Goal: Communication & Community: Answer question/provide support

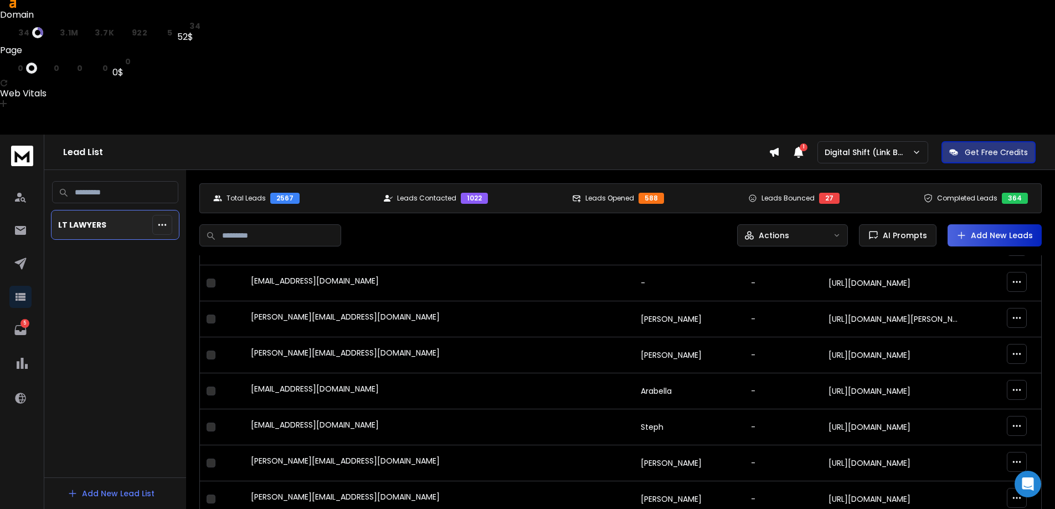
scroll to position [1024, 0]
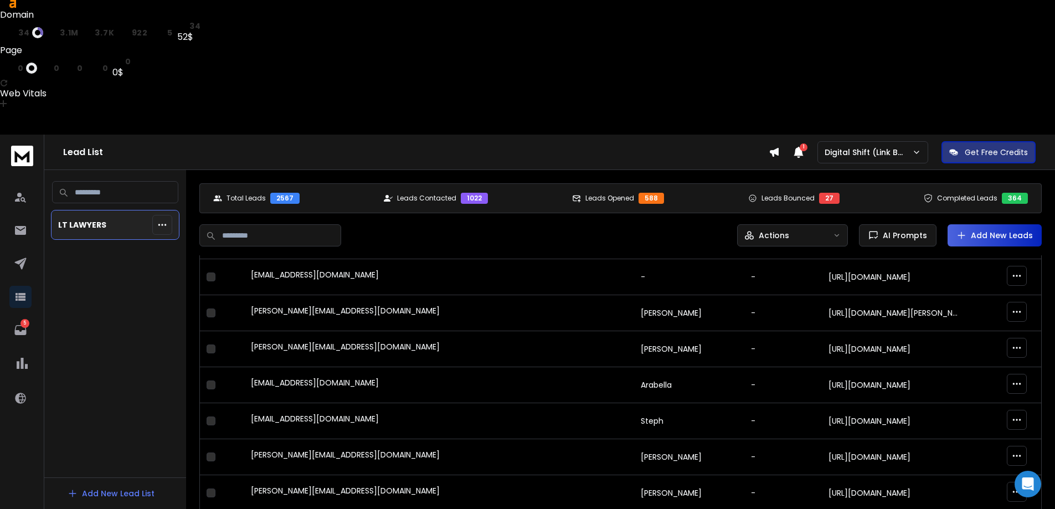
click at [125, 370] on div "LT LAWYERS" at bounding box center [115, 404] width 142 height 389
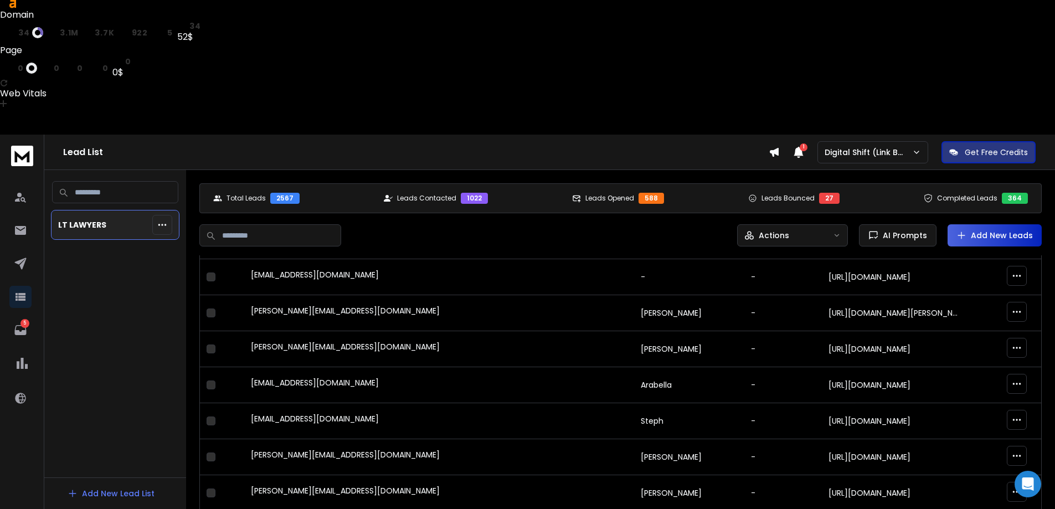
click at [125, 370] on div "LT LAWYERS" at bounding box center [115, 404] width 142 height 389
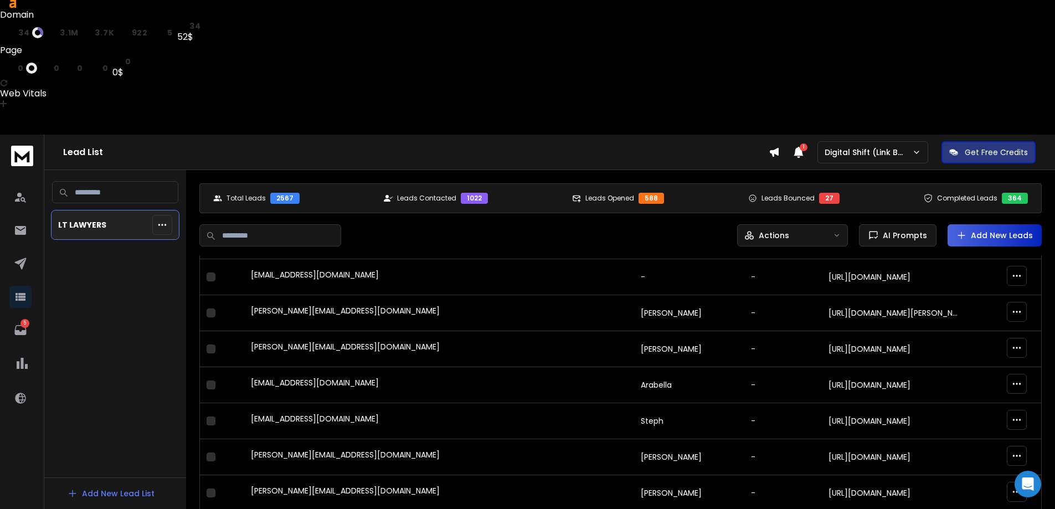
click at [125, 370] on div "LT LAWYERS" at bounding box center [115, 404] width 142 height 389
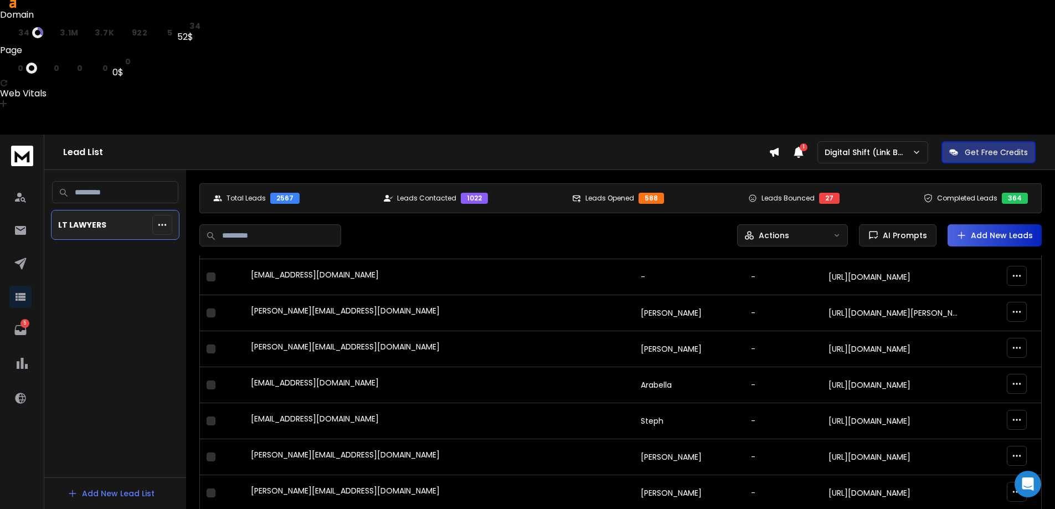
click at [125, 370] on div "LT LAWYERS" at bounding box center [115, 404] width 142 height 389
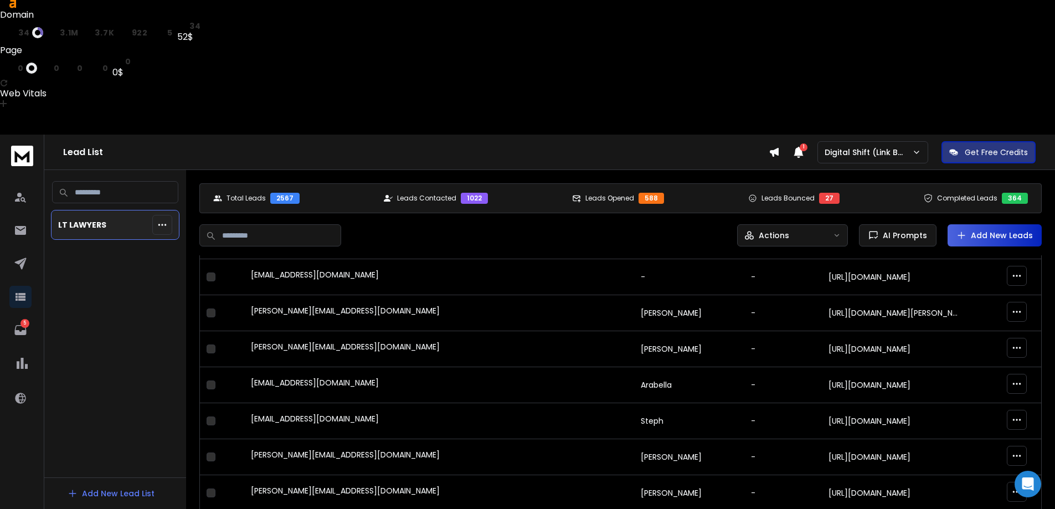
click at [125, 370] on div "LT LAWYERS" at bounding box center [115, 404] width 142 height 389
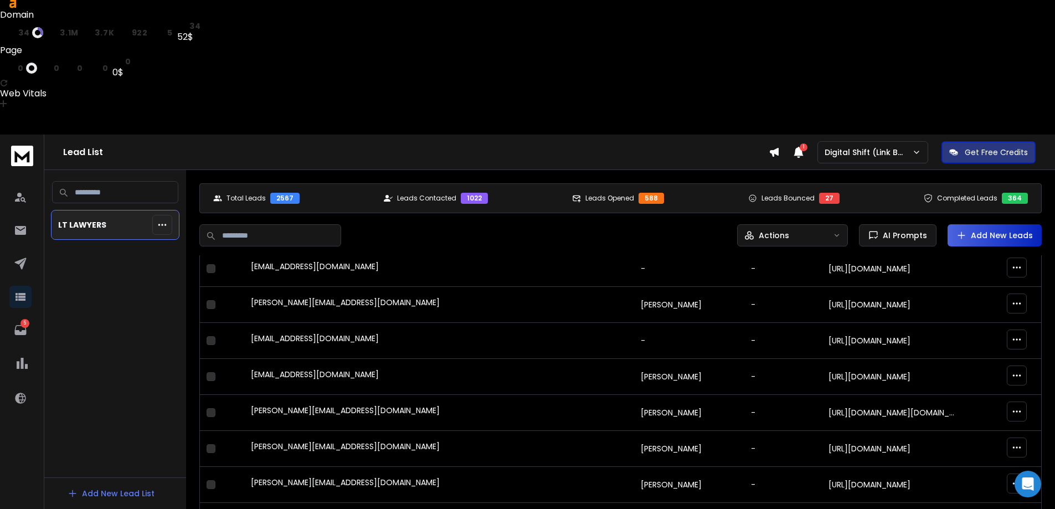
scroll to position [0, 0]
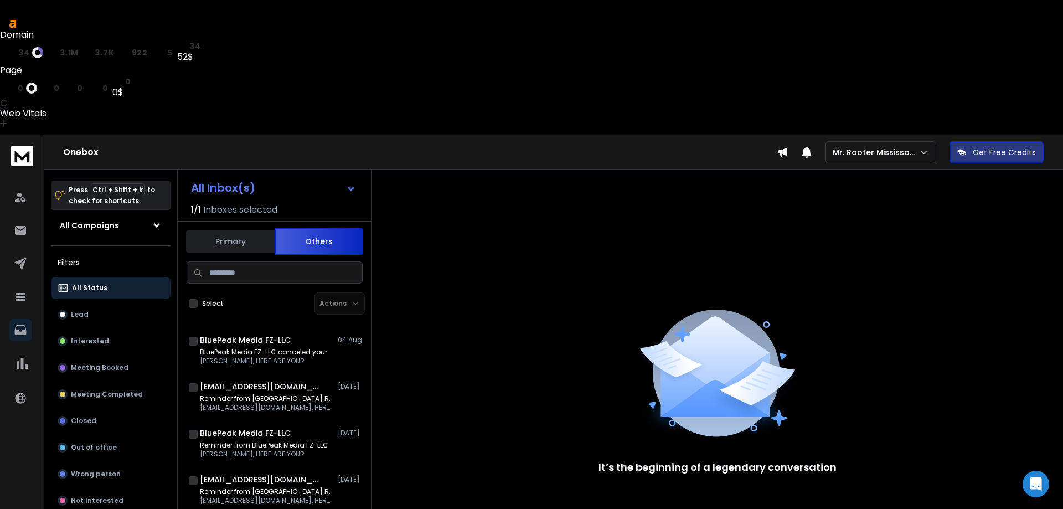
scroll to position [2033, 0]
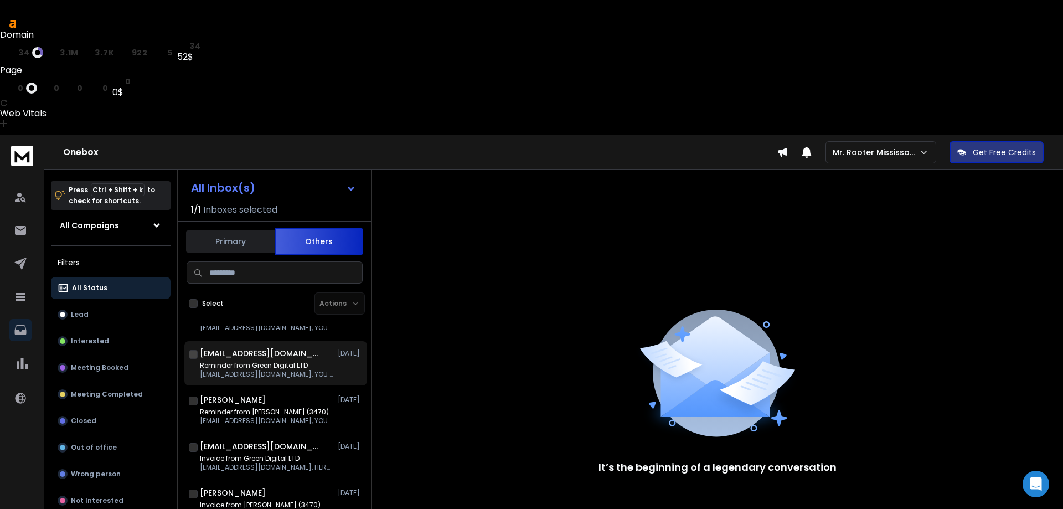
click at [298, 348] on div "[EMAIL_ADDRESS][DOMAIN_NAME] [DATE]" at bounding box center [281, 353] width 163 height 11
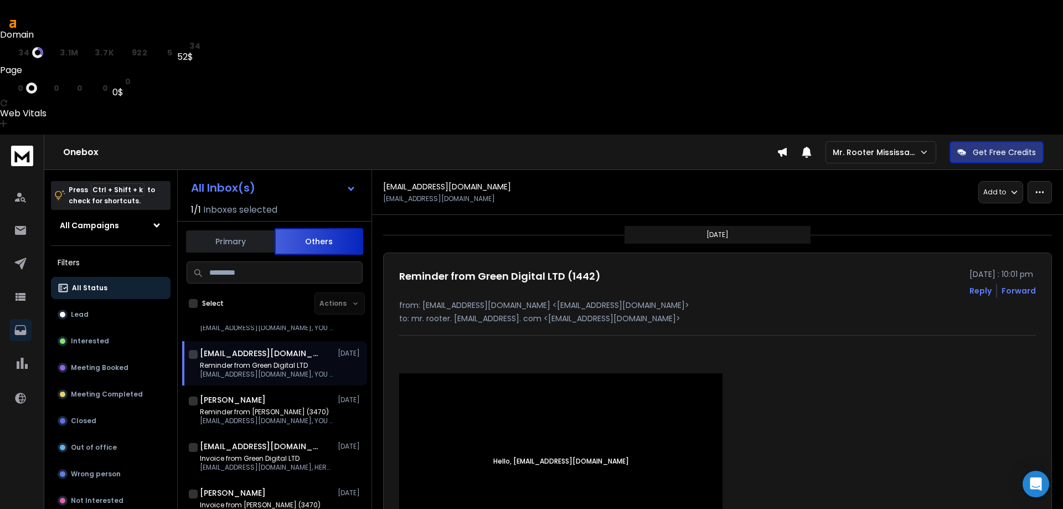
click at [681, 181] on div "[EMAIL_ADDRESS][DOMAIN_NAME] S [EMAIL_ADDRESS][DOMAIN_NAME]" at bounding box center [548, 192] width 331 height 22
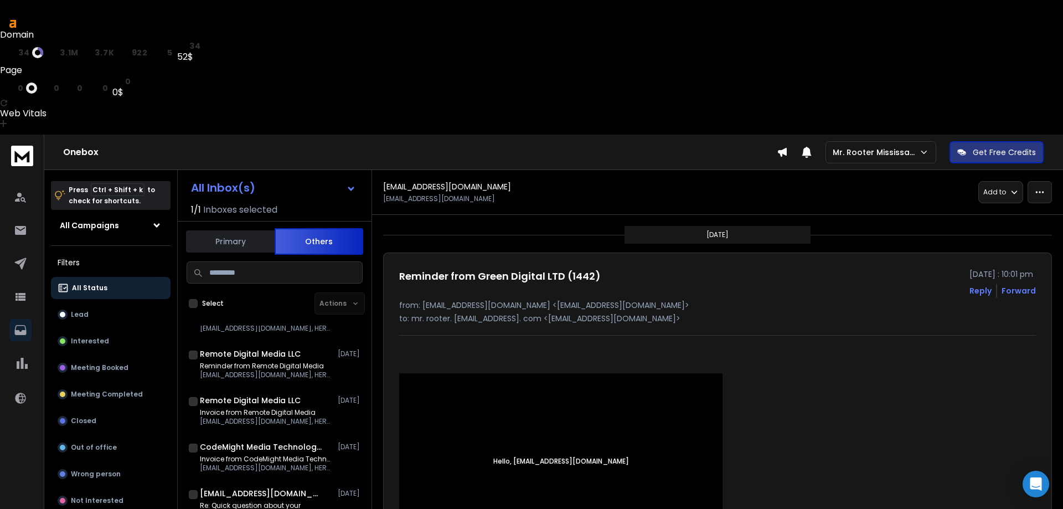
scroll to position [386, 0]
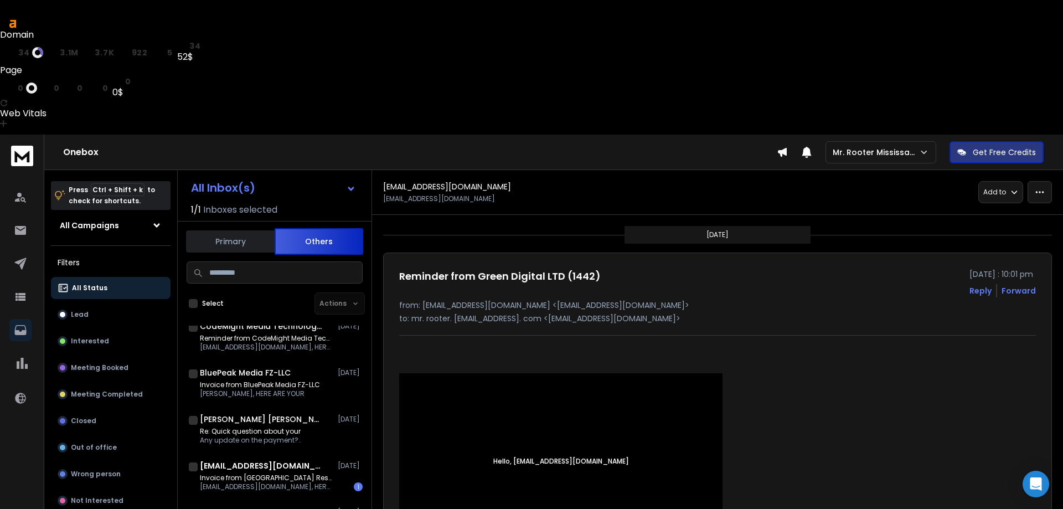
click at [27, 370] on div "H" at bounding box center [22, 389] width 44 height 509
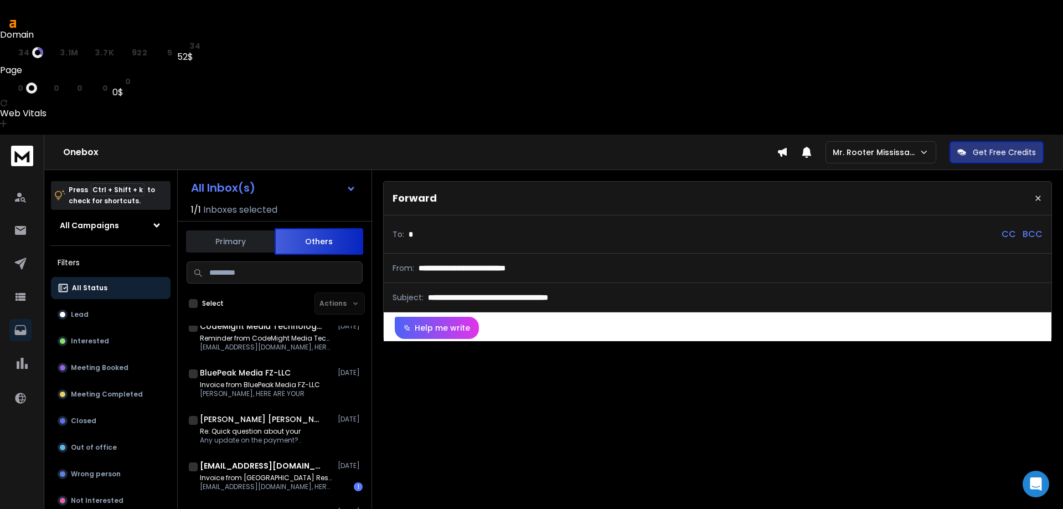
type input "*"
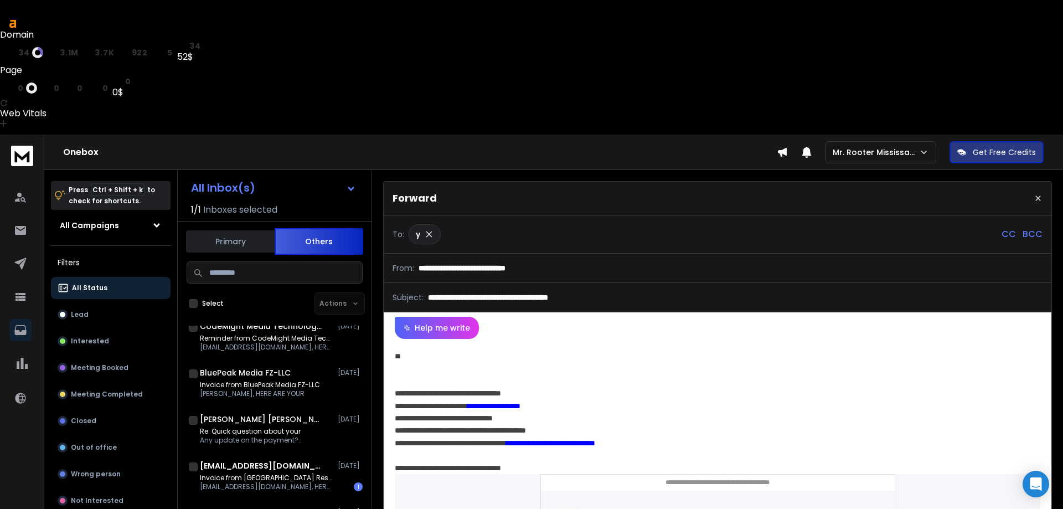
click at [1036, 195] on icon at bounding box center [1037, 197] width 5 height 5
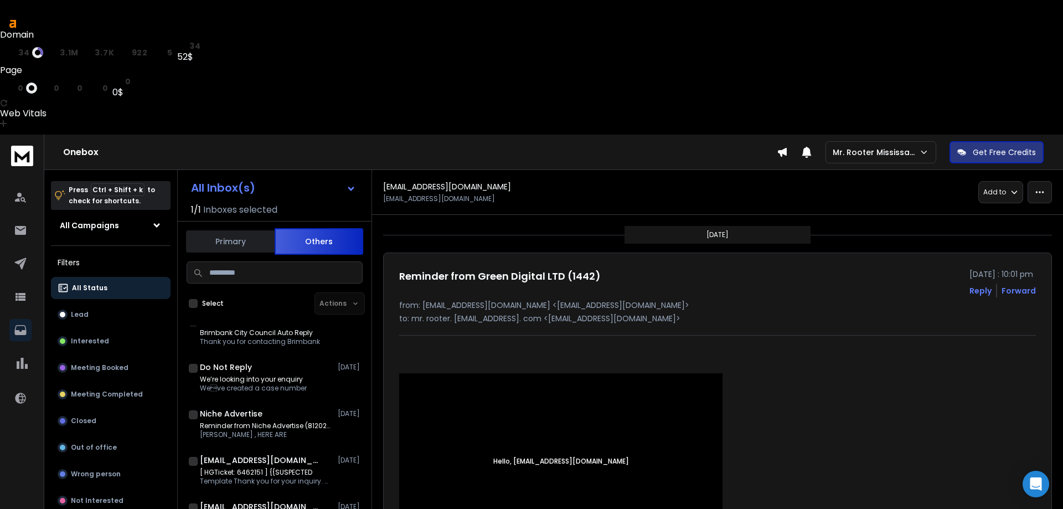
scroll to position [864, 0]
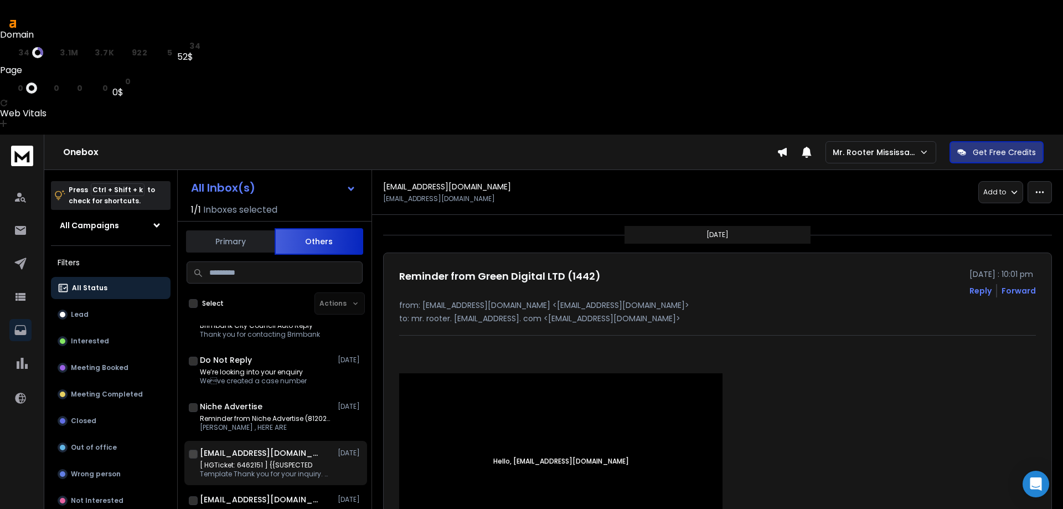
click at [281, 469] on p "Template Thank you for your inquiry. We" at bounding box center [266, 473] width 133 height 9
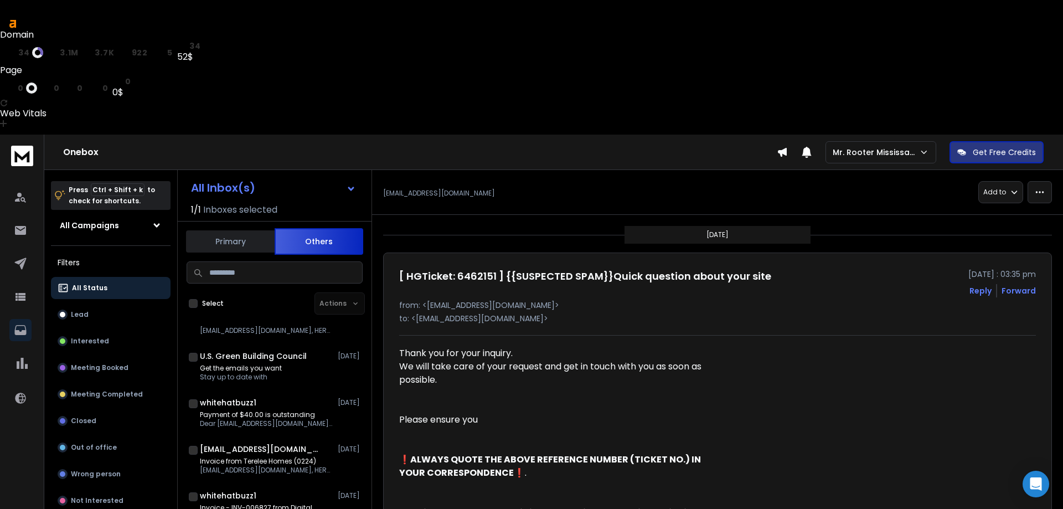
scroll to position [1522, 0]
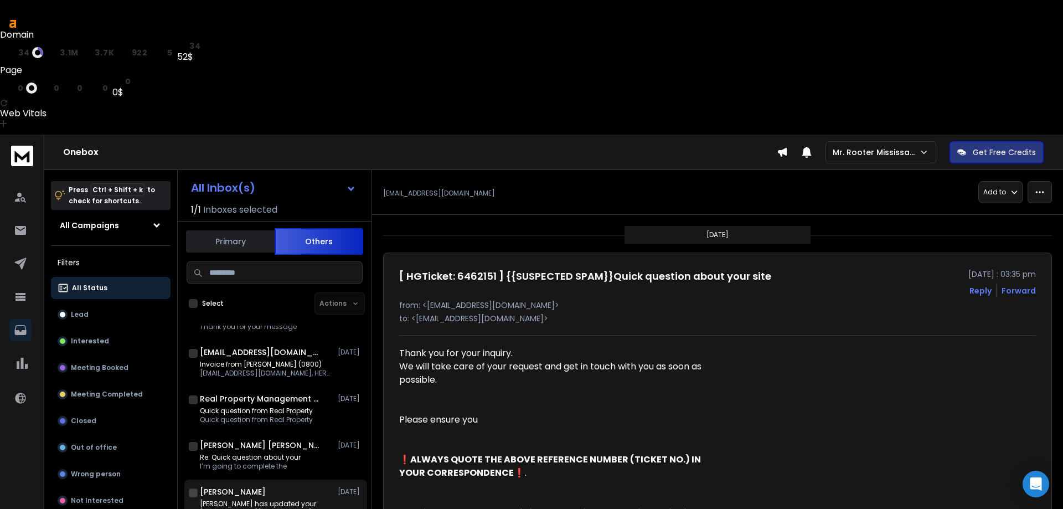
click at [268, 486] on div "[PERSON_NAME] [DATE]" at bounding box center [281, 491] width 163 height 11
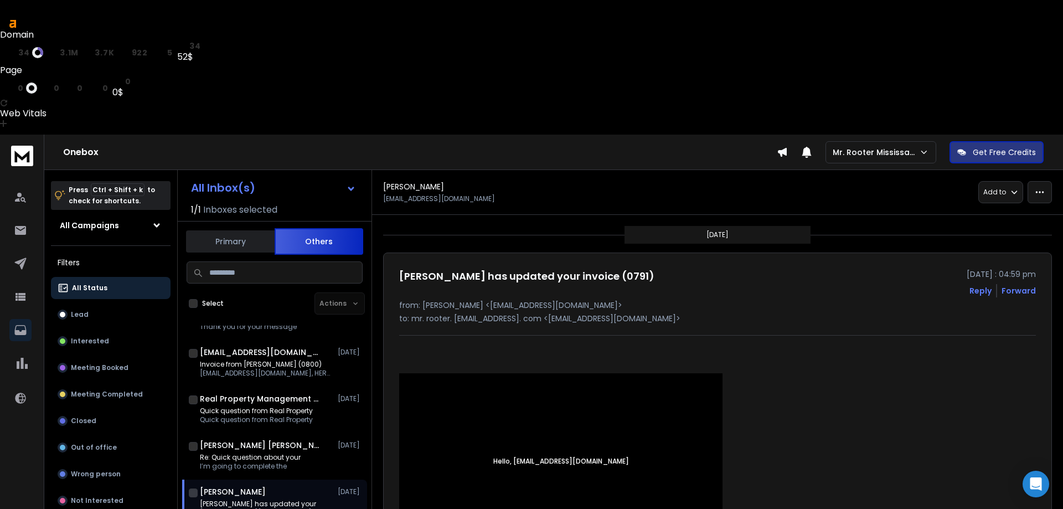
scroll to position [1852, 0]
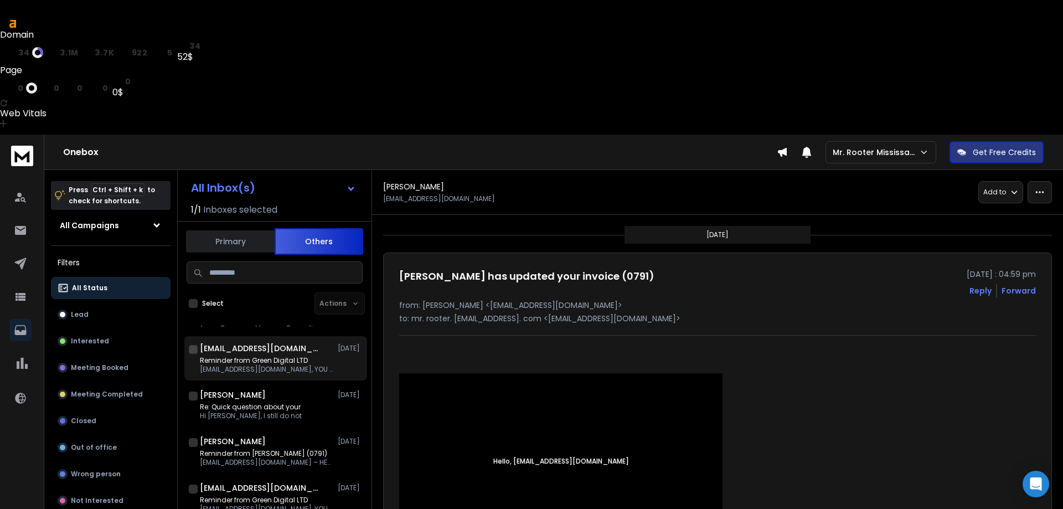
click at [298, 356] on p "Reminder from Green Digital LTD" at bounding box center [266, 360] width 133 height 9
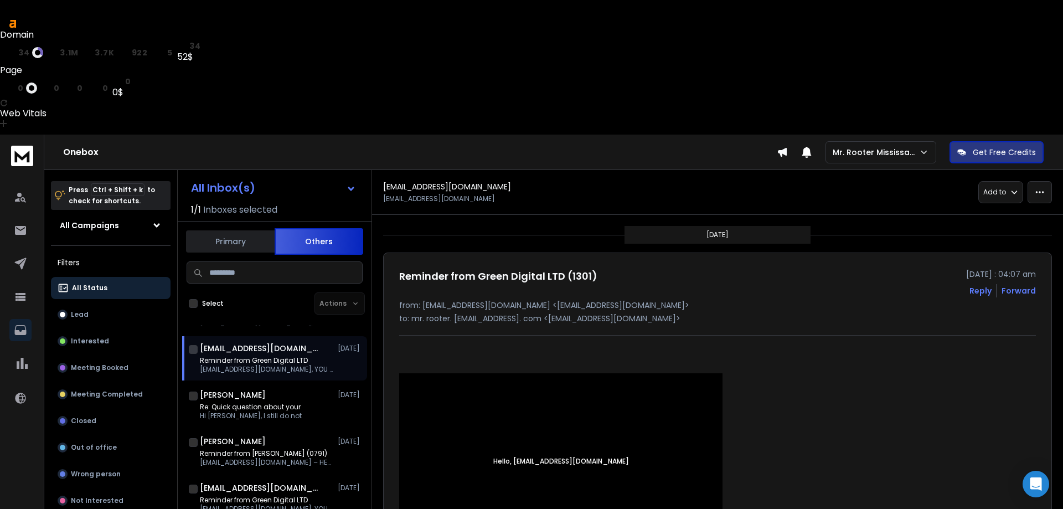
click at [681, 181] on div "[EMAIL_ADDRESS][DOMAIN_NAME] S [EMAIL_ADDRESS][DOMAIN_NAME]" at bounding box center [548, 192] width 331 height 22
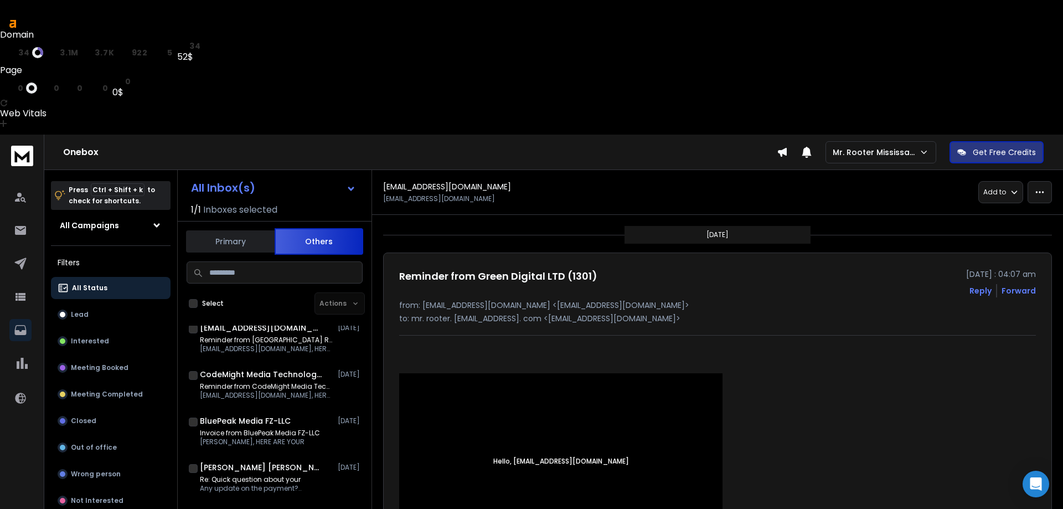
scroll to position [205, 0]
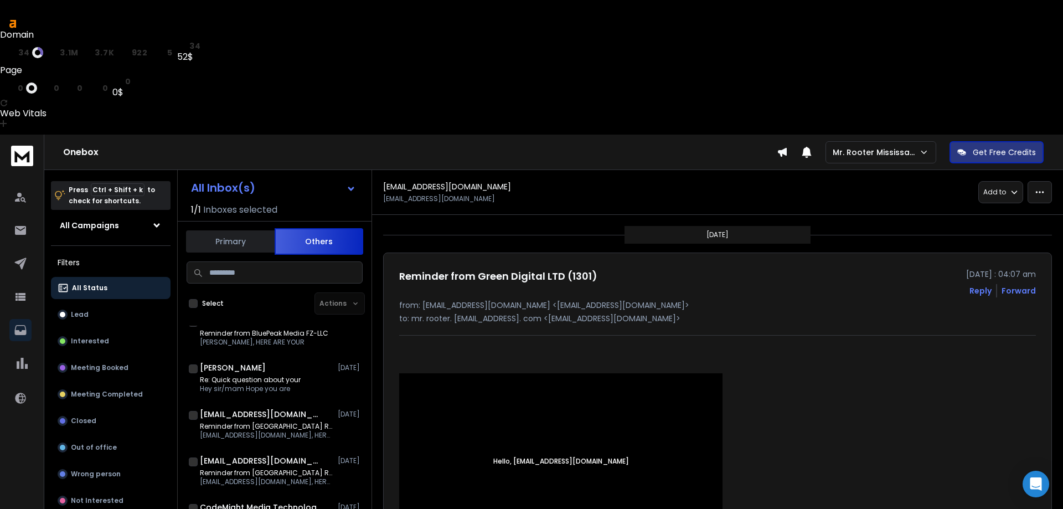
click at [27, 370] on div "H" at bounding box center [22, 389] width 44 height 509
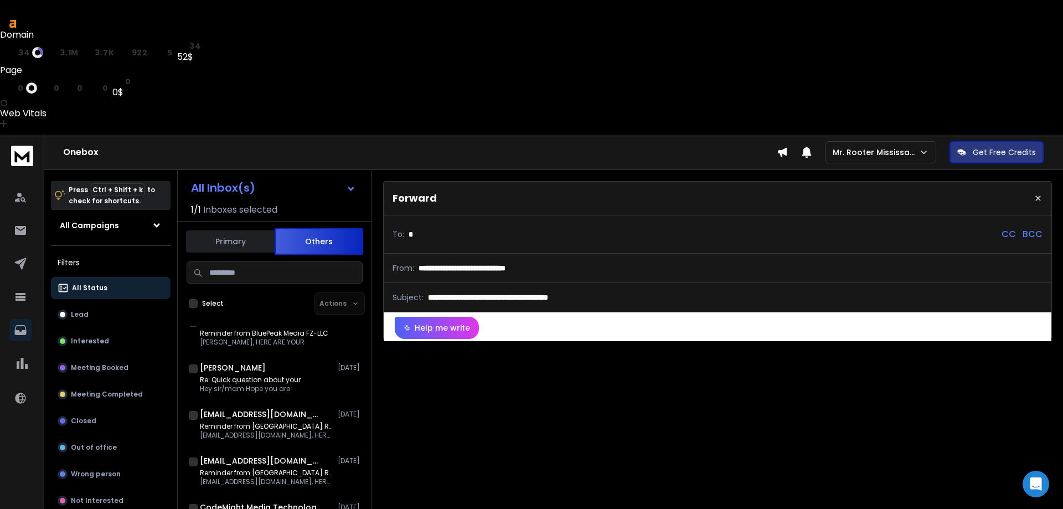
type input "*"
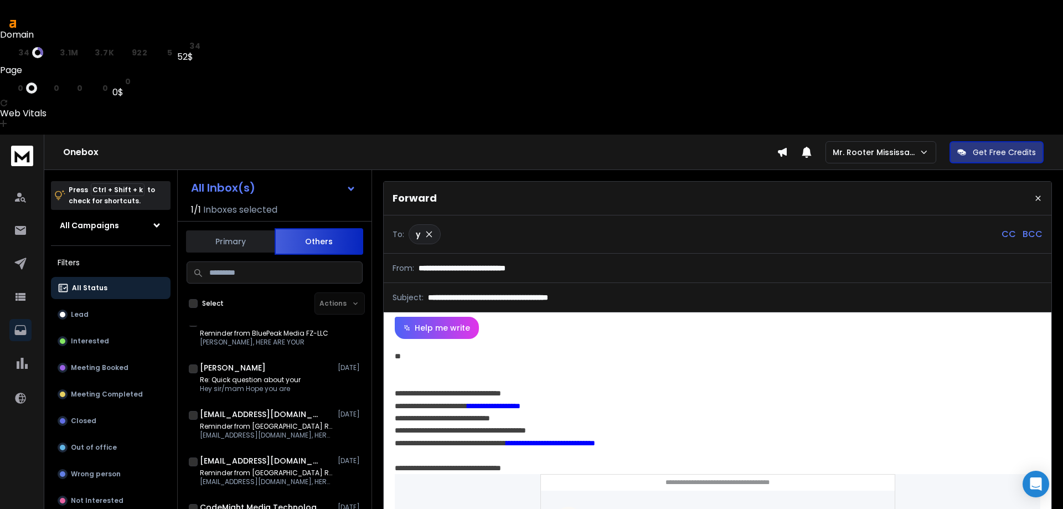
click at [1036, 195] on icon at bounding box center [1037, 197] width 5 height 5
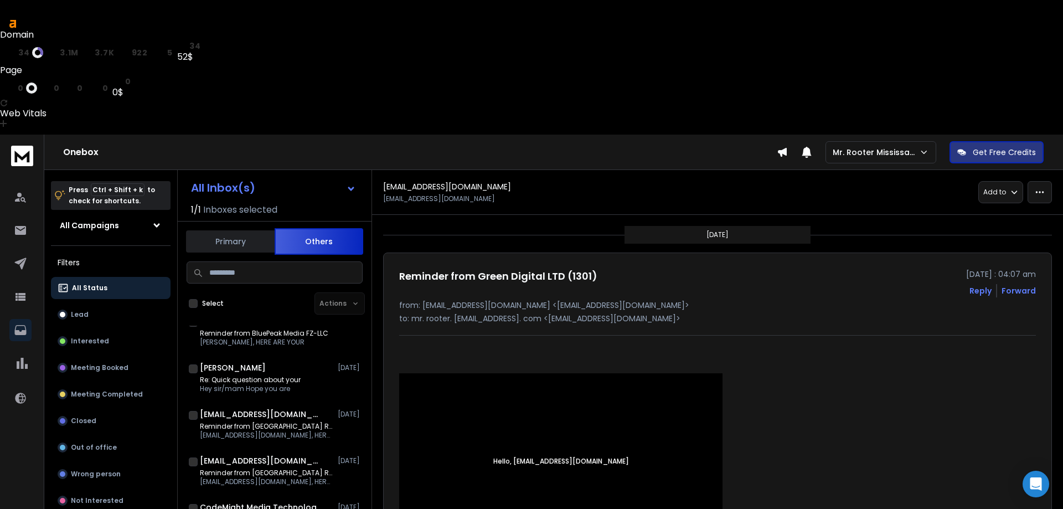
scroll to position [534, 0]
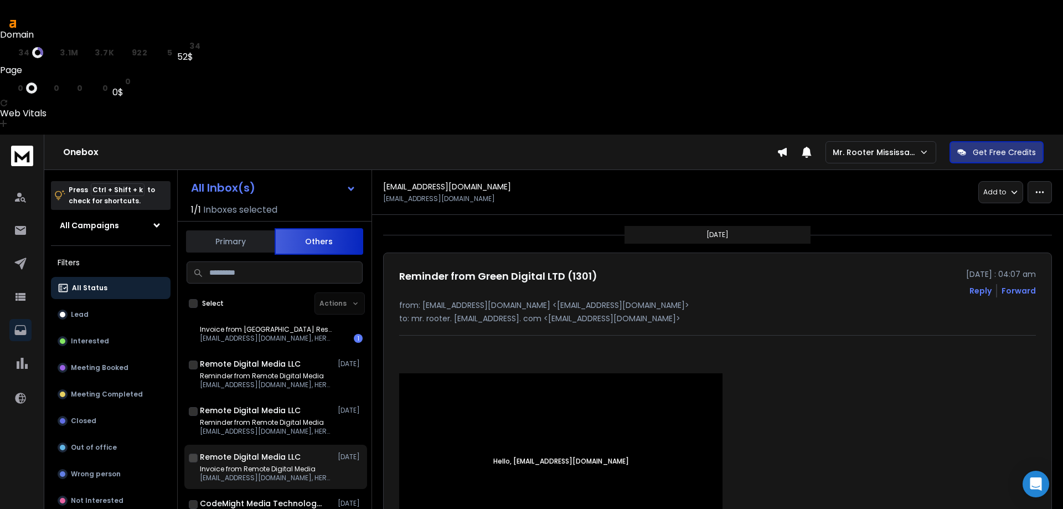
click at [281, 464] on p "Invoice from Remote Digital Media" at bounding box center [266, 468] width 133 height 9
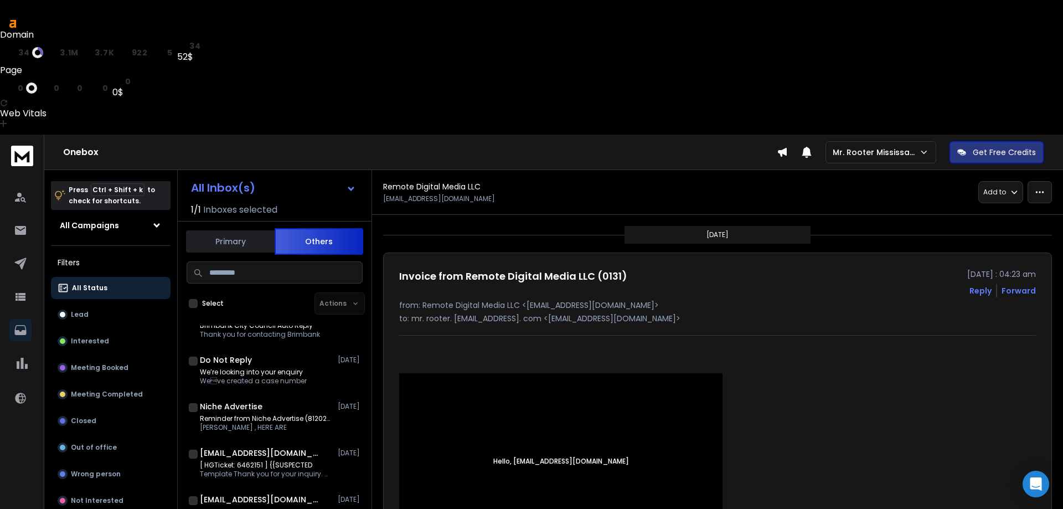
scroll to position [1522, 0]
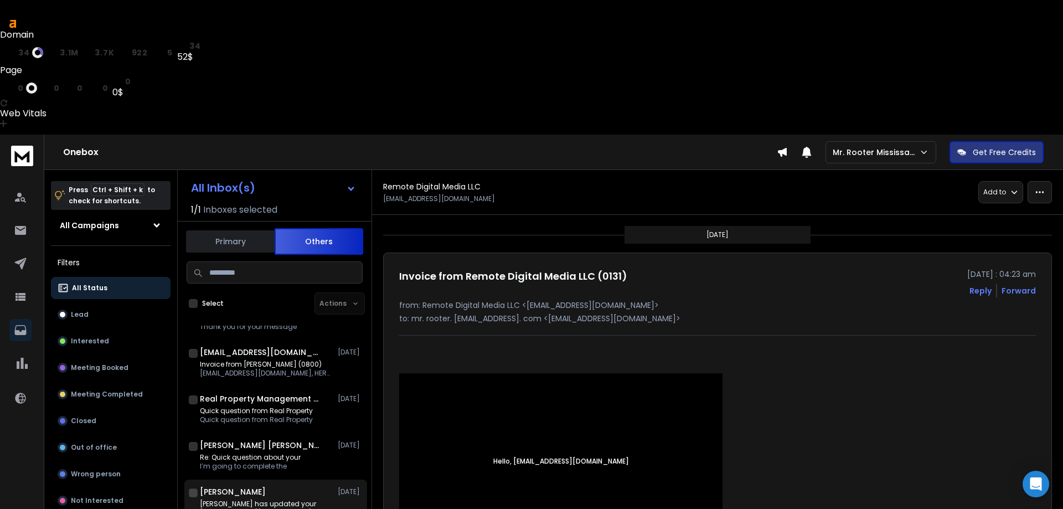
click at [268, 486] on div "[PERSON_NAME] [DATE]" at bounding box center [281, 491] width 163 height 11
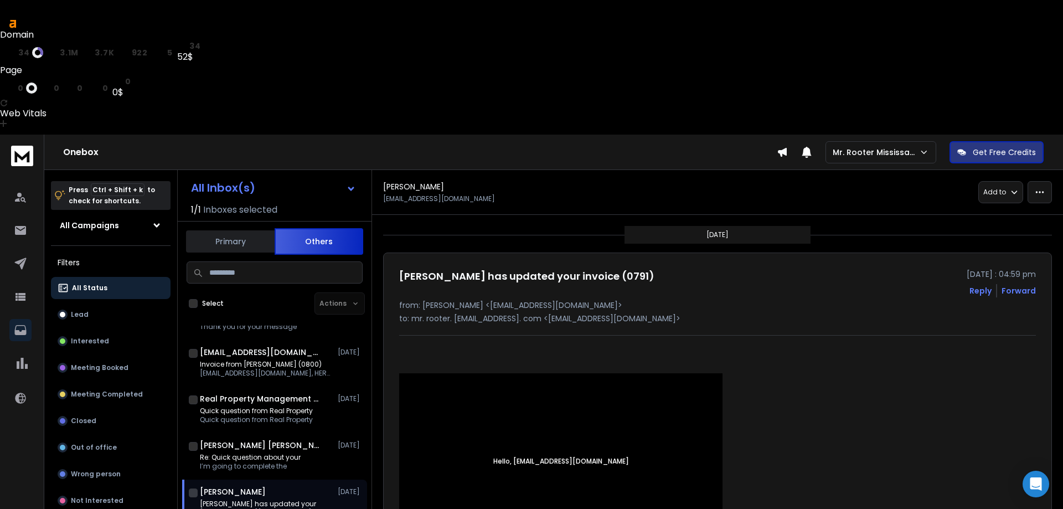
scroll to position [1852, 0]
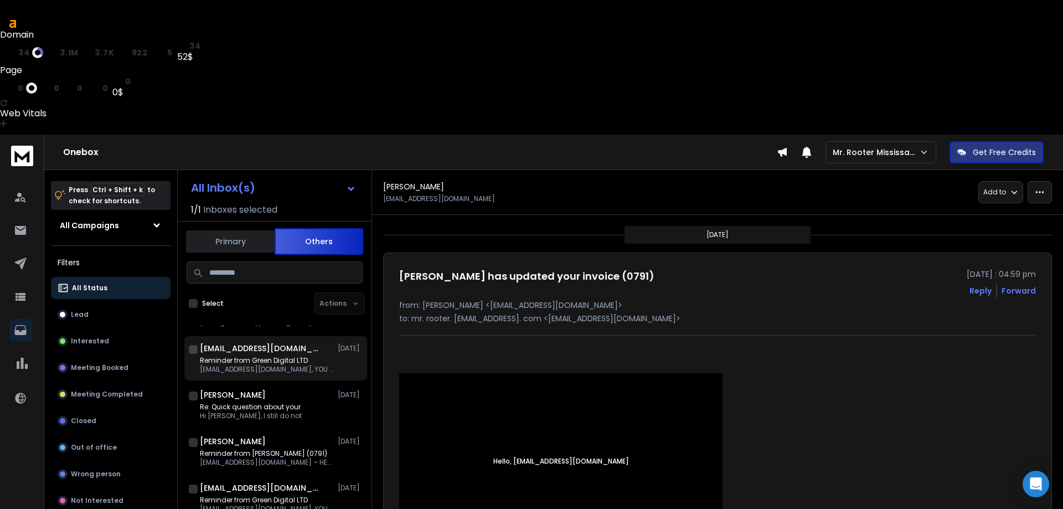
click at [298, 356] on p "Reminder from Green Digital LTD" at bounding box center [266, 360] width 133 height 9
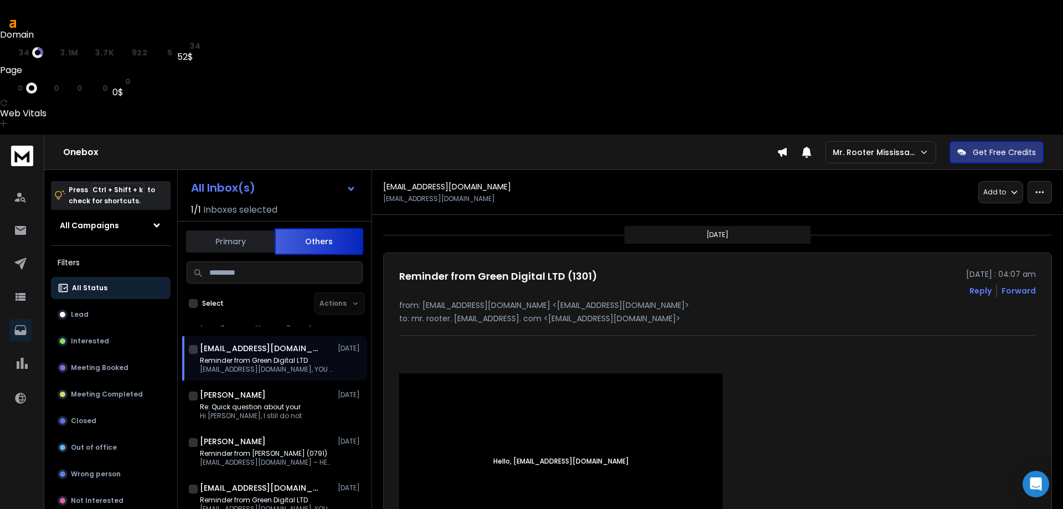
click at [681, 181] on div "[EMAIL_ADDRESS][DOMAIN_NAME] S [EMAIL_ADDRESS][DOMAIN_NAME]" at bounding box center [548, 192] width 331 height 22
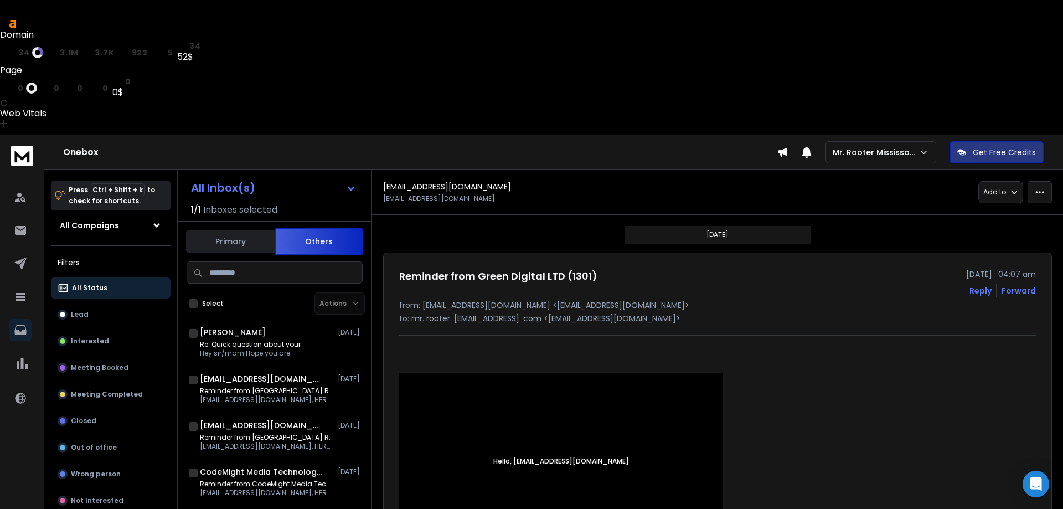
scroll to position [205, 0]
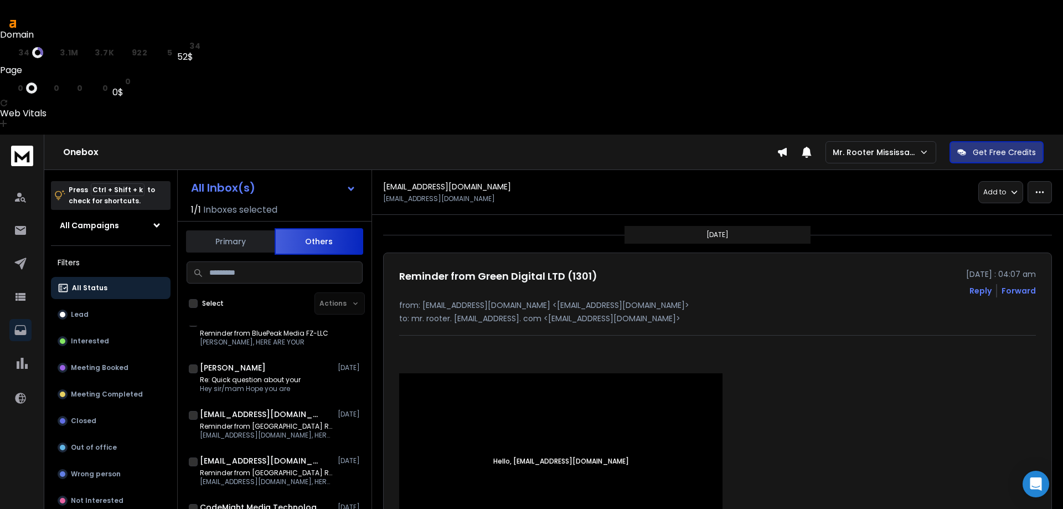
click at [27, 370] on div "H" at bounding box center [22, 389] width 44 height 509
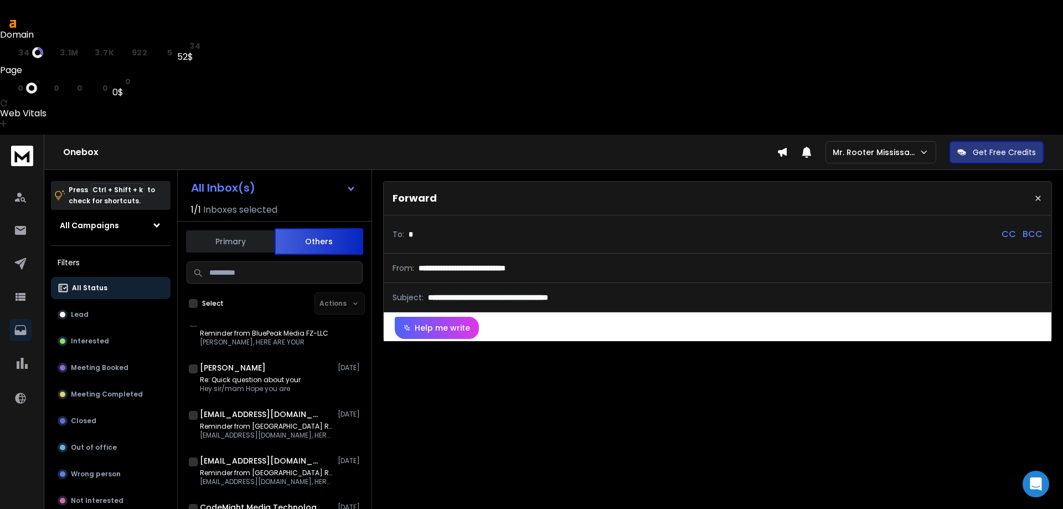
type input "*"
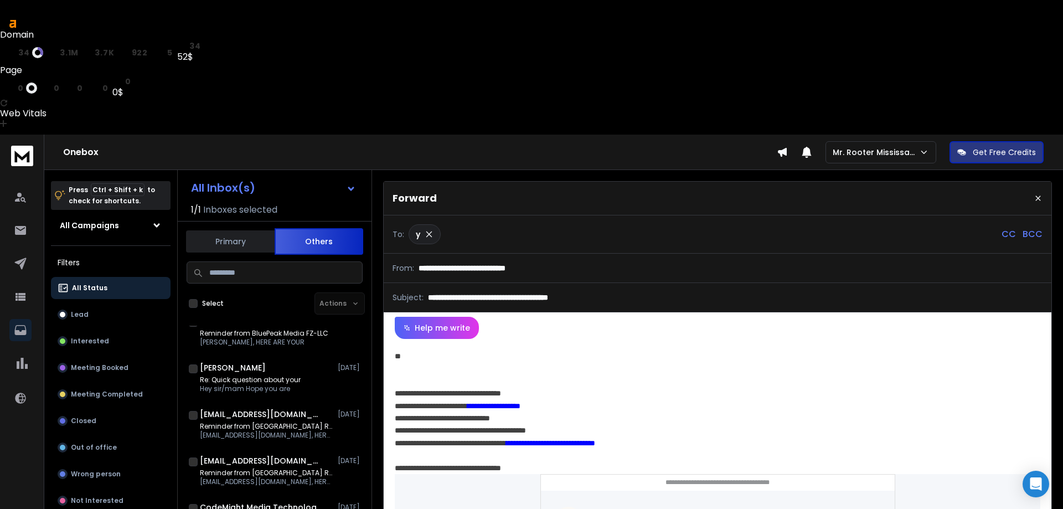
click at [1036, 195] on icon at bounding box center [1037, 197] width 5 height 5
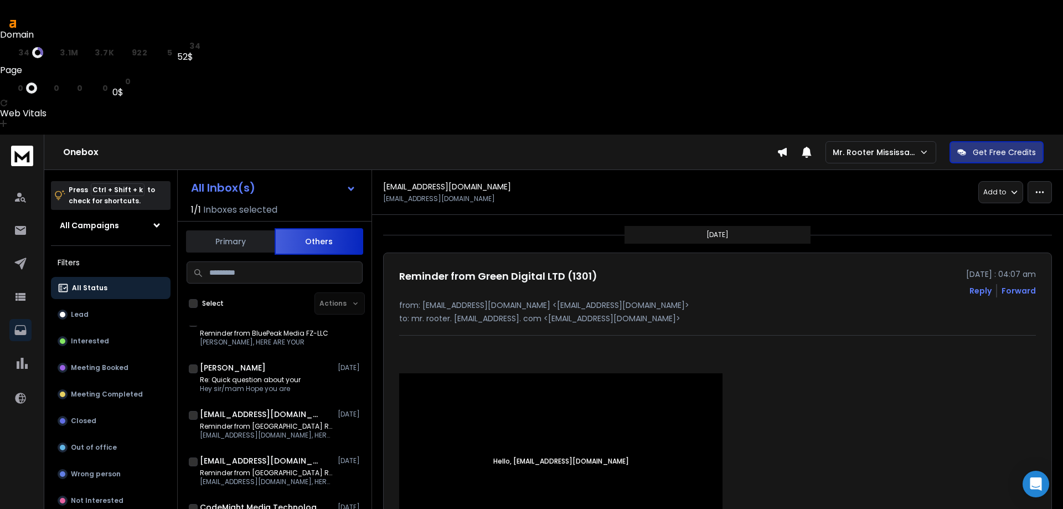
scroll to position [534, 0]
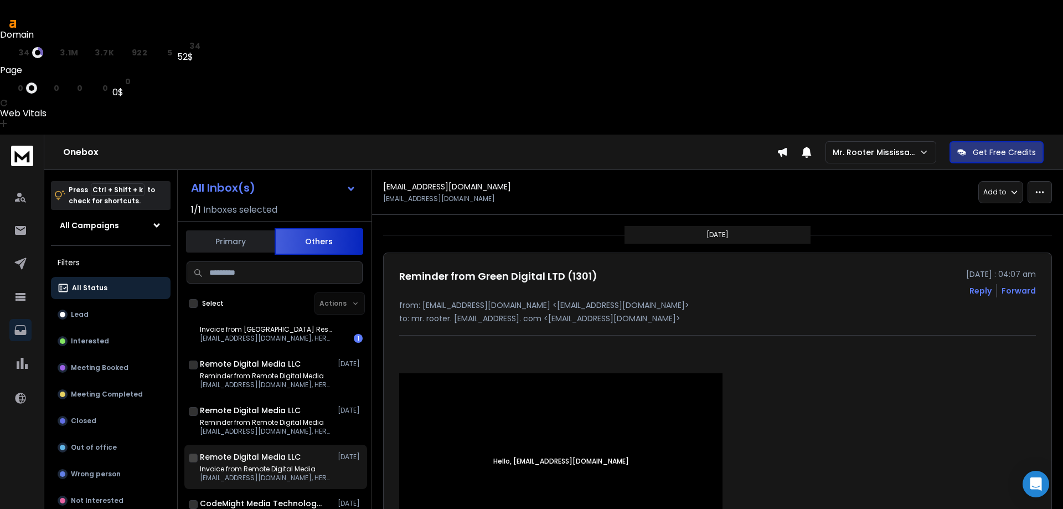
click at [281, 464] on p "Invoice from Remote Digital Media" at bounding box center [266, 468] width 133 height 9
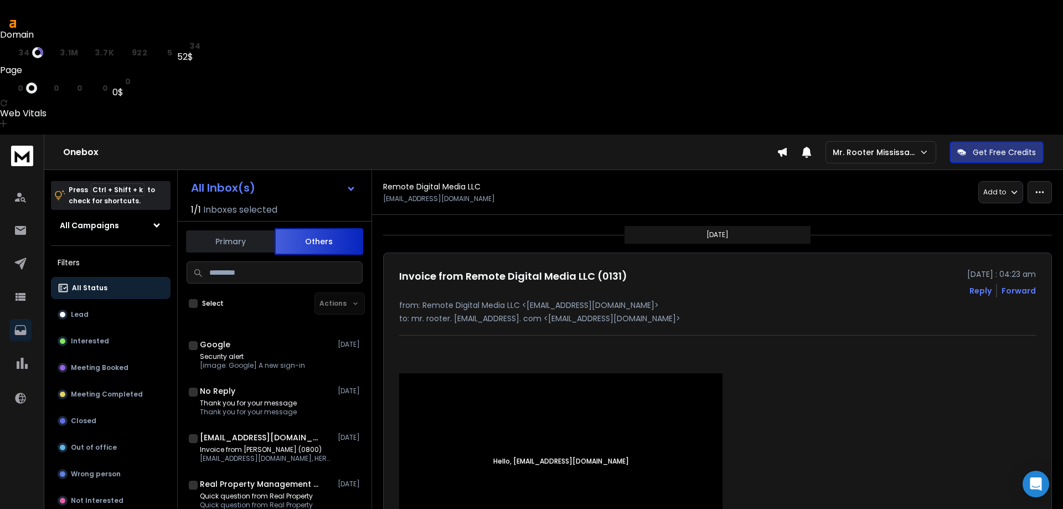
scroll to position [1522, 0]
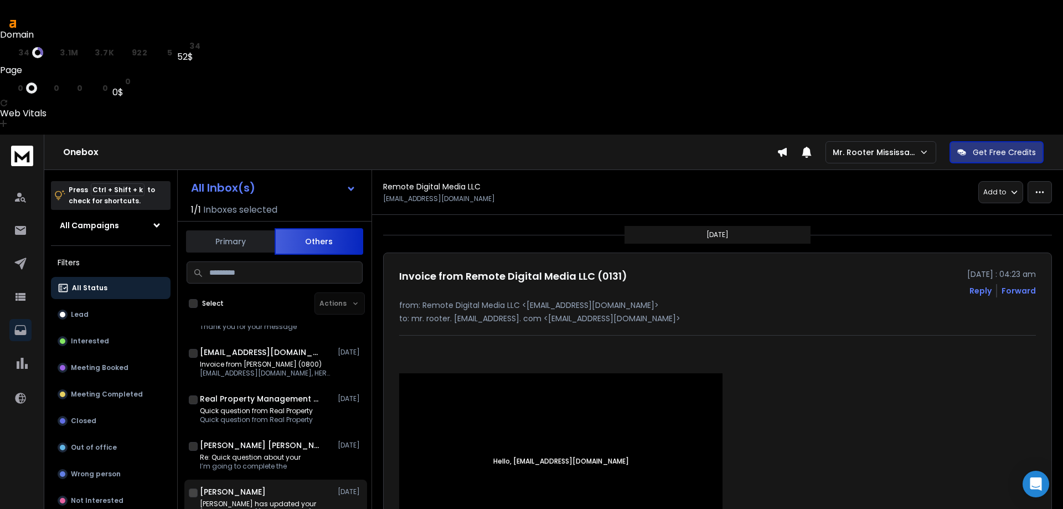
click at [268, 486] on div "[PERSON_NAME] [DATE]" at bounding box center [281, 491] width 163 height 11
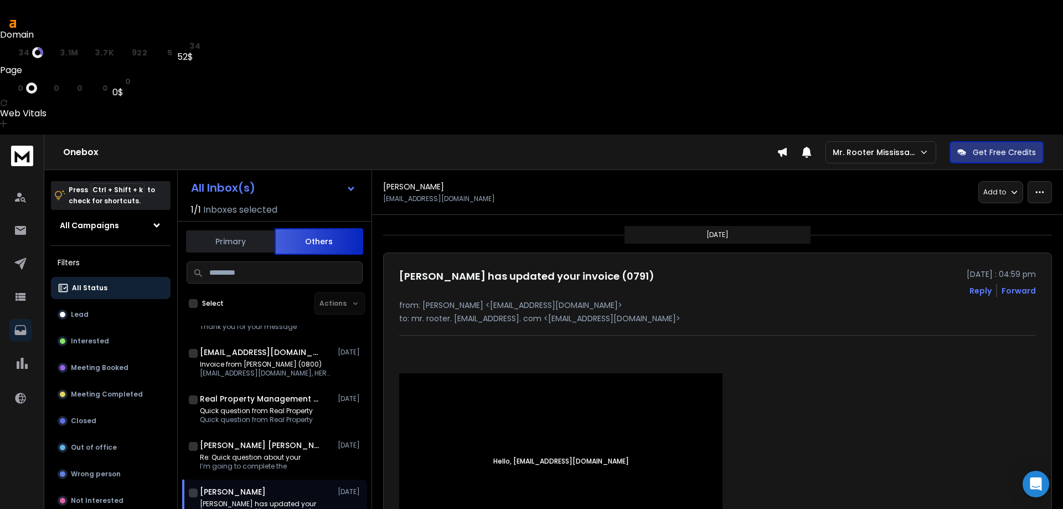
scroll to position [1852, 0]
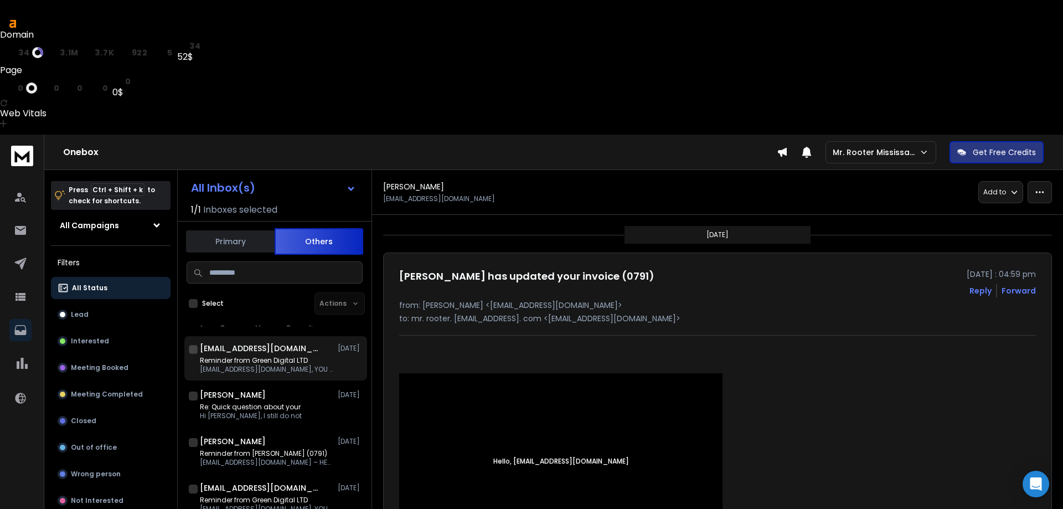
click at [298, 356] on p "Reminder from Green Digital LTD" at bounding box center [266, 360] width 133 height 9
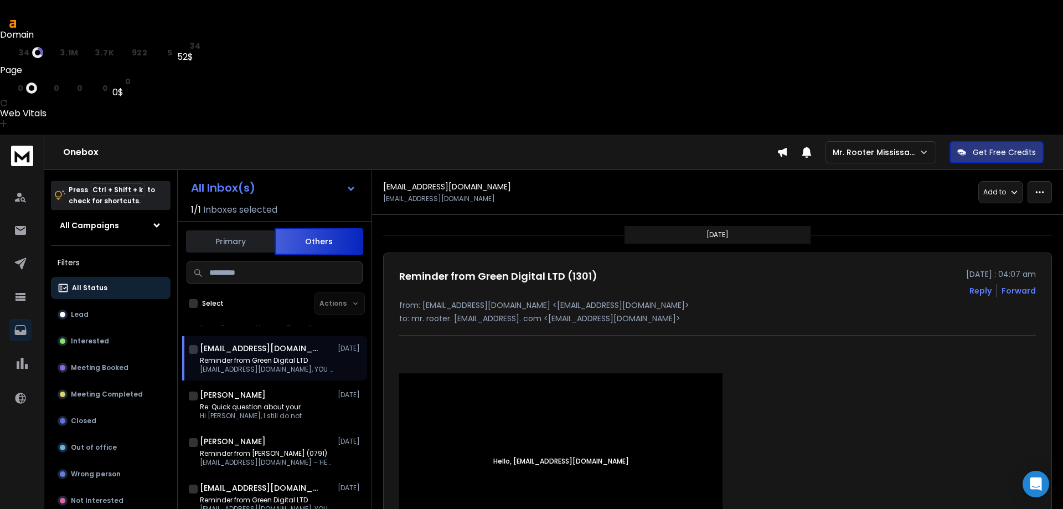
click at [681, 181] on div "[EMAIL_ADDRESS][DOMAIN_NAME] S [EMAIL_ADDRESS][DOMAIN_NAME]" at bounding box center [548, 192] width 331 height 22
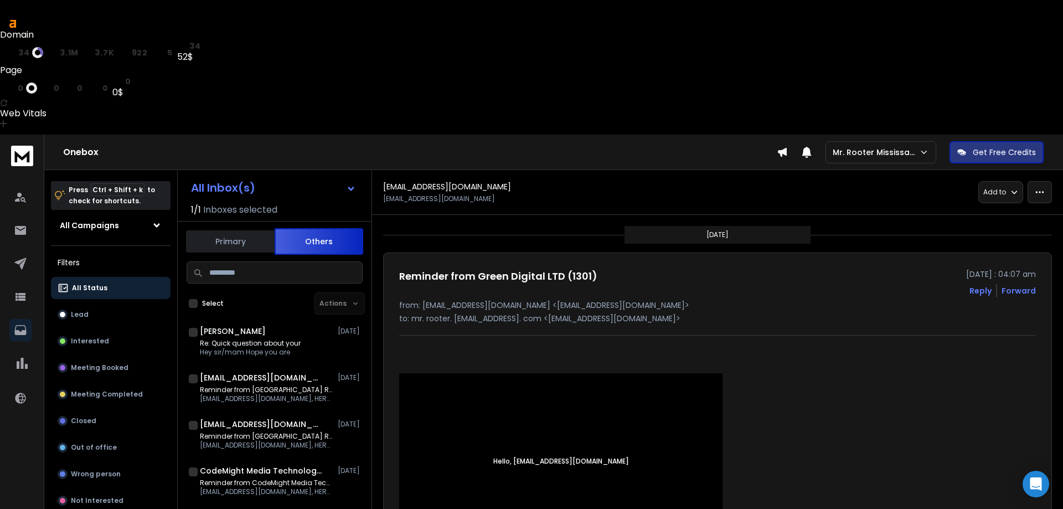
scroll to position [205, 0]
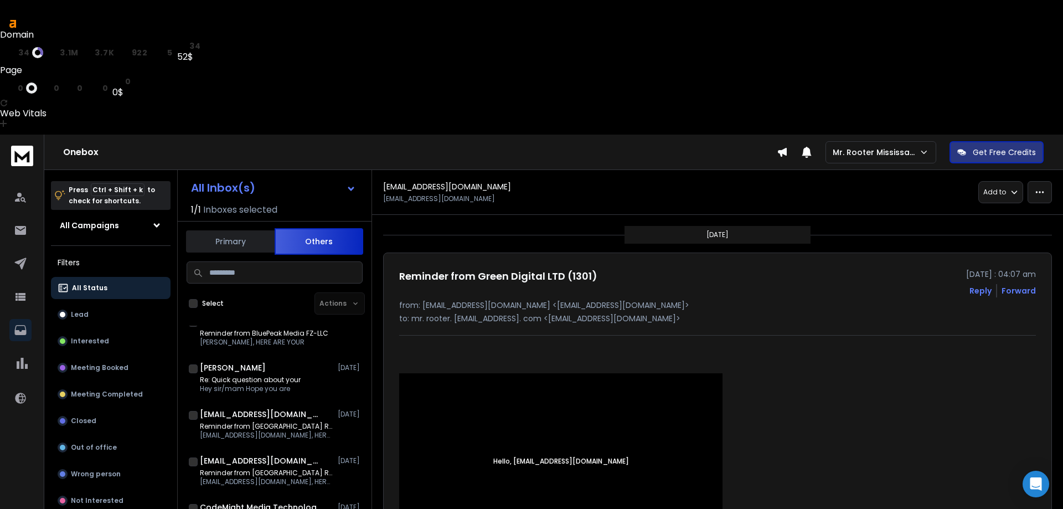
click at [27, 370] on div "H" at bounding box center [22, 389] width 44 height 509
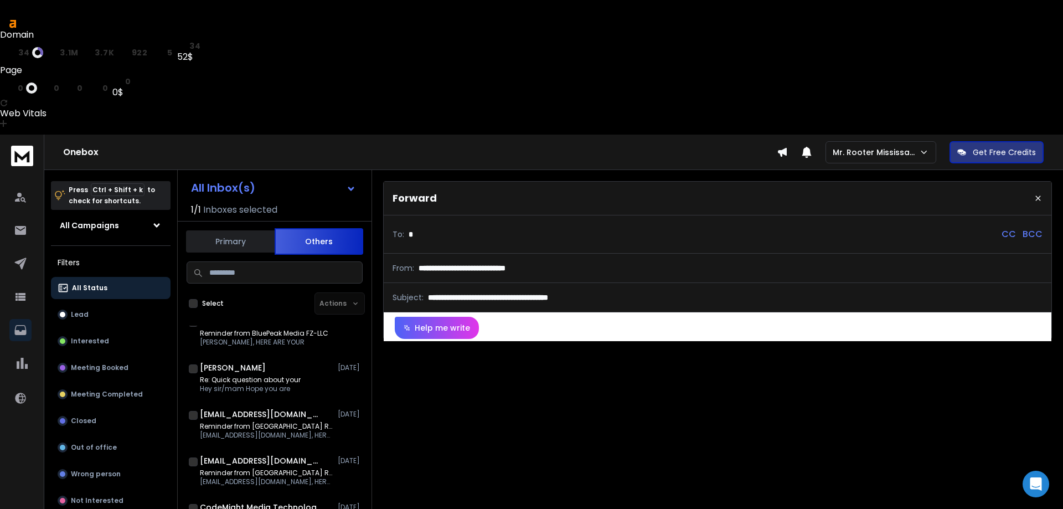
type input "*"
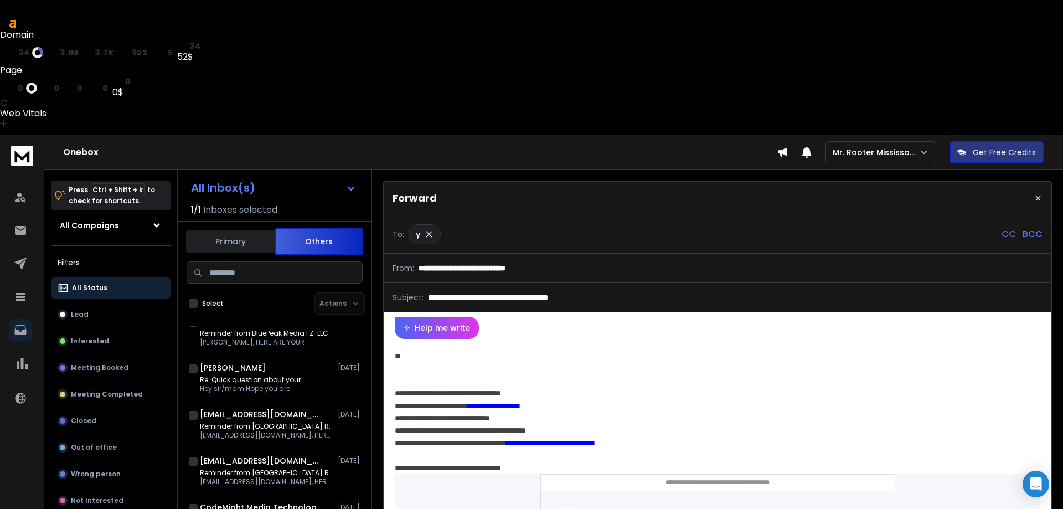
click at [1036, 195] on icon at bounding box center [1037, 197] width 5 height 5
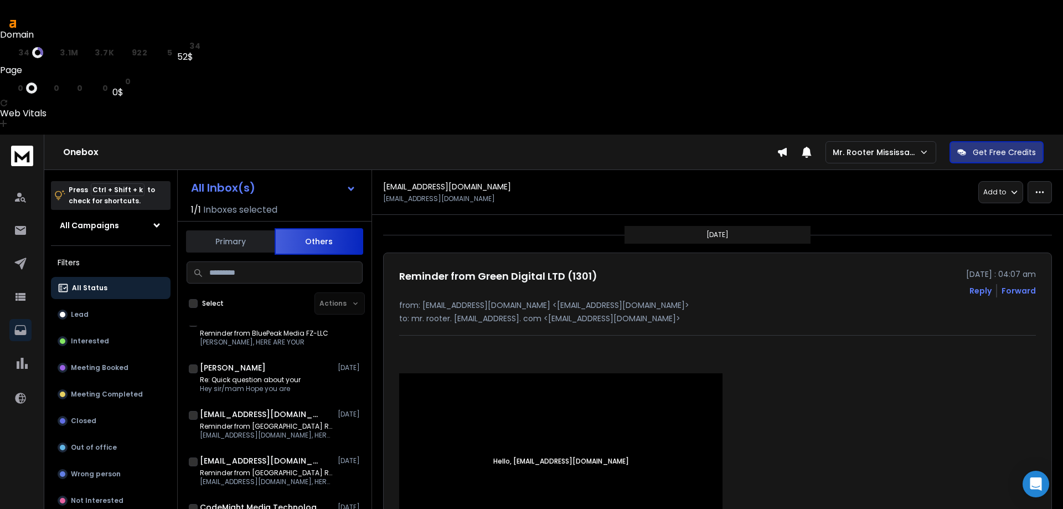
scroll to position [534, 0]
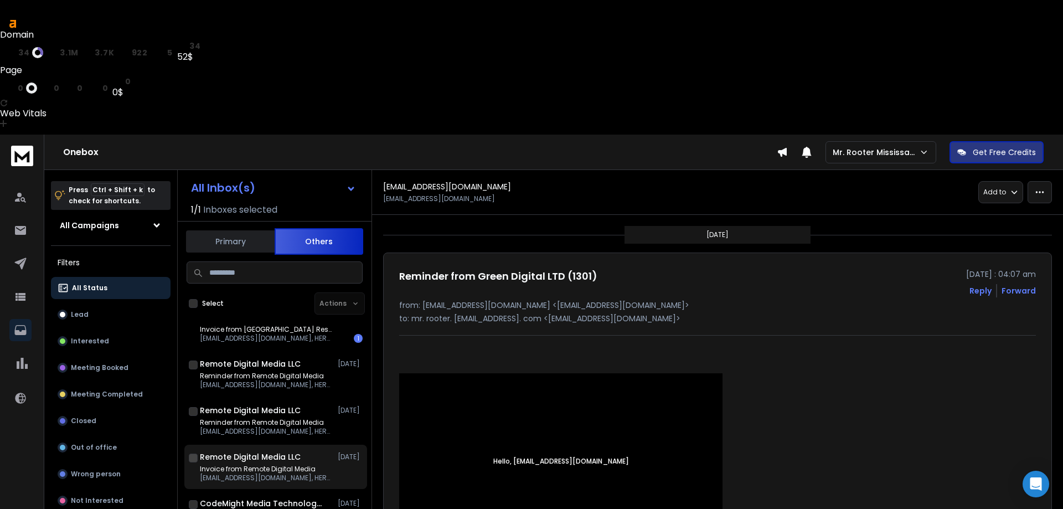
click at [281, 464] on p "Invoice from Remote Digital Media" at bounding box center [266, 468] width 133 height 9
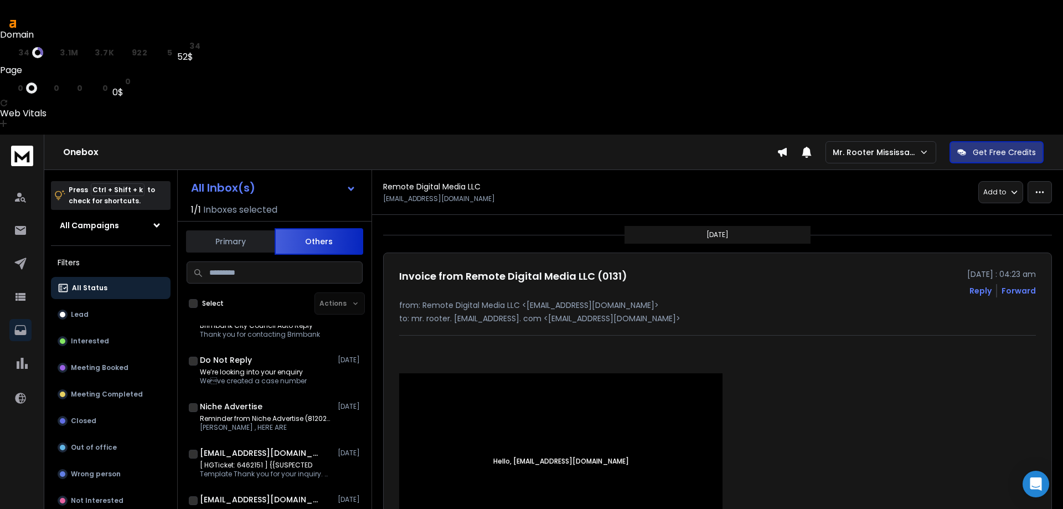
scroll to position [1522, 0]
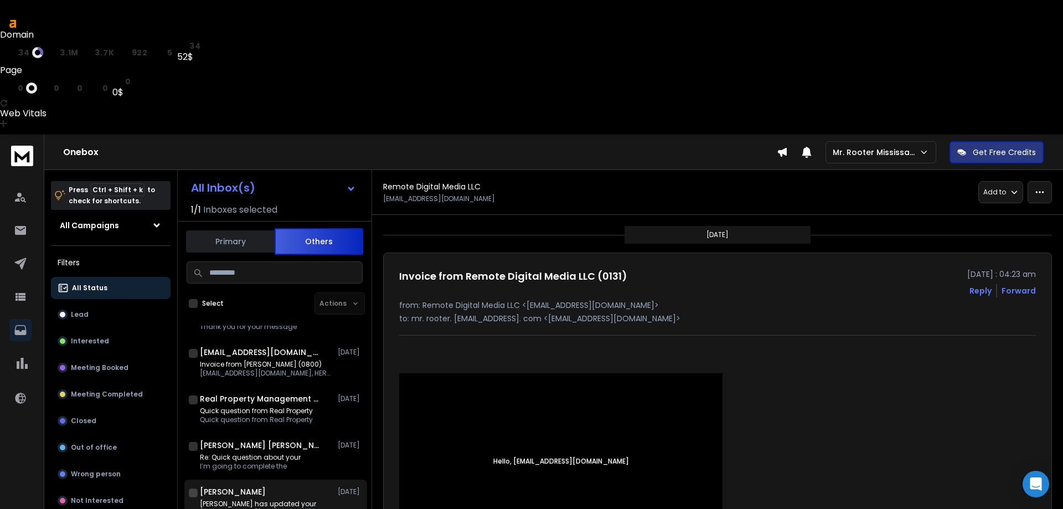
click at [268, 486] on div "[PERSON_NAME] [DATE]" at bounding box center [281, 491] width 163 height 11
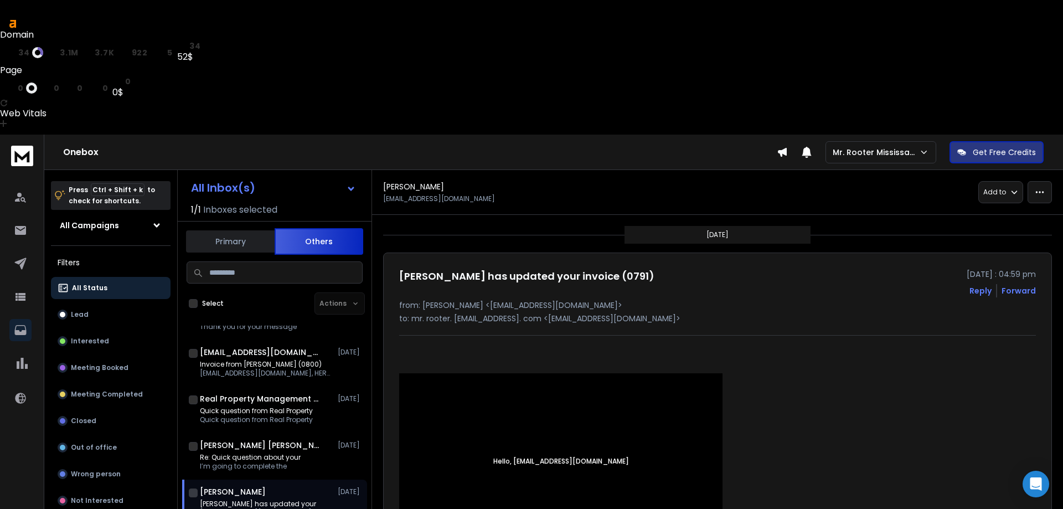
scroll to position [1852, 0]
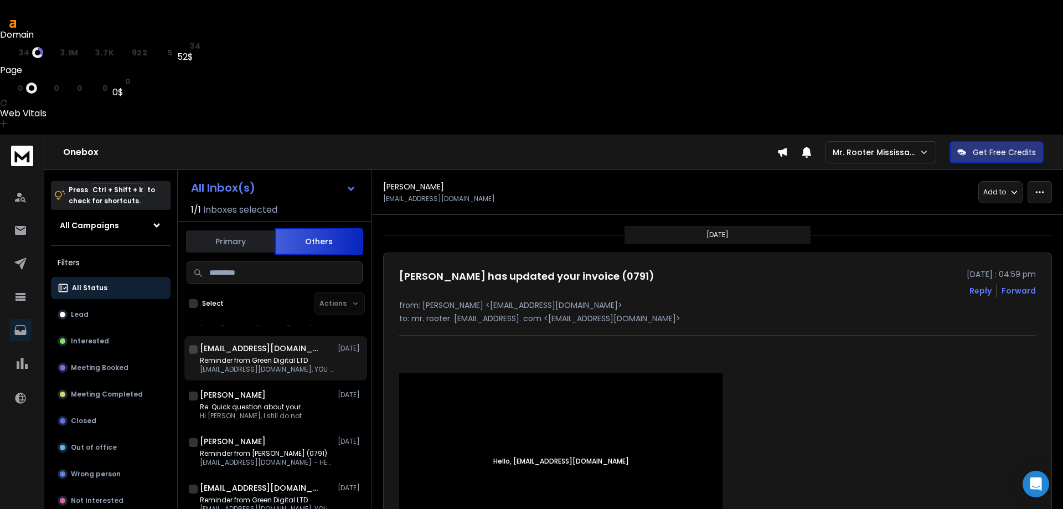
click at [298, 356] on p "Reminder from Green Digital LTD" at bounding box center [266, 360] width 133 height 9
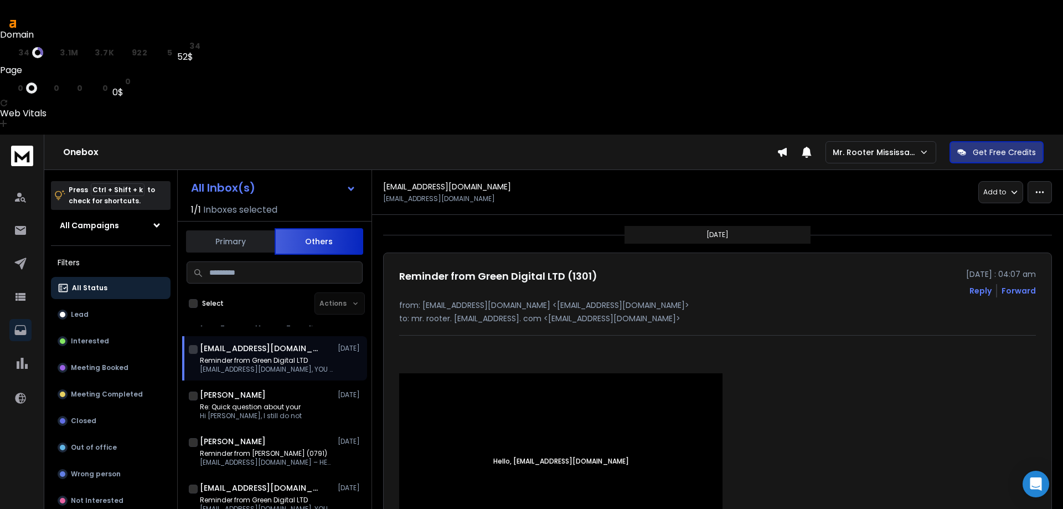
click at [681, 181] on div "[EMAIL_ADDRESS][DOMAIN_NAME] S [EMAIL_ADDRESS][DOMAIN_NAME]" at bounding box center [548, 192] width 331 height 22
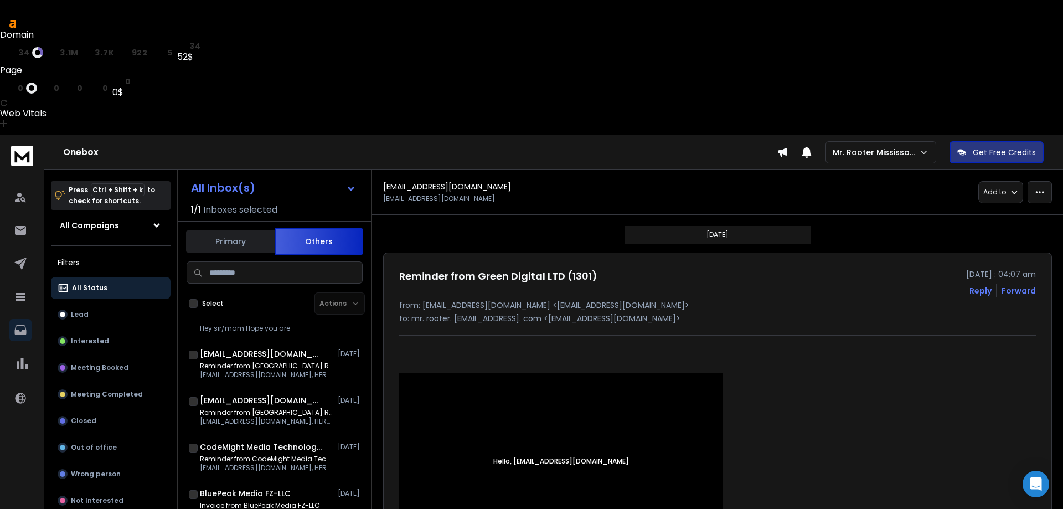
scroll to position [205, 0]
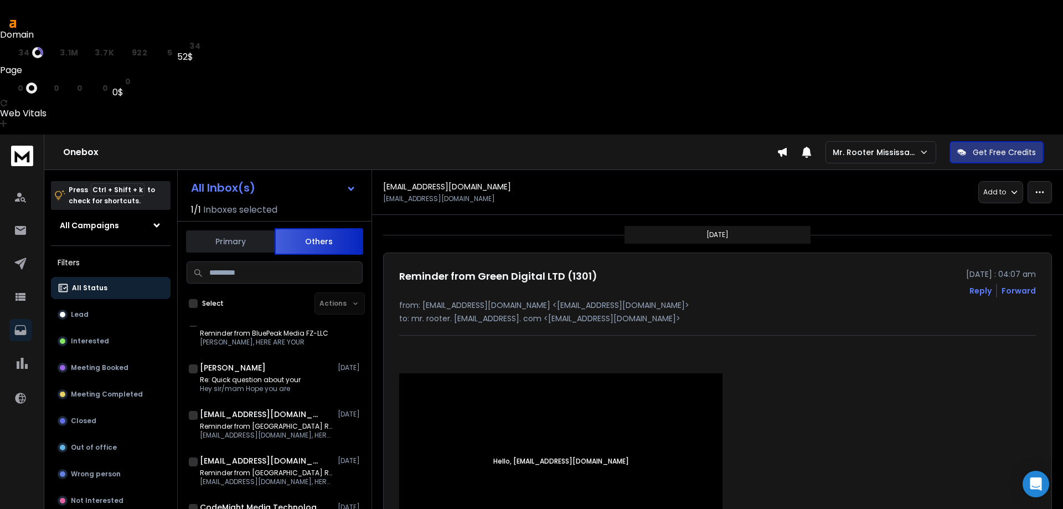
click at [27, 370] on div "H" at bounding box center [22, 389] width 44 height 509
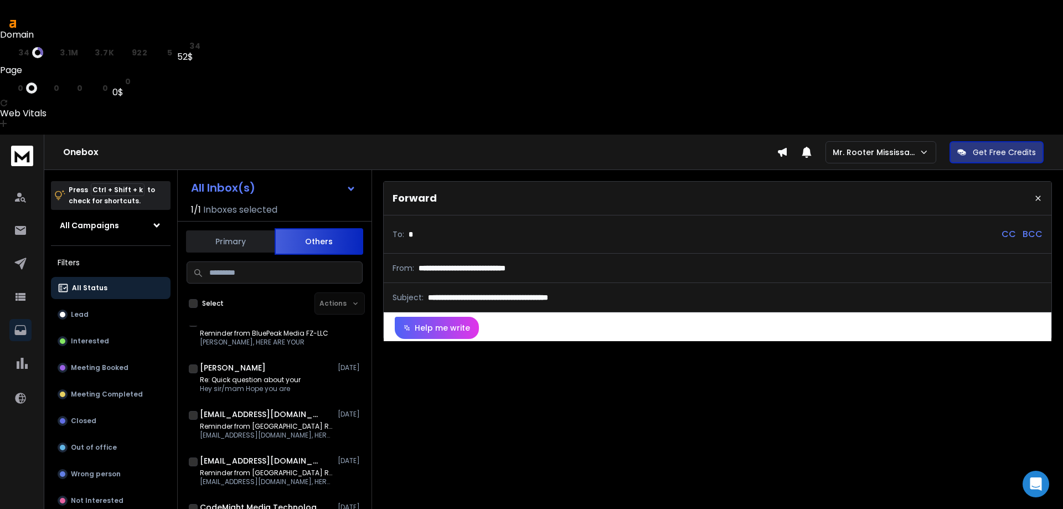
type input "*"
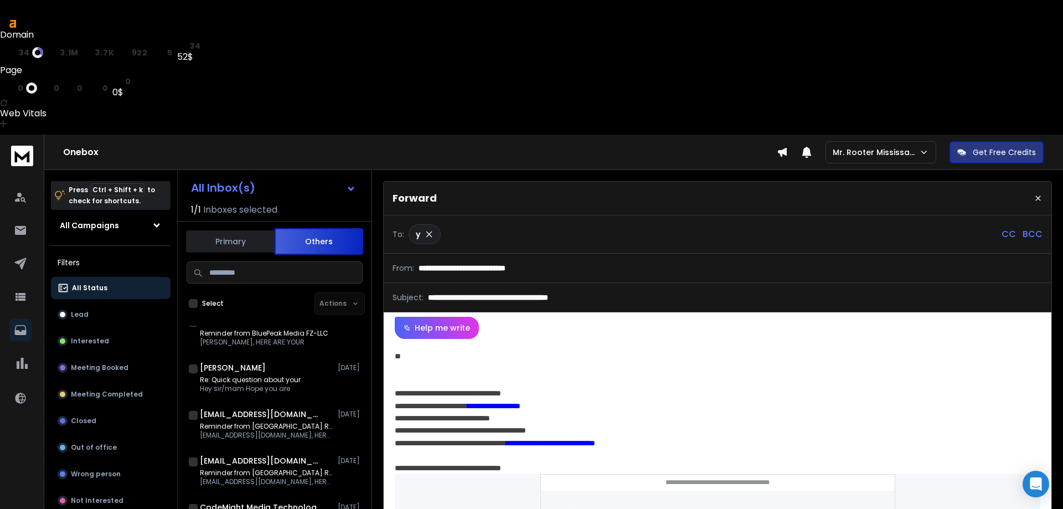
click at [1036, 195] on icon at bounding box center [1037, 197] width 5 height 5
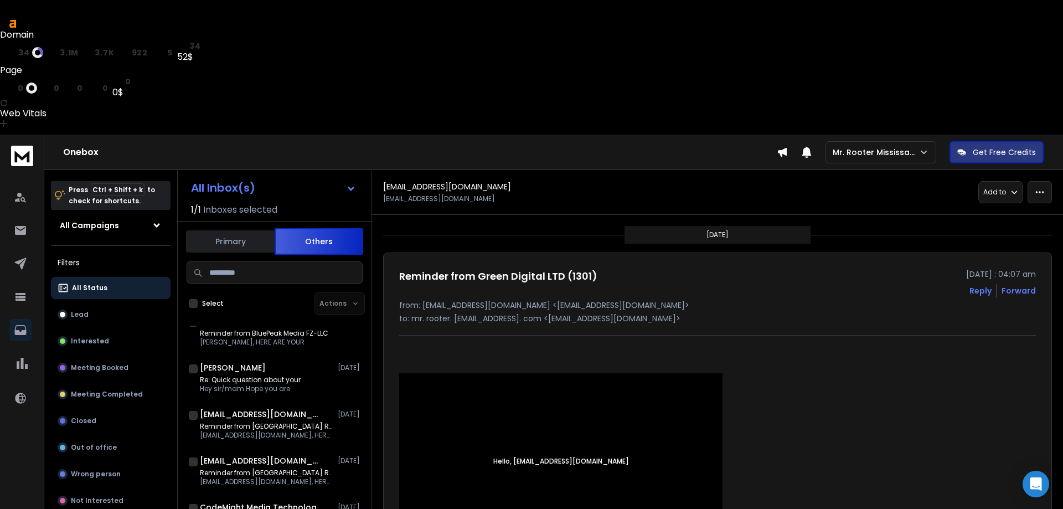
scroll to position [534, 0]
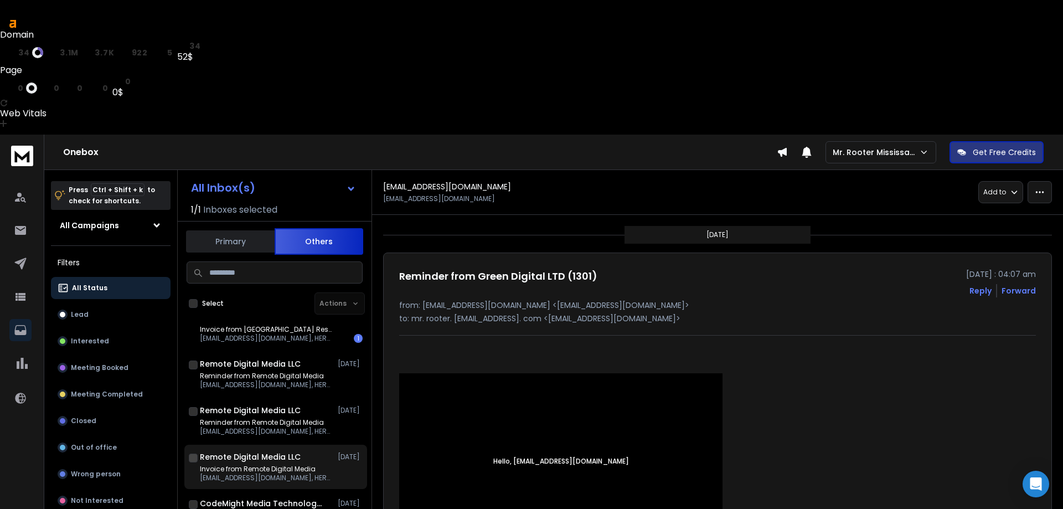
click at [281, 464] on p "Invoice from Remote Digital Media" at bounding box center [266, 468] width 133 height 9
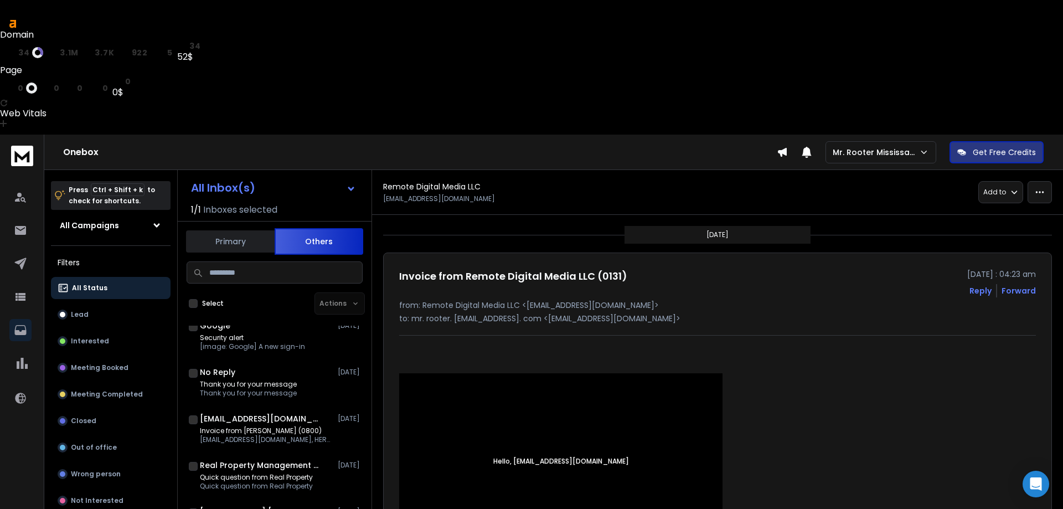
scroll to position [1522, 0]
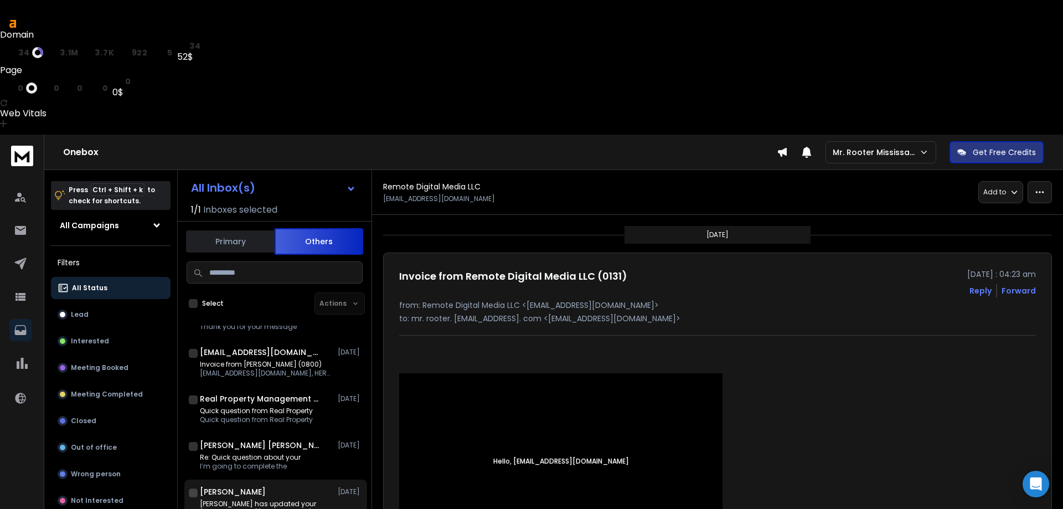
click at [268, 486] on div "[PERSON_NAME] [DATE]" at bounding box center [281, 491] width 163 height 11
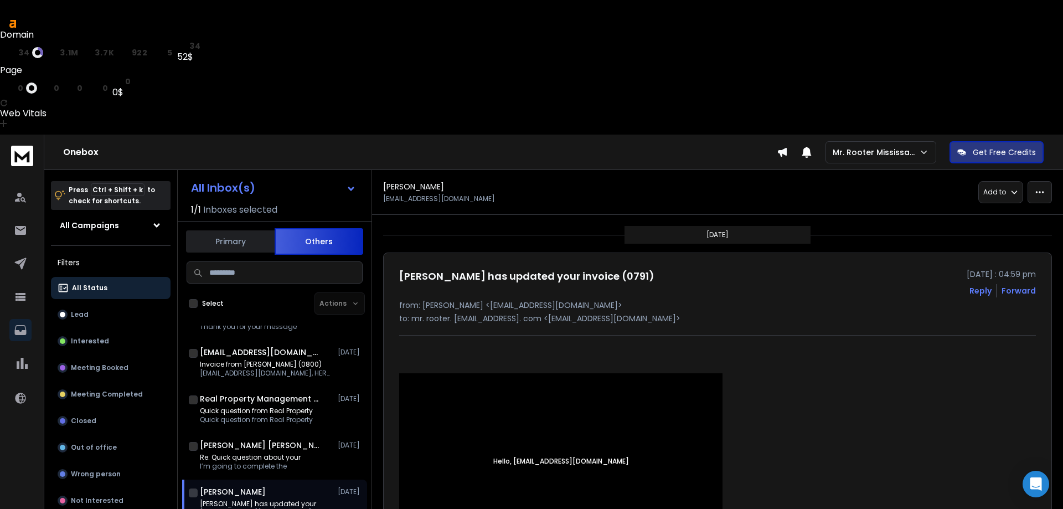
scroll to position [1852, 0]
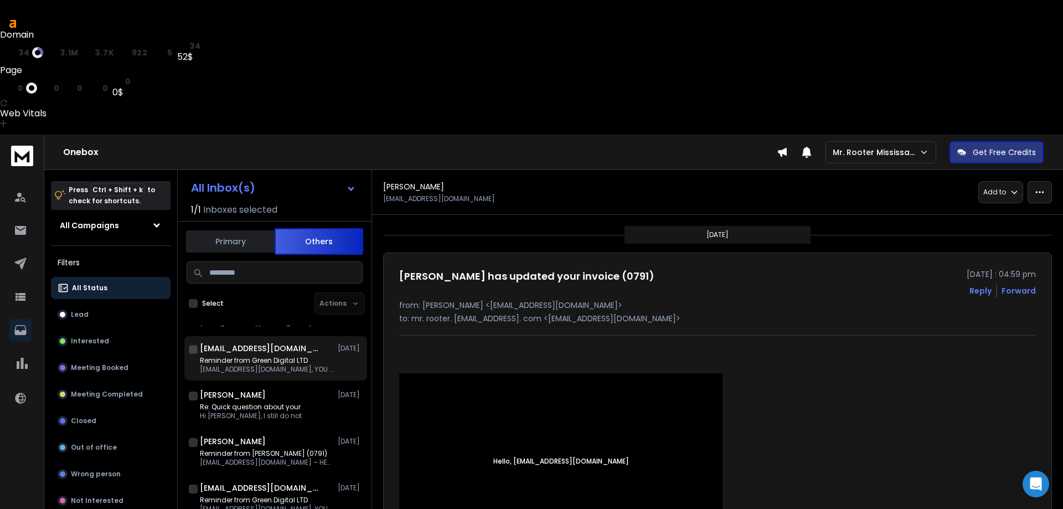
click at [298, 356] on p "Reminder from Green Digital LTD" at bounding box center [266, 360] width 133 height 9
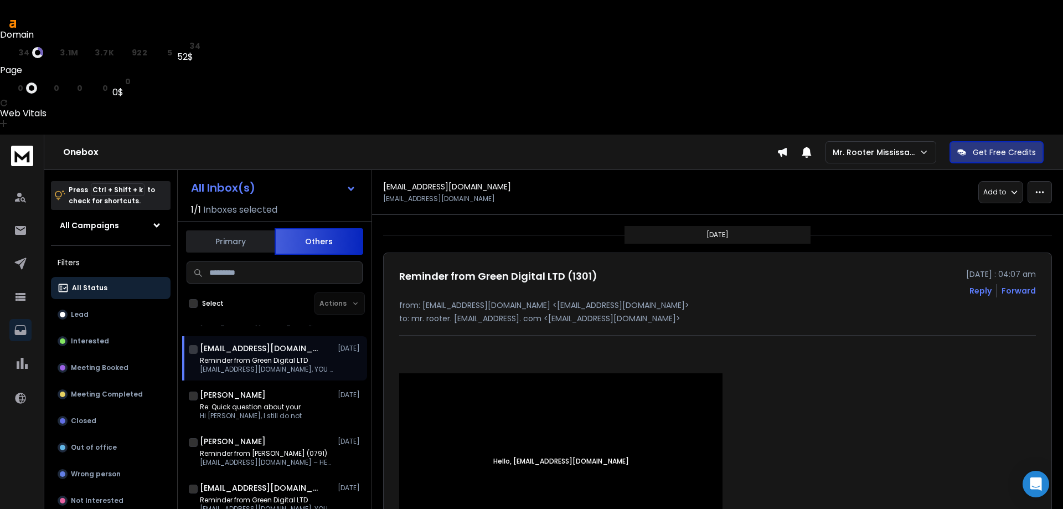
click at [681, 181] on div "[EMAIL_ADDRESS][DOMAIN_NAME] S [EMAIL_ADDRESS][DOMAIN_NAME]" at bounding box center [548, 192] width 331 height 22
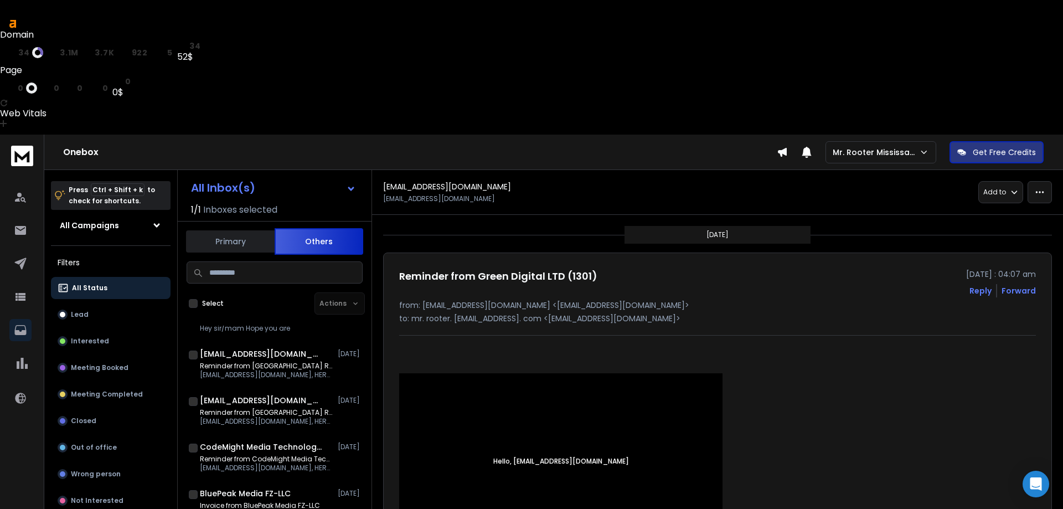
scroll to position [205, 0]
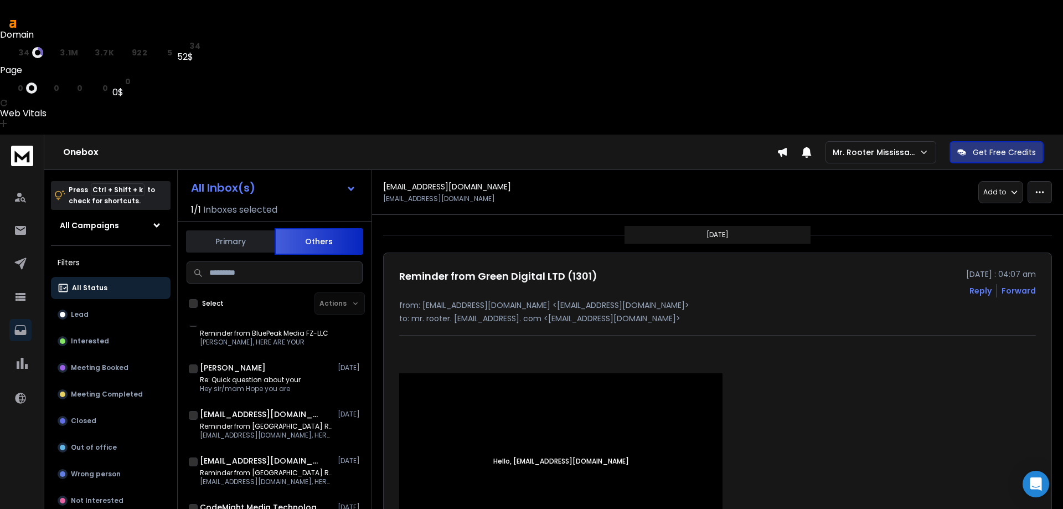
click at [27, 370] on div "H" at bounding box center [22, 389] width 44 height 509
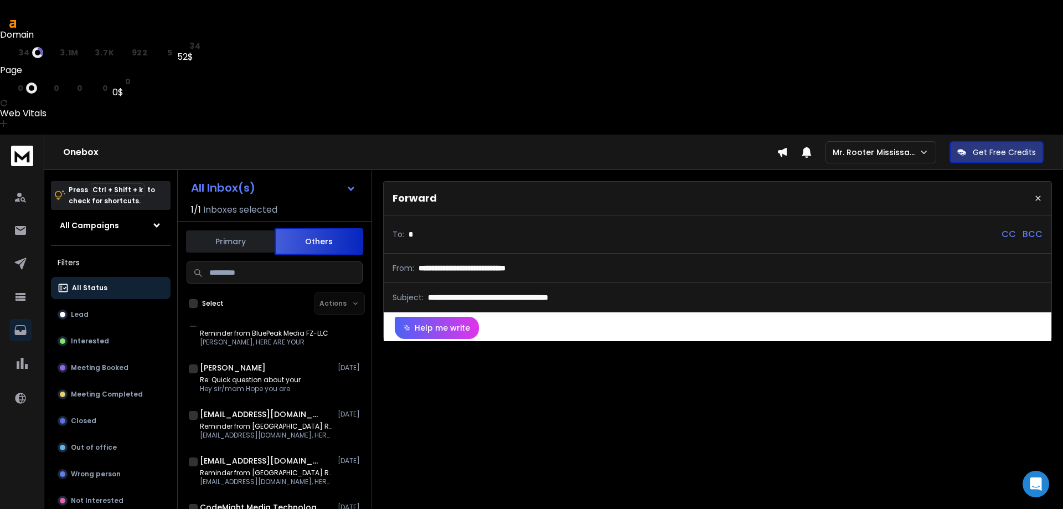
type input "*"
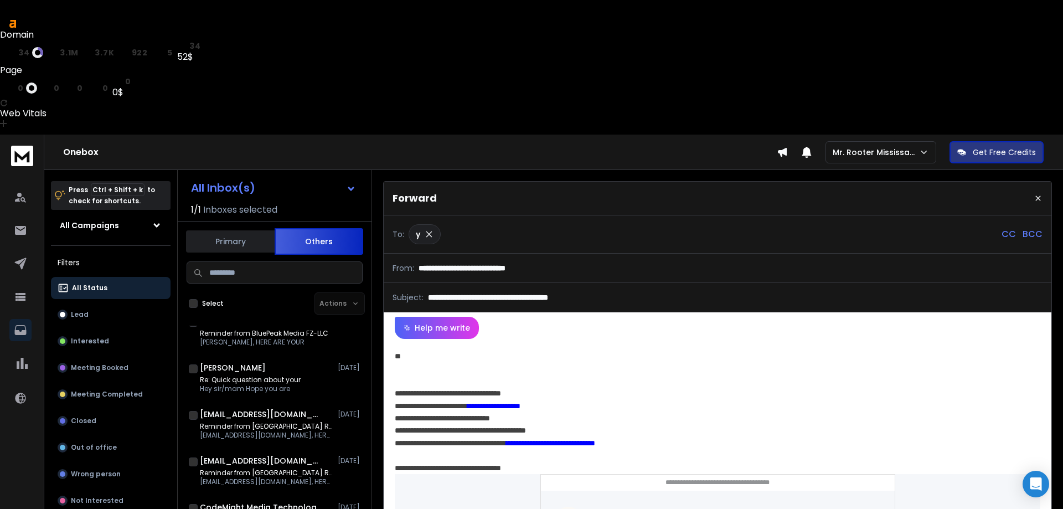
click at [1036, 195] on icon at bounding box center [1037, 197] width 5 height 5
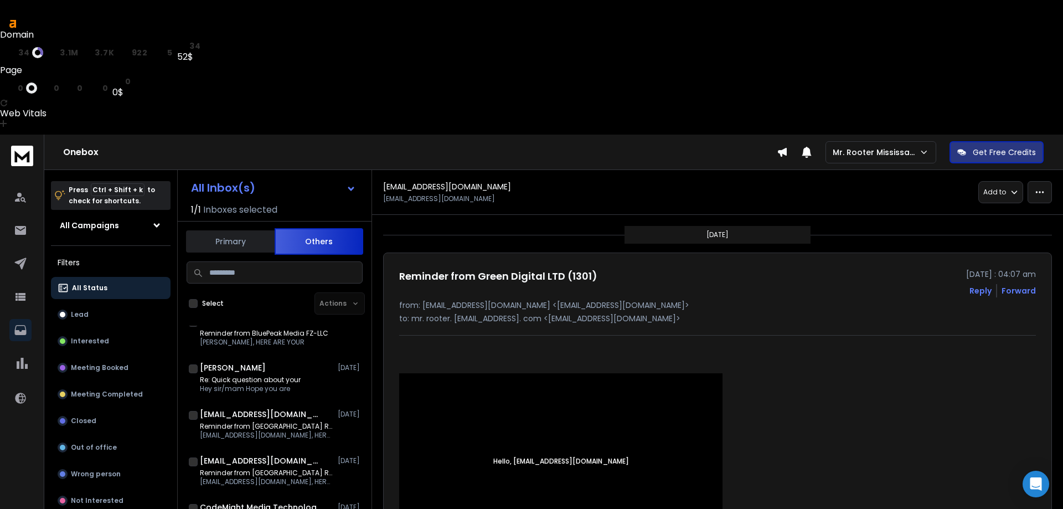
scroll to position [534, 0]
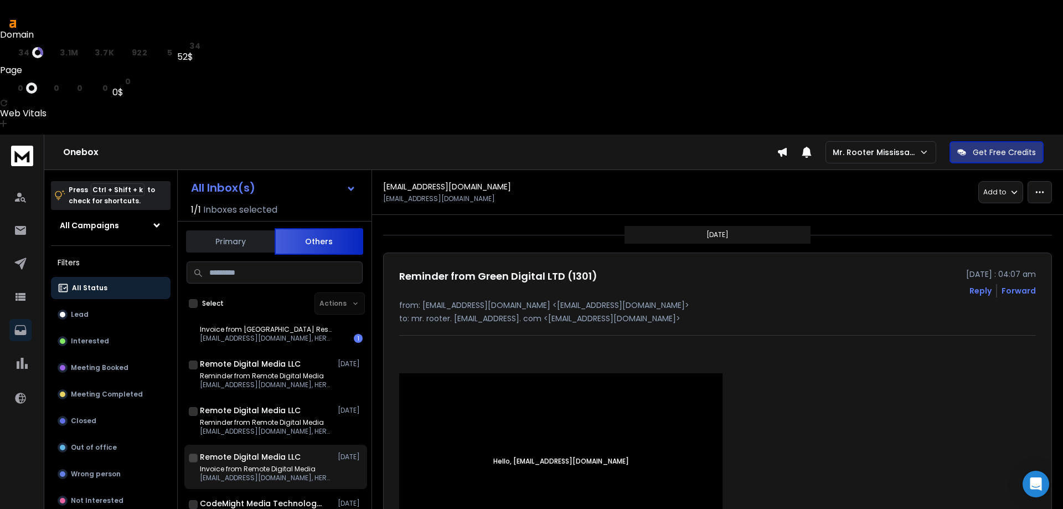
click at [281, 464] on p "Invoice from Remote Digital Media" at bounding box center [266, 468] width 133 height 9
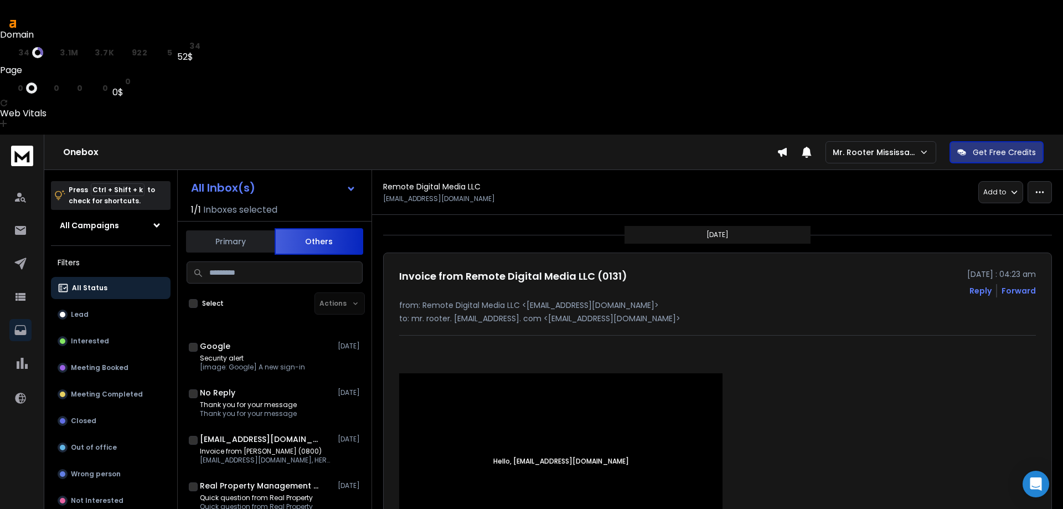
scroll to position [1522, 0]
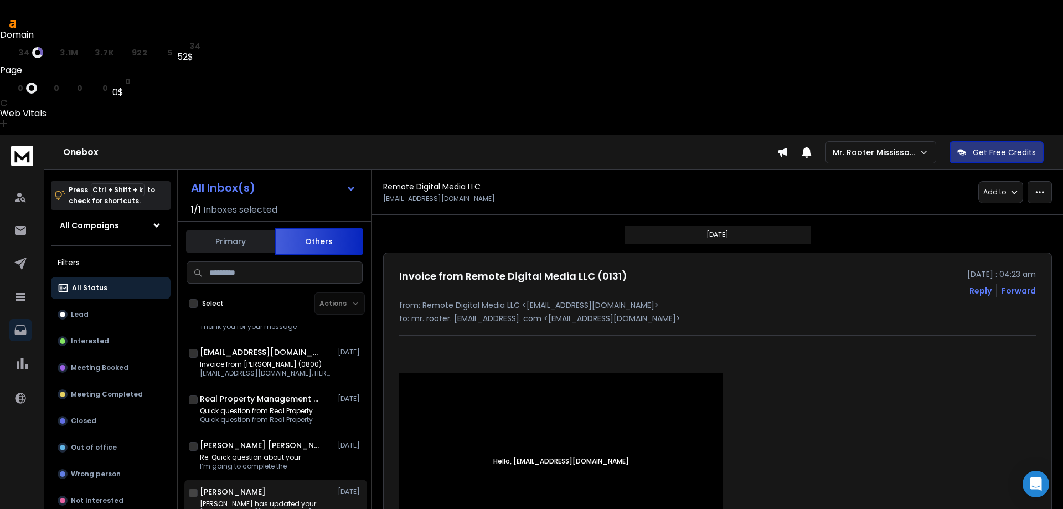
click at [268, 486] on div "[PERSON_NAME] [DATE]" at bounding box center [281, 491] width 163 height 11
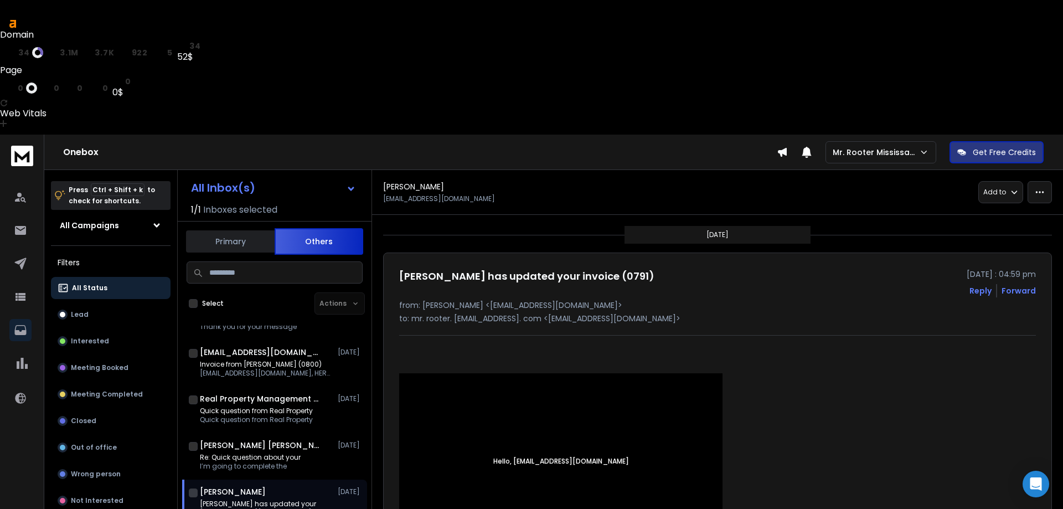
scroll to position [1852, 0]
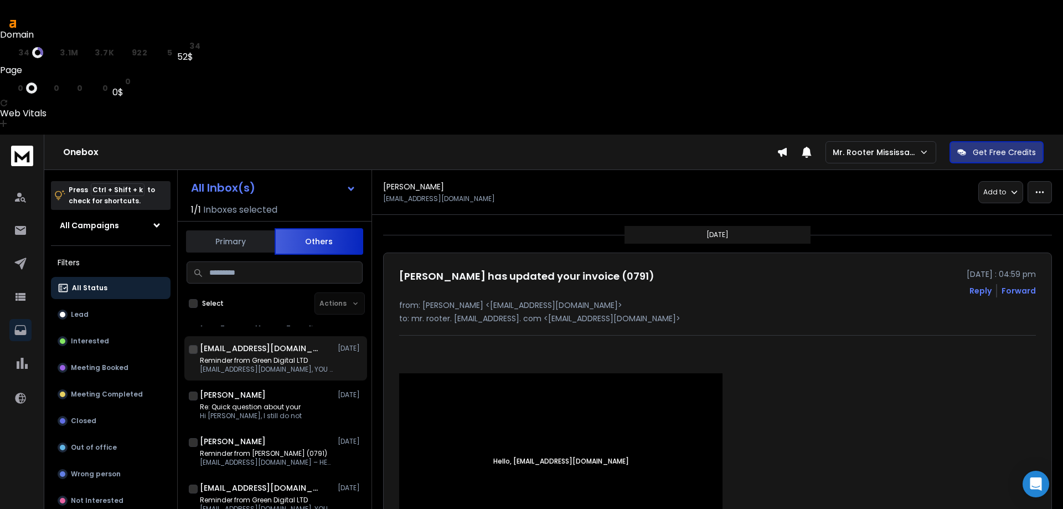
click at [298, 356] on p "Reminder from Green Digital LTD" at bounding box center [266, 360] width 133 height 9
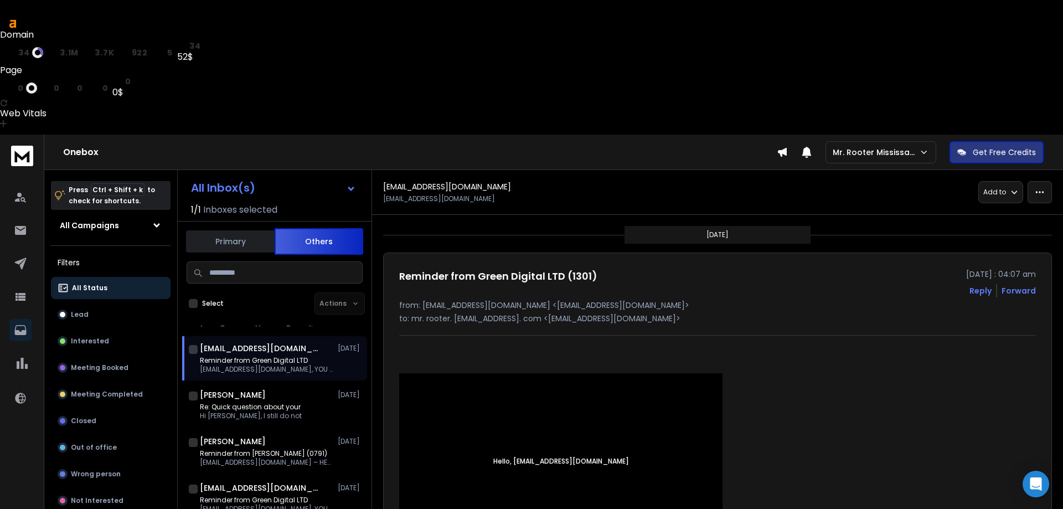
click at [681, 181] on div "[EMAIL_ADDRESS][DOMAIN_NAME] S [EMAIL_ADDRESS][DOMAIN_NAME]" at bounding box center [548, 192] width 331 height 22
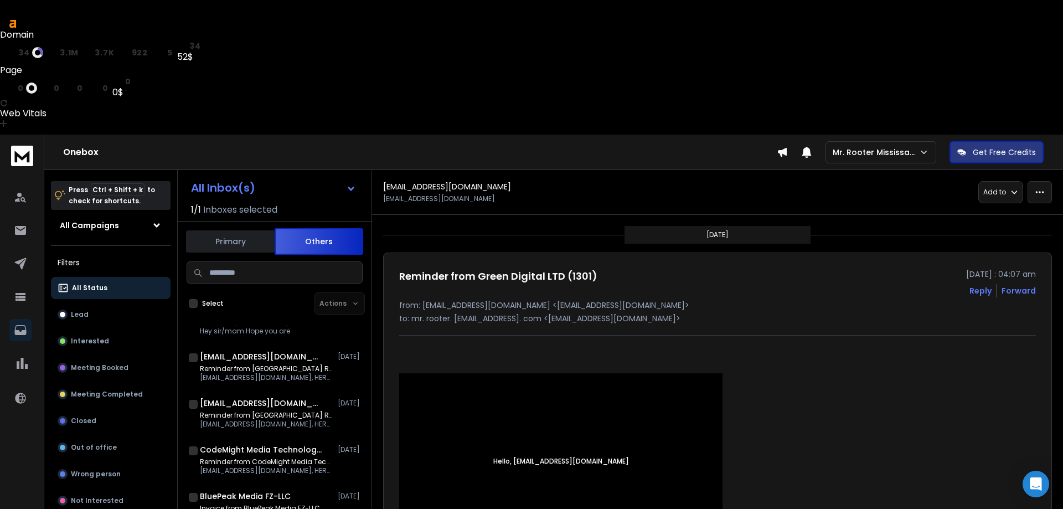
scroll to position [205, 0]
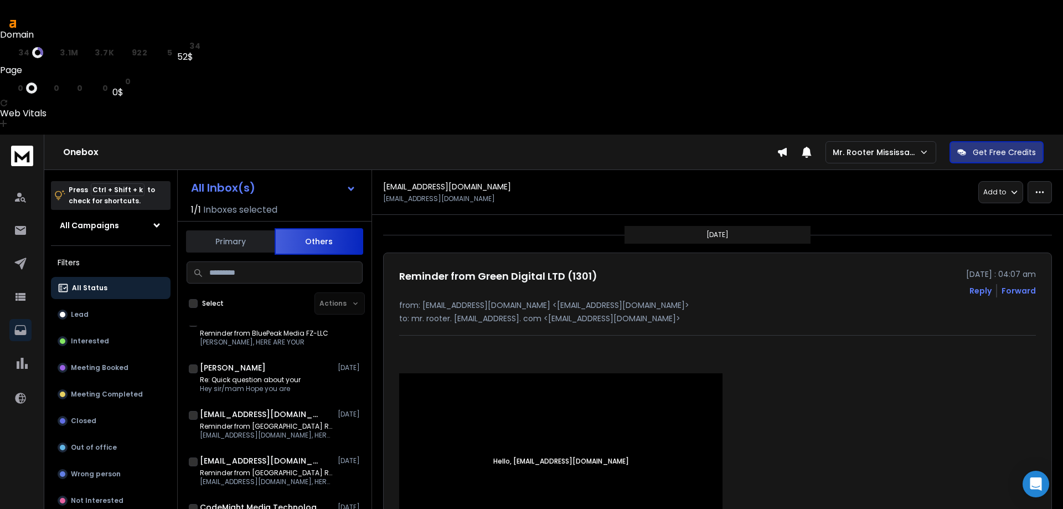
click at [27, 370] on div "H" at bounding box center [22, 389] width 44 height 509
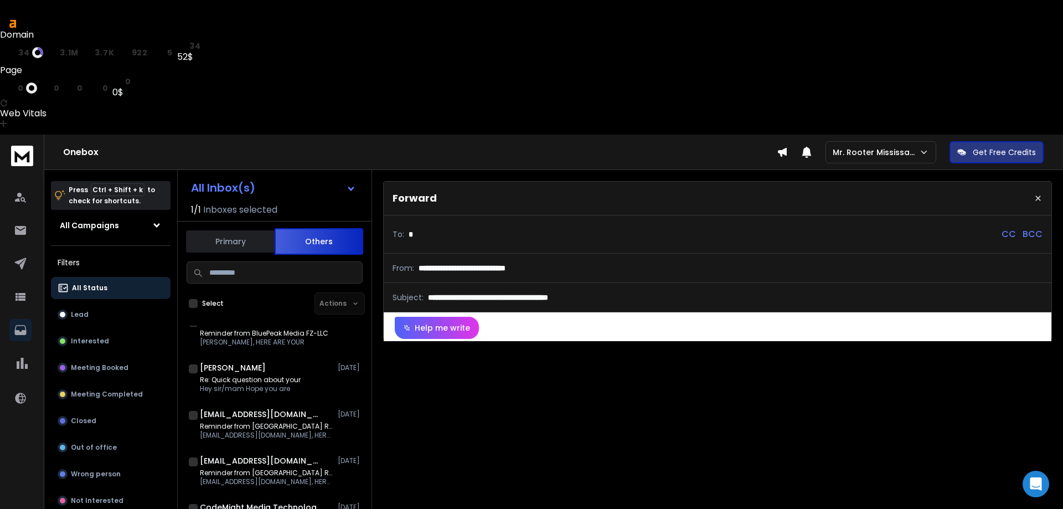
type input "*"
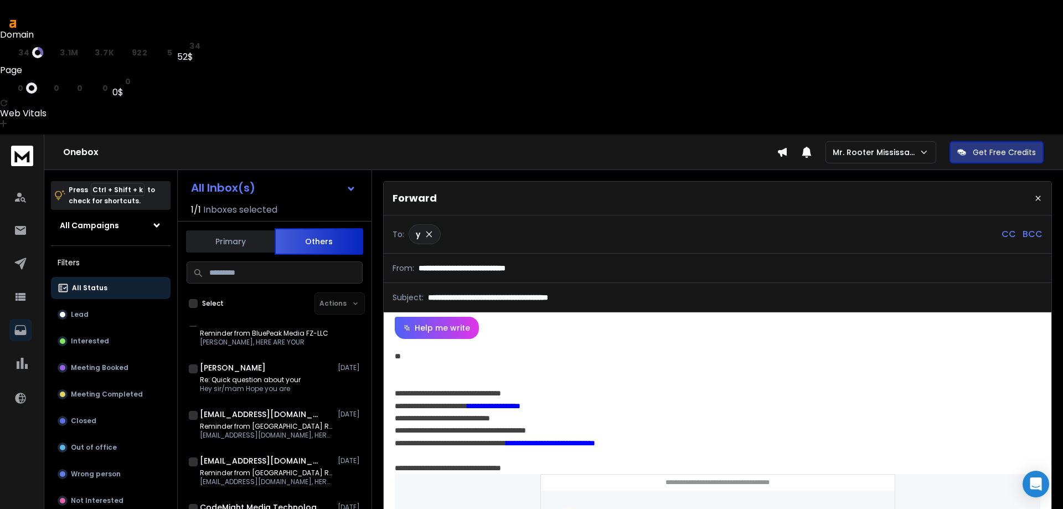
click at [1036, 195] on icon at bounding box center [1037, 197] width 5 height 5
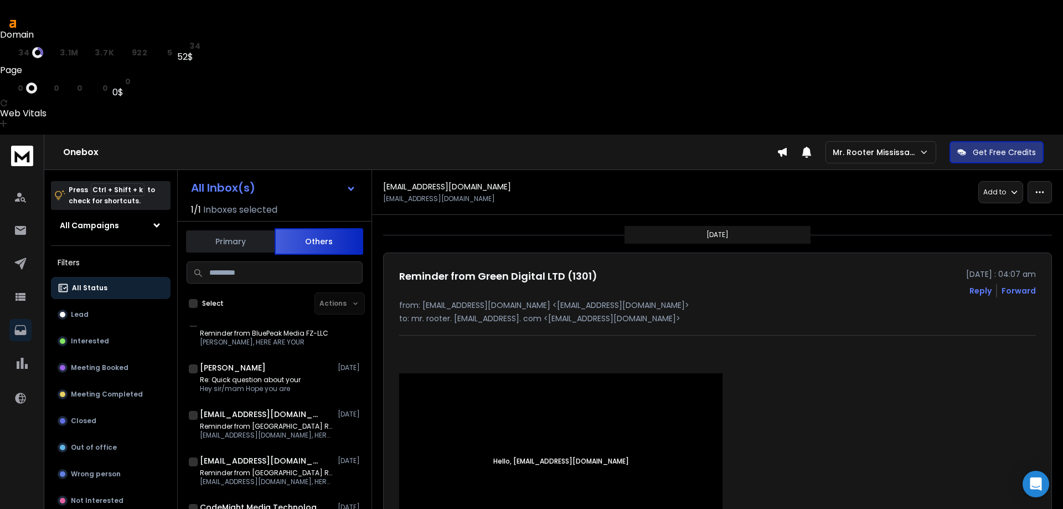
scroll to position [534, 0]
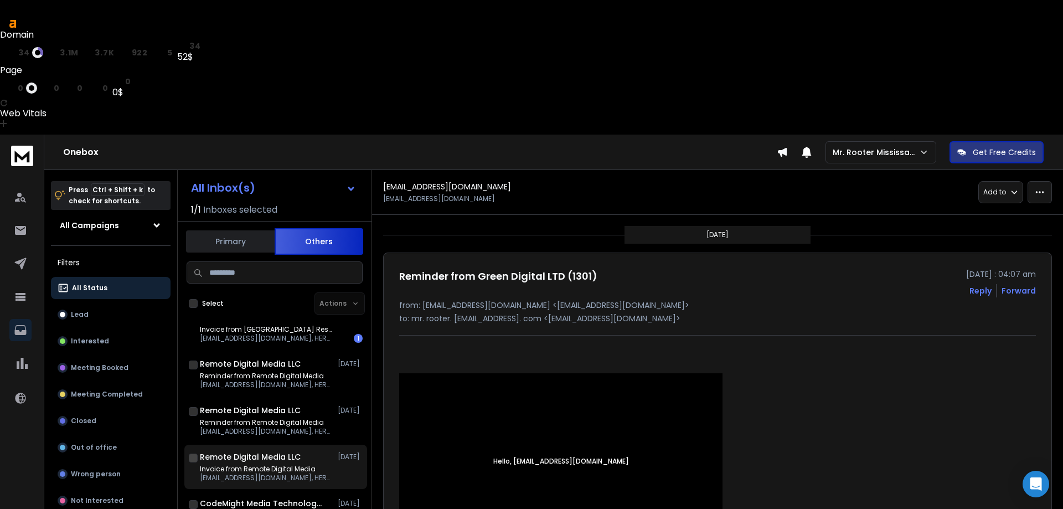
click at [281, 464] on p "Invoice from Remote Digital Media" at bounding box center [266, 468] width 133 height 9
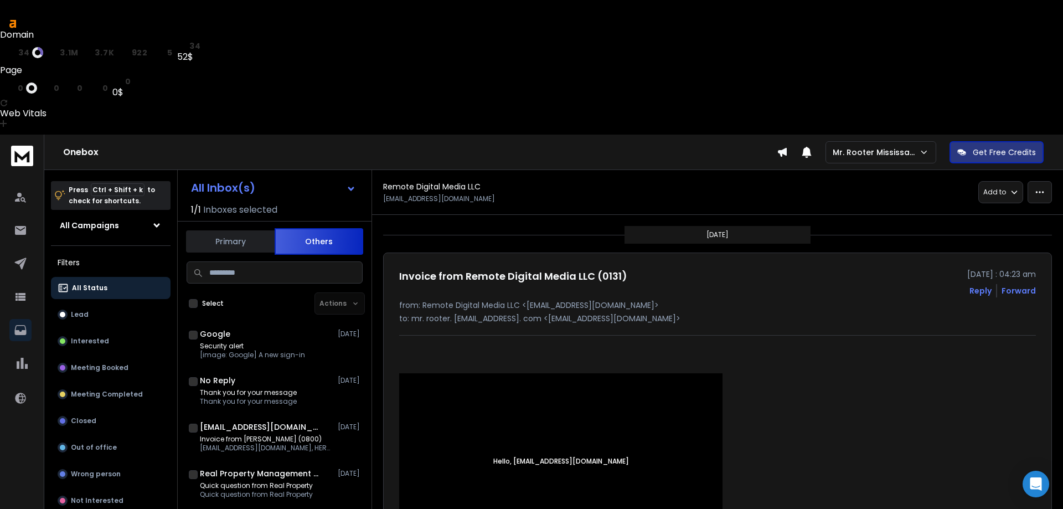
scroll to position [1522, 0]
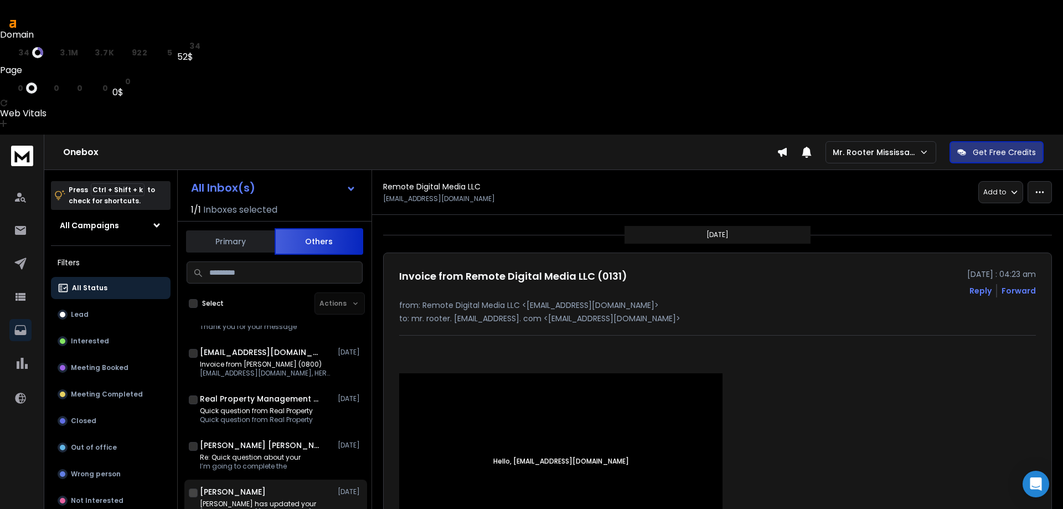
click at [268, 486] on div "[PERSON_NAME] [DATE]" at bounding box center [281, 491] width 163 height 11
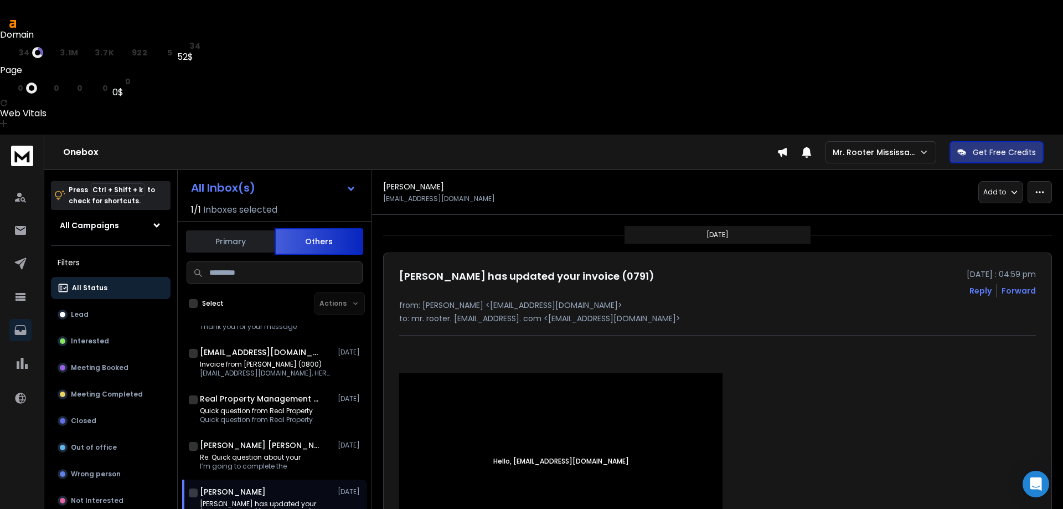
scroll to position [1852, 0]
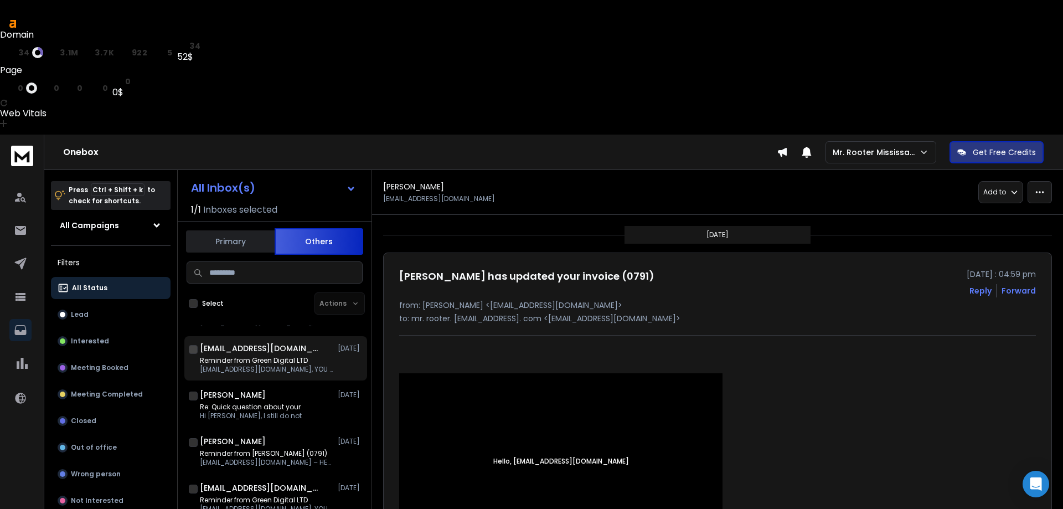
click at [298, 356] on p "Reminder from Green Digital LTD" at bounding box center [266, 360] width 133 height 9
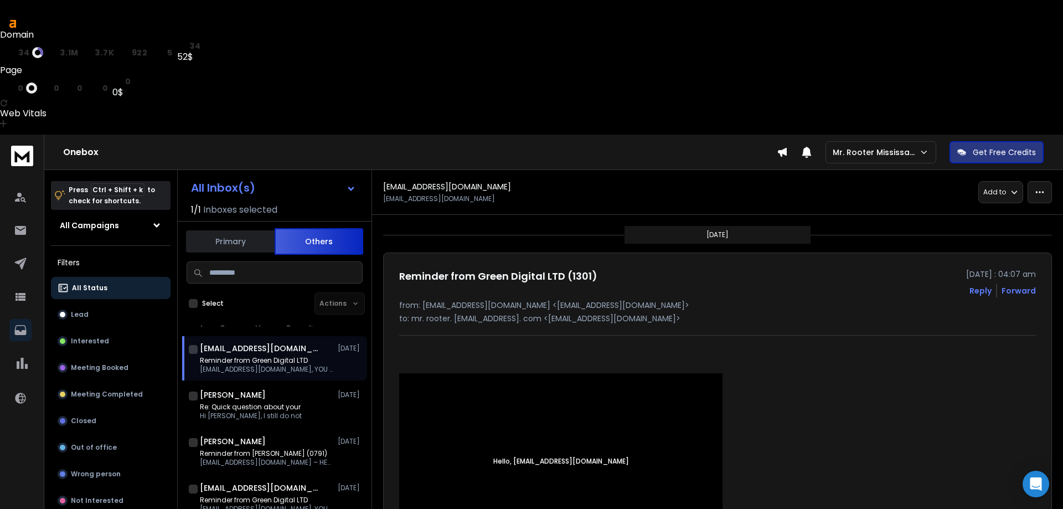
click at [681, 181] on div "[EMAIL_ADDRESS][DOMAIN_NAME] S [EMAIL_ADDRESS][DOMAIN_NAME]" at bounding box center [548, 192] width 331 height 22
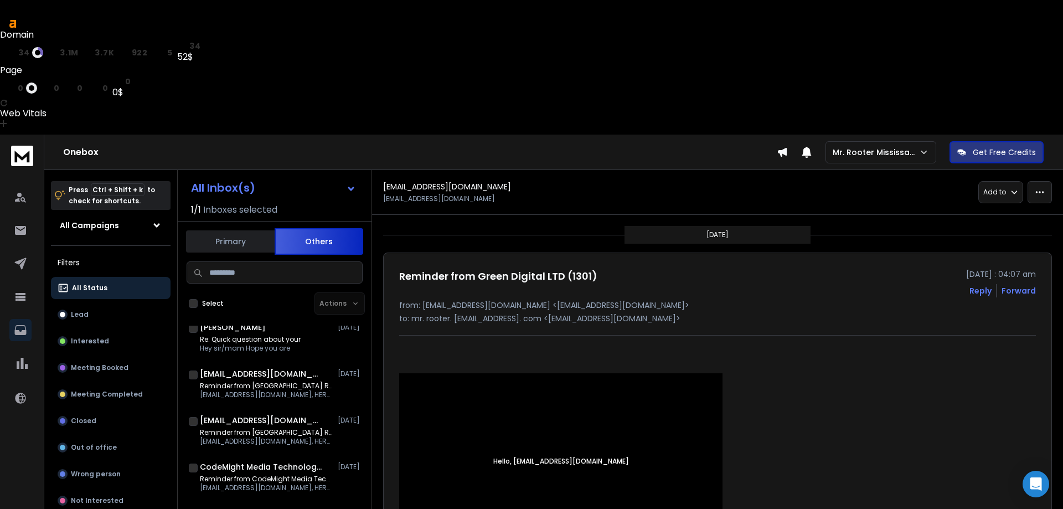
scroll to position [205, 0]
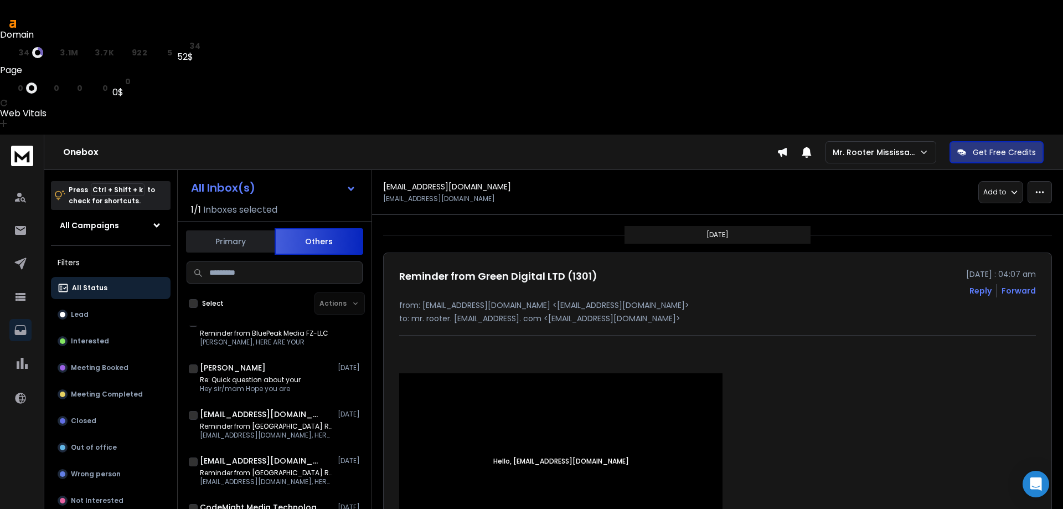
click at [27, 370] on div "H" at bounding box center [22, 389] width 44 height 509
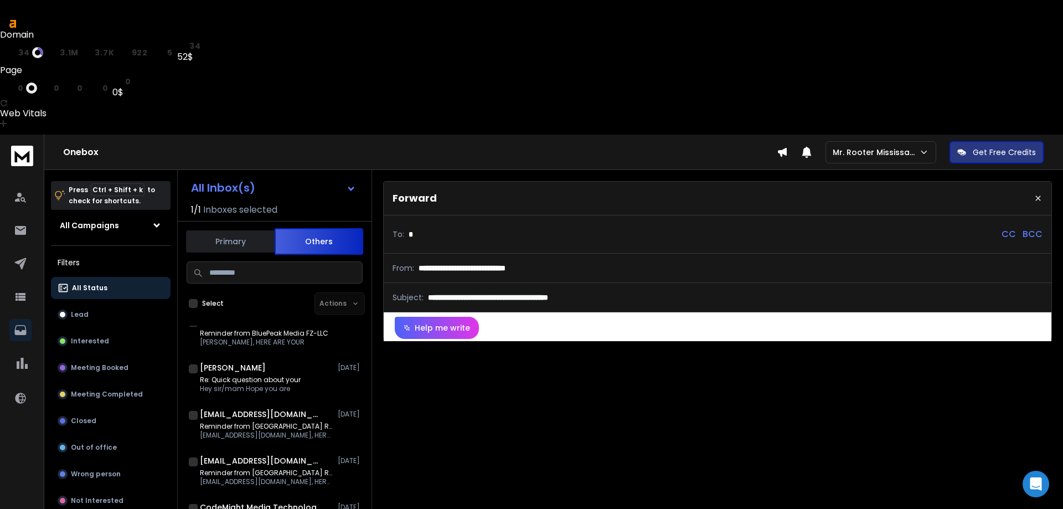
type input "*"
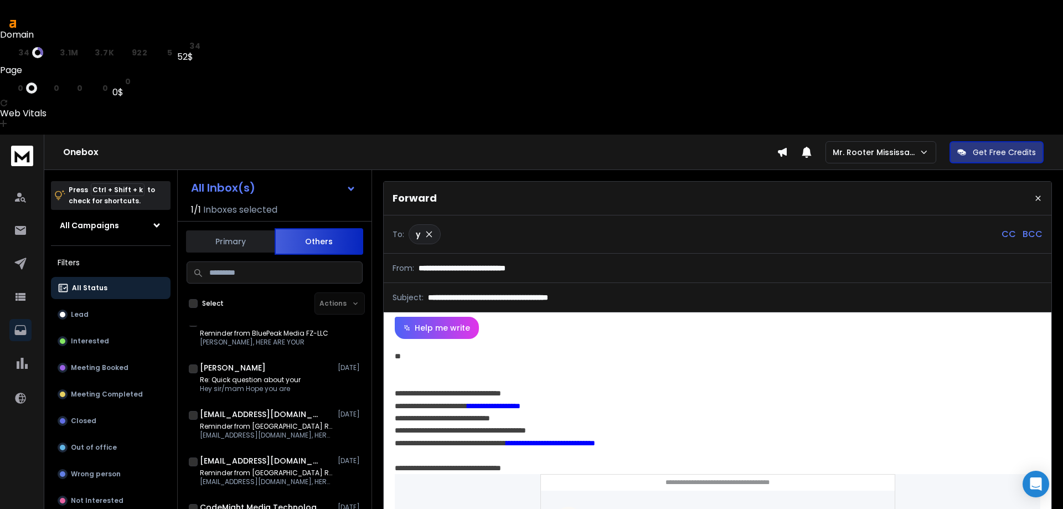
click at [1036, 195] on icon at bounding box center [1037, 197] width 5 height 5
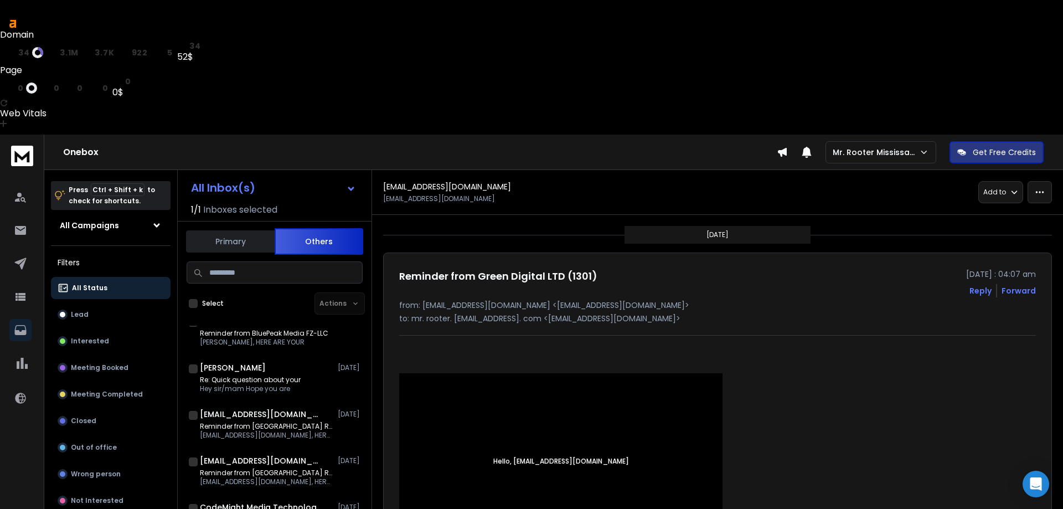
scroll to position [534, 0]
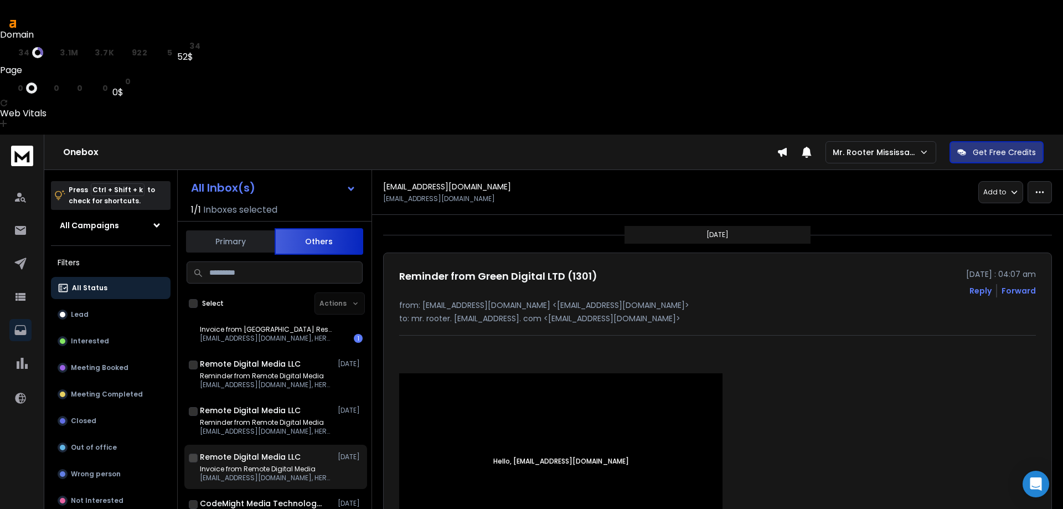
click at [281, 464] on p "Invoice from Remote Digital Media" at bounding box center [266, 468] width 133 height 9
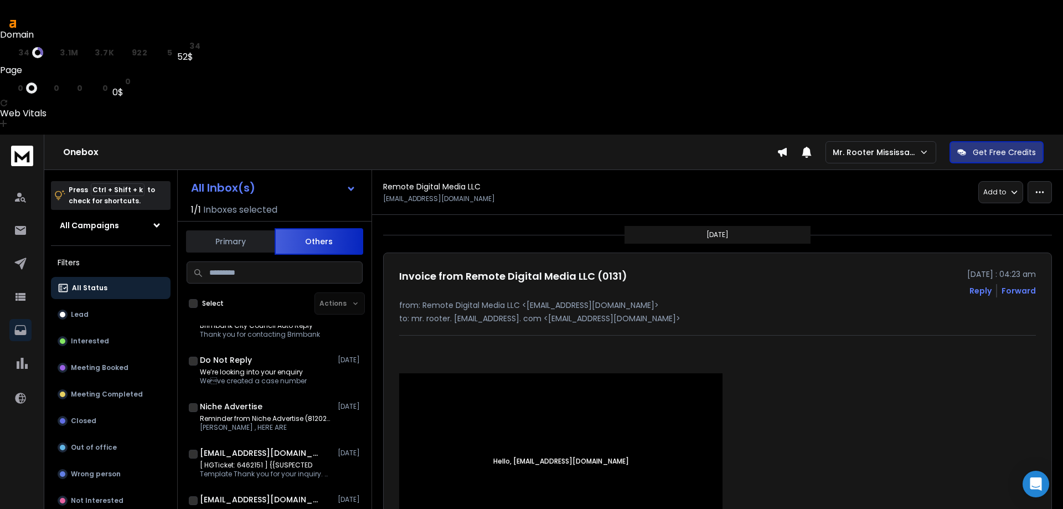
scroll to position [1522, 0]
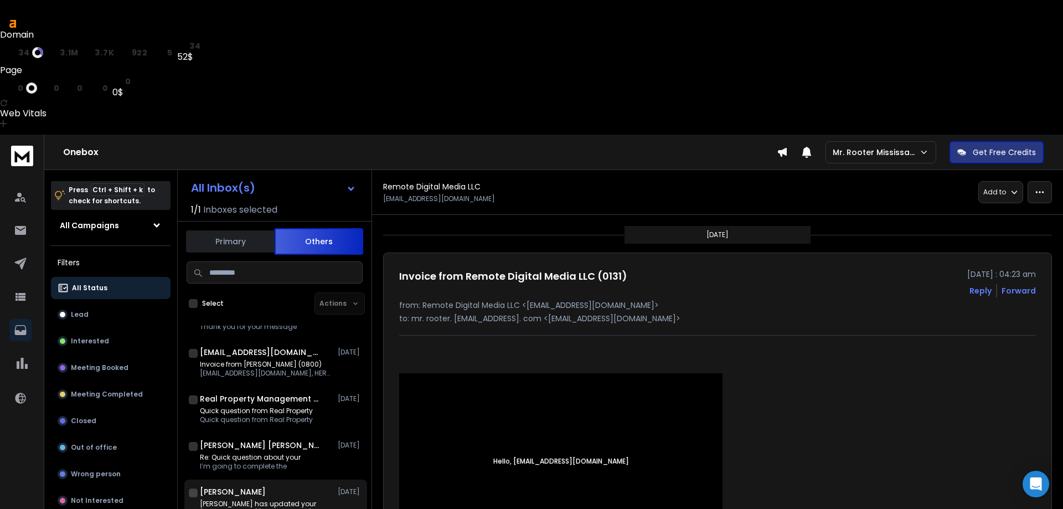
click at [268, 486] on div "[PERSON_NAME] [DATE]" at bounding box center [281, 491] width 163 height 11
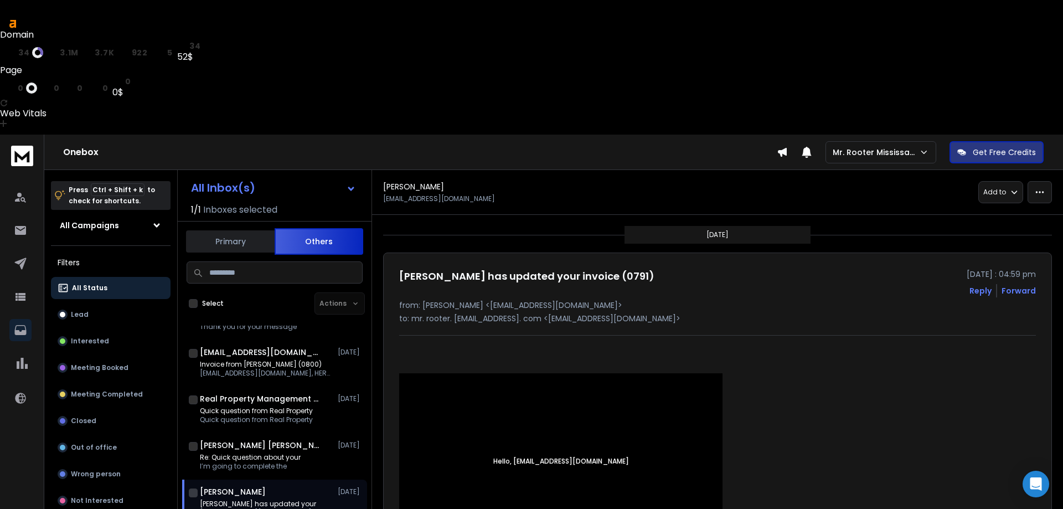
scroll to position [1852, 0]
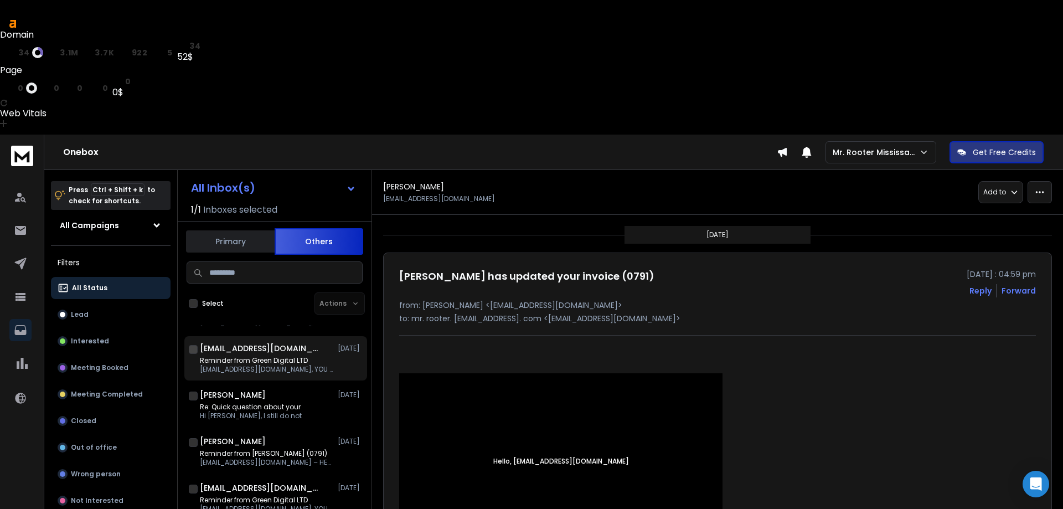
click at [298, 356] on p "Reminder from Green Digital LTD" at bounding box center [266, 360] width 133 height 9
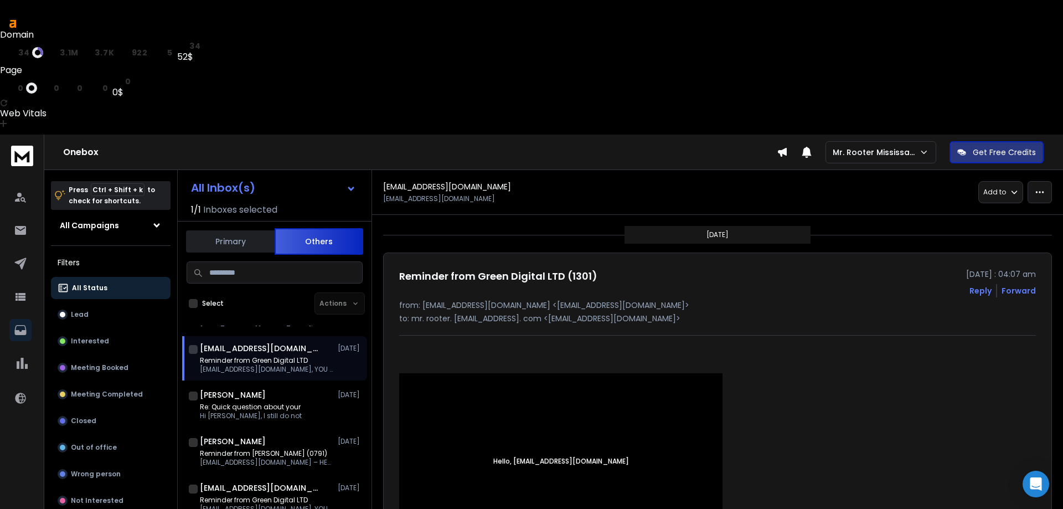
click at [681, 181] on div "[EMAIL_ADDRESS][DOMAIN_NAME] S [EMAIL_ADDRESS][DOMAIN_NAME]" at bounding box center [548, 192] width 331 height 22
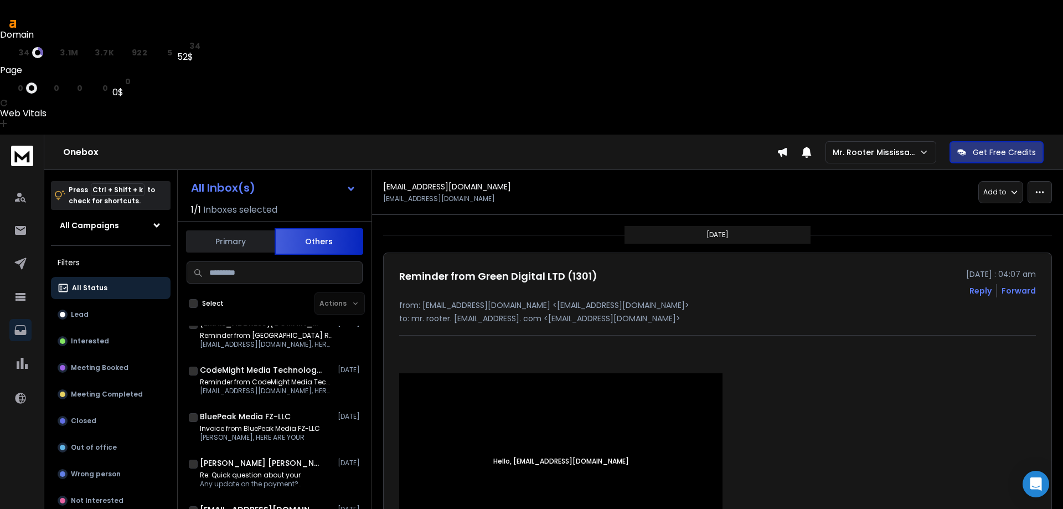
scroll to position [205, 0]
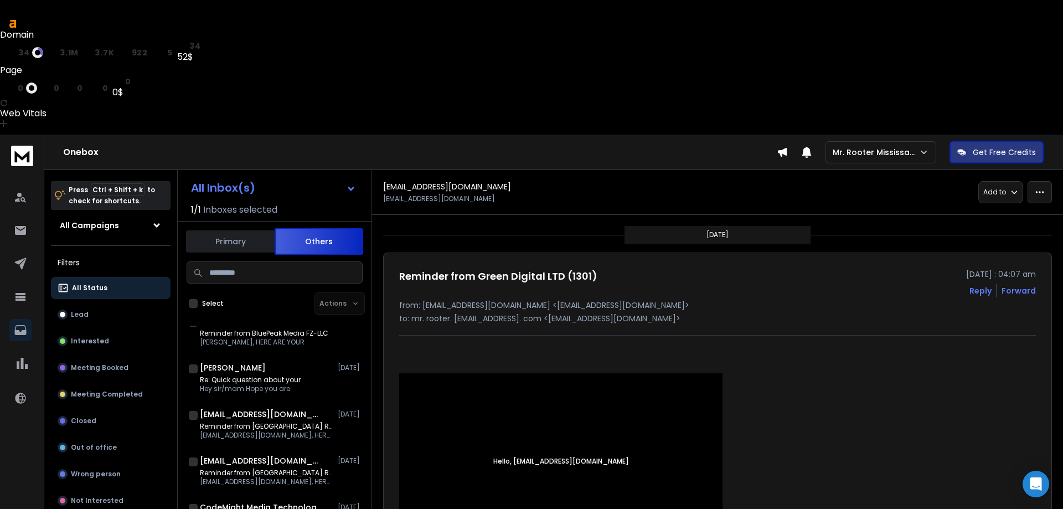
click at [27, 370] on div "H" at bounding box center [22, 389] width 44 height 509
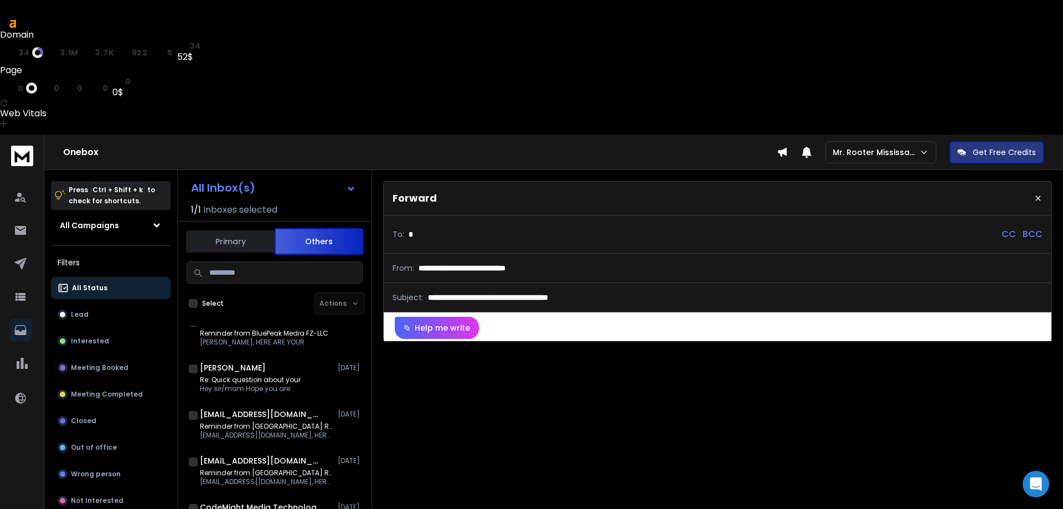
type input "*"
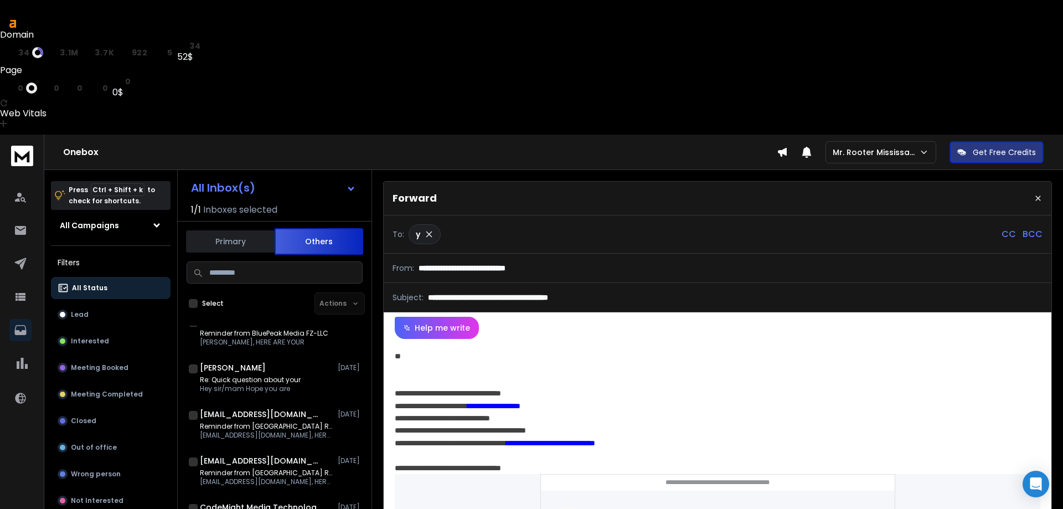
click at [1036, 195] on icon at bounding box center [1037, 197] width 5 height 5
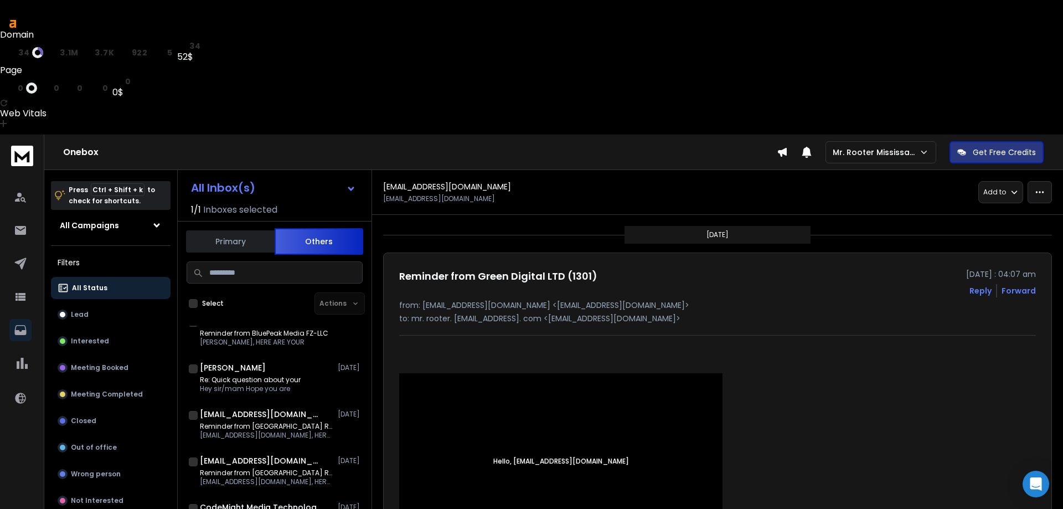
scroll to position [534, 0]
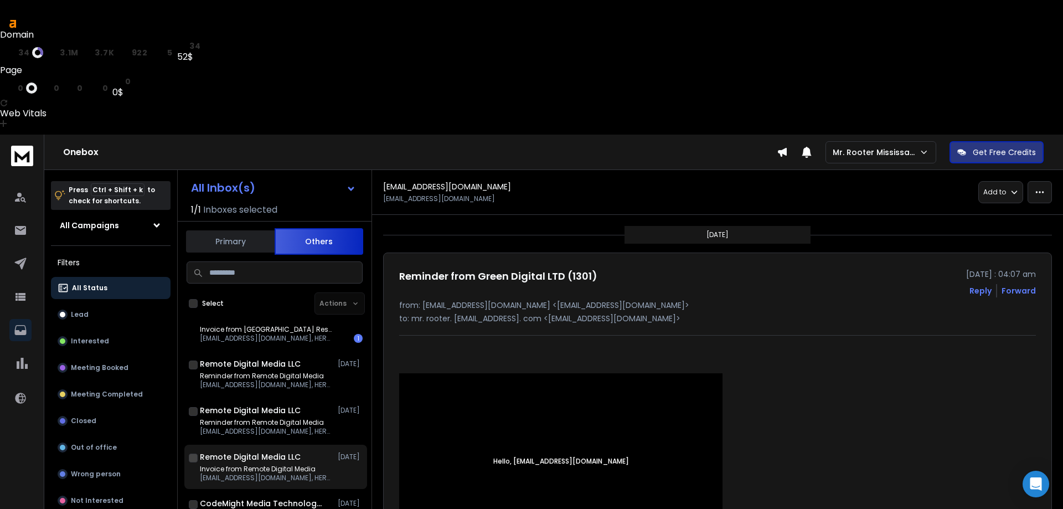
click at [281, 464] on p "Invoice from Remote Digital Media" at bounding box center [266, 468] width 133 height 9
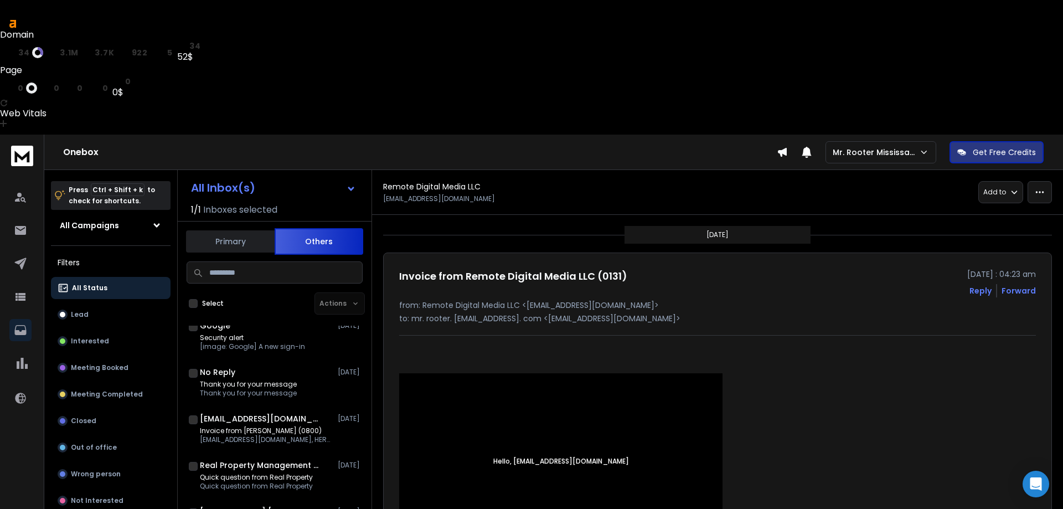
scroll to position [1522, 0]
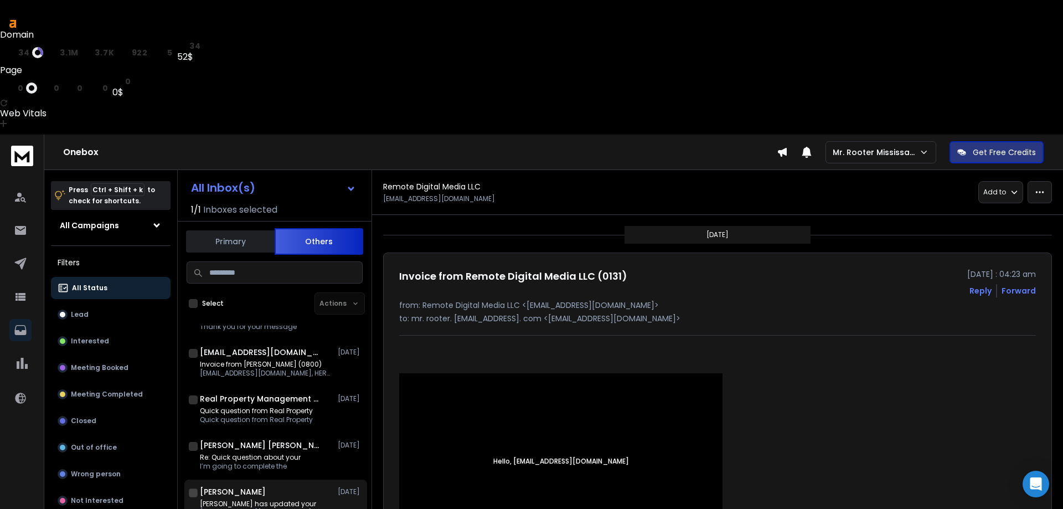
click at [268, 486] on div "[PERSON_NAME] [DATE]" at bounding box center [281, 491] width 163 height 11
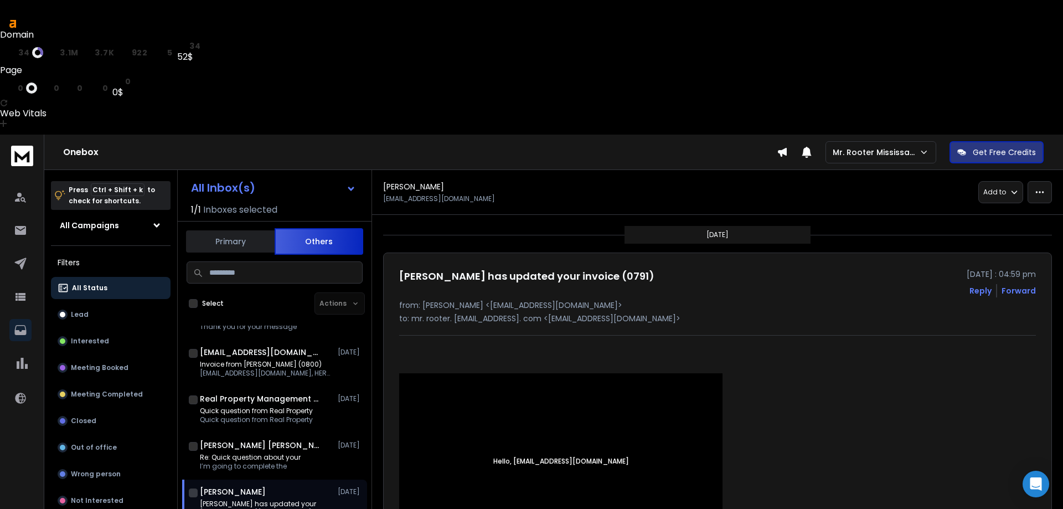
scroll to position [1852, 0]
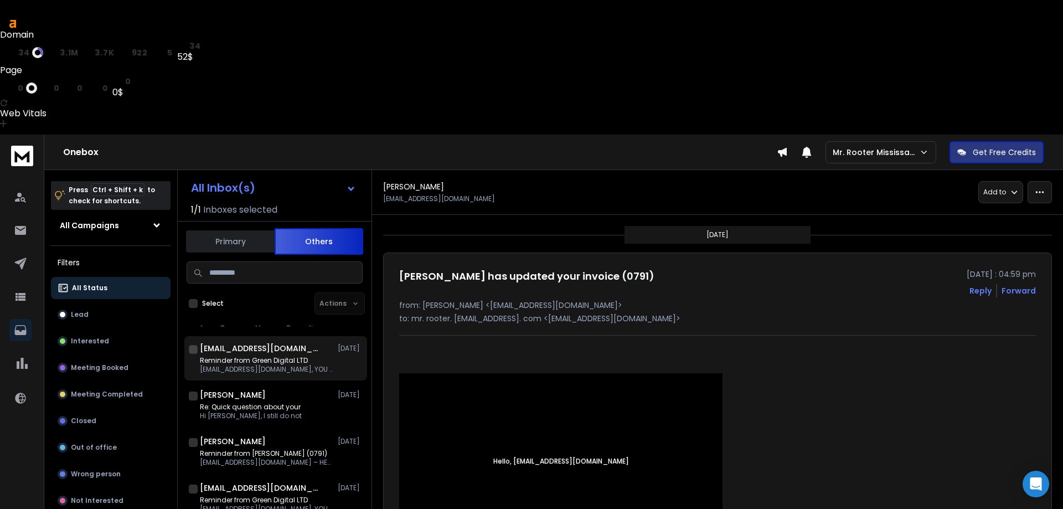
click at [298, 356] on p "Reminder from Green Digital LTD" at bounding box center [266, 360] width 133 height 9
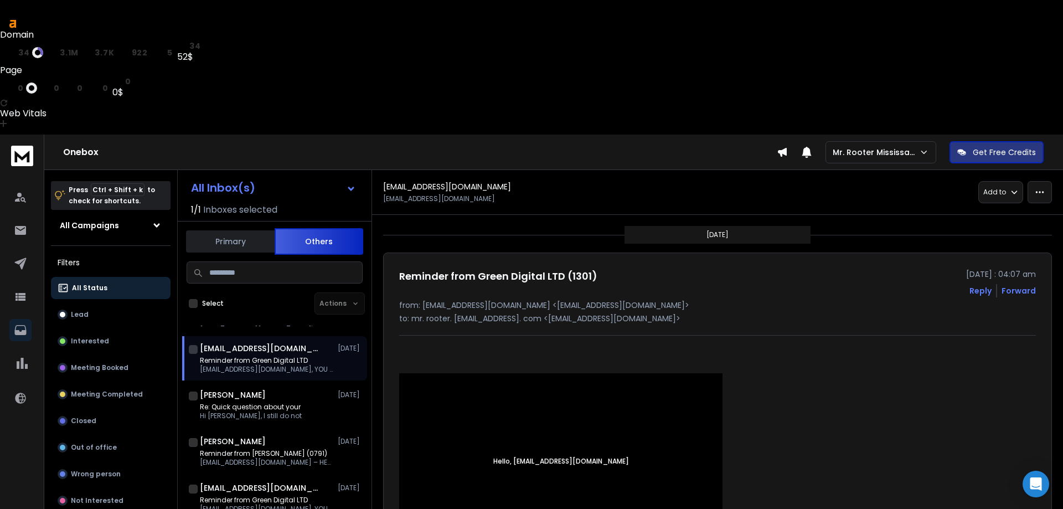
click at [681, 181] on div "[EMAIL_ADDRESS][DOMAIN_NAME] S [EMAIL_ADDRESS][DOMAIN_NAME]" at bounding box center [548, 192] width 331 height 22
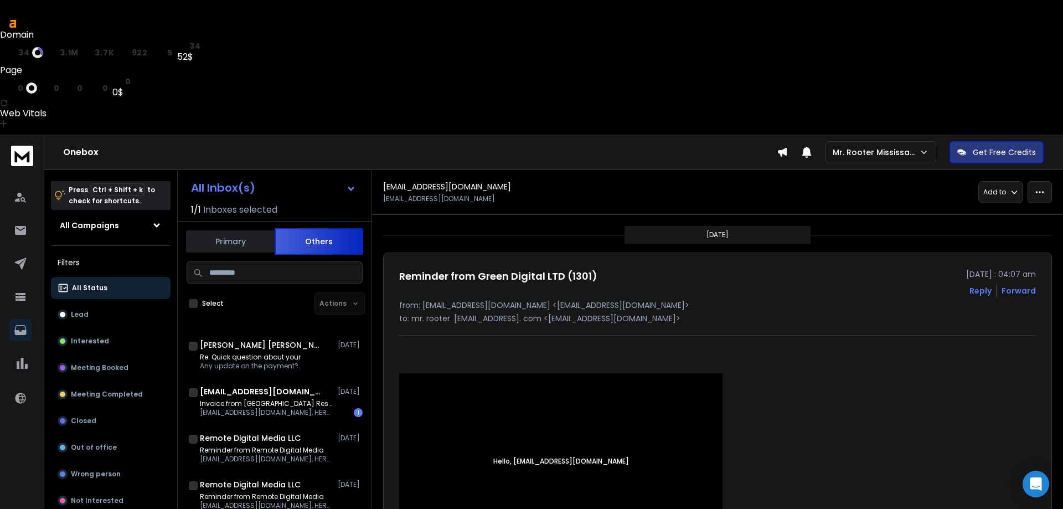
scroll to position [205, 0]
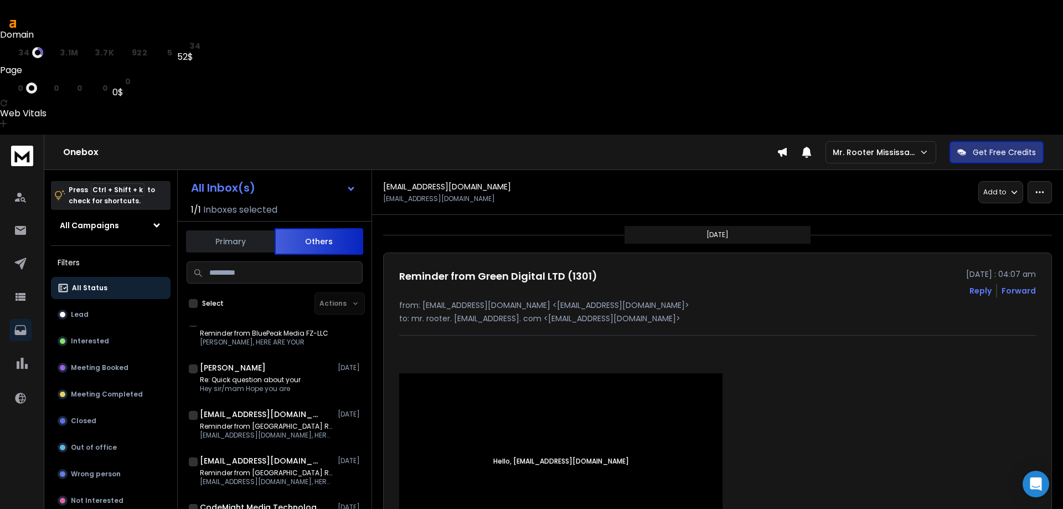
click at [27, 370] on div "H" at bounding box center [22, 389] width 44 height 509
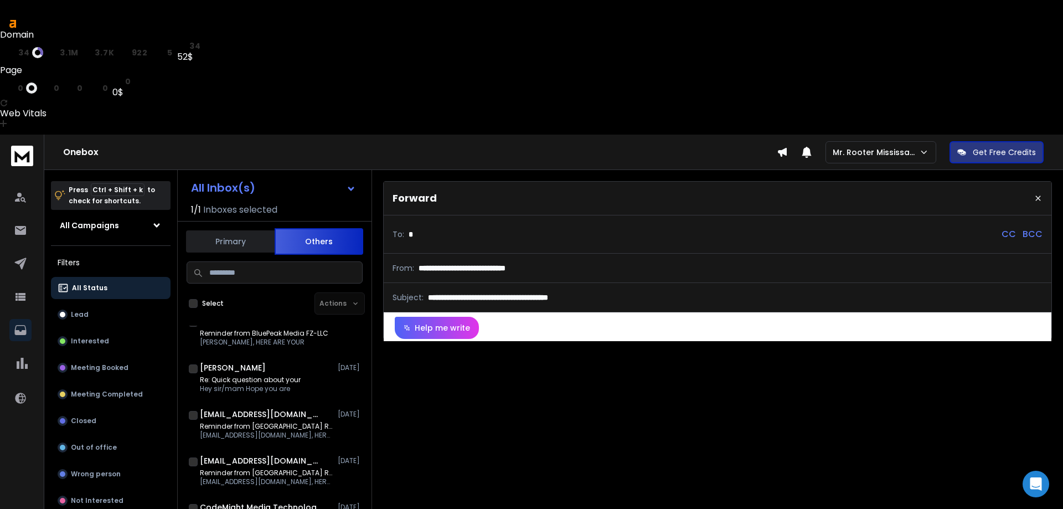
type input "*"
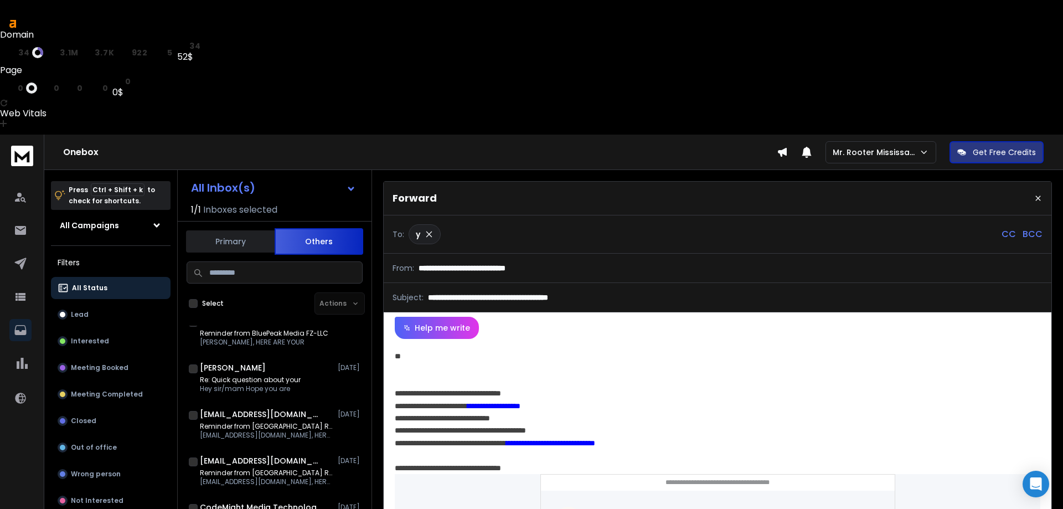
click at [1036, 195] on icon at bounding box center [1037, 197] width 5 height 5
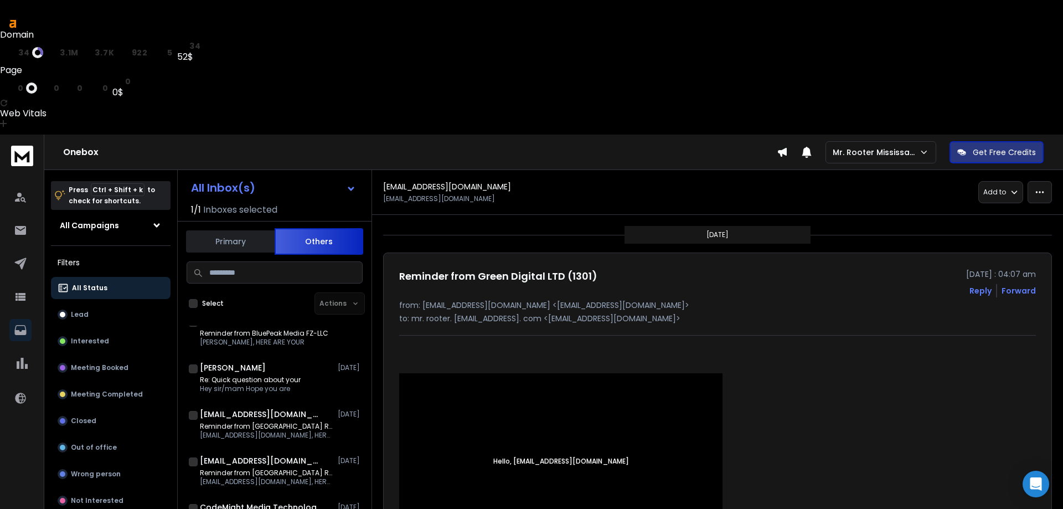
scroll to position [534, 0]
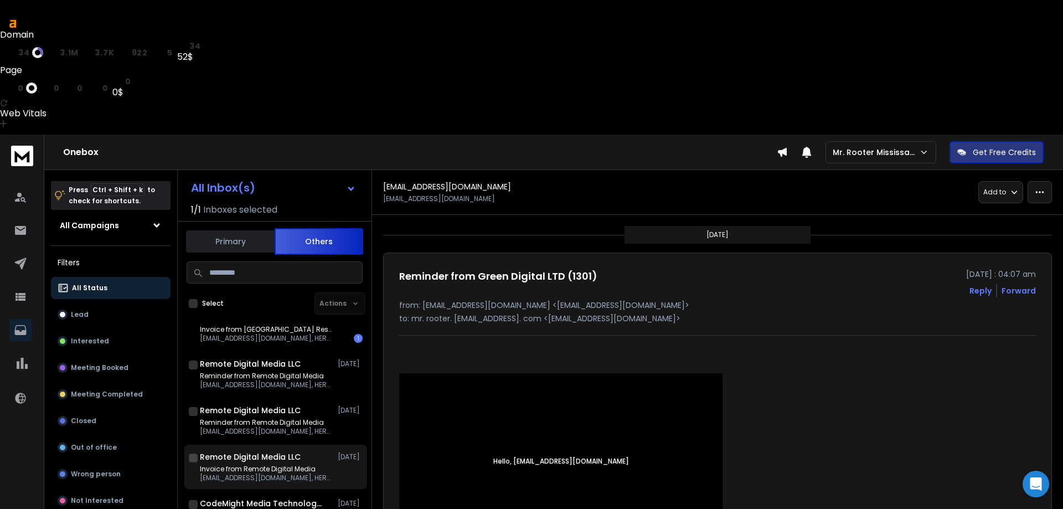
click at [281, 464] on p "Invoice from Remote Digital Media" at bounding box center [266, 468] width 133 height 9
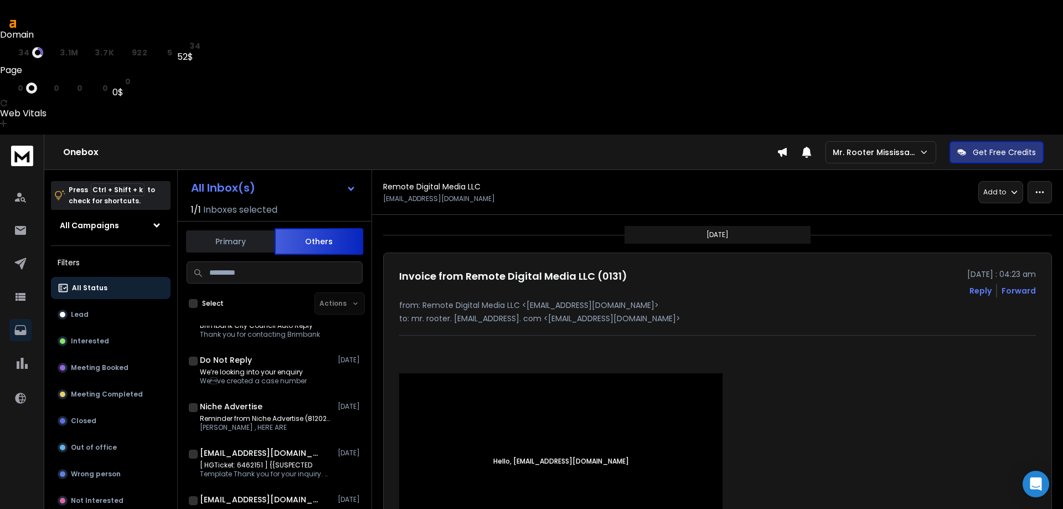
scroll to position [1522, 0]
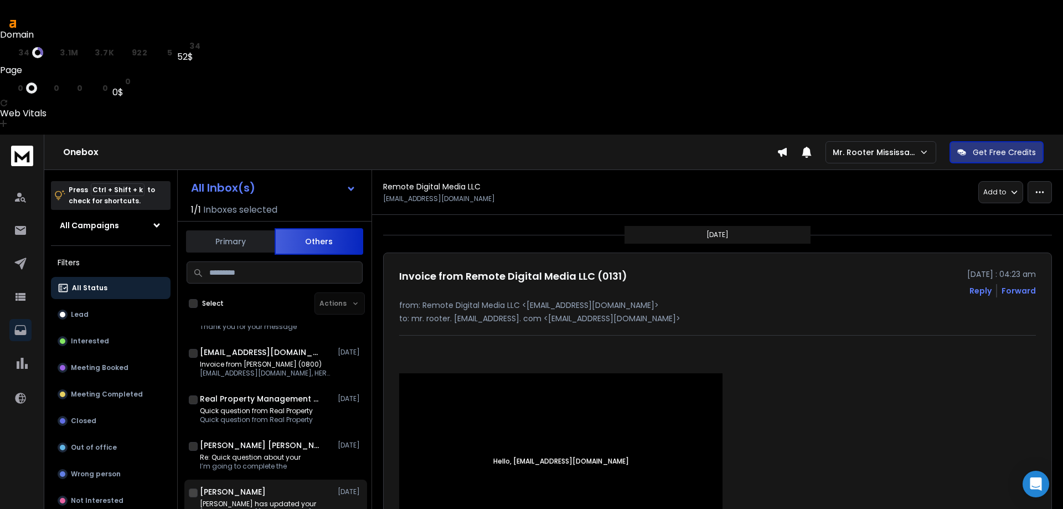
click at [268, 486] on div "[PERSON_NAME] [DATE]" at bounding box center [281, 491] width 163 height 11
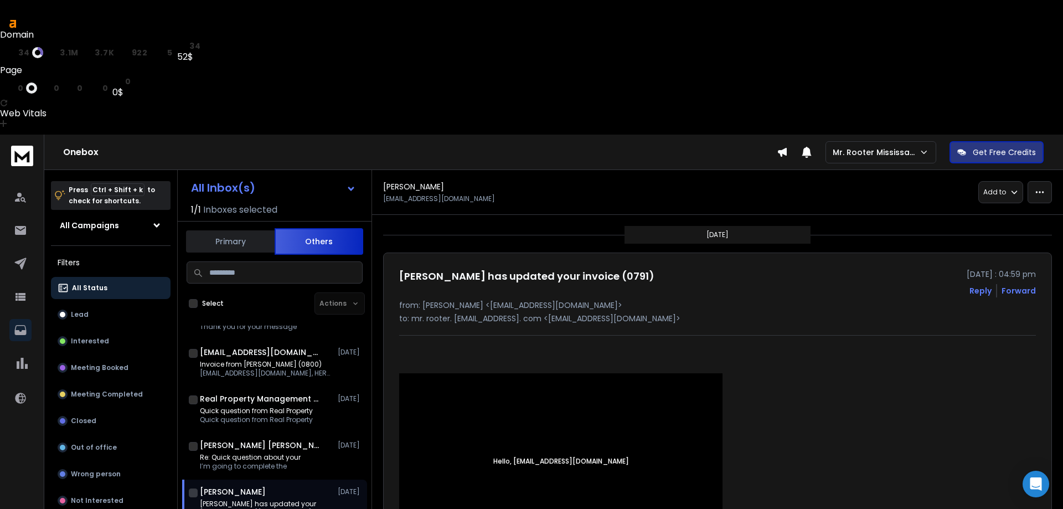
scroll to position [1852, 0]
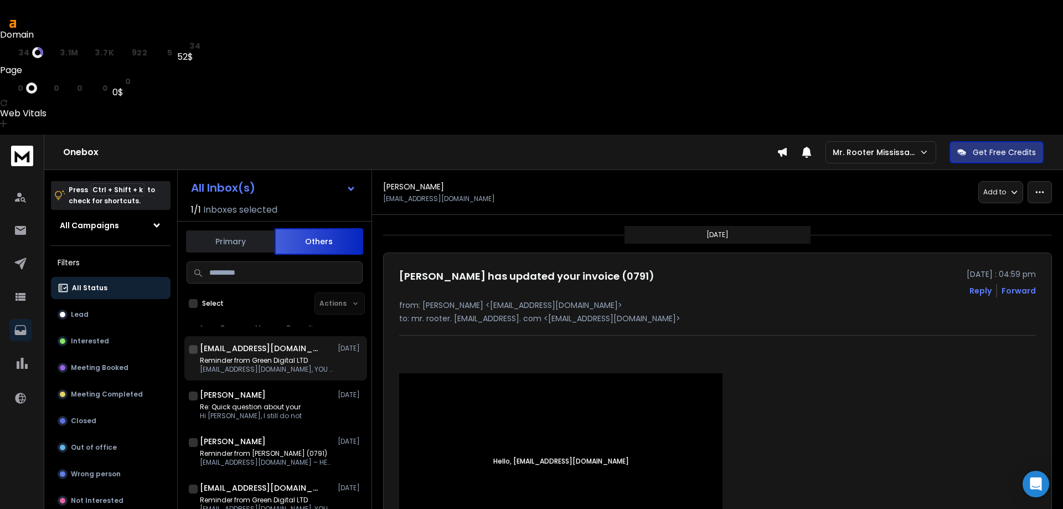
click at [298, 356] on p "Reminder from Green Digital LTD" at bounding box center [266, 360] width 133 height 9
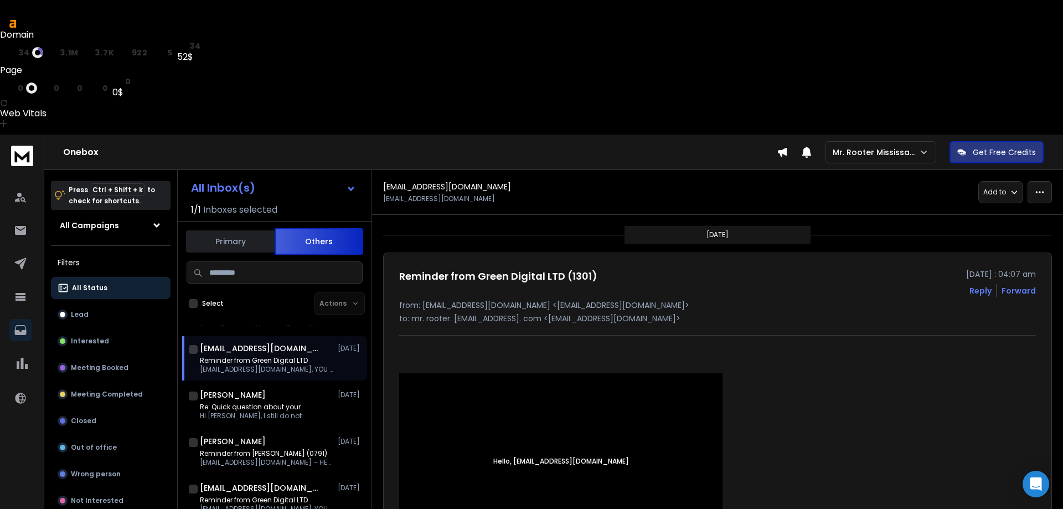
click at [681, 181] on div "[EMAIL_ADDRESS][DOMAIN_NAME] S [EMAIL_ADDRESS][DOMAIN_NAME]" at bounding box center [548, 192] width 331 height 22
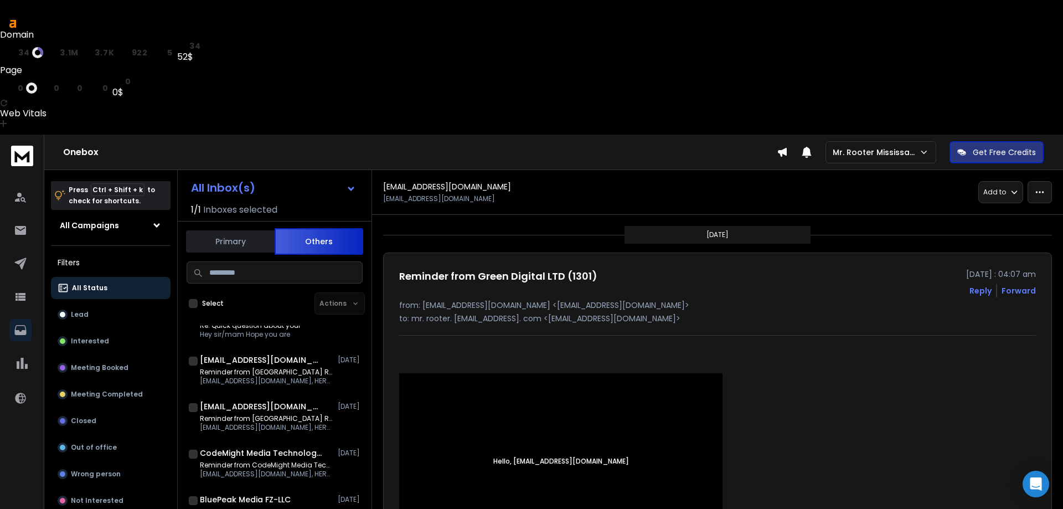
scroll to position [205, 0]
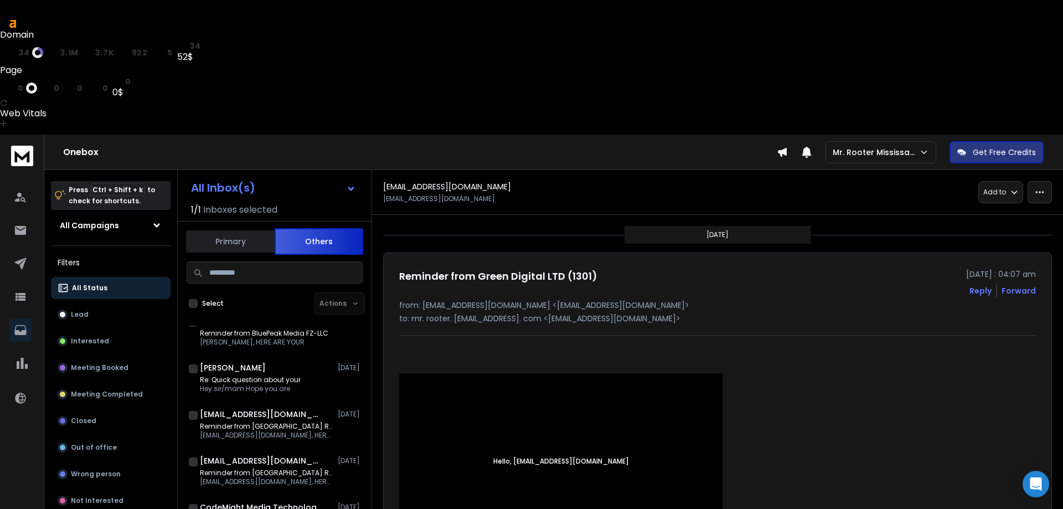
click at [27, 370] on div "H" at bounding box center [22, 389] width 44 height 509
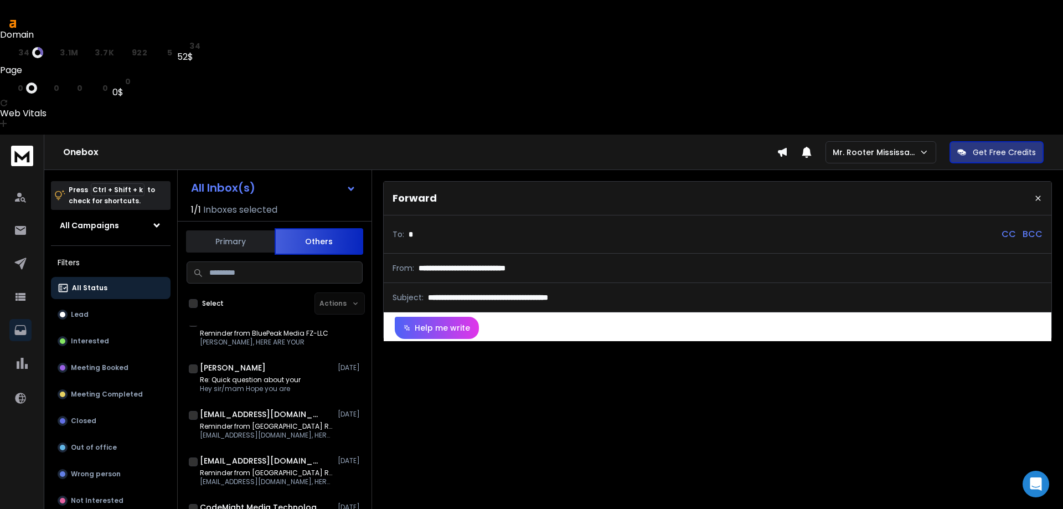
type input "*"
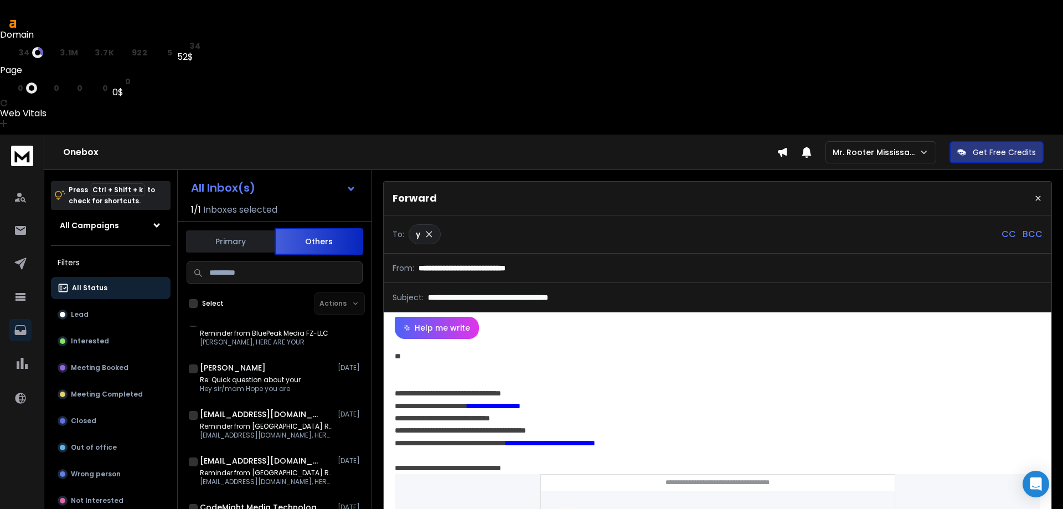
click at [1036, 195] on icon at bounding box center [1037, 197] width 5 height 5
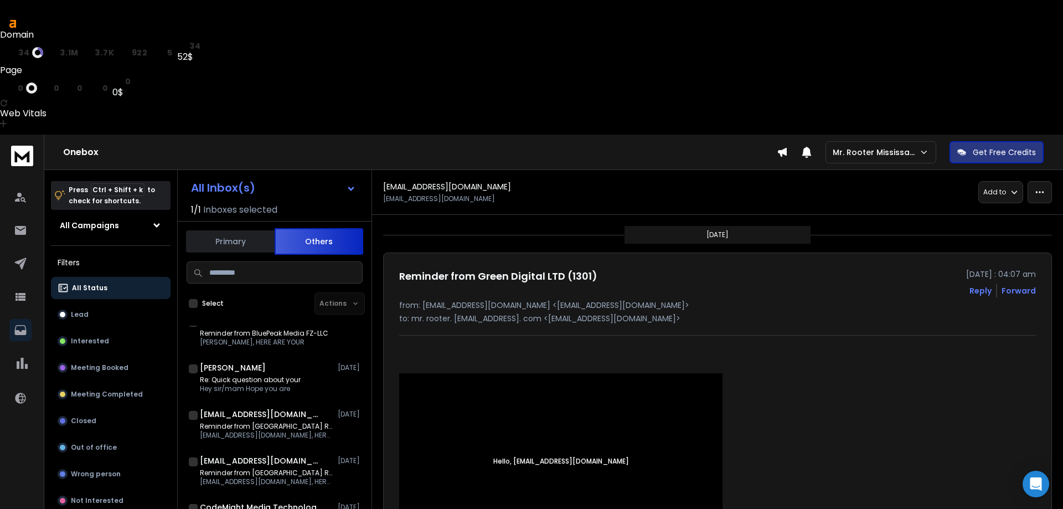
scroll to position [534, 0]
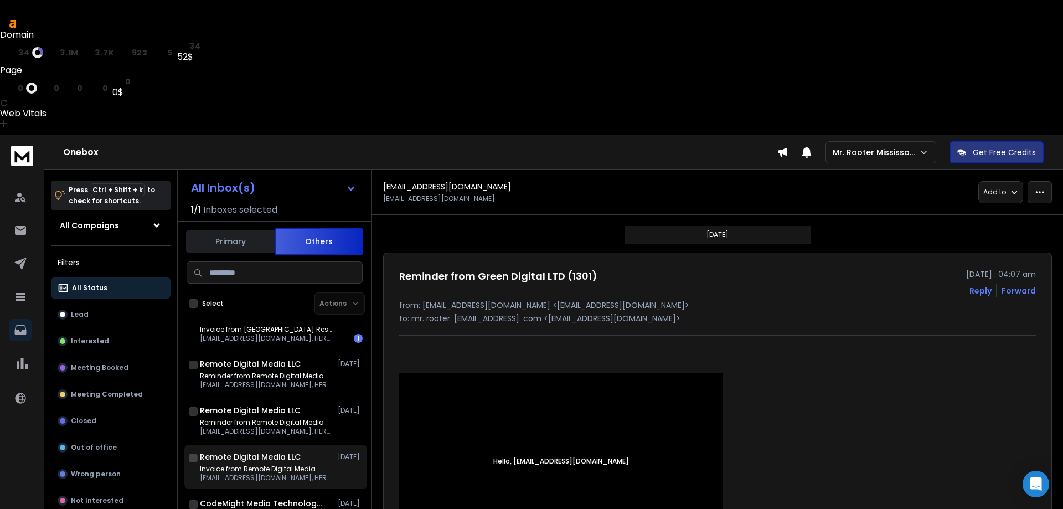
click at [281, 464] on p "Invoice from Remote Digital Media" at bounding box center [266, 468] width 133 height 9
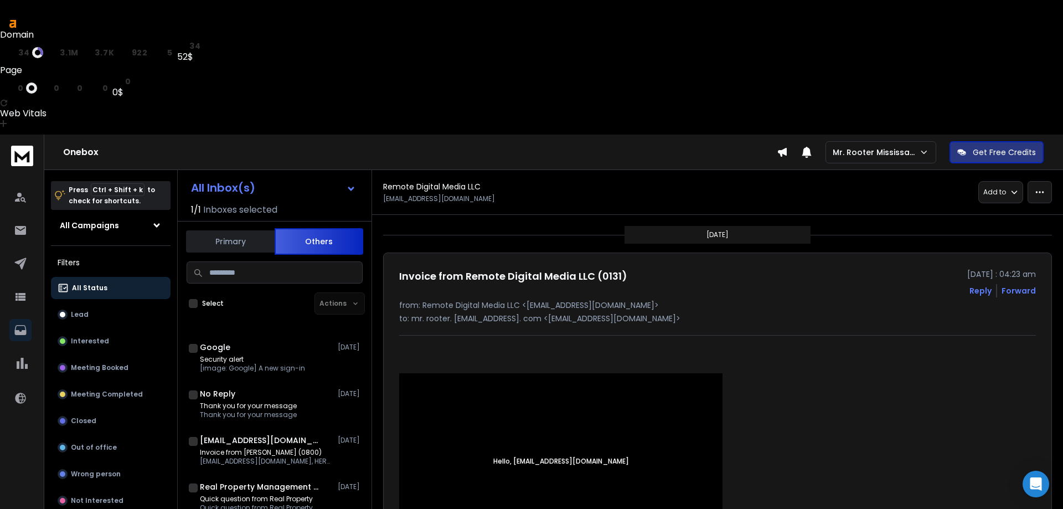
scroll to position [1522, 0]
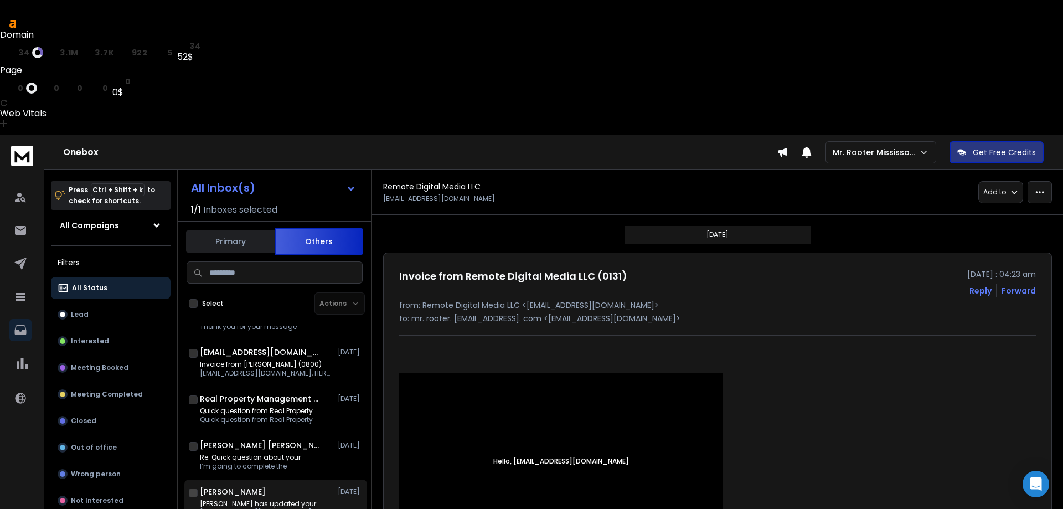
click at [268, 486] on div "[PERSON_NAME] [DATE]" at bounding box center [281, 491] width 163 height 11
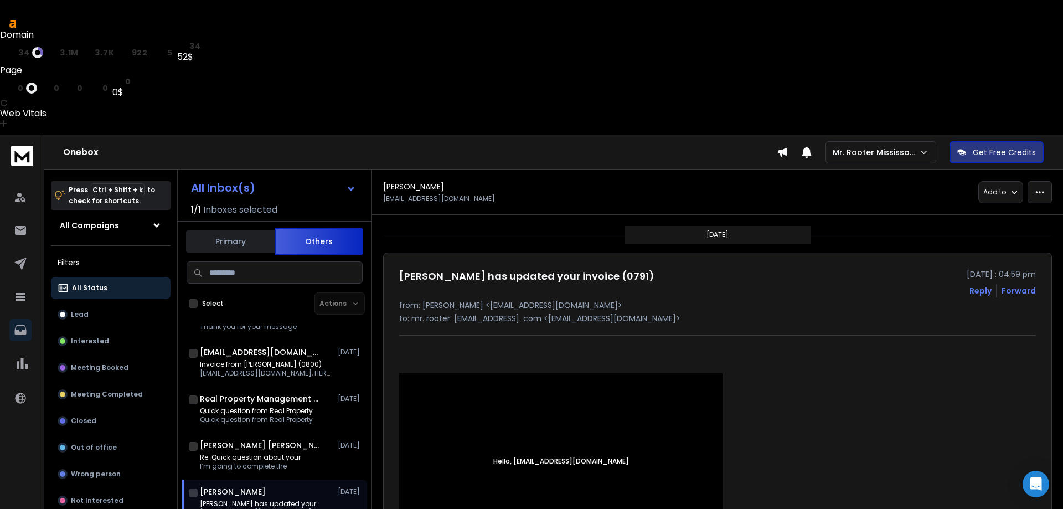
scroll to position [1852, 0]
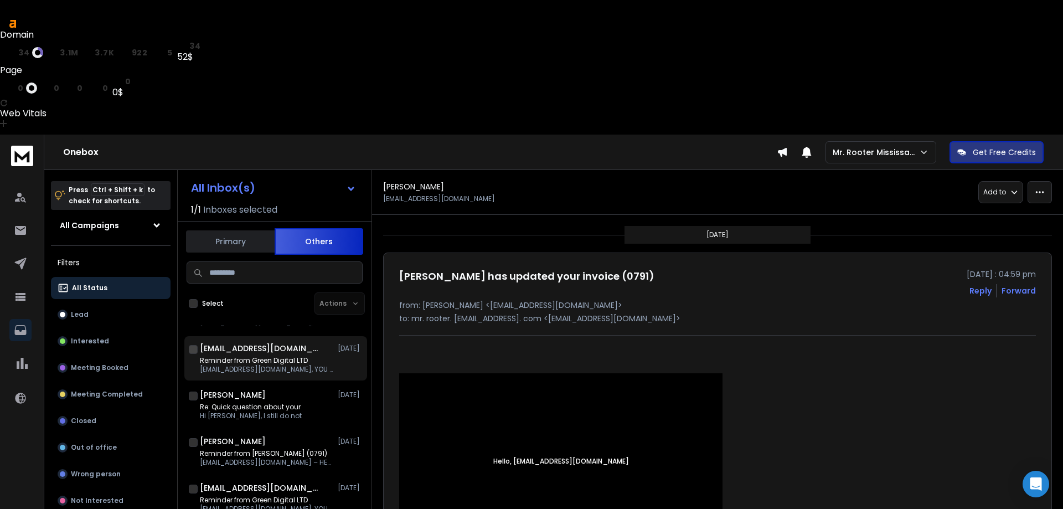
click at [298, 356] on p "Reminder from Green Digital LTD" at bounding box center [266, 360] width 133 height 9
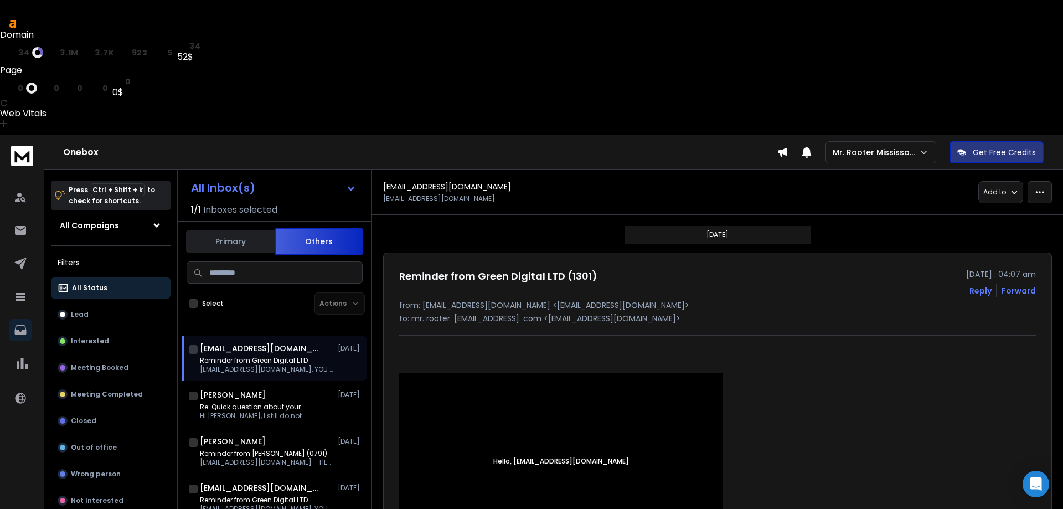
click at [681, 181] on div "[EMAIL_ADDRESS][DOMAIN_NAME] S [EMAIL_ADDRESS][DOMAIN_NAME]" at bounding box center [548, 192] width 331 height 22
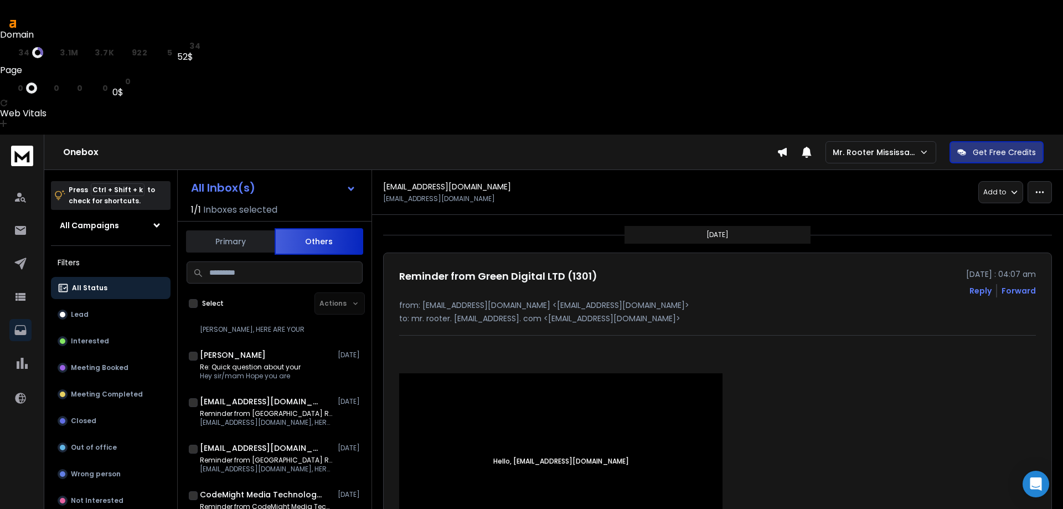
scroll to position [205, 0]
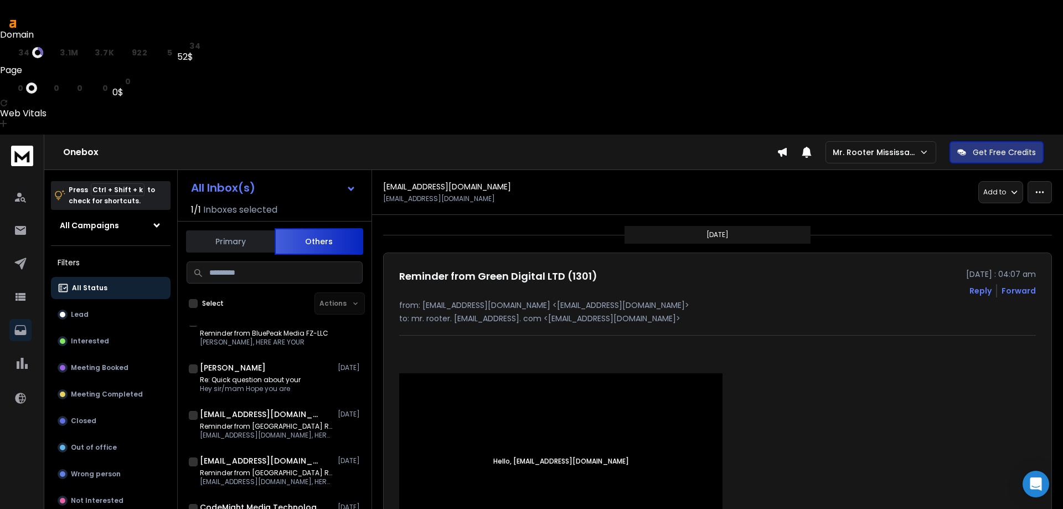
click at [27, 370] on div "H" at bounding box center [22, 389] width 44 height 509
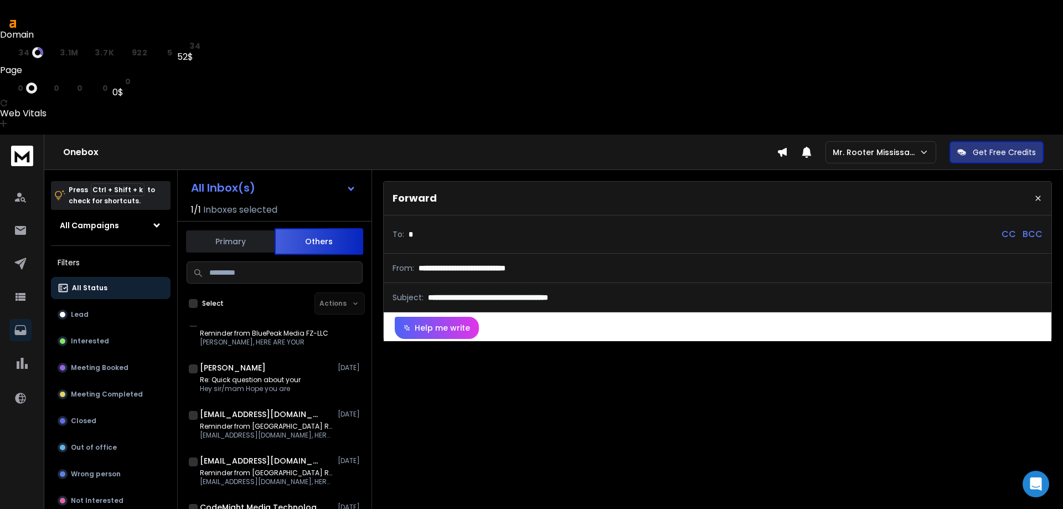
type input "*"
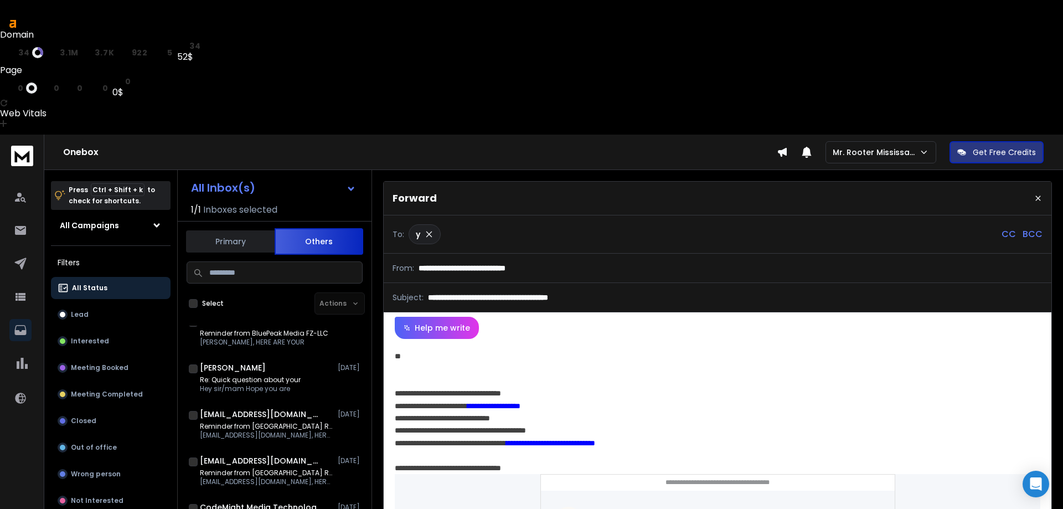
click at [1036, 195] on icon at bounding box center [1037, 197] width 5 height 5
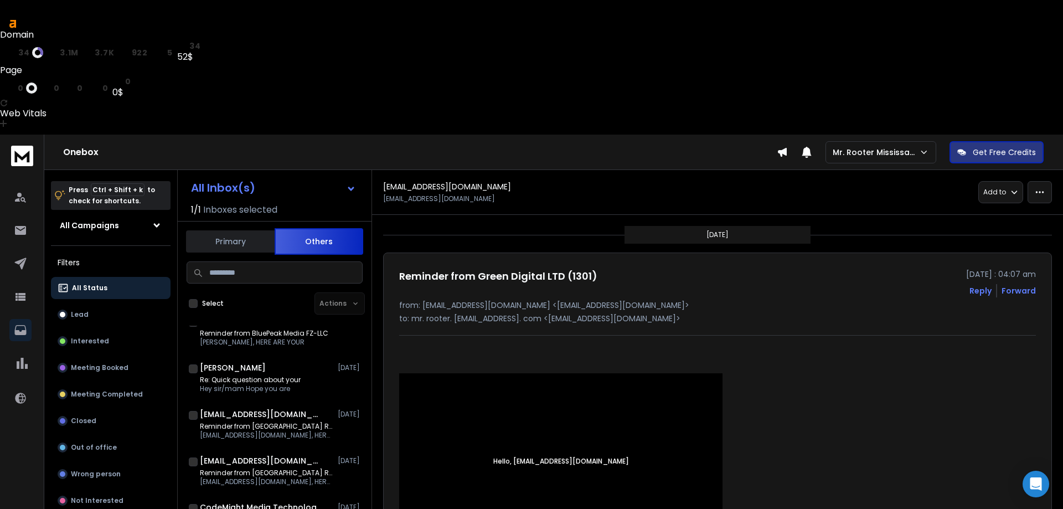
scroll to position [534, 0]
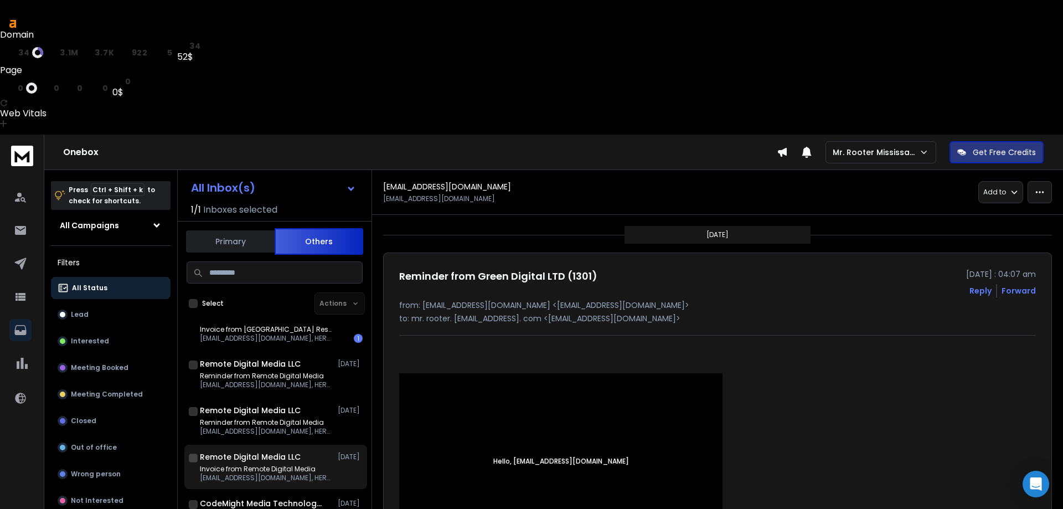
click at [281, 464] on p "Invoice from Remote Digital Media" at bounding box center [266, 468] width 133 height 9
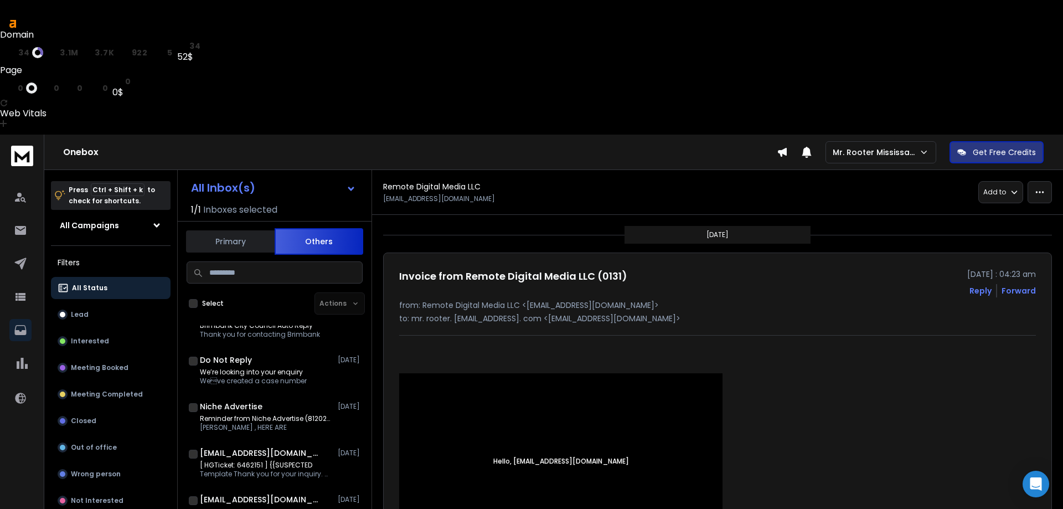
scroll to position [1522, 0]
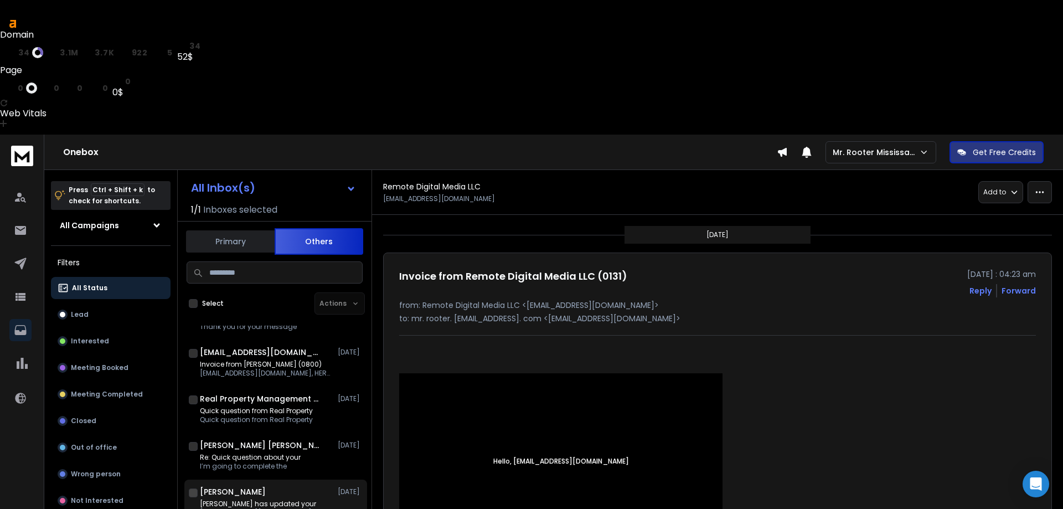
click at [268, 486] on div "[PERSON_NAME] [DATE]" at bounding box center [281, 491] width 163 height 11
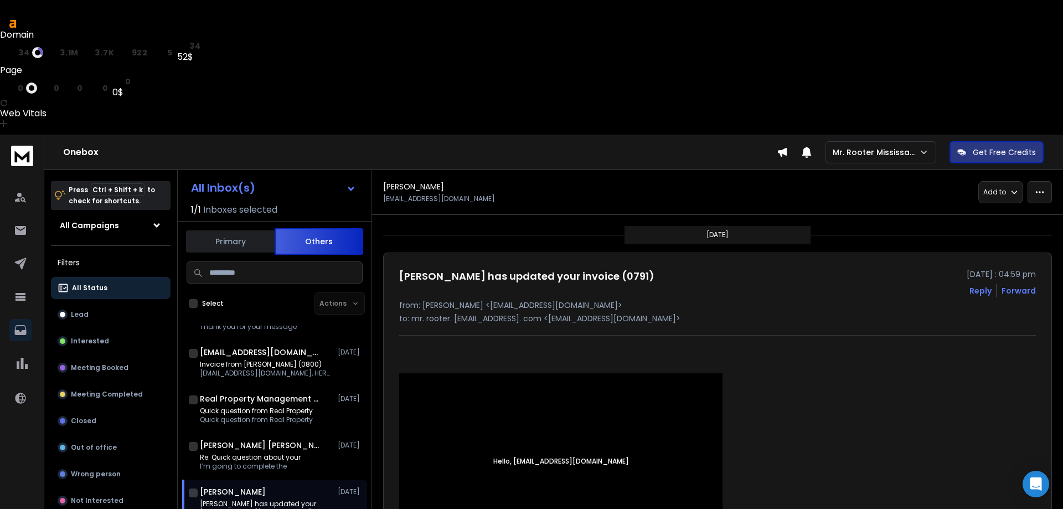
scroll to position [1852, 0]
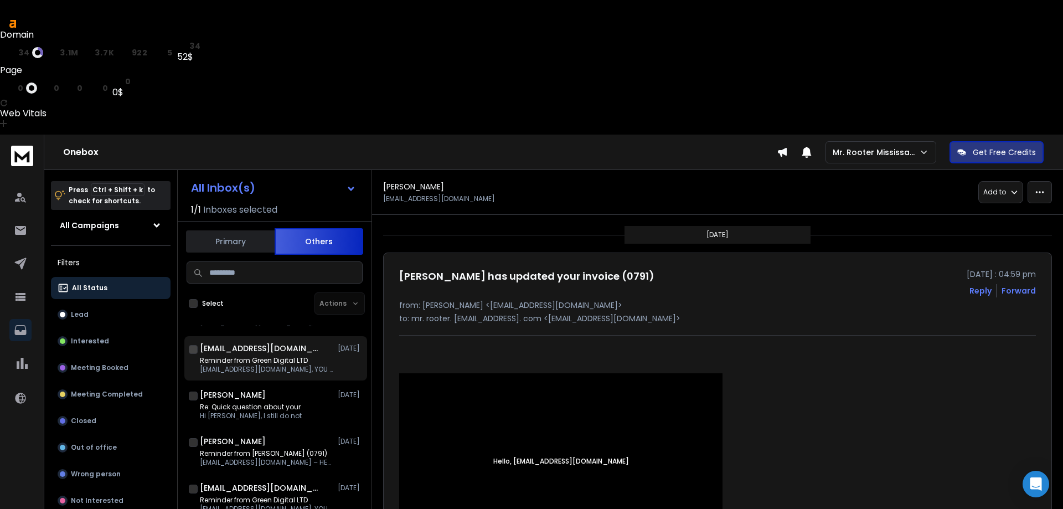
click at [298, 356] on p "Reminder from Green Digital LTD" at bounding box center [266, 360] width 133 height 9
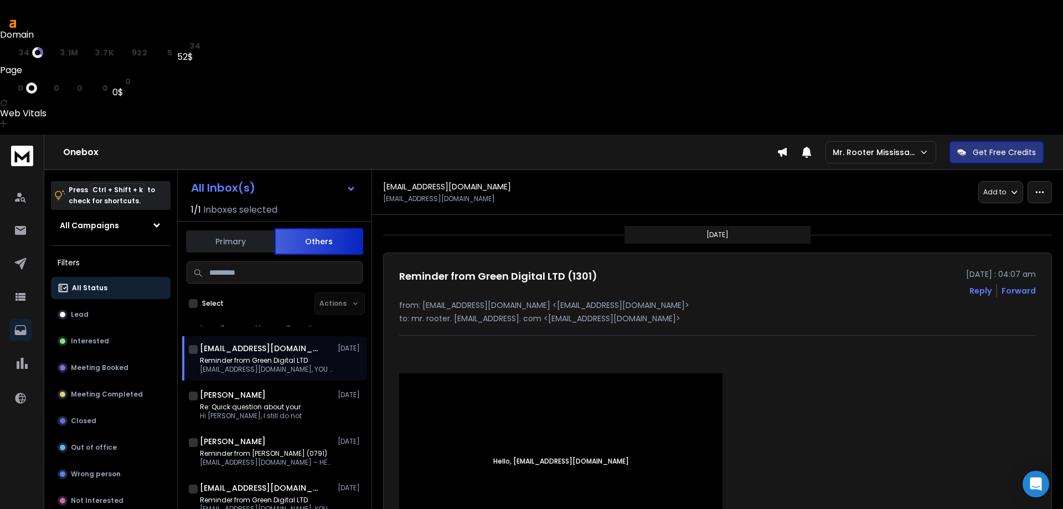
click at [681, 181] on div "[EMAIL_ADDRESS][DOMAIN_NAME] S [EMAIL_ADDRESS][DOMAIN_NAME]" at bounding box center [548, 192] width 331 height 22
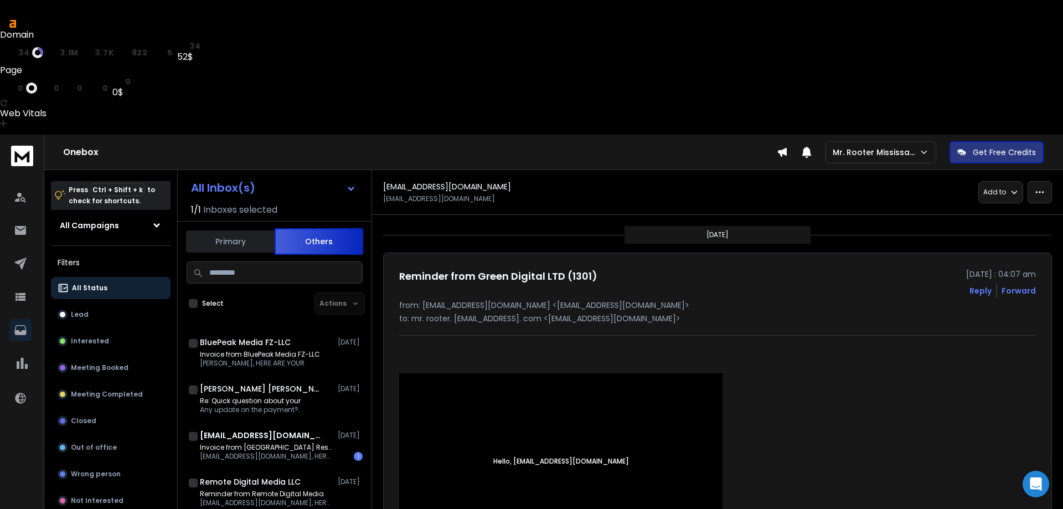
scroll to position [205, 0]
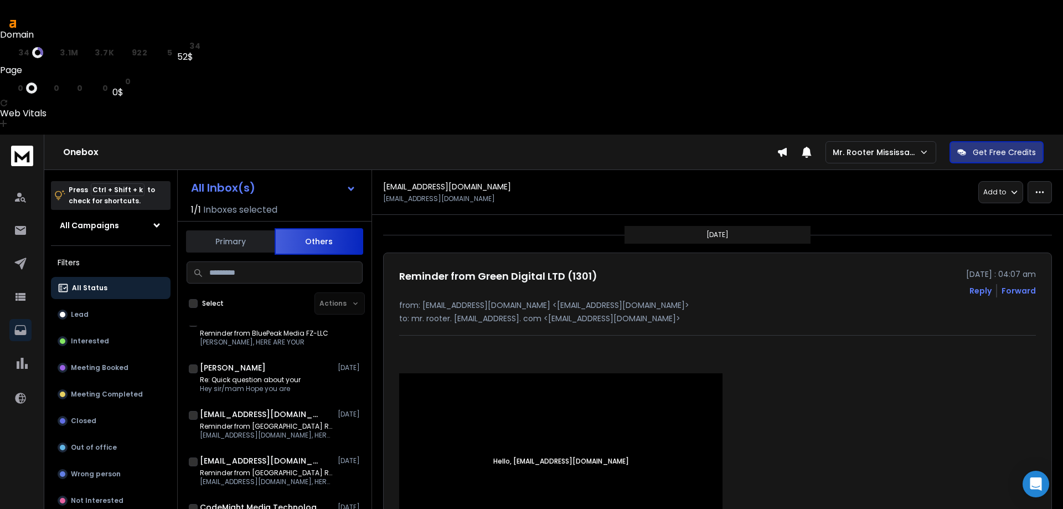
click at [27, 370] on div "H" at bounding box center [22, 389] width 44 height 509
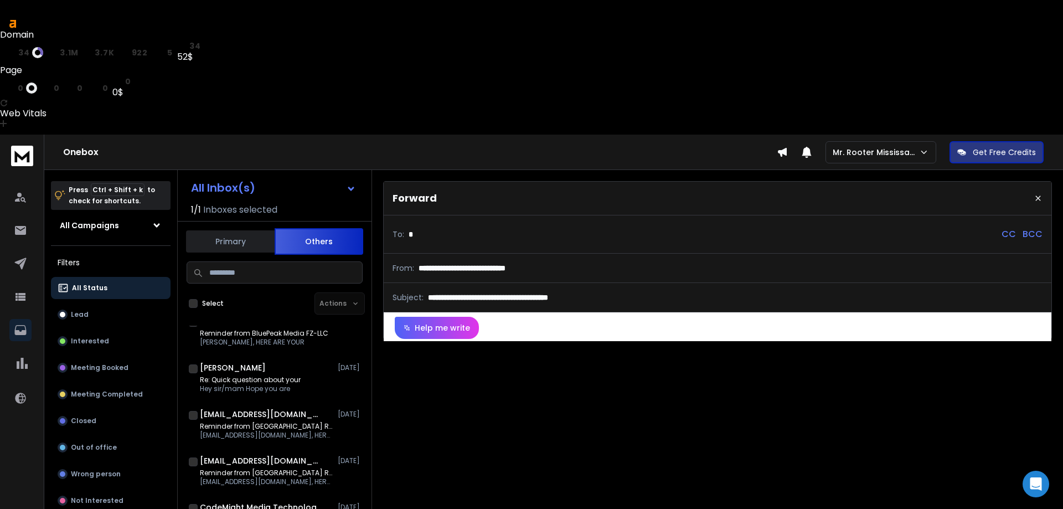
type input "*"
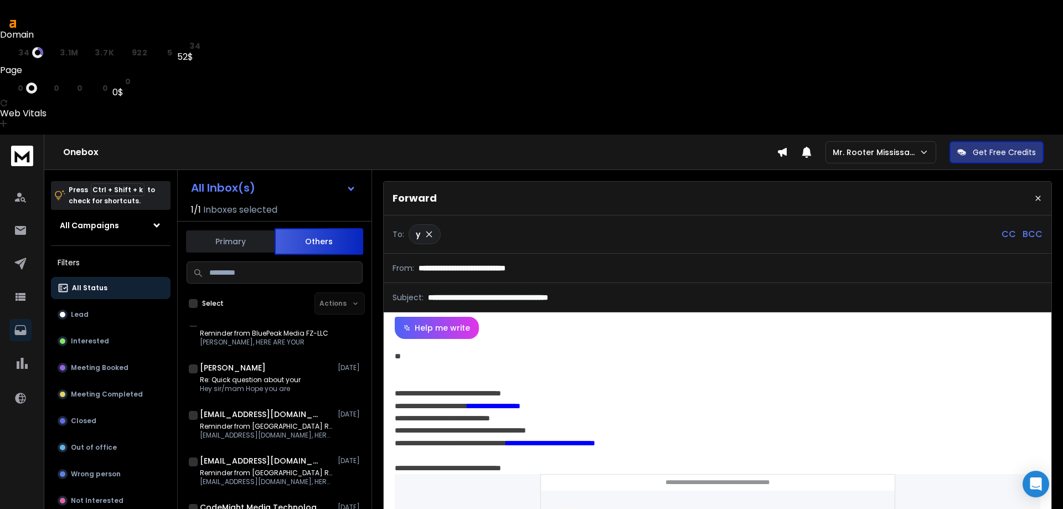
click at [1036, 195] on icon at bounding box center [1037, 197] width 5 height 5
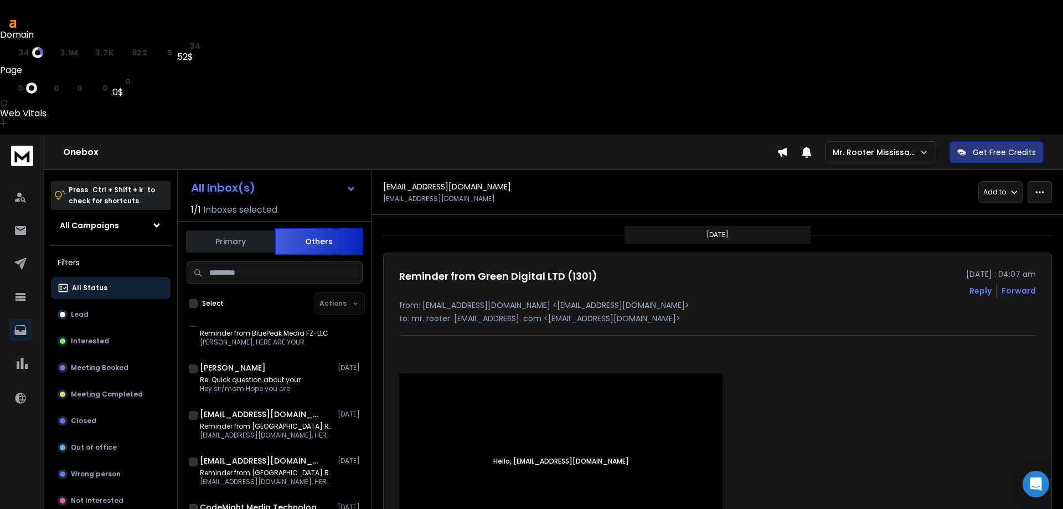
scroll to position [534, 0]
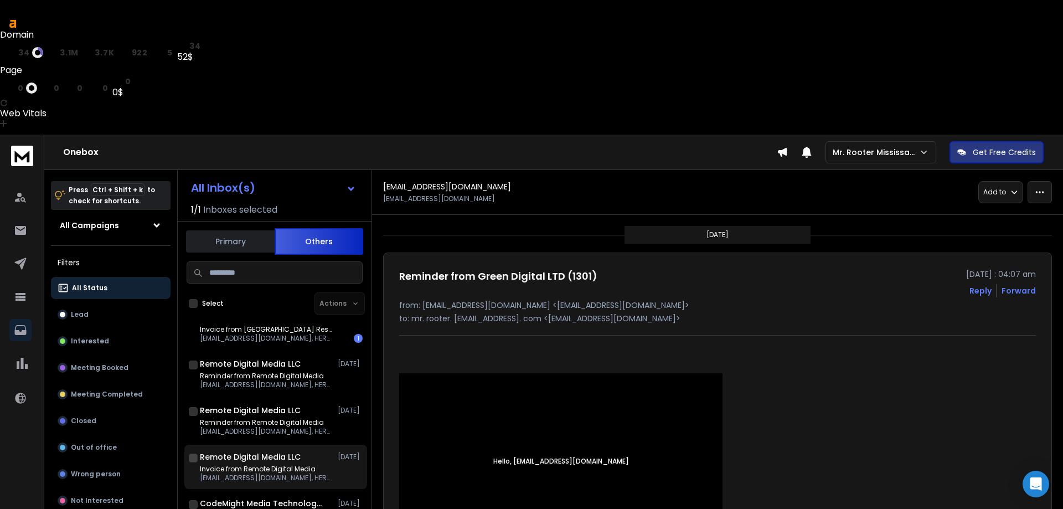
click at [281, 464] on p "Invoice from Remote Digital Media" at bounding box center [266, 468] width 133 height 9
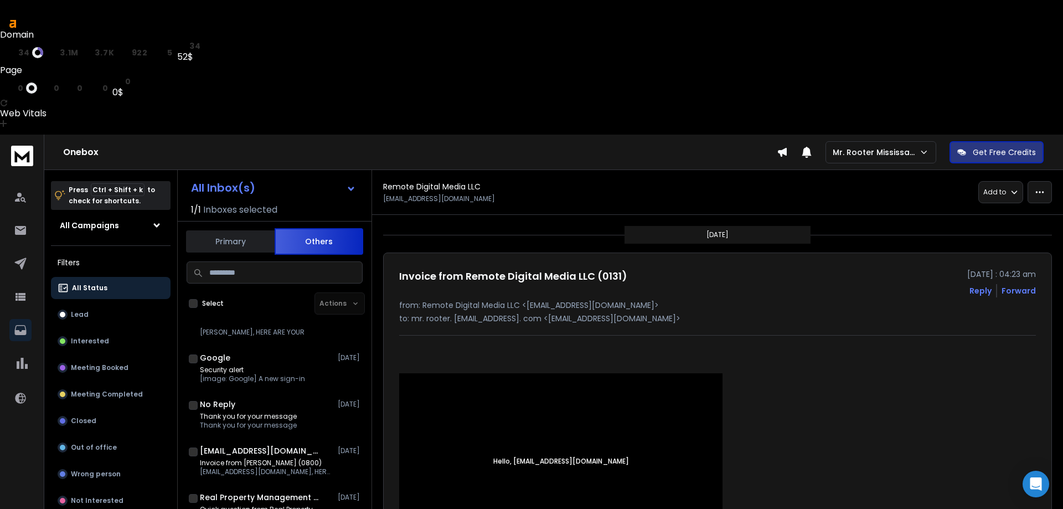
scroll to position [1522, 0]
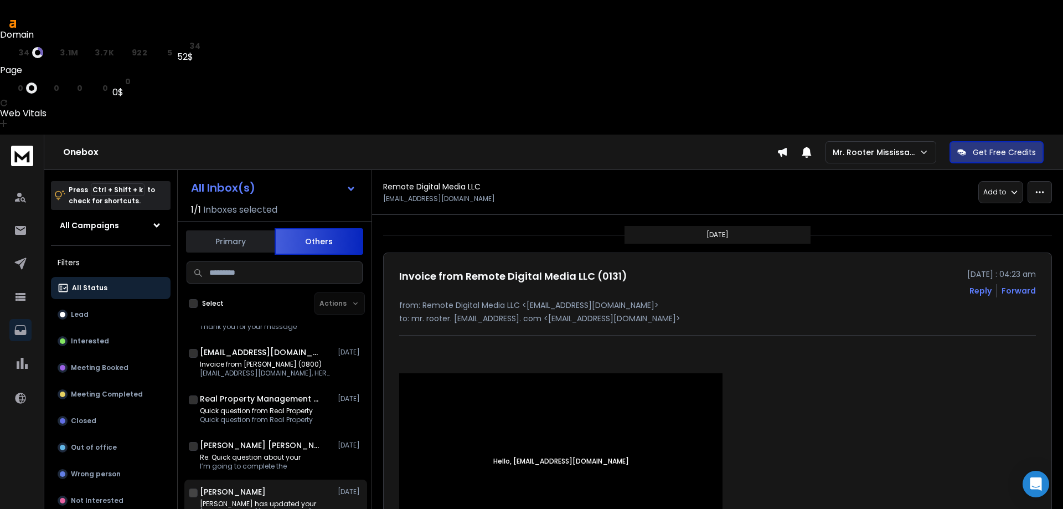
click at [268, 486] on div "[PERSON_NAME] [DATE]" at bounding box center [281, 491] width 163 height 11
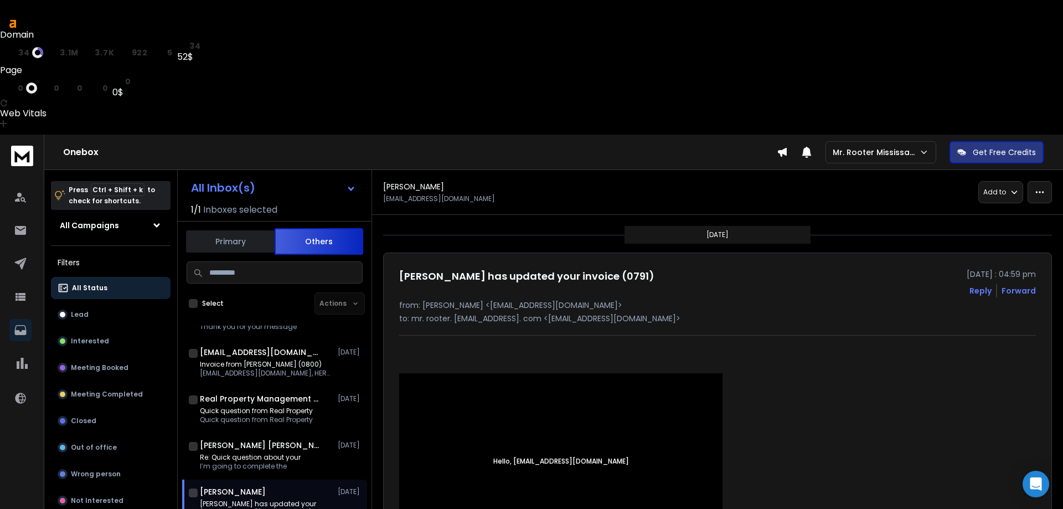
scroll to position [1852, 0]
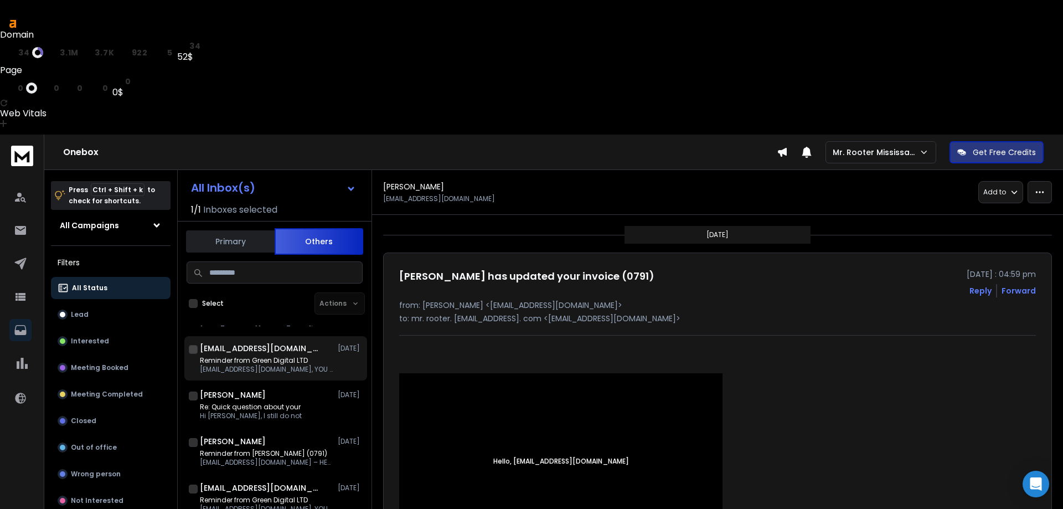
click at [298, 356] on p "Reminder from Green Digital LTD" at bounding box center [266, 360] width 133 height 9
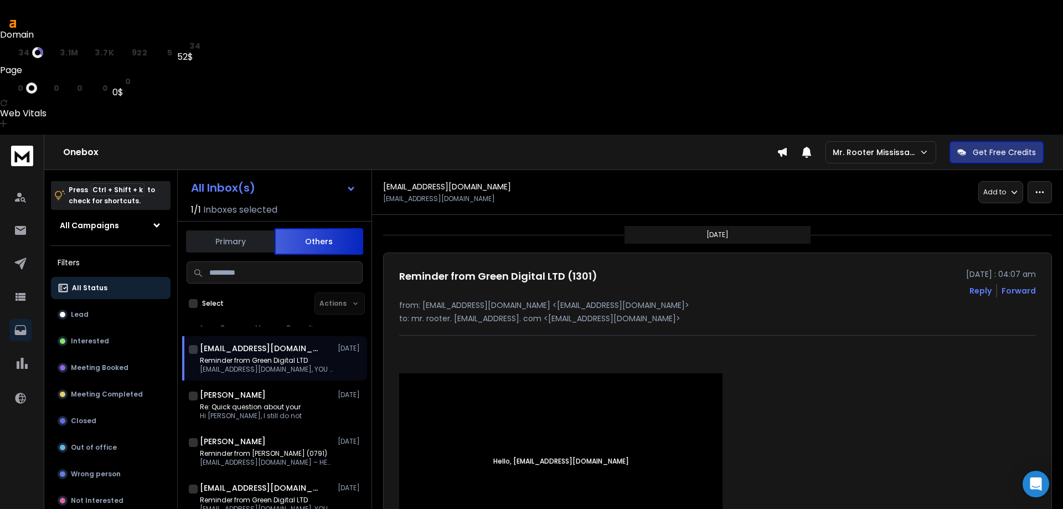
click at [681, 181] on div "[EMAIL_ADDRESS][DOMAIN_NAME] S [EMAIL_ADDRESS][DOMAIN_NAME]" at bounding box center [548, 192] width 331 height 22
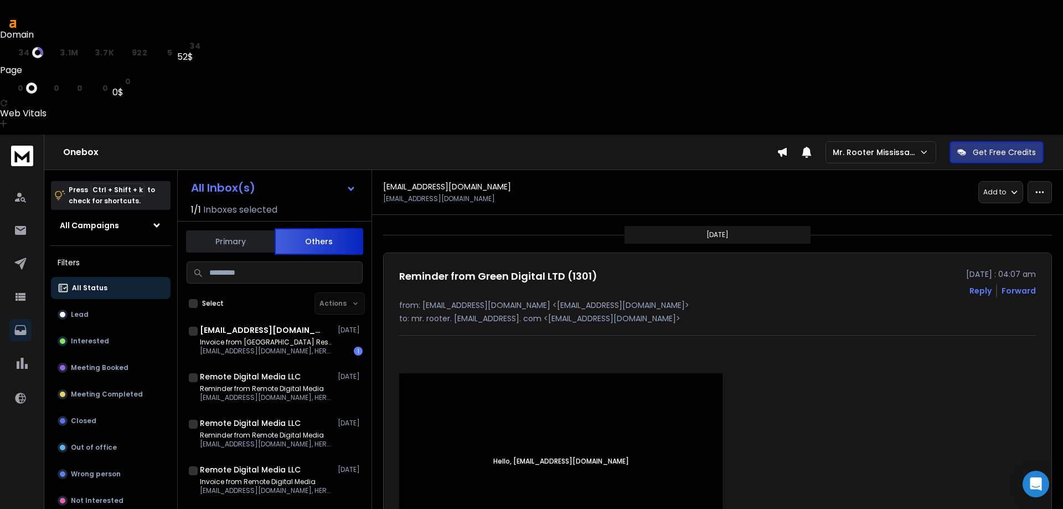
scroll to position [205, 0]
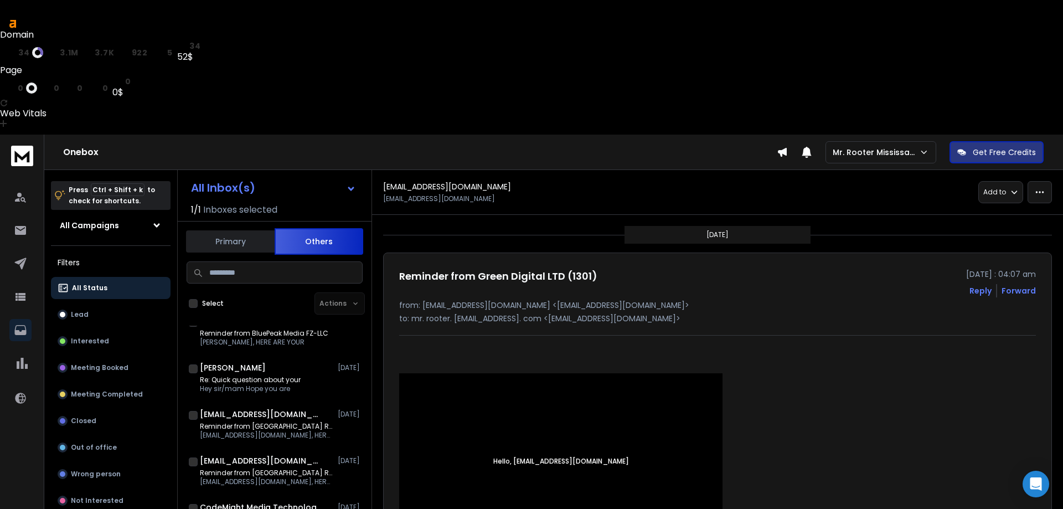
click at [27, 370] on div "H" at bounding box center [22, 389] width 44 height 509
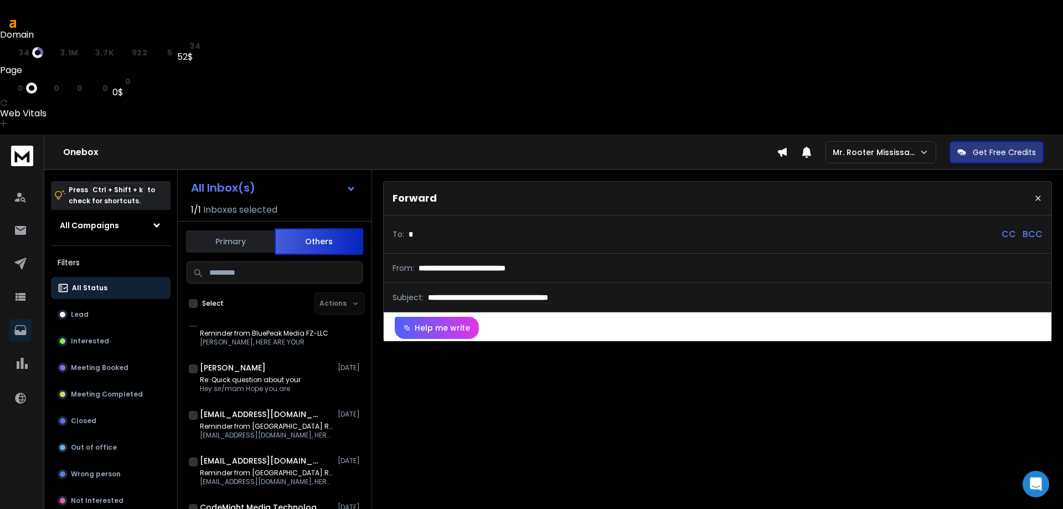
type input "*"
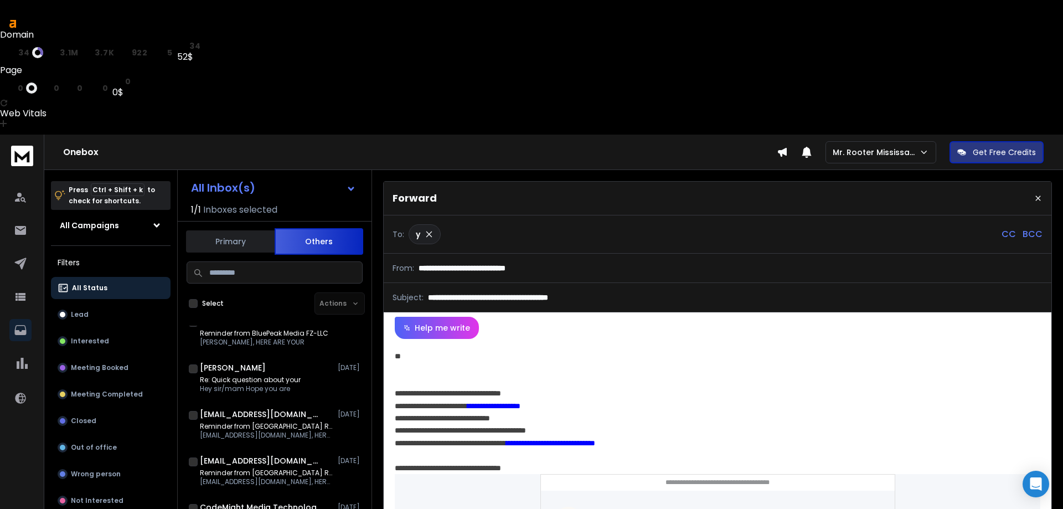
click at [1036, 195] on icon at bounding box center [1037, 197] width 5 height 5
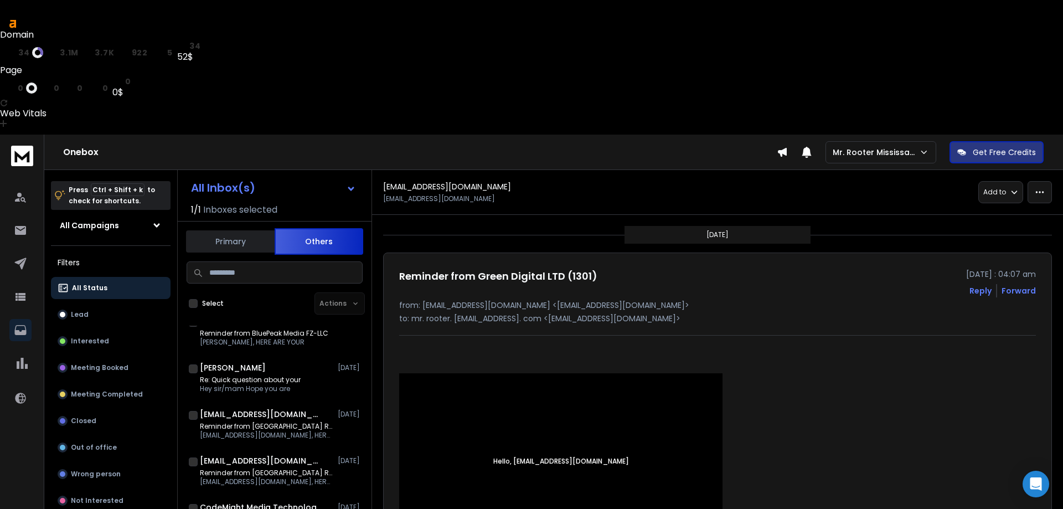
scroll to position [534, 0]
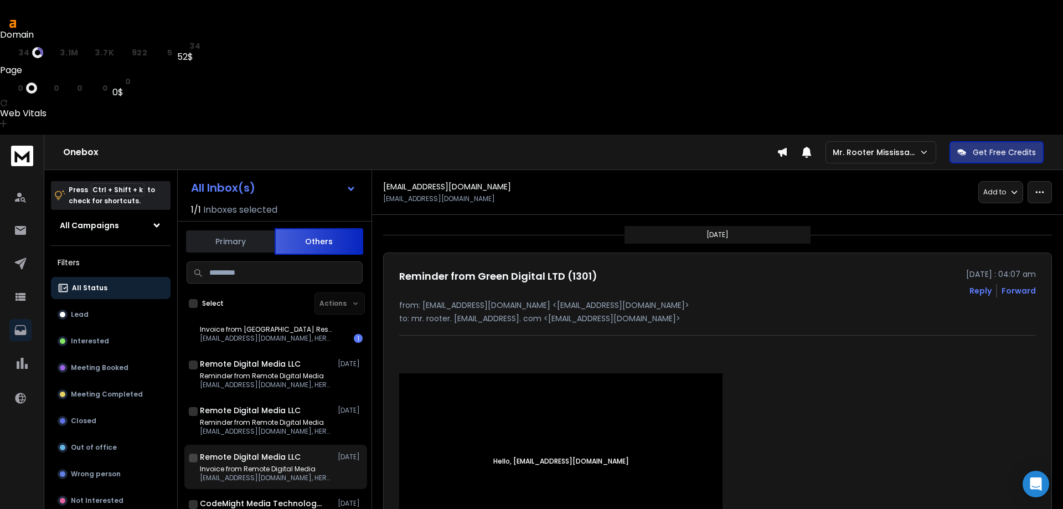
click at [281, 464] on p "Invoice from Remote Digital Media" at bounding box center [266, 468] width 133 height 9
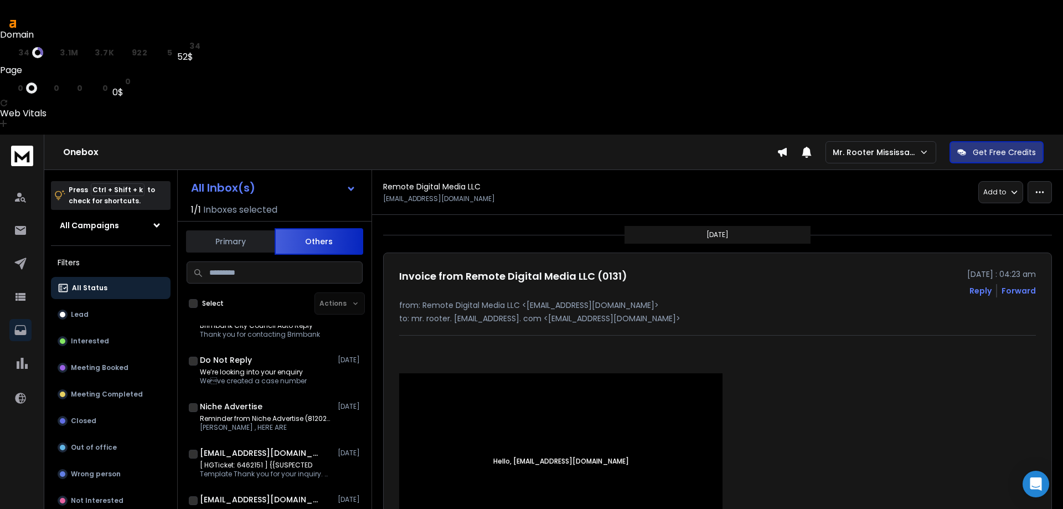
scroll to position [1522, 0]
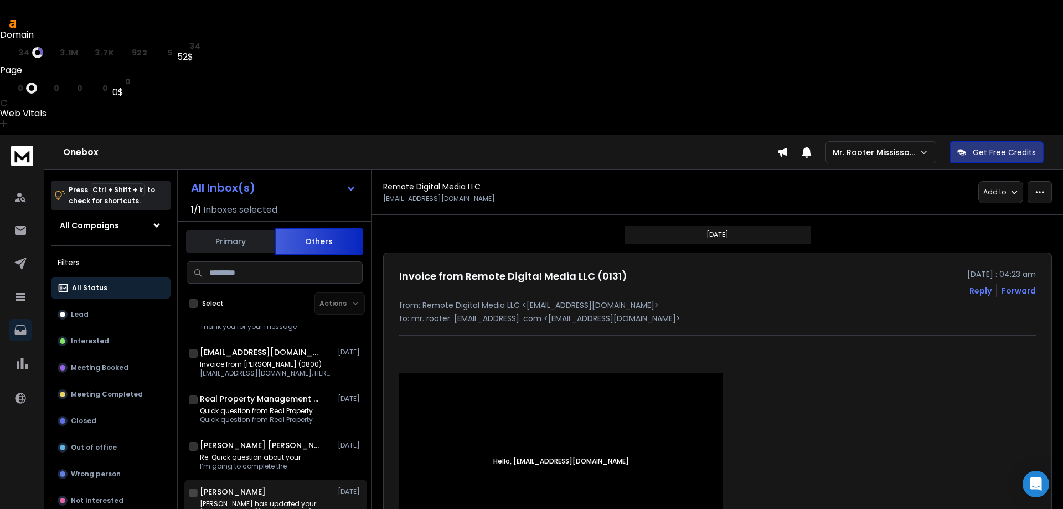
click at [268, 486] on div "[PERSON_NAME] [DATE]" at bounding box center [281, 491] width 163 height 11
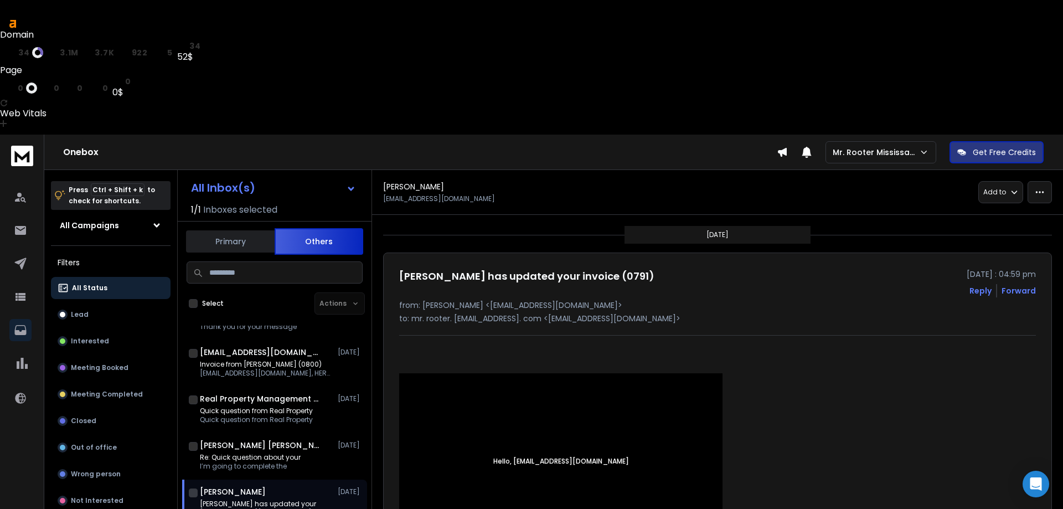
scroll to position [1852, 0]
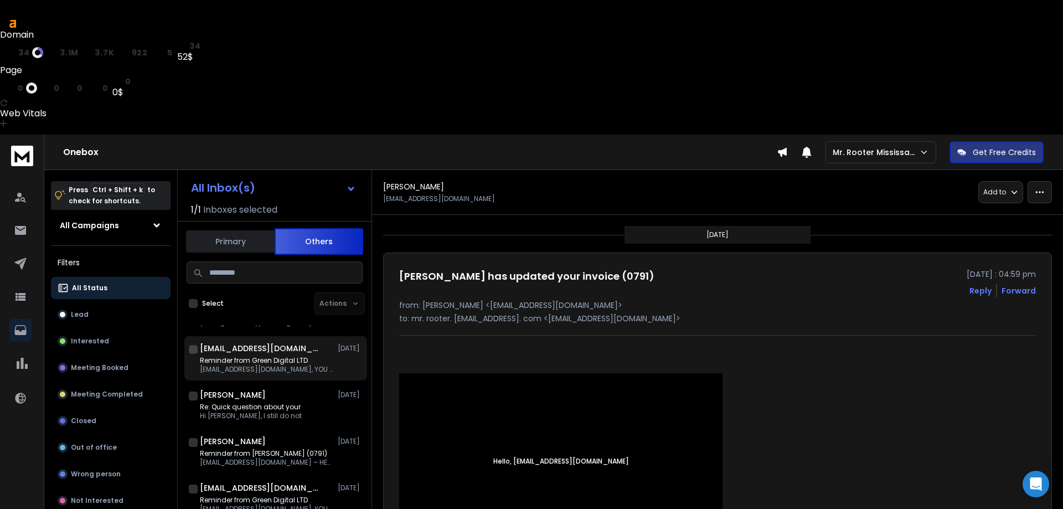
click at [298, 356] on p "Reminder from Green Digital LTD" at bounding box center [266, 360] width 133 height 9
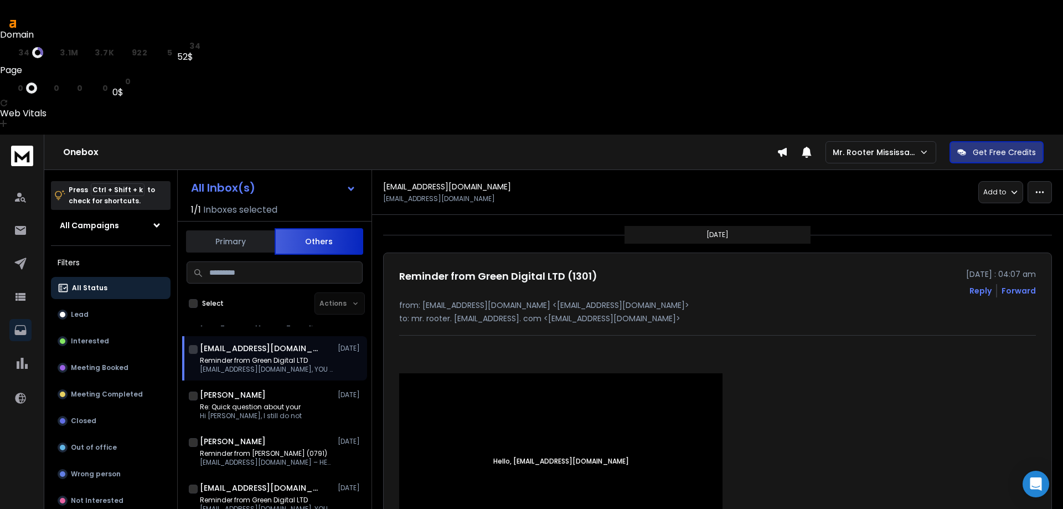
click at [681, 181] on div "[EMAIL_ADDRESS][DOMAIN_NAME] S [EMAIL_ADDRESS][DOMAIN_NAME]" at bounding box center [548, 192] width 331 height 22
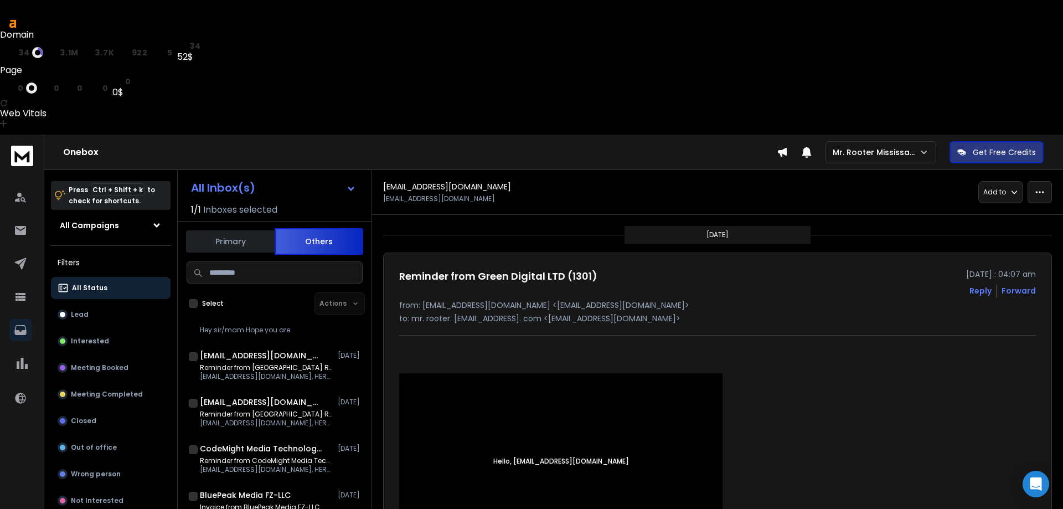
scroll to position [205, 0]
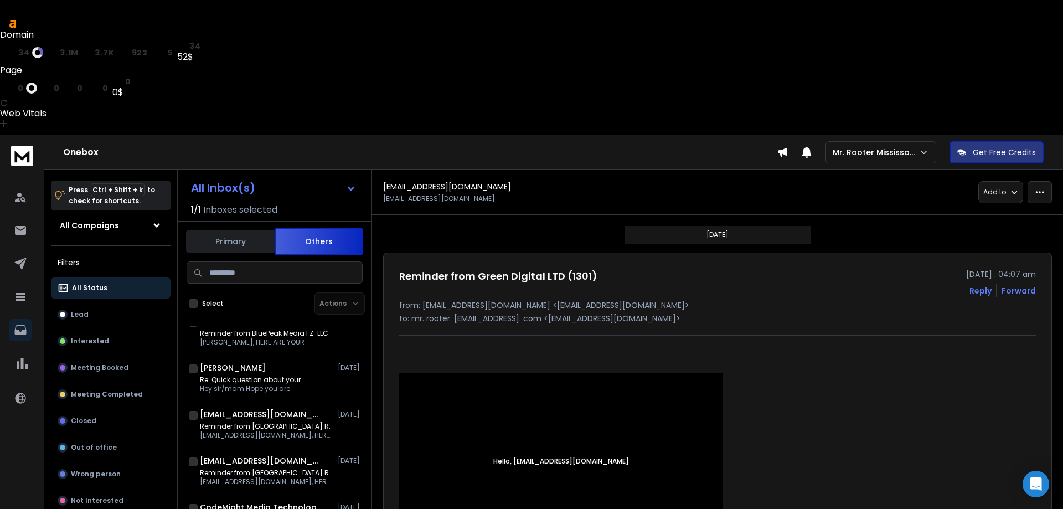
click at [27, 370] on div "H" at bounding box center [22, 389] width 44 height 509
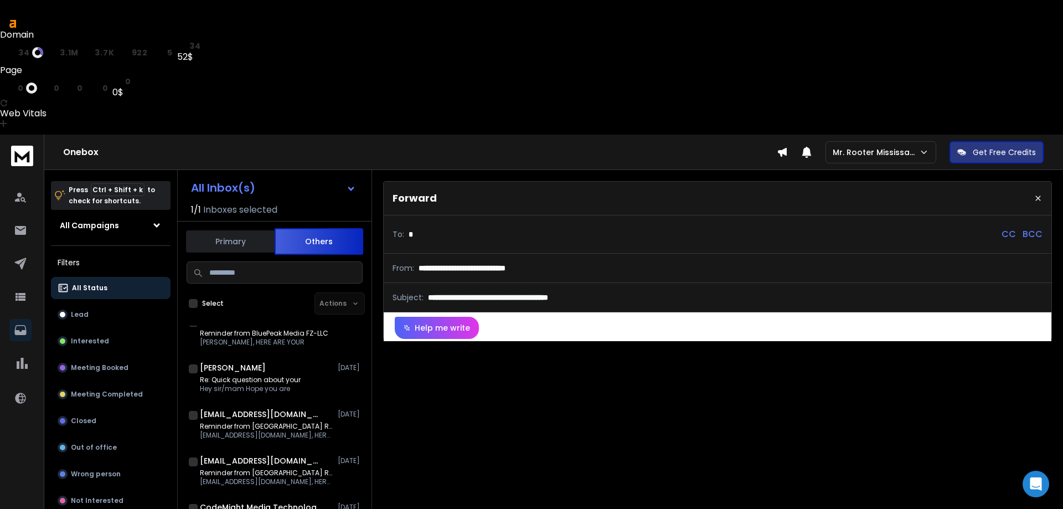
type input "*"
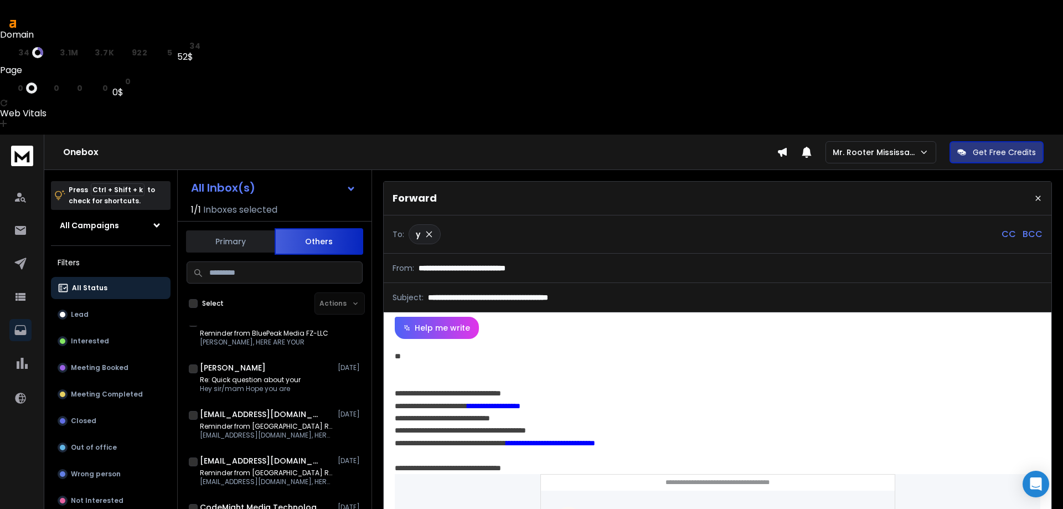
click at [1036, 195] on icon at bounding box center [1037, 197] width 5 height 5
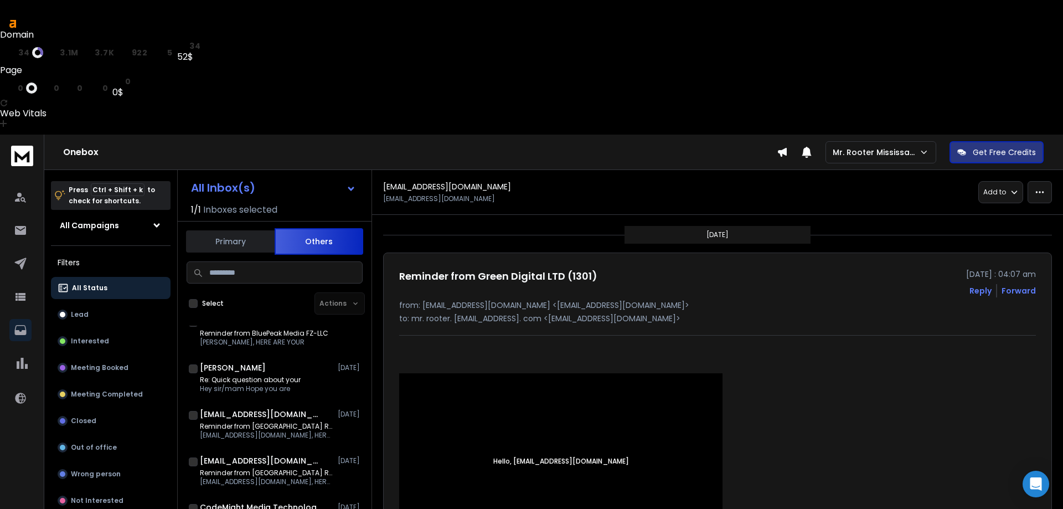
scroll to position [534, 0]
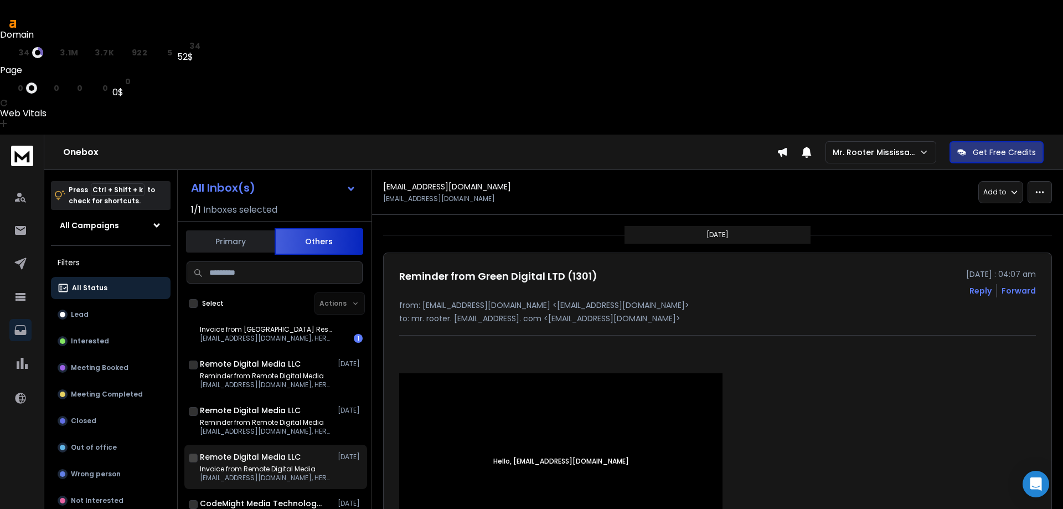
click at [281, 464] on p "Invoice from Remote Digital Media" at bounding box center [266, 468] width 133 height 9
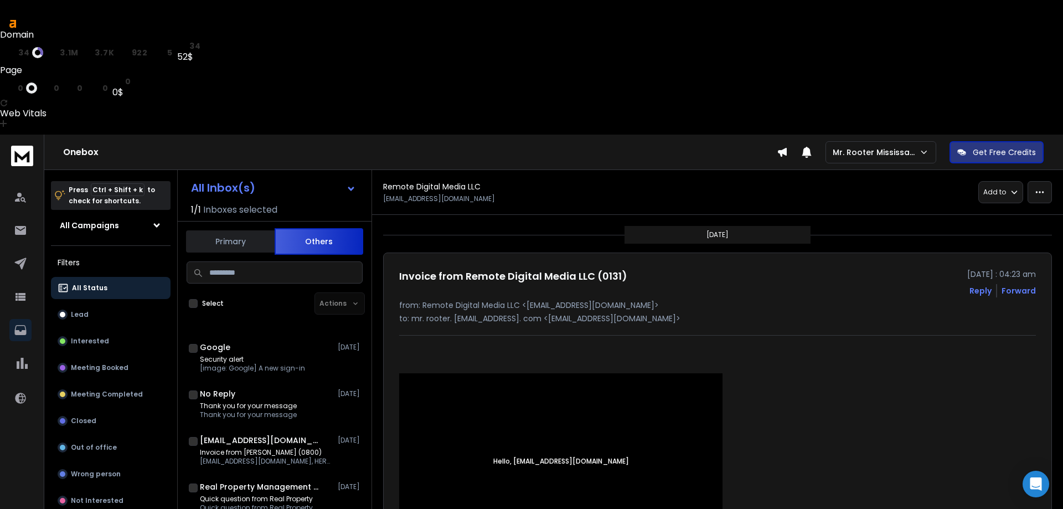
scroll to position [1522, 0]
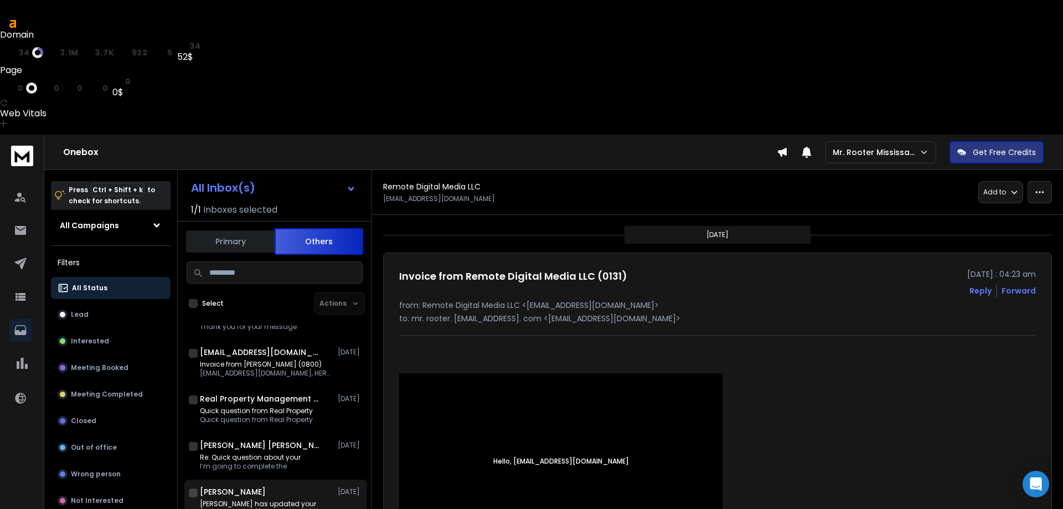
click at [268, 486] on div "[PERSON_NAME] [DATE]" at bounding box center [281, 491] width 163 height 11
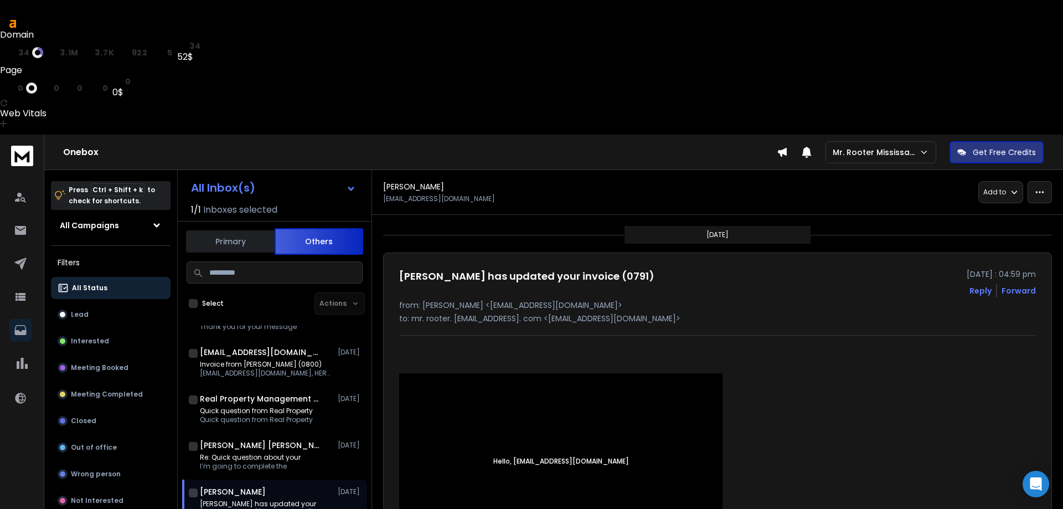
scroll to position [1852, 0]
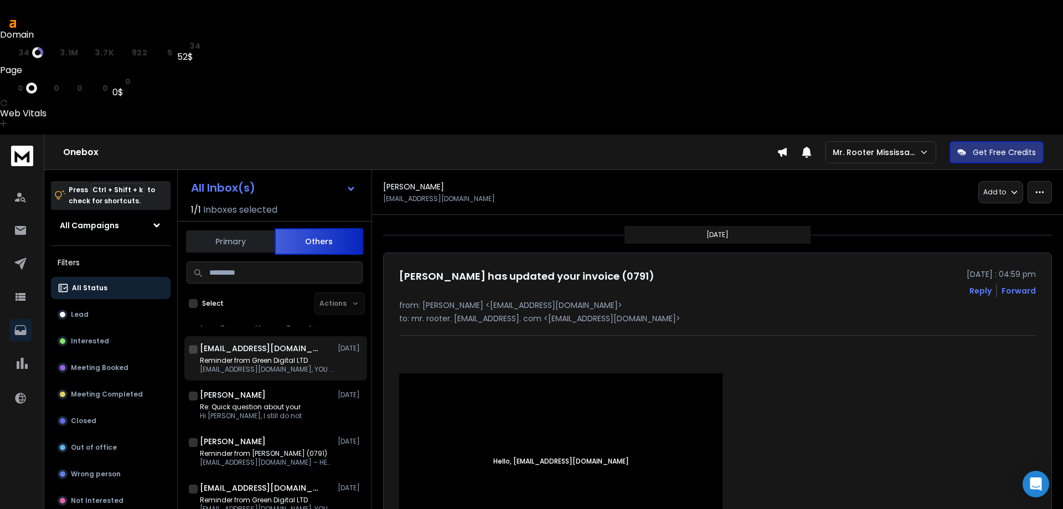
click at [298, 356] on p "Reminder from Green Digital LTD" at bounding box center [266, 360] width 133 height 9
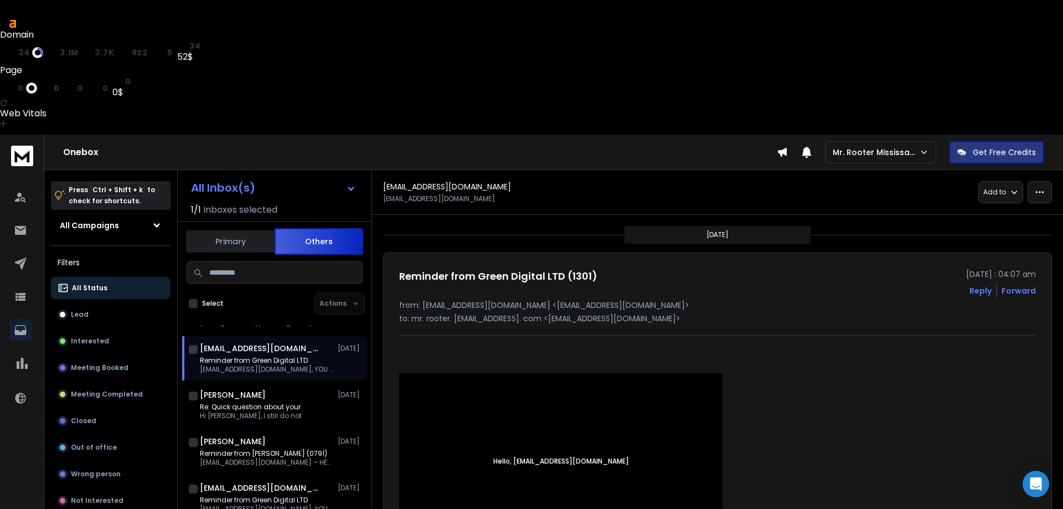
click at [681, 181] on div "[EMAIL_ADDRESS][DOMAIN_NAME] S [EMAIL_ADDRESS][DOMAIN_NAME]" at bounding box center [548, 192] width 331 height 22
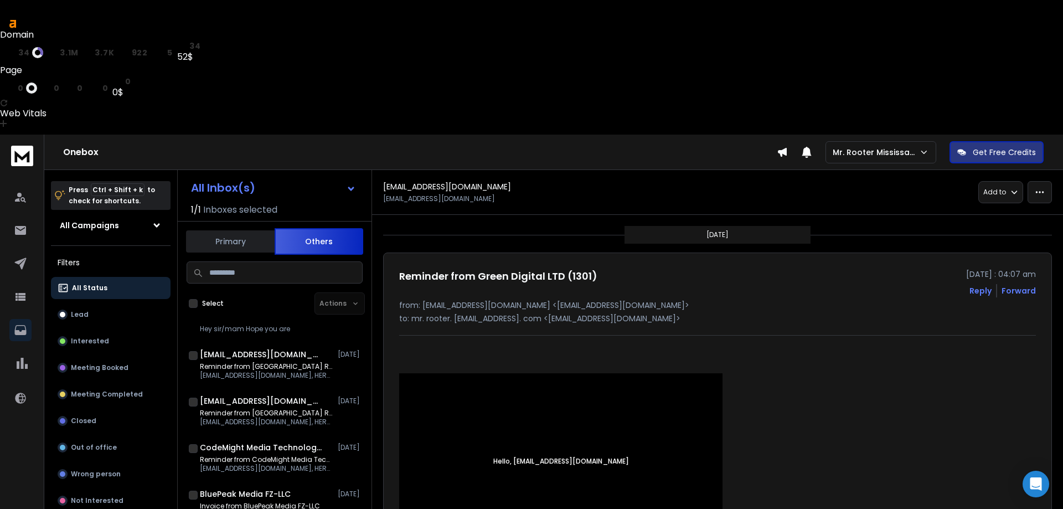
scroll to position [205, 0]
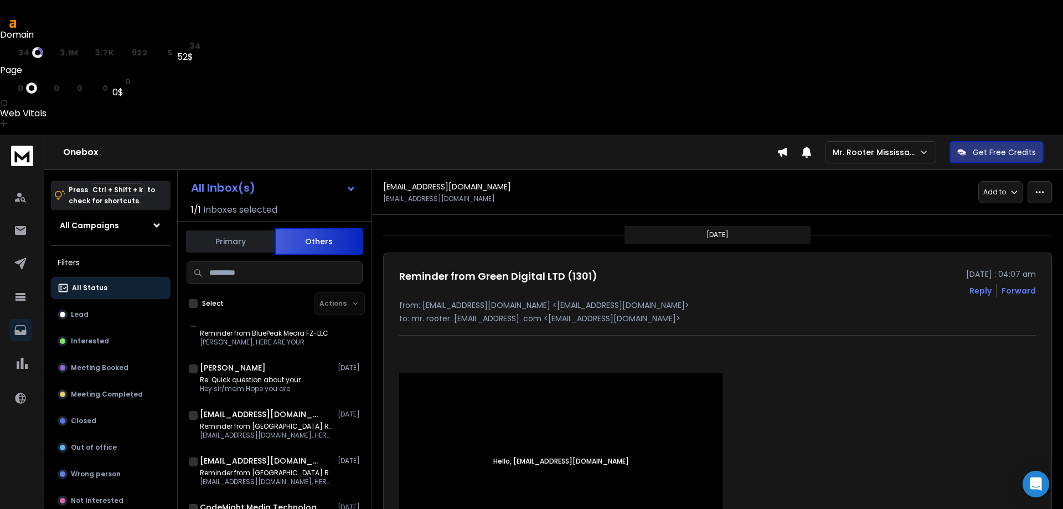
click at [27, 370] on div "H" at bounding box center [22, 389] width 44 height 509
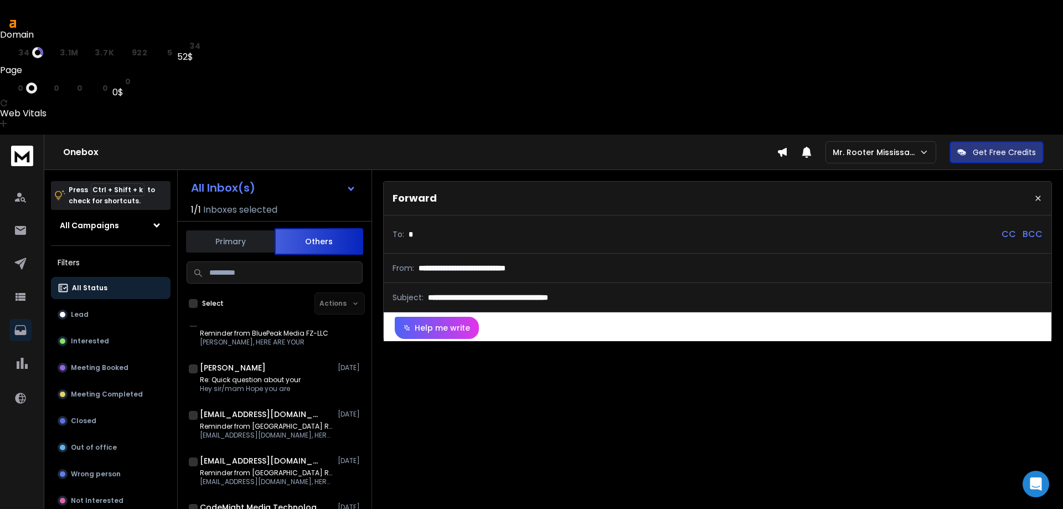
type input "*"
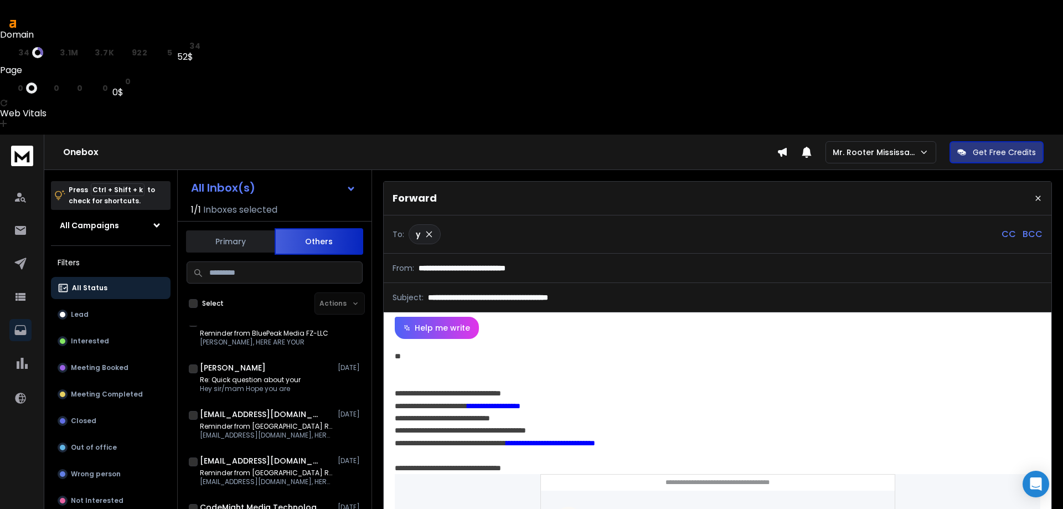
click at [1036, 195] on icon at bounding box center [1037, 197] width 5 height 5
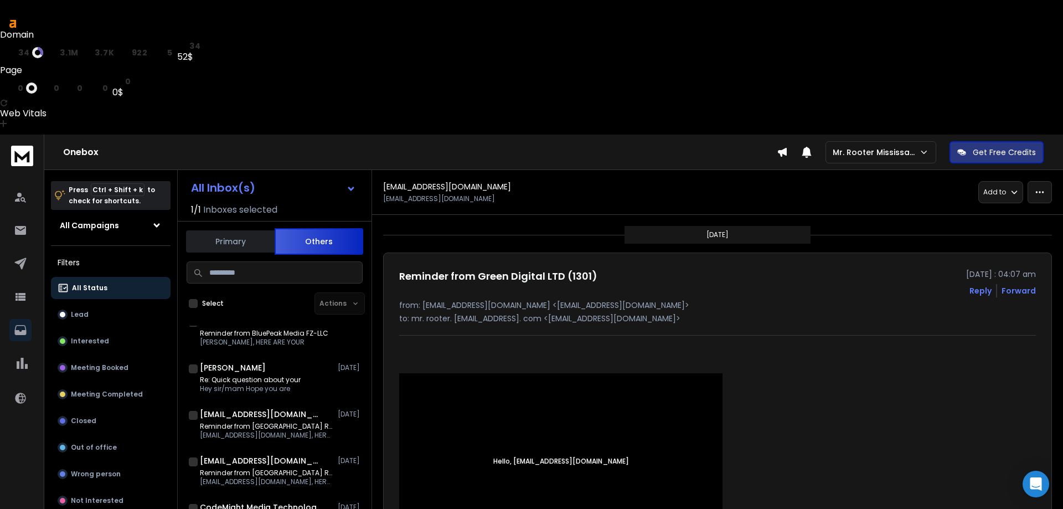
scroll to position [534, 0]
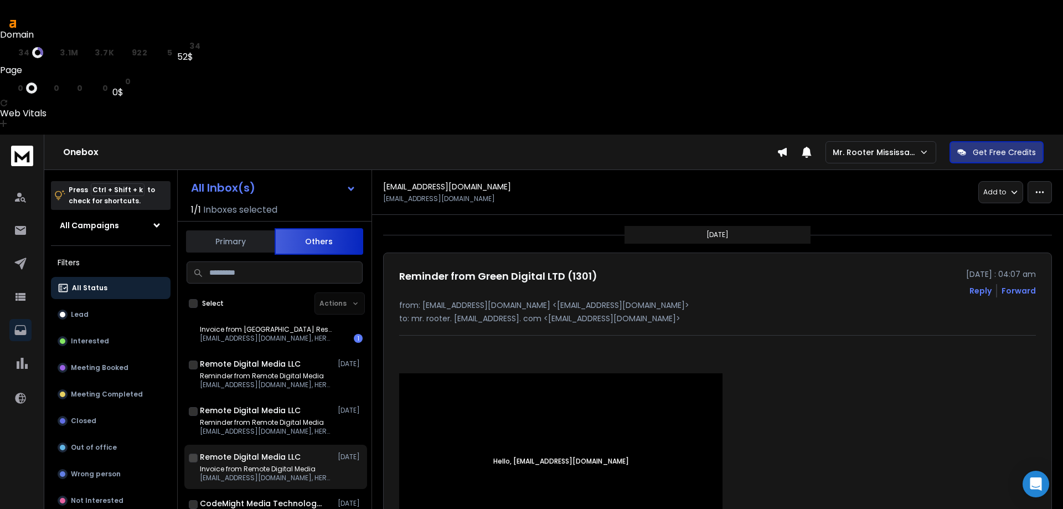
click at [281, 464] on p "Invoice from Remote Digital Media" at bounding box center [266, 468] width 133 height 9
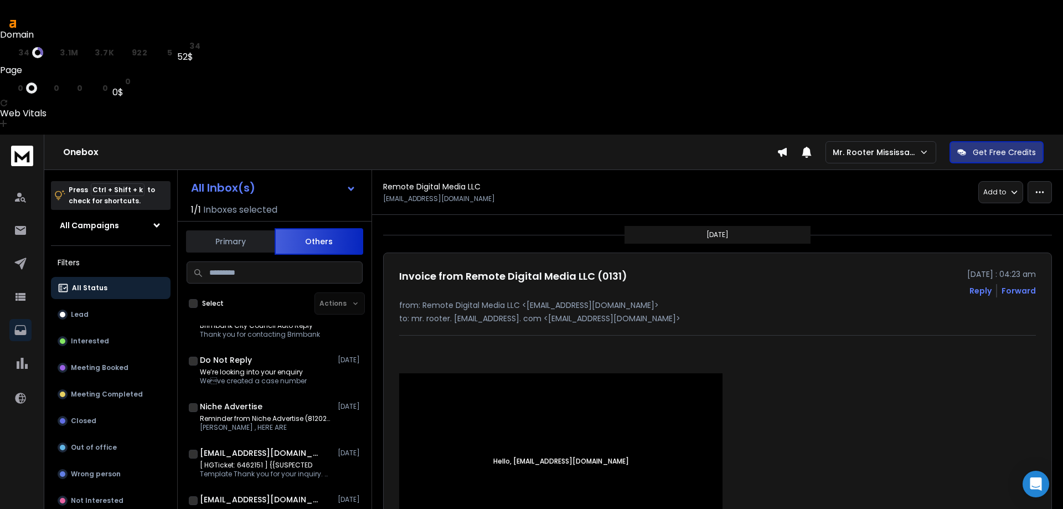
scroll to position [1522, 0]
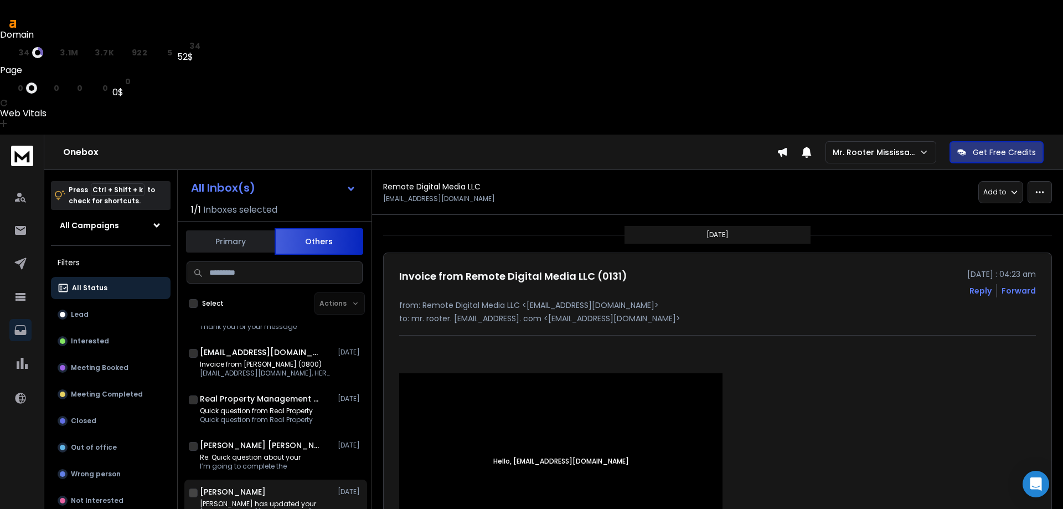
click at [268, 486] on div "[PERSON_NAME] [DATE]" at bounding box center [281, 491] width 163 height 11
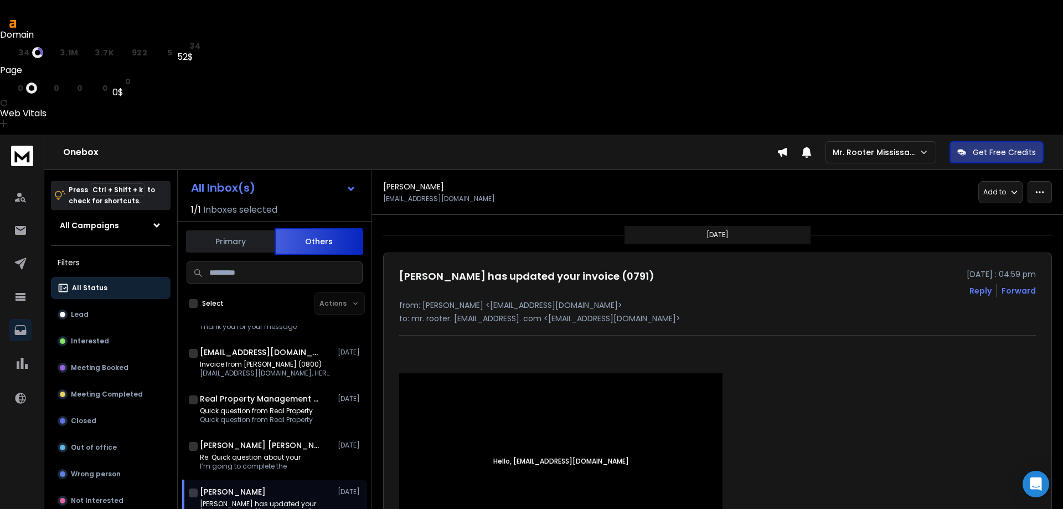
scroll to position [1852, 0]
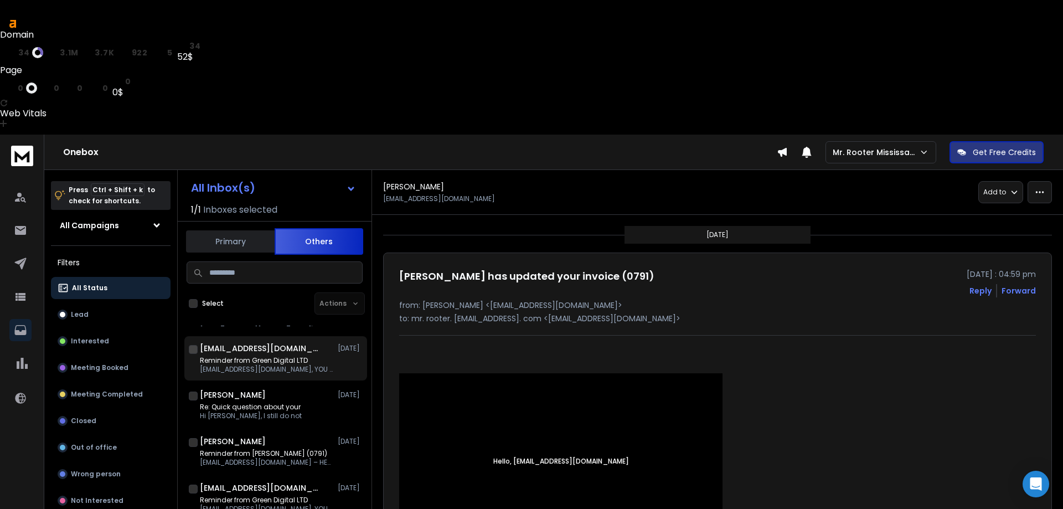
click at [298, 356] on p "Reminder from Green Digital LTD" at bounding box center [266, 360] width 133 height 9
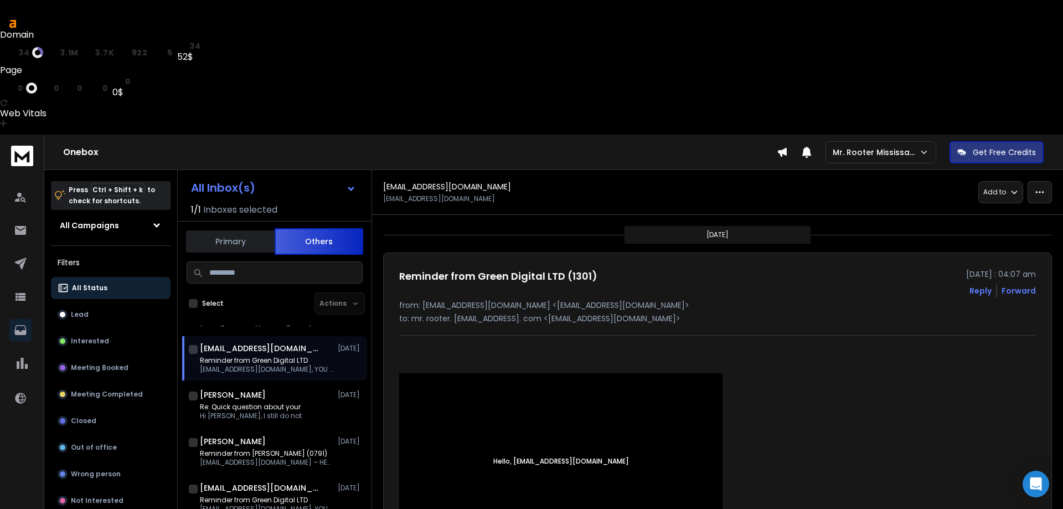
click at [681, 181] on div "[EMAIL_ADDRESS][DOMAIN_NAME] S [EMAIL_ADDRESS][DOMAIN_NAME]" at bounding box center [548, 192] width 331 height 22
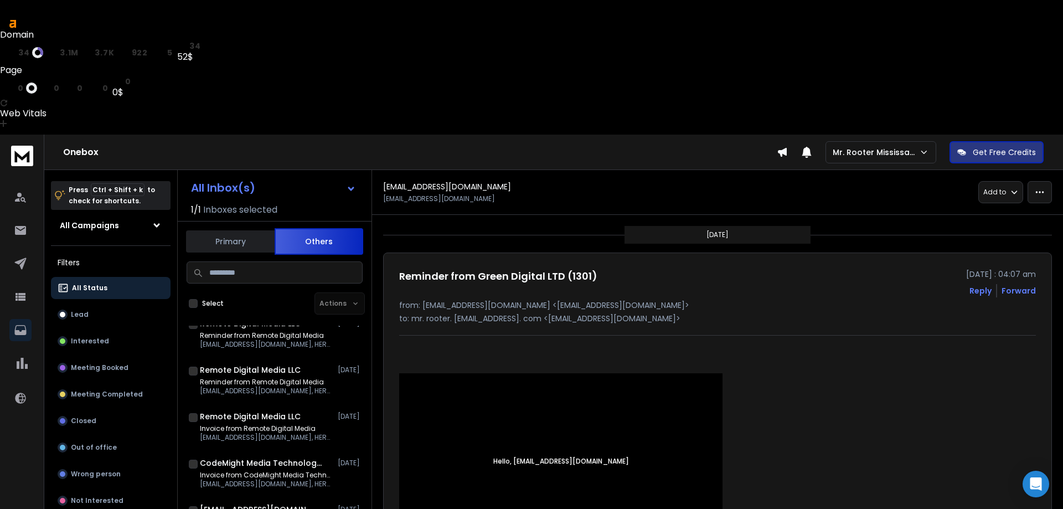
scroll to position [205, 0]
click at [27, 370] on div "H" at bounding box center [22, 389] width 44 height 509
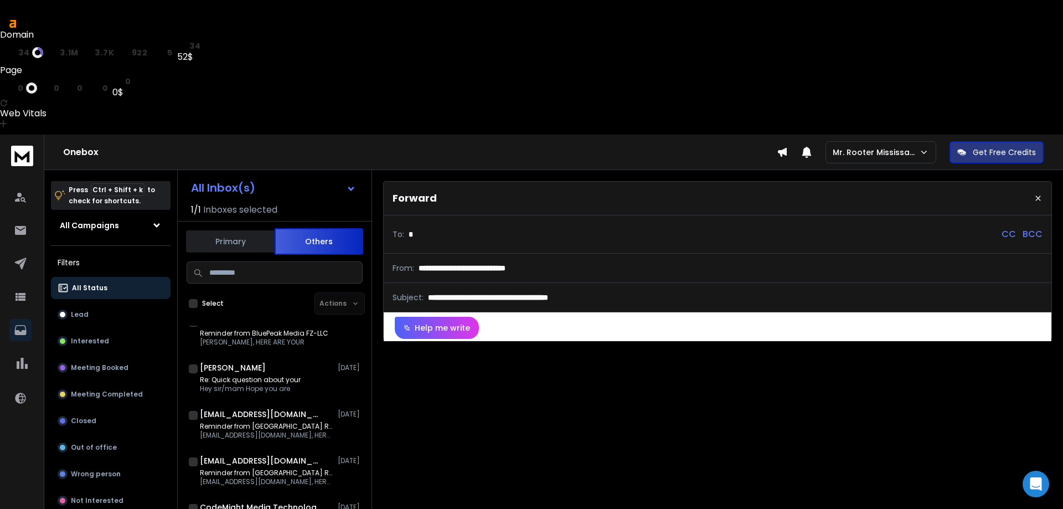
type input "*"
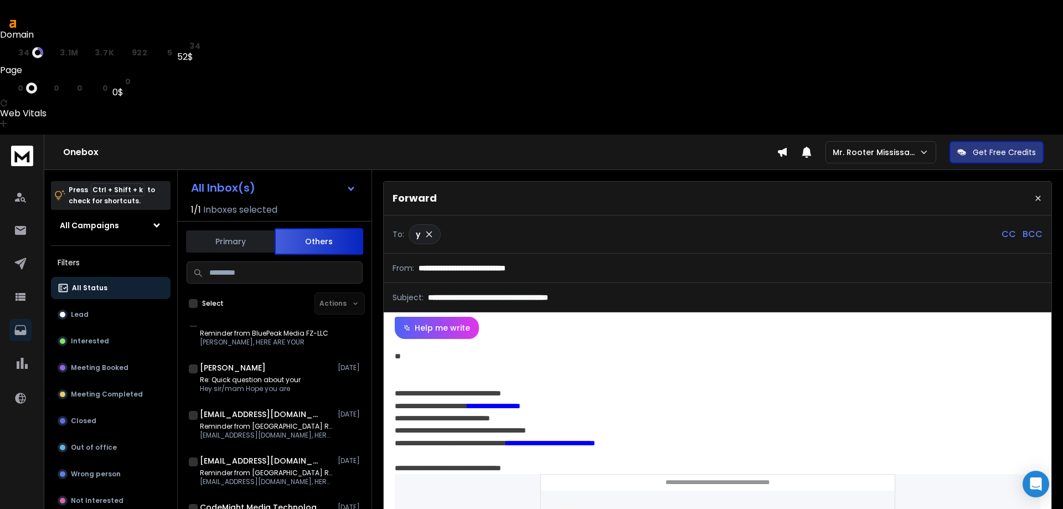
click at [1036, 195] on icon at bounding box center [1037, 197] width 5 height 5
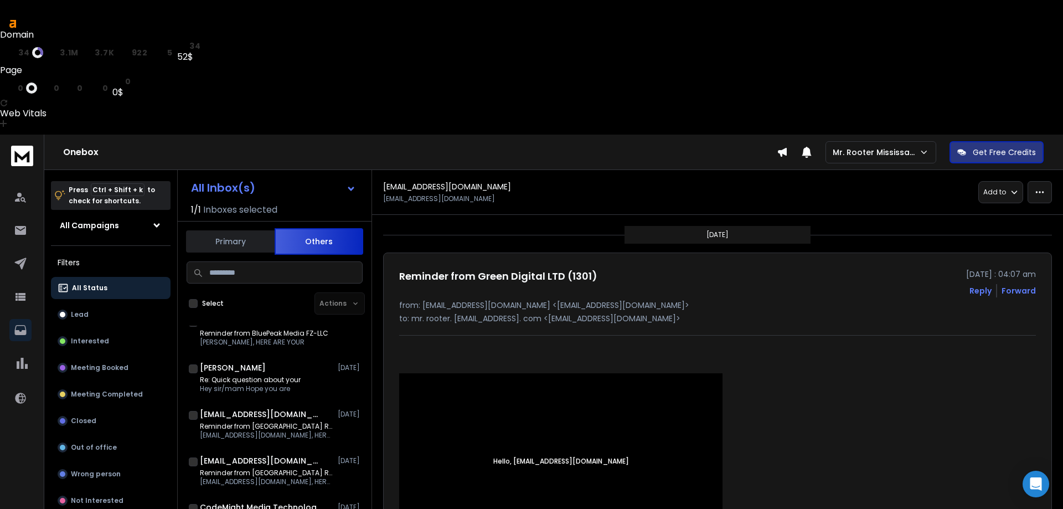
scroll to position [534, 0]
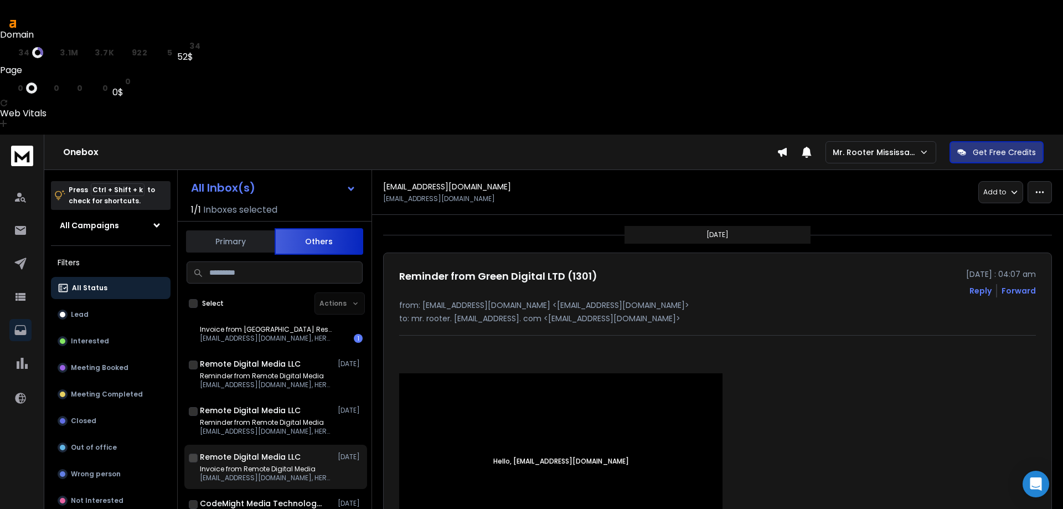
click at [281, 464] on p "Invoice from Remote Digital Media" at bounding box center [266, 468] width 133 height 9
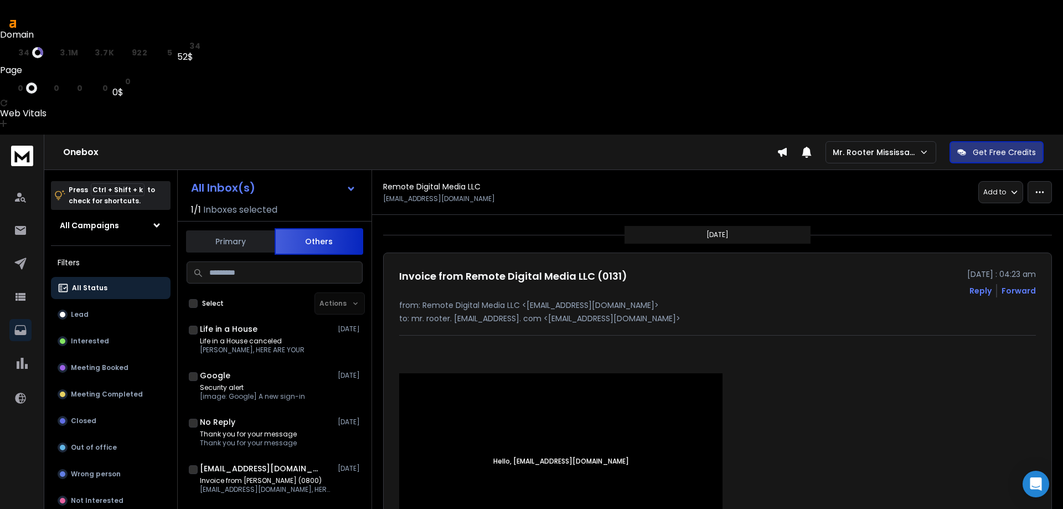
scroll to position [1522, 0]
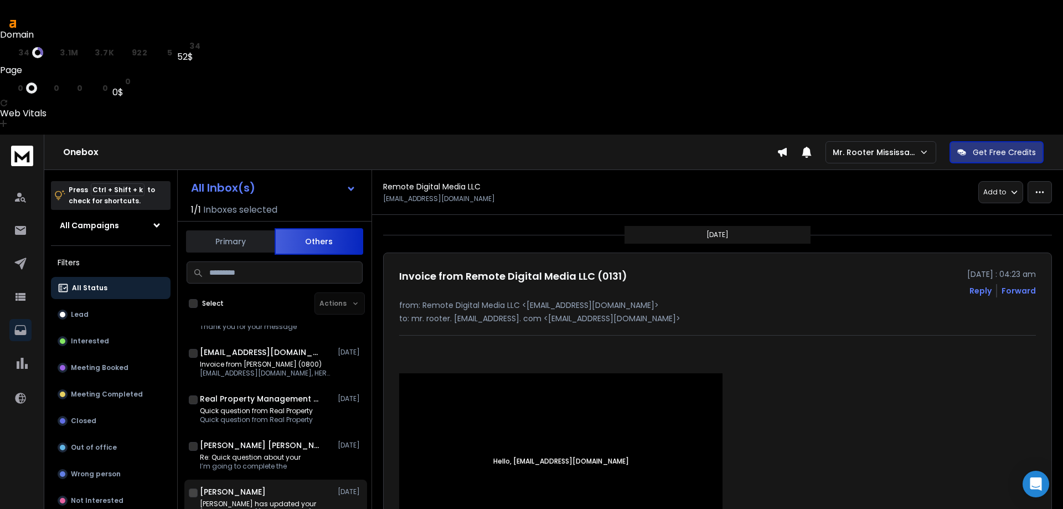
click at [268, 486] on div "[PERSON_NAME] [DATE]" at bounding box center [281, 491] width 163 height 11
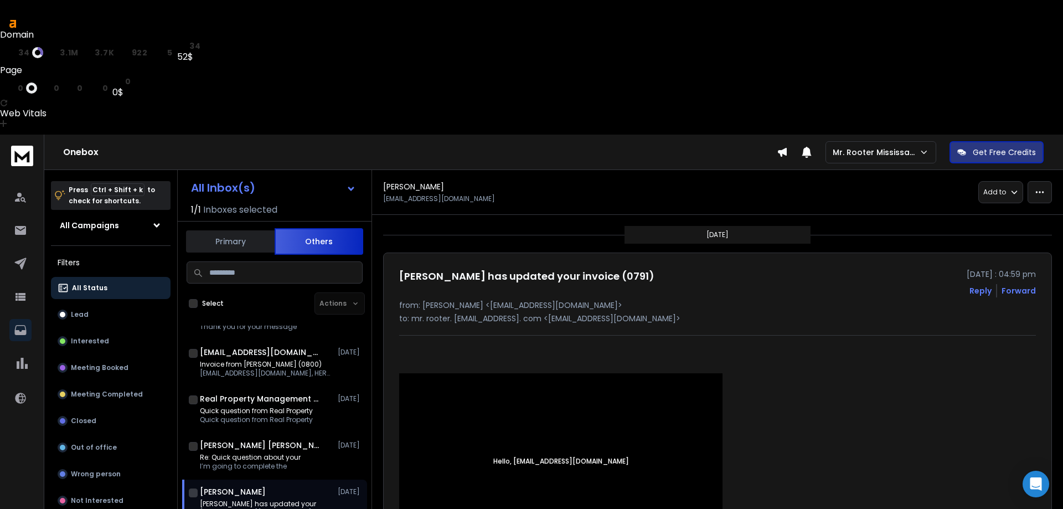
scroll to position [1852, 0]
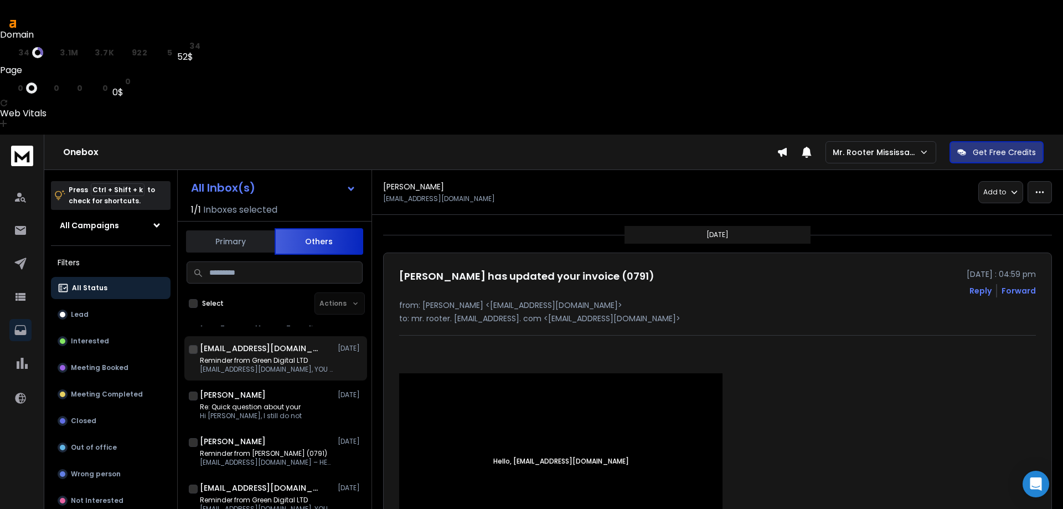
click at [298, 356] on p "Reminder from Green Digital LTD" at bounding box center [266, 360] width 133 height 9
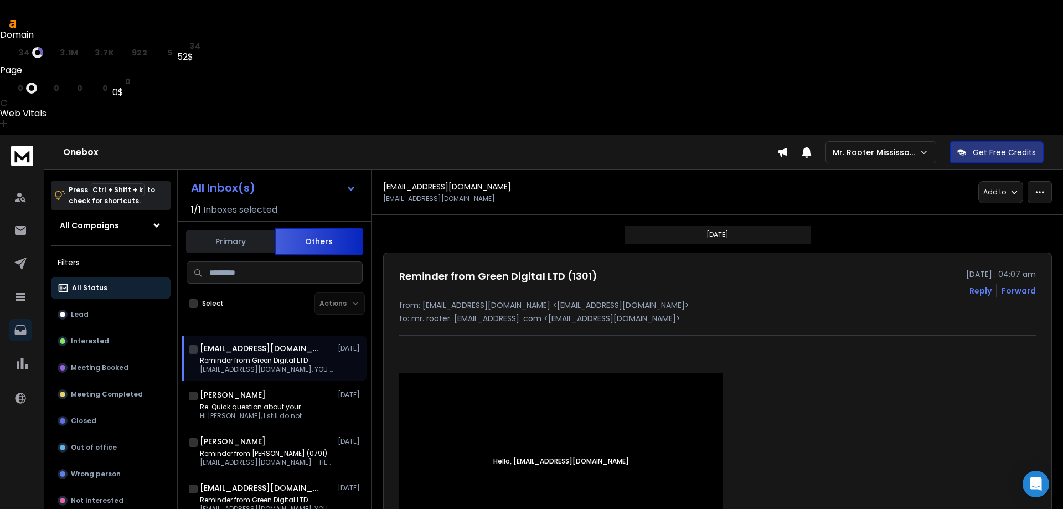
click at [681, 181] on div "[EMAIL_ADDRESS][DOMAIN_NAME] S [EMAIL_ADDRESS][DOMAIN_NAME]" at bounding box center [548, 192] width 331 height 22
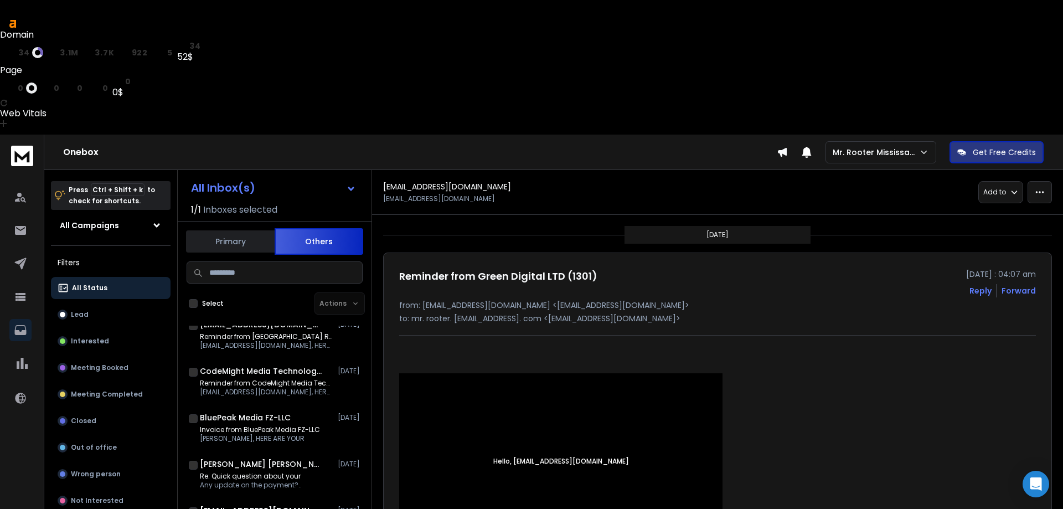
scroll to position [205, 0]
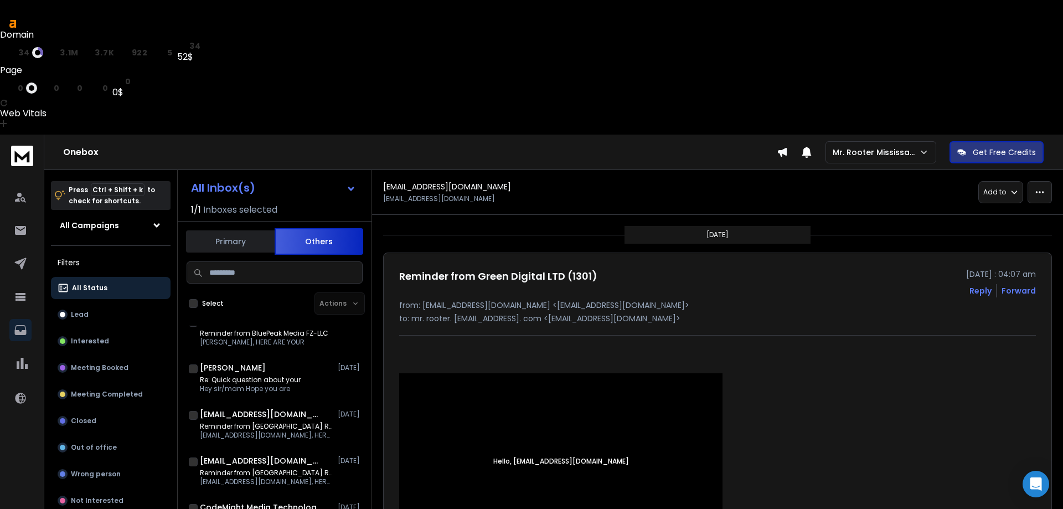
click at [27, 370] on div "H" at bounding box center [22, 389] width 44 height 509
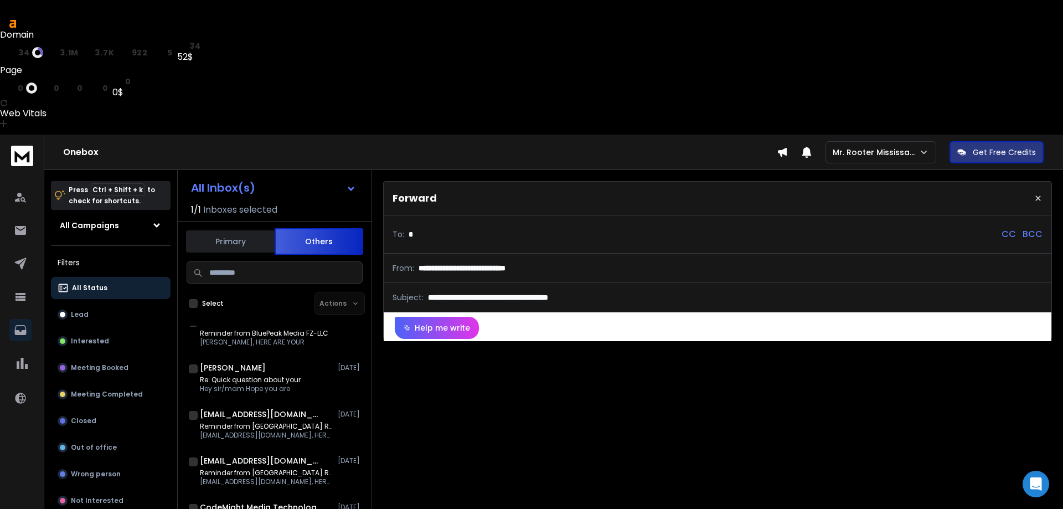
type input "*"
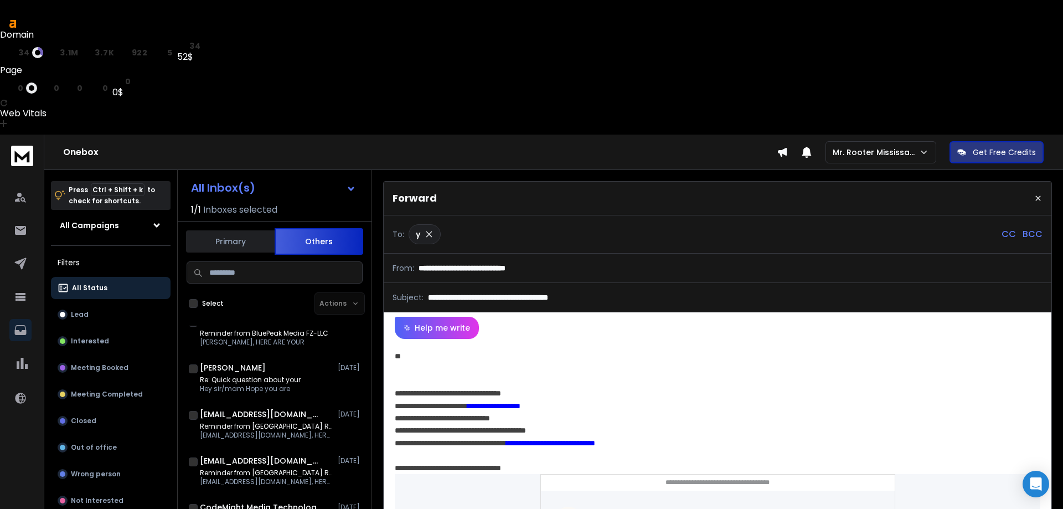
click at [1036, 195] on icon at bounding box center [1037, 197] width 5 height 5
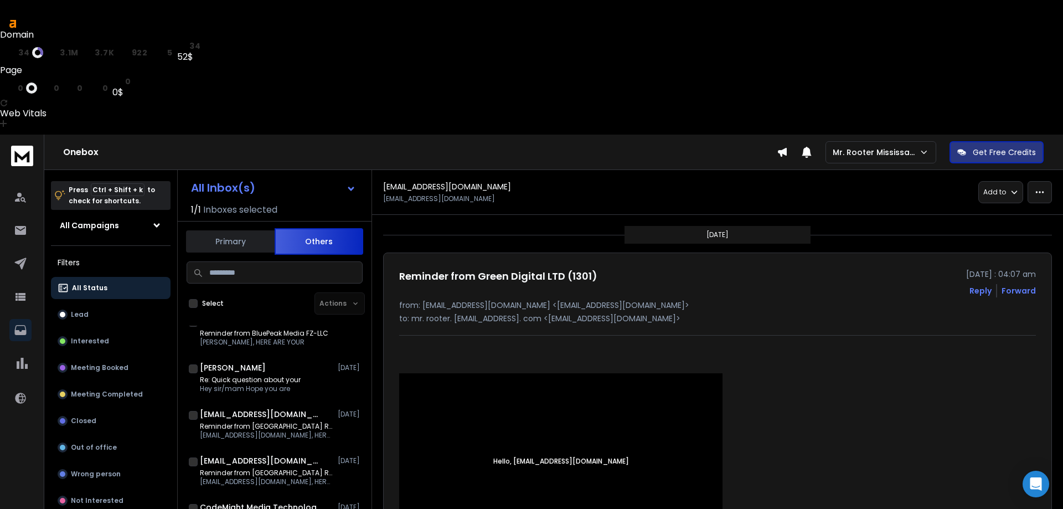
scroll to position [534, 0]
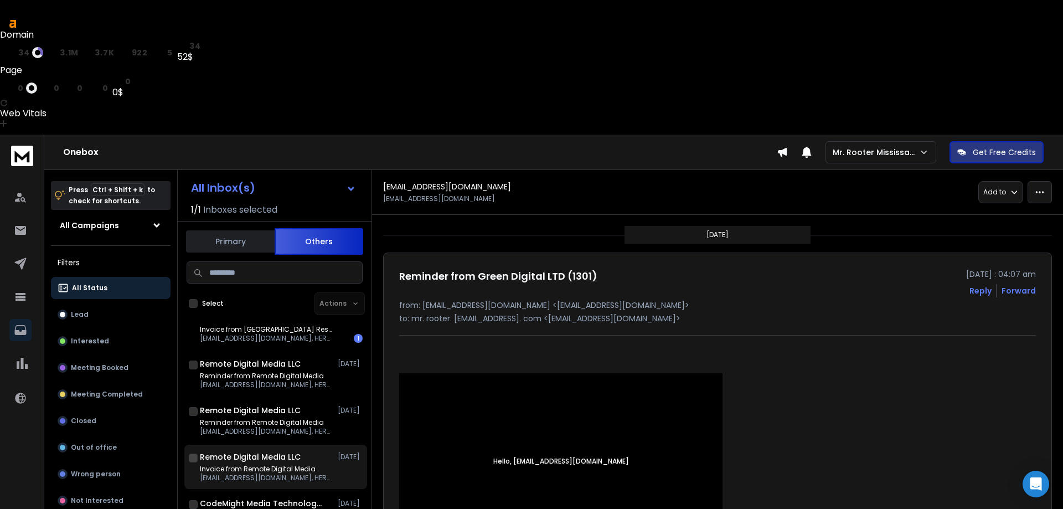
click at [281, 464] on p "Invoice from Remote Digital Media" at bounding box center [266, 468] width 133 height 9
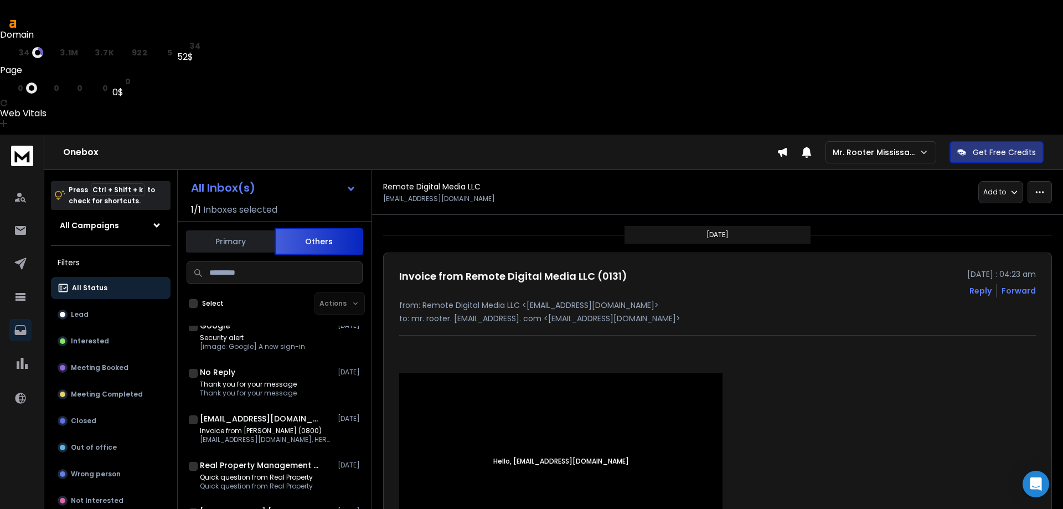
scroll to position [1522, 0]
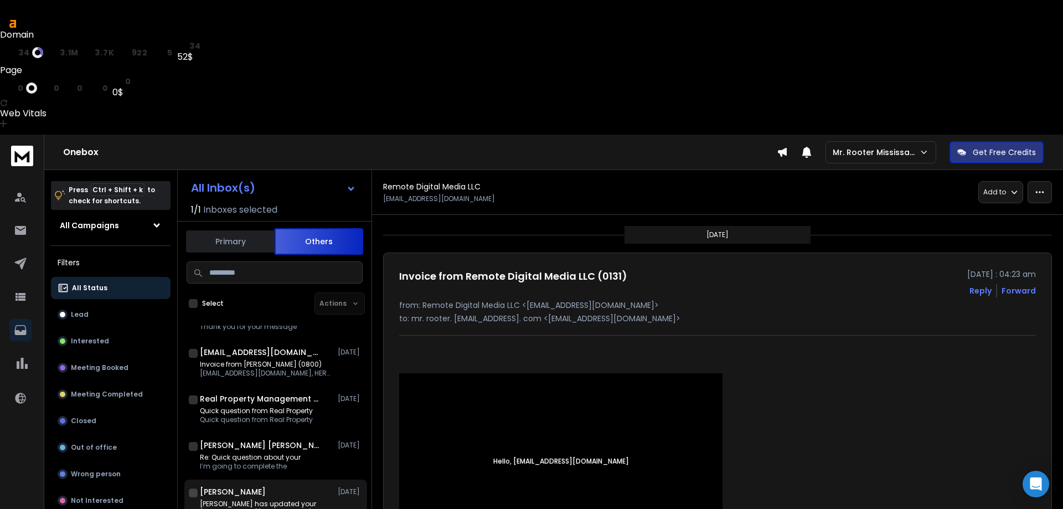
click at [268, 486] on div "[PERSON_NAME] [DATE]" at bounding box center [281, 491] width 163 height 11
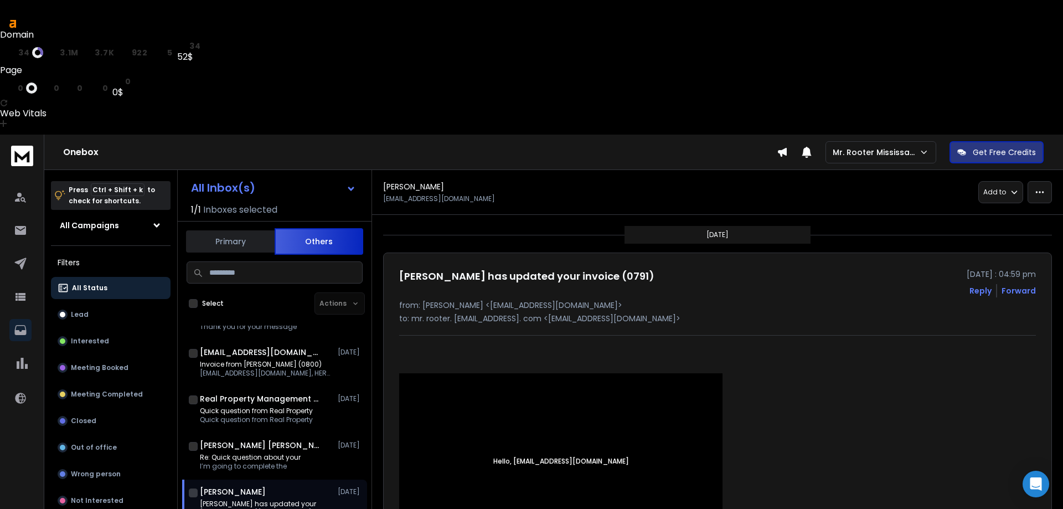
scroll to position [1852, 0]
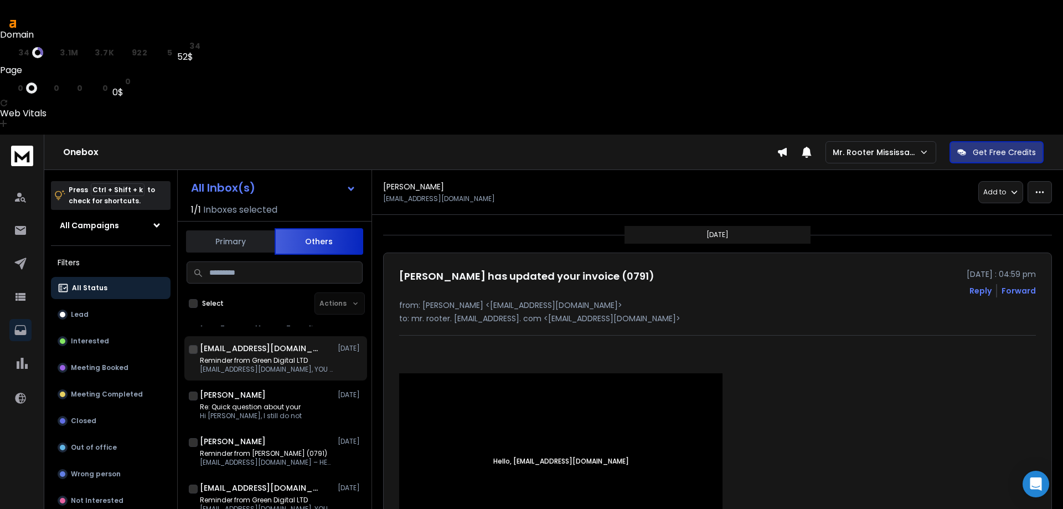
click at [298, 356] on p "Reminder from Green Digital LTD" at bounding box center [266, 360] width 133 height 9
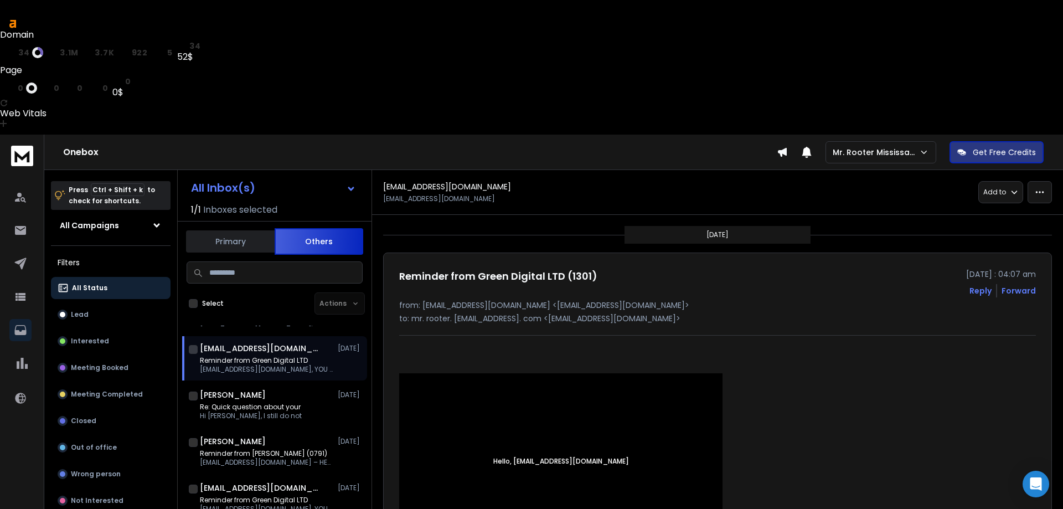
click at [681, 181] on div "[EMAIL_ADDRESS][DOMAIN_NAME] S [EMAIL_ADDRESS][DOMAIN_NAME]" at bounding box center [548, 192] width 331 height 22
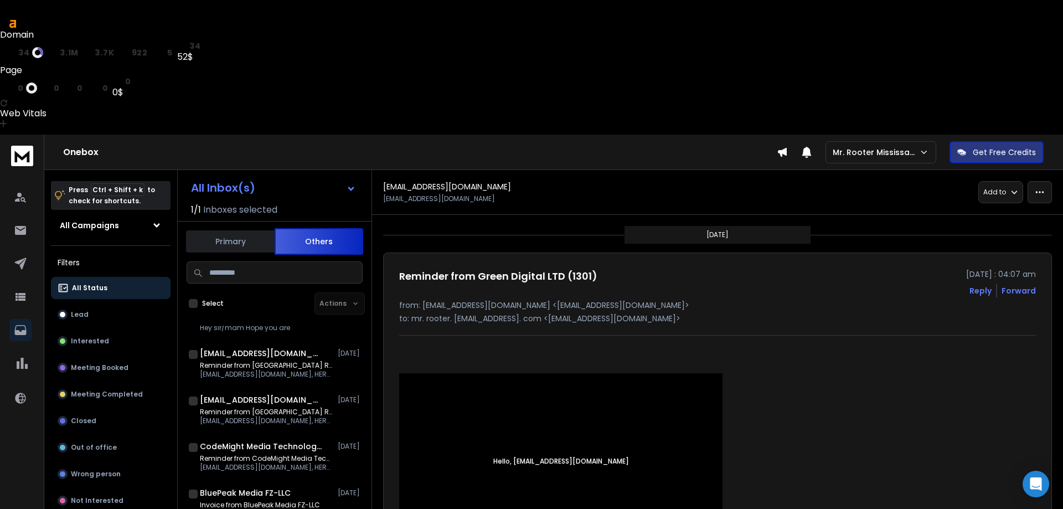
scroll to position [205, 0]
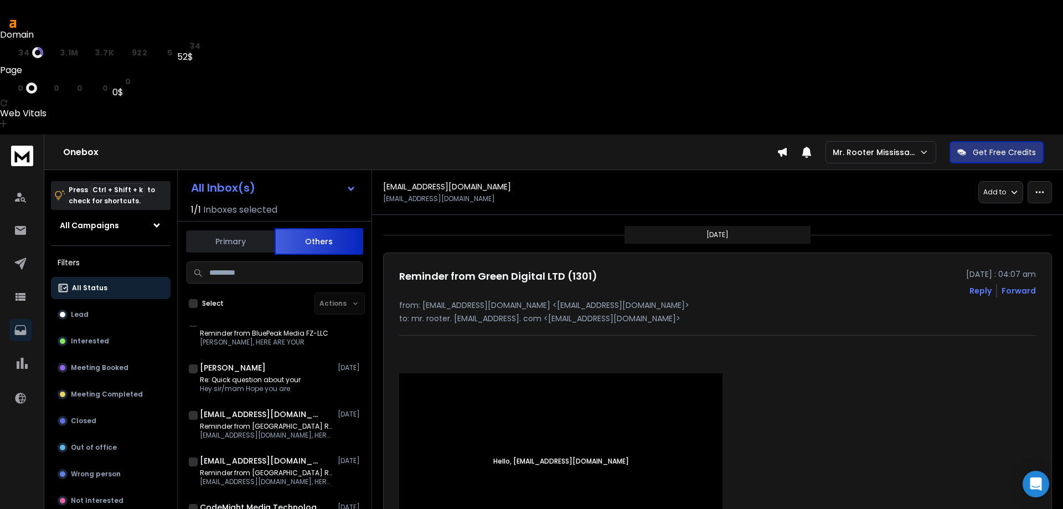
click at [27, 370] on div "H" at bounding box center [22, 389] width 44 height 509
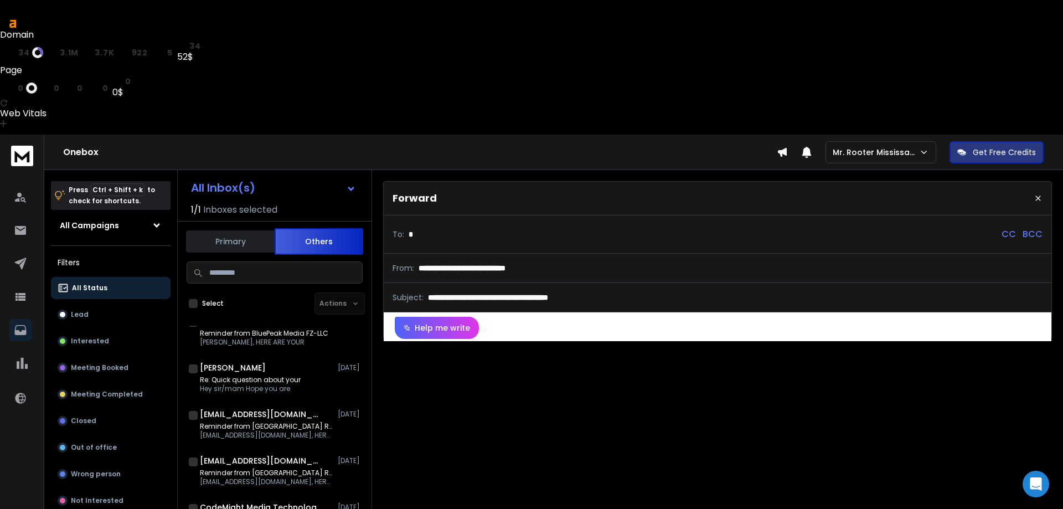
type input "*"
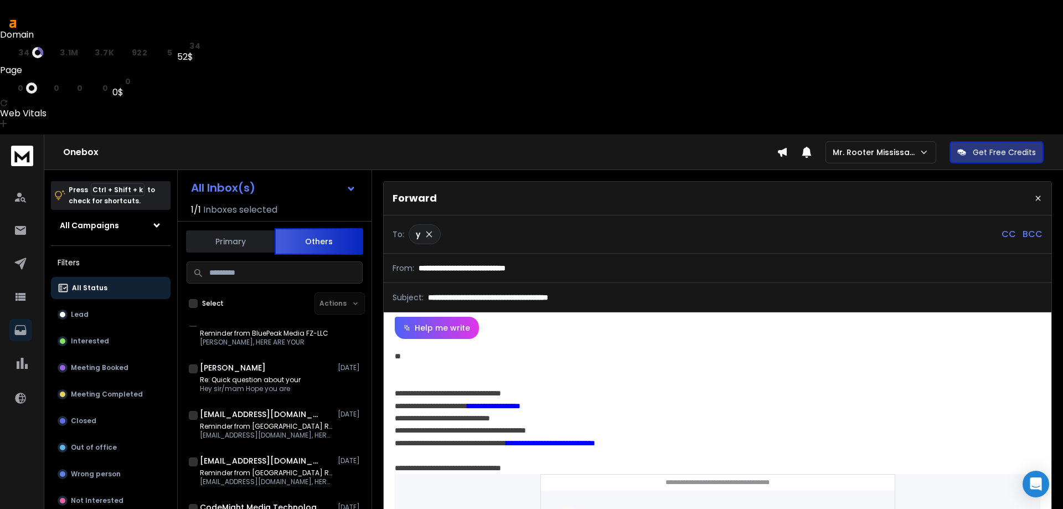
click at [1036, 195] on icon at bounding box center [1037, 197] width 5 height 5
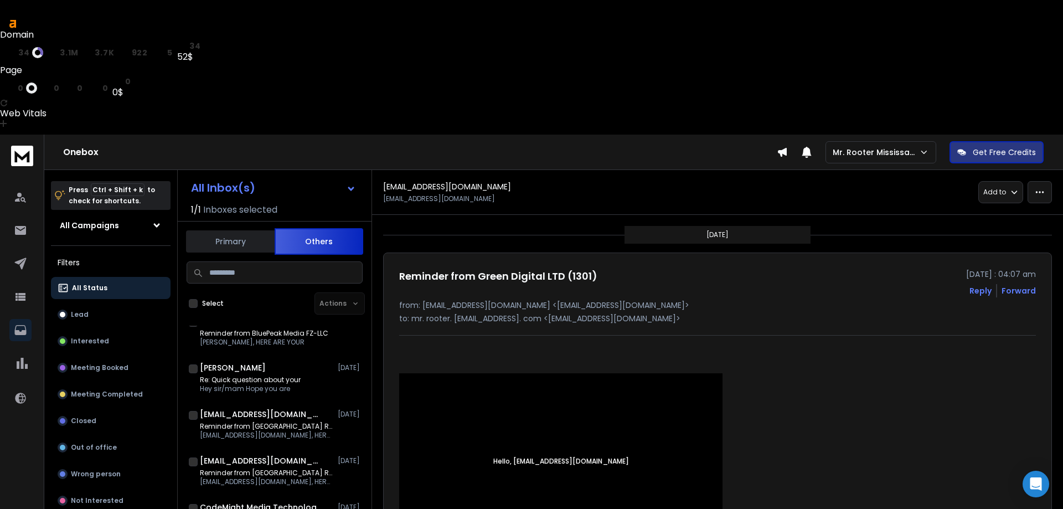
scroll to position [534, 0]
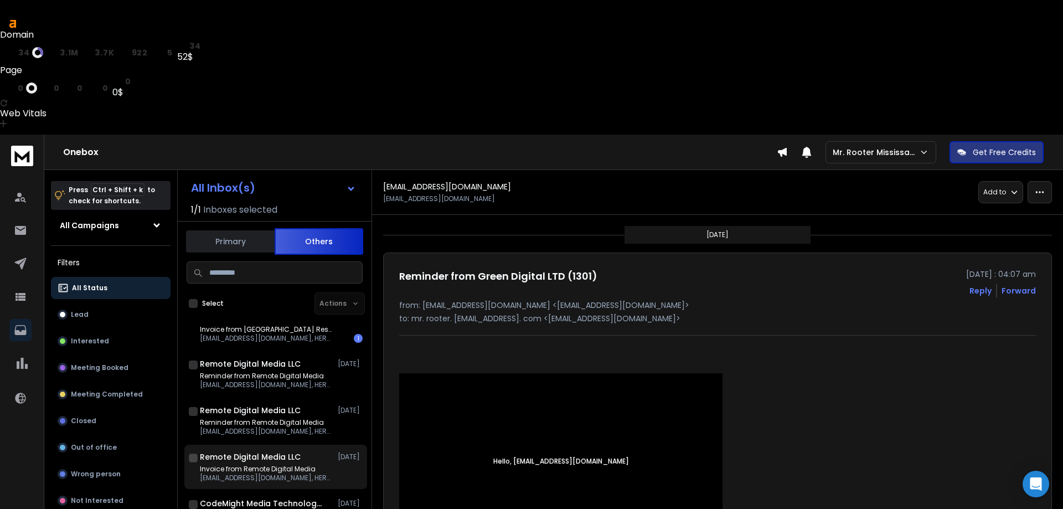
click at [281, 464] on p "Invoice from Remote Digital Media" at bounding box center [266, 468] width 133 height 9
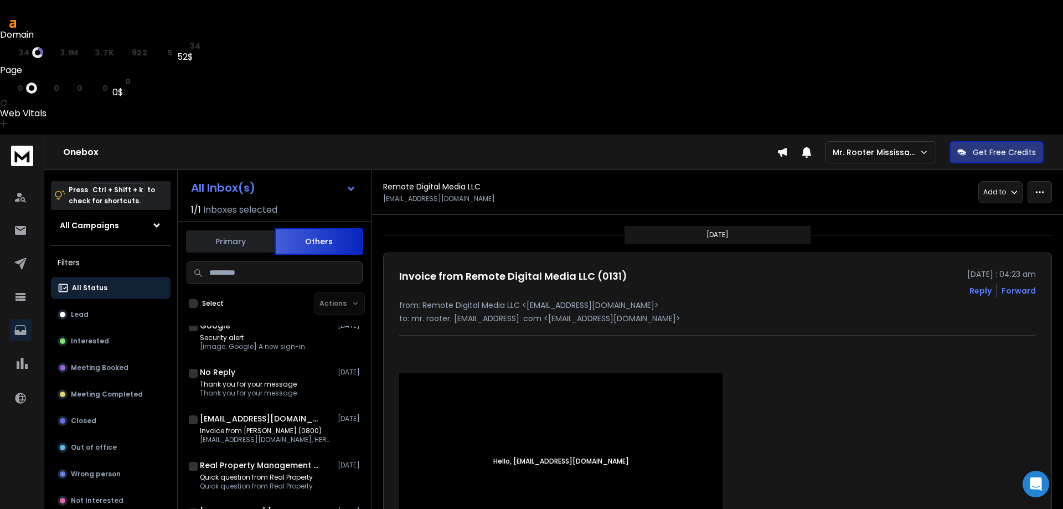
scroll to position [1522, 0]
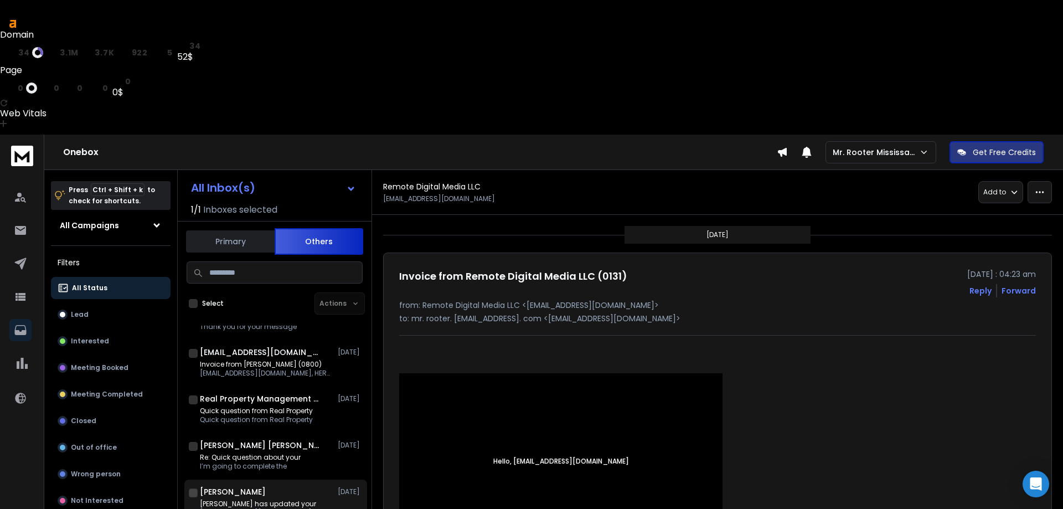
click at [268, 486] on div "[PERSON_NAME] [DATE]" at bounding box center [281, 491] width 163 height 11
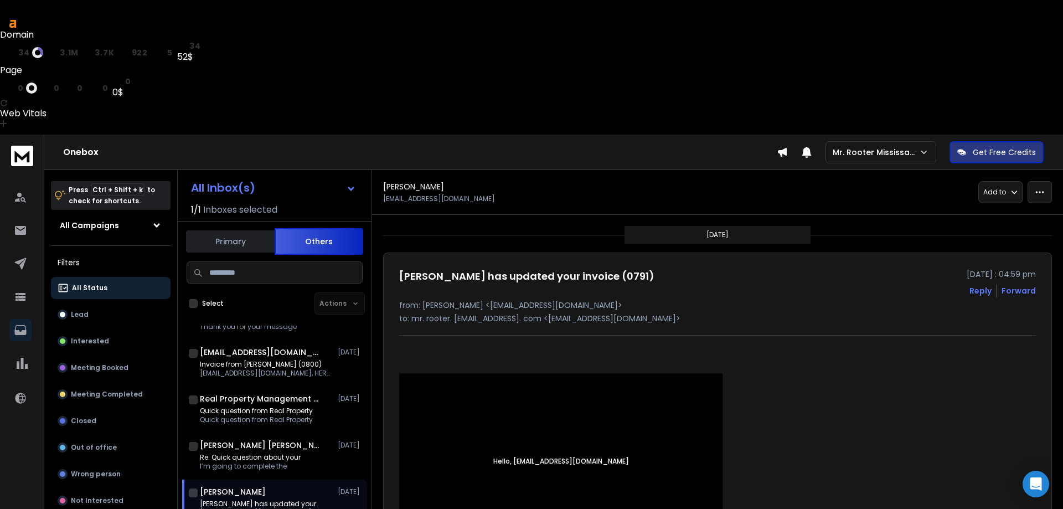
scroll to position [1852, 0]
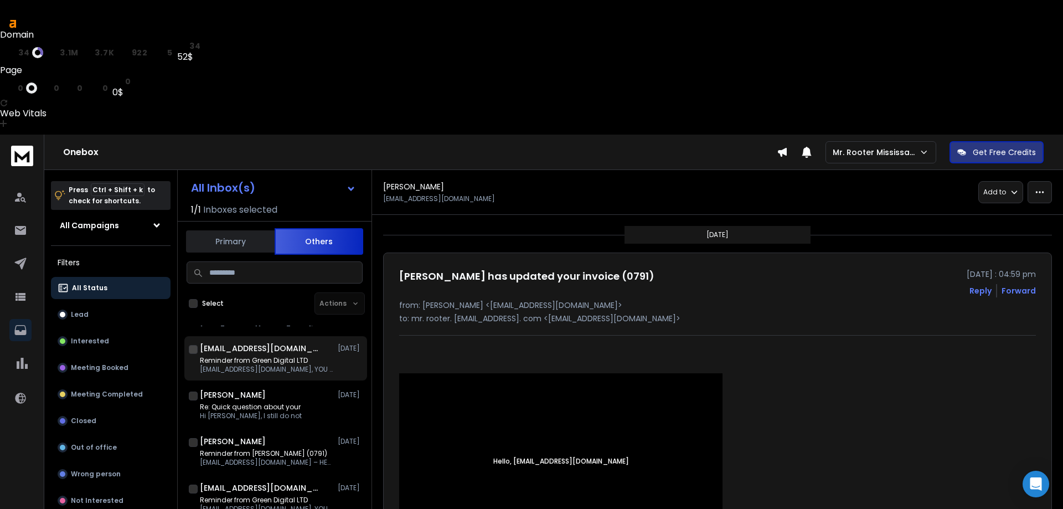
click at [298, 356] on p "Reminder from Green Digital LTD" at bounding box center [266, 360] width 133 height 9
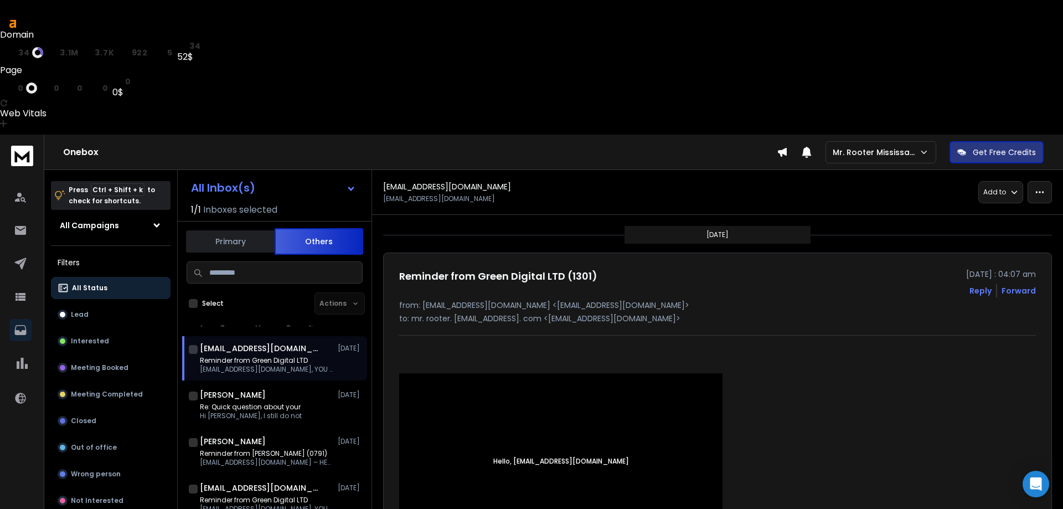
click at [681, 181] on div "[EMAIL_ADDRESS][DOMAIN_NAME] S [EMAIL_ADDRESS][DOMAIN_NAME]" at bounding box center [548, 192] width 331 height 22
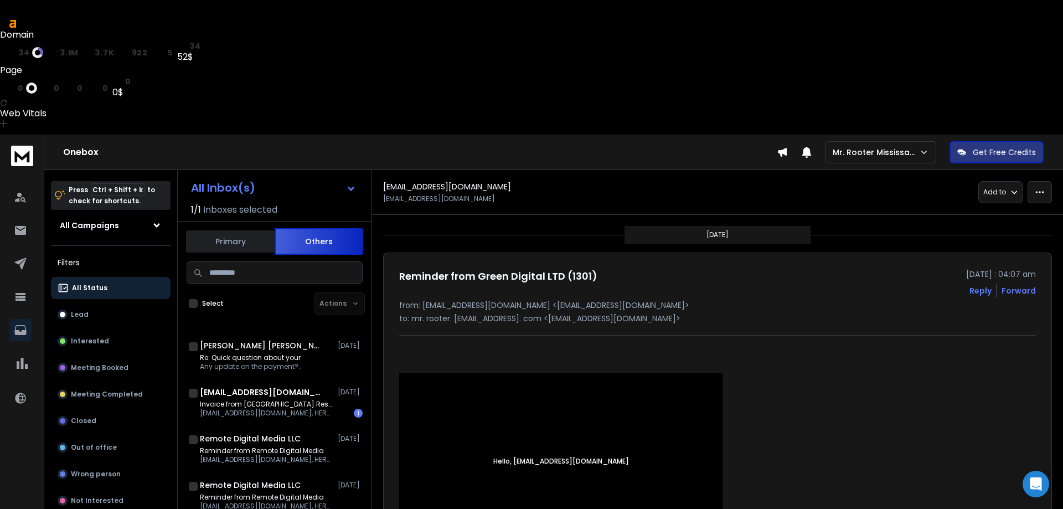
scroll to position [205, 0]
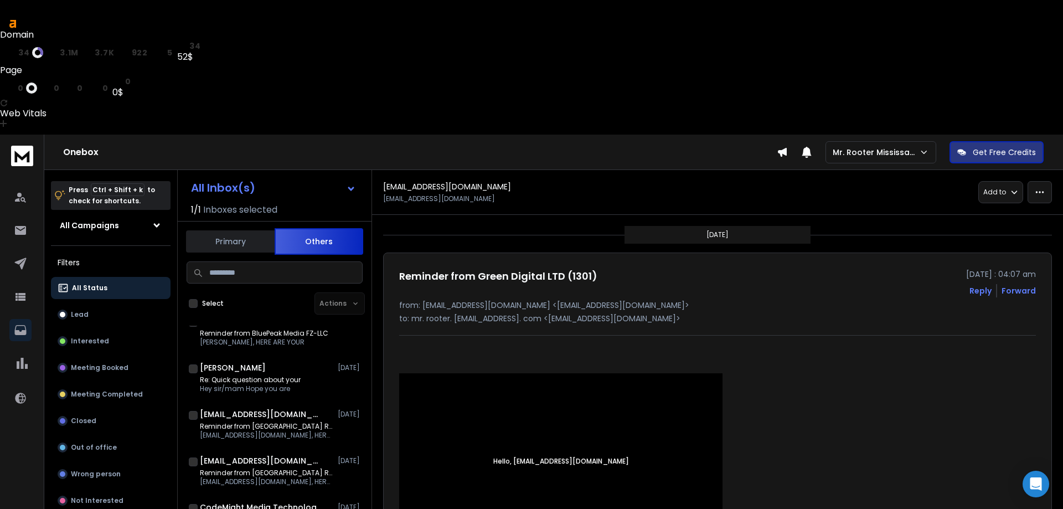
click at [27, 370] on div "H" at bounding box center [22, 389] width 44 height 509
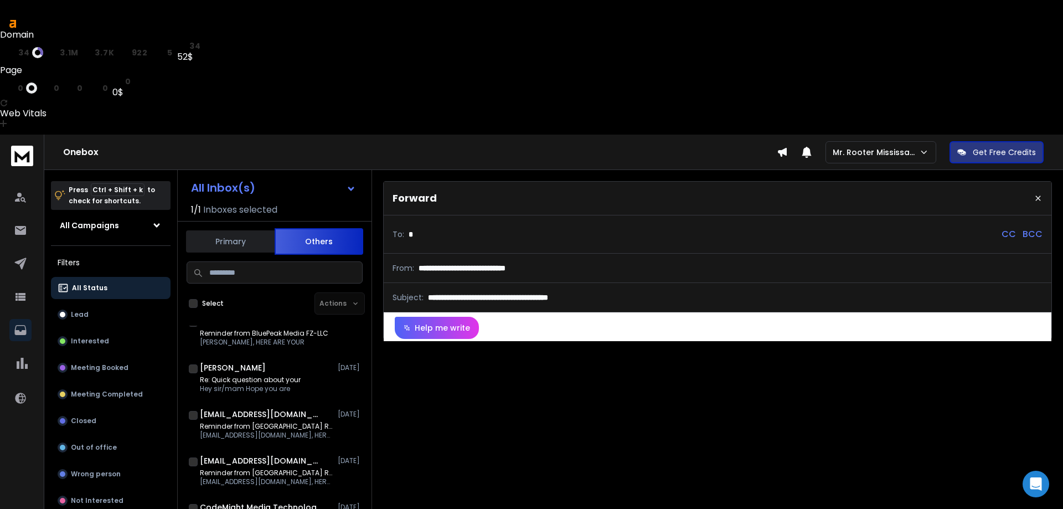
type input "*"
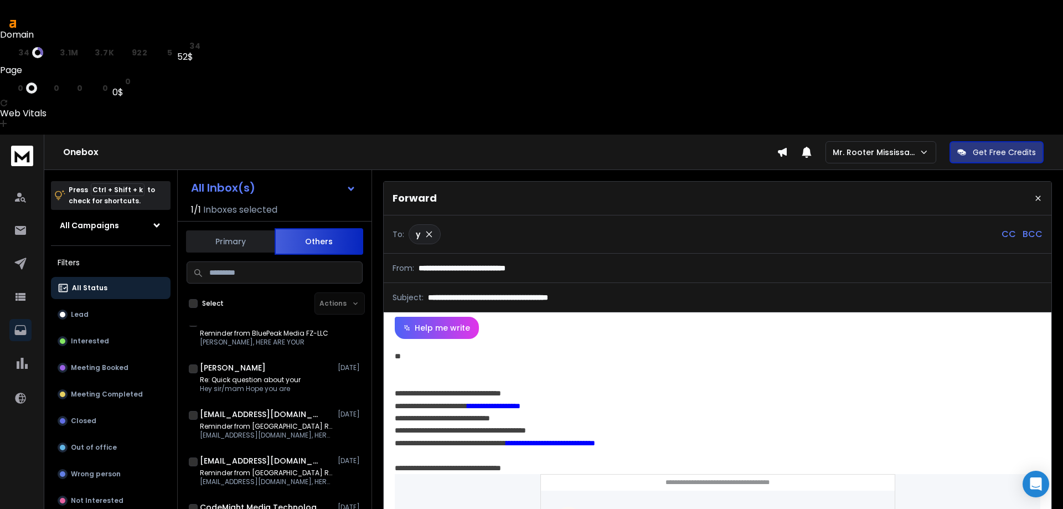
click at [1036, 195] on icon at bounding box center [1037, 197] width 5 height 5
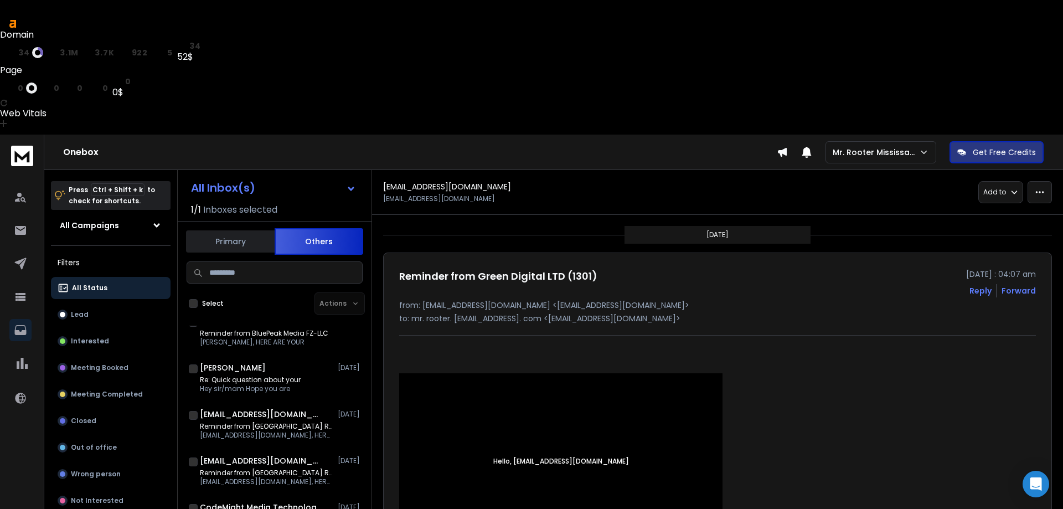
scroll to position [534, 0]
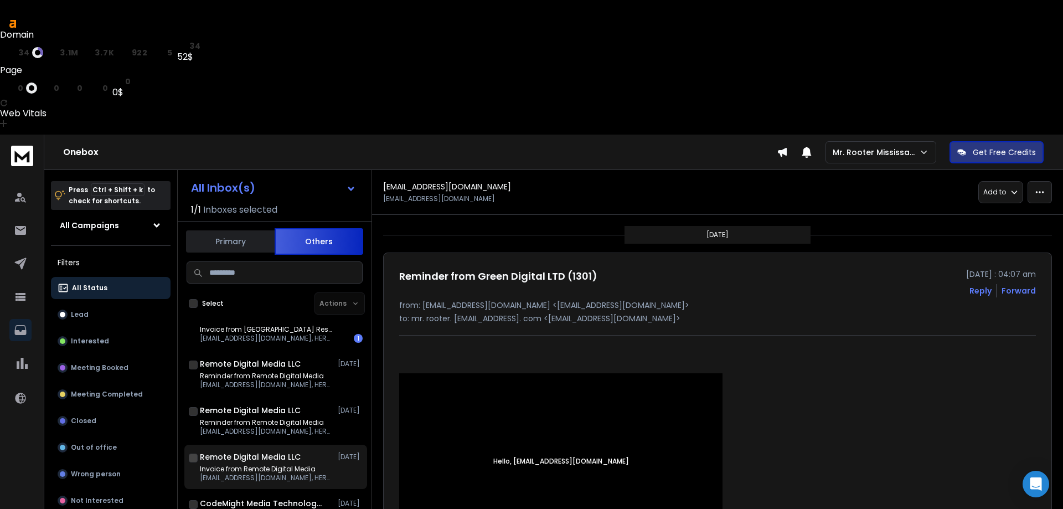
click at [281, 464] on p "Invoice from Remote Digital Media" at bounding box center [266, 468] width 133 height 9
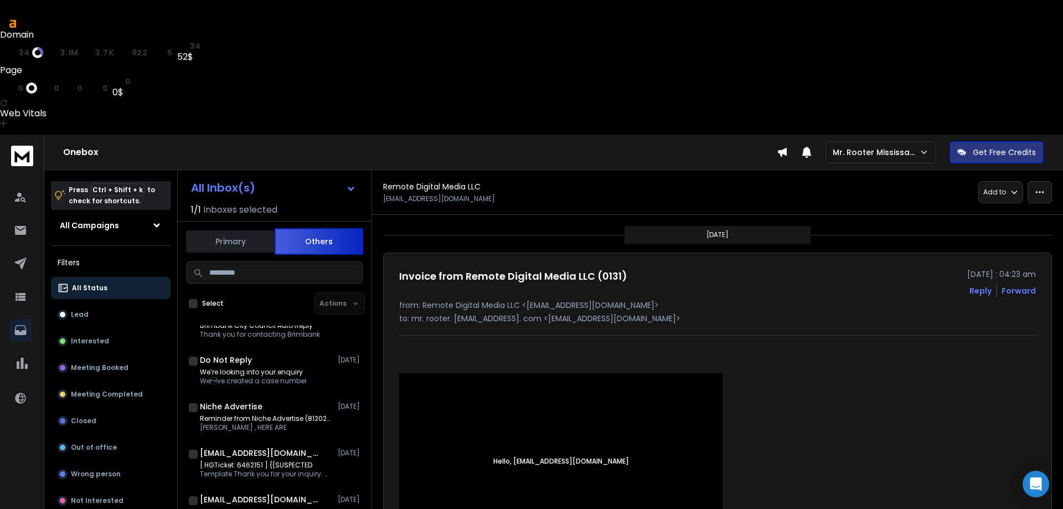
scroll to position [1522, 0]
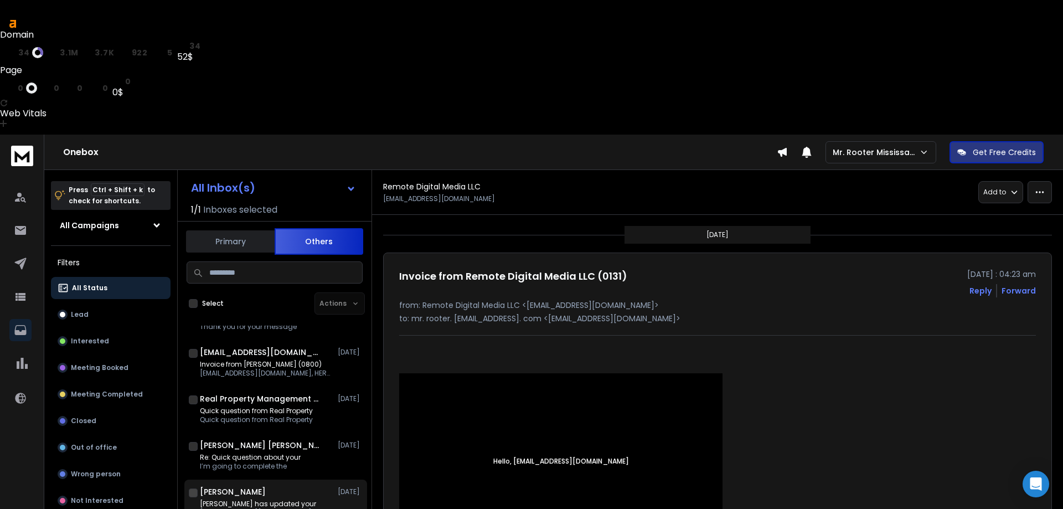
click at [268, 486] on div "[PERSON_NAME] [DATE]" at bounding box center [281, 491] width 163 height 11
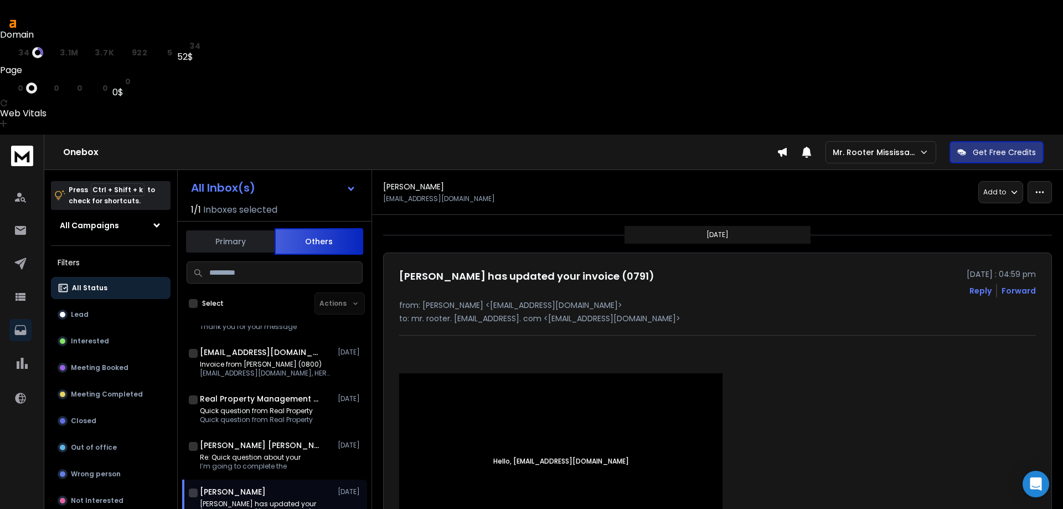
scroll to position [1852, 0]
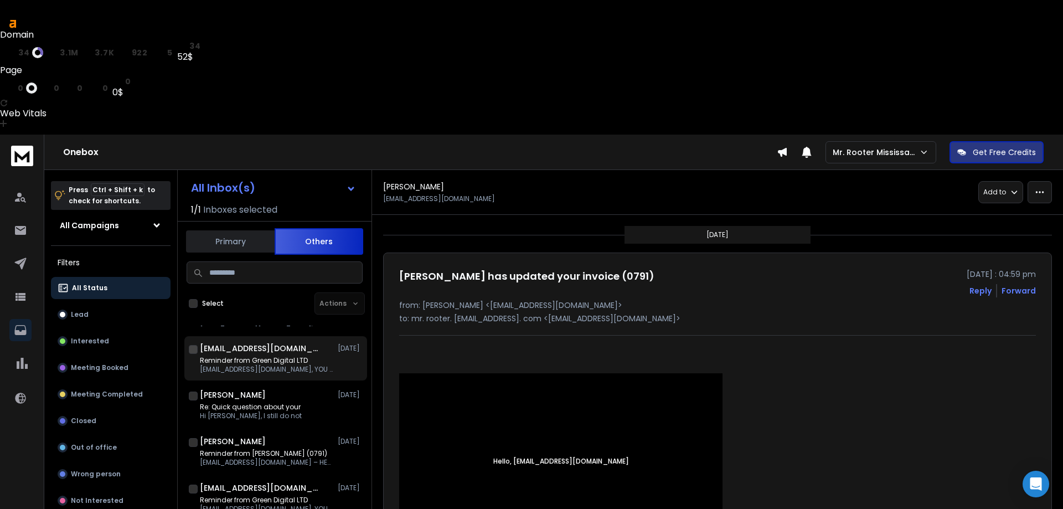
click at [298, 356] on p "Reminder from Green Digital LTD" at bounding box center [266, 360] width 133 height 9
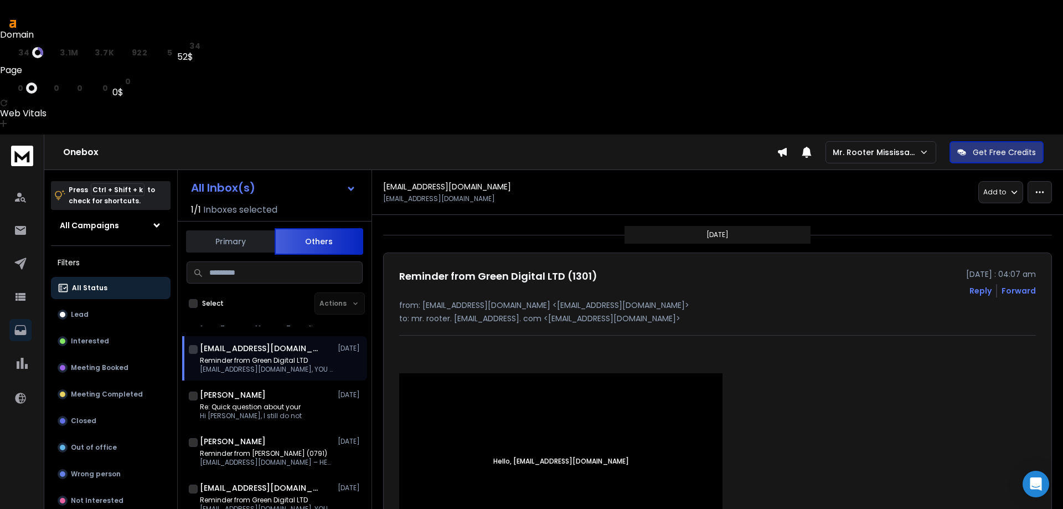
click at [681, 181] on div "[EMAIL_ADDRESS][DOMAIN_NAME] S [EMAIL_ADDRESS][DOMAIN_NAME]" at bounding box center [548, 192] width 331 height 22
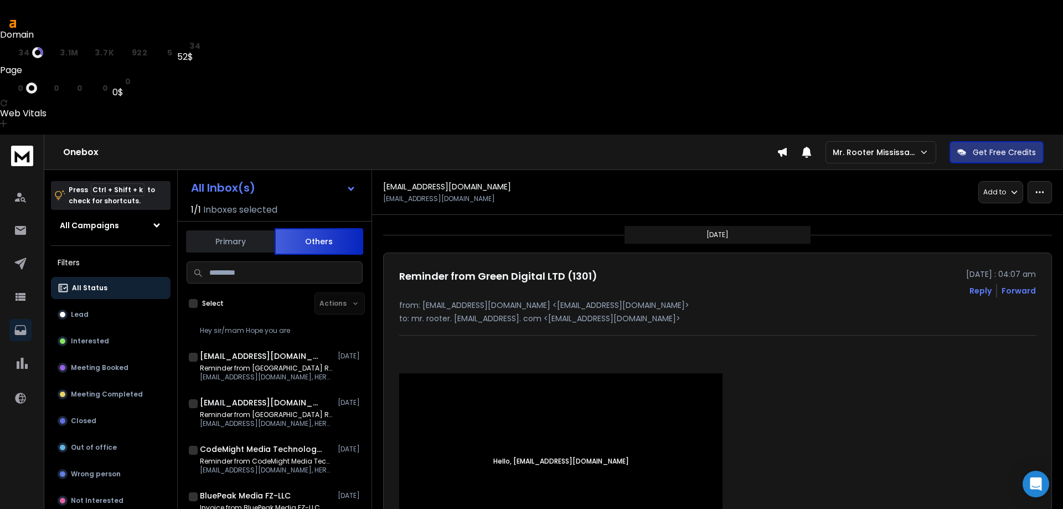
scroll to position [205, 0]
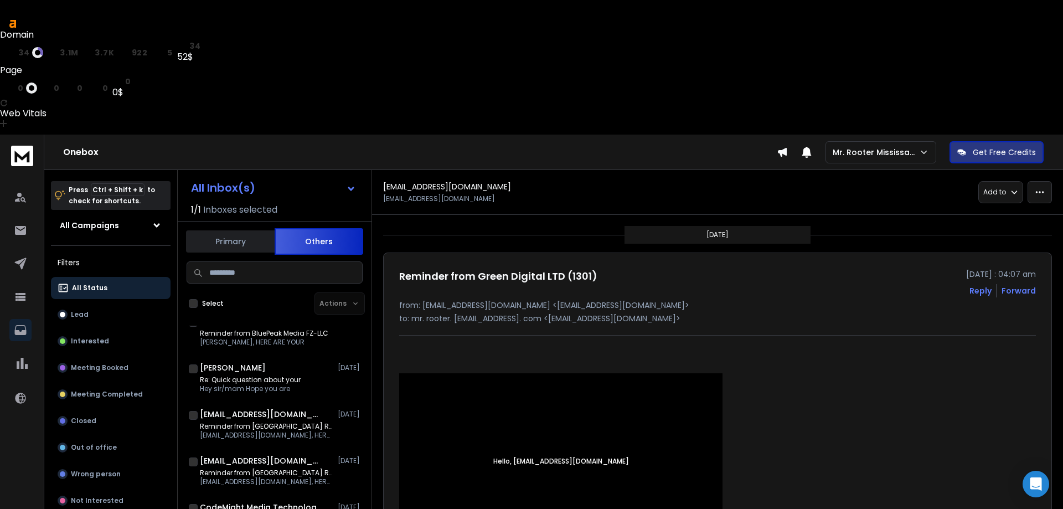
click at [27, 370] on div "H" at bounding box center [22, 389] width 44 height 509
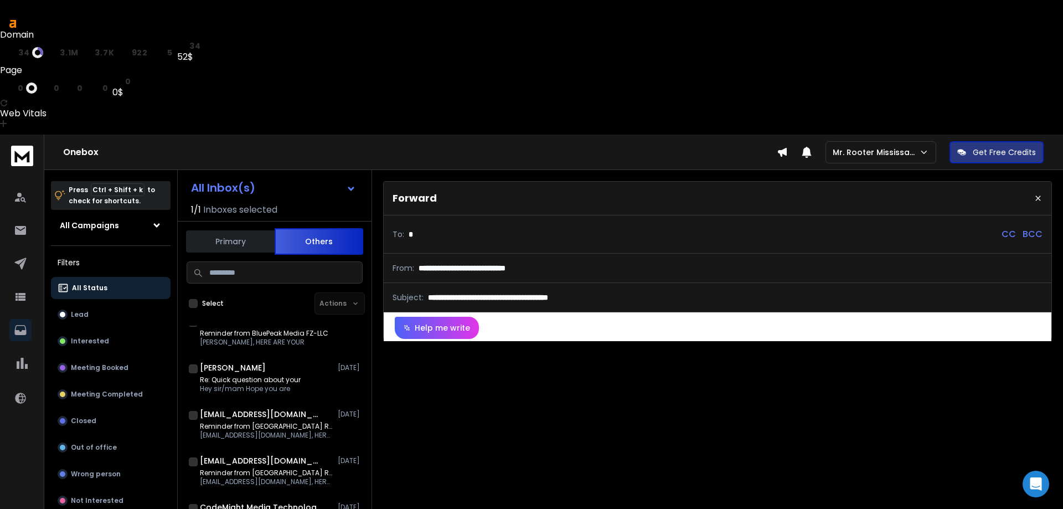
type input "*"
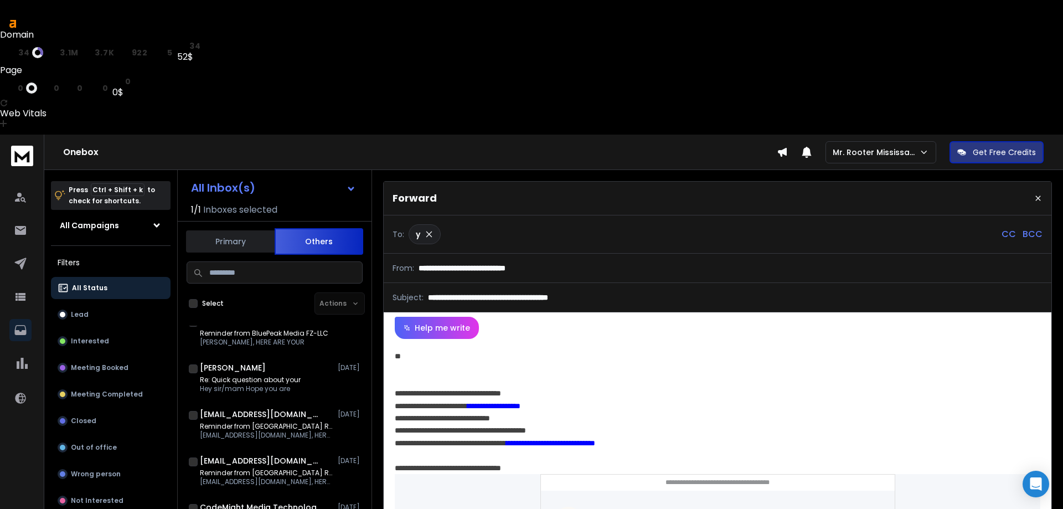
click at [1036, 195] on icon at bounding box center [1037, 197] width 5 height 5
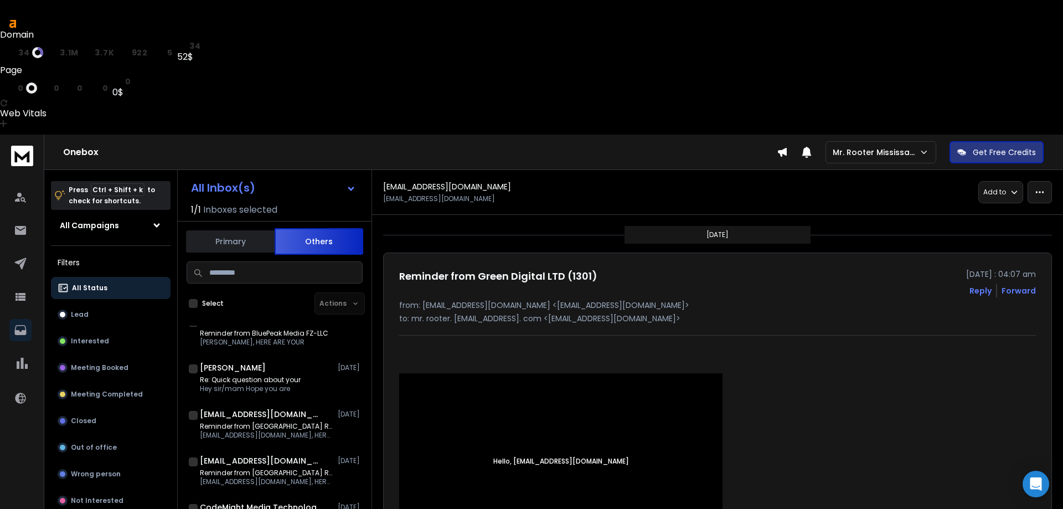
scroll to position [534, 0]
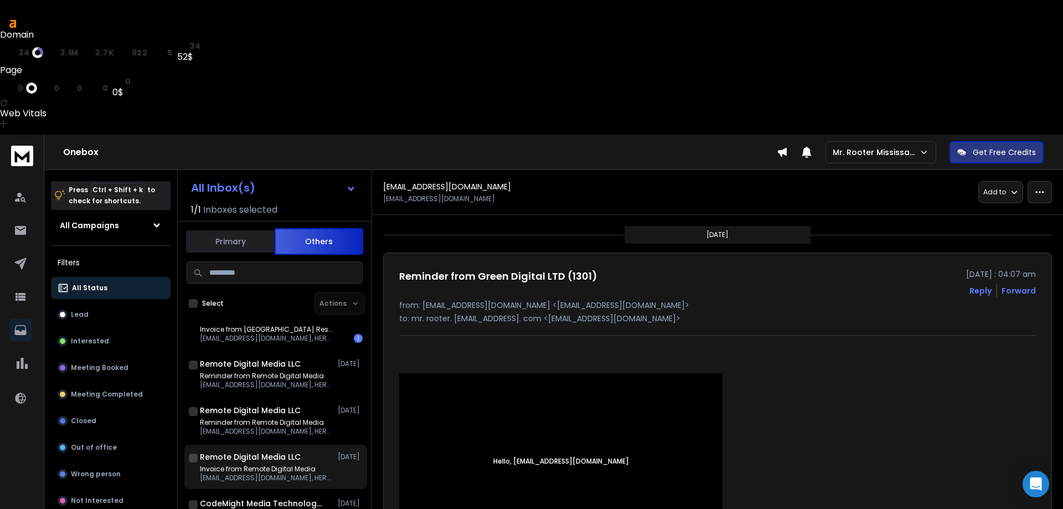
click at [281, 464] on p "Invoice from Remote Digital Media" at bounding box center [266, 468] width 133 height 9
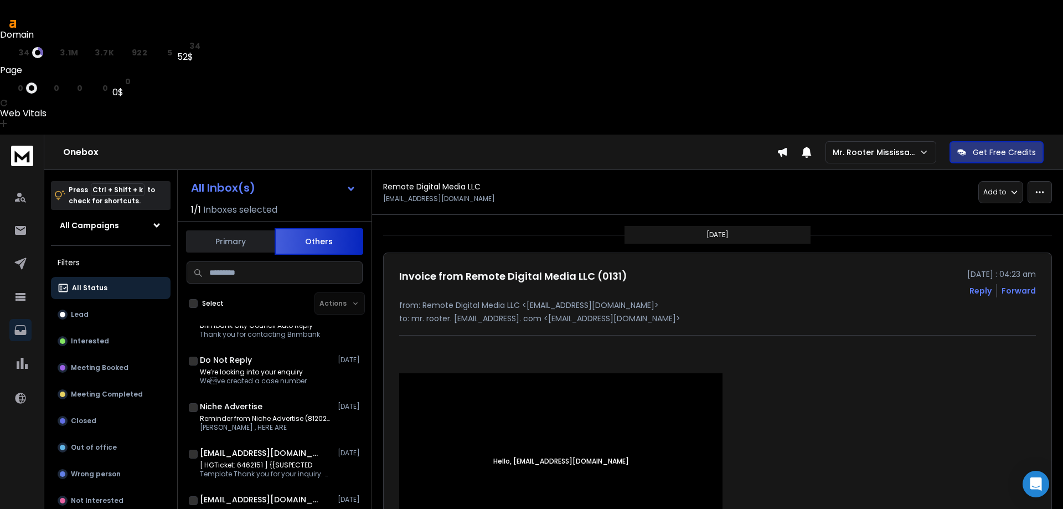
scroll to position [1522, 0]
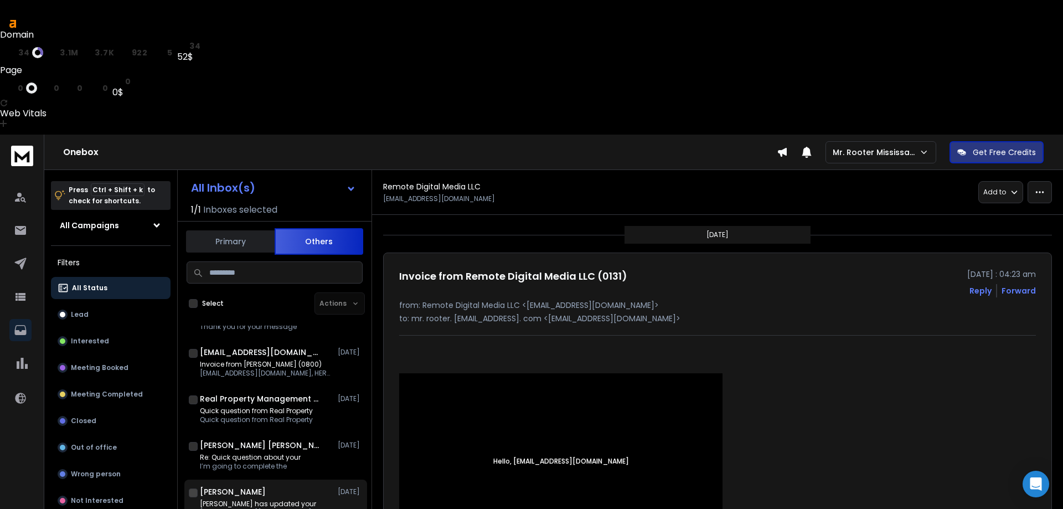
click at [268, 486] on div "[PERSON_NAME] [DATE]" at bounding box center [281, 491] width 163 height 11
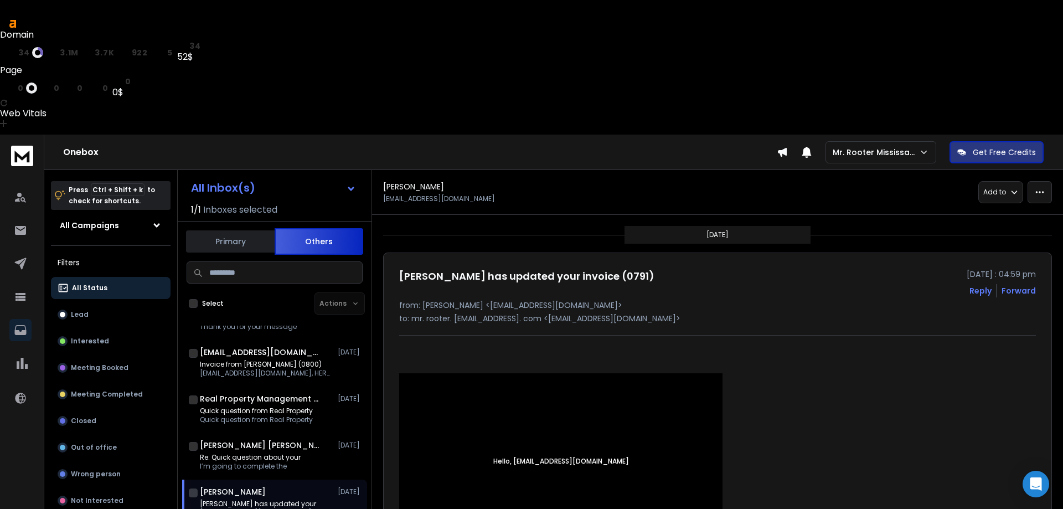
scroll to position [1852, 0]
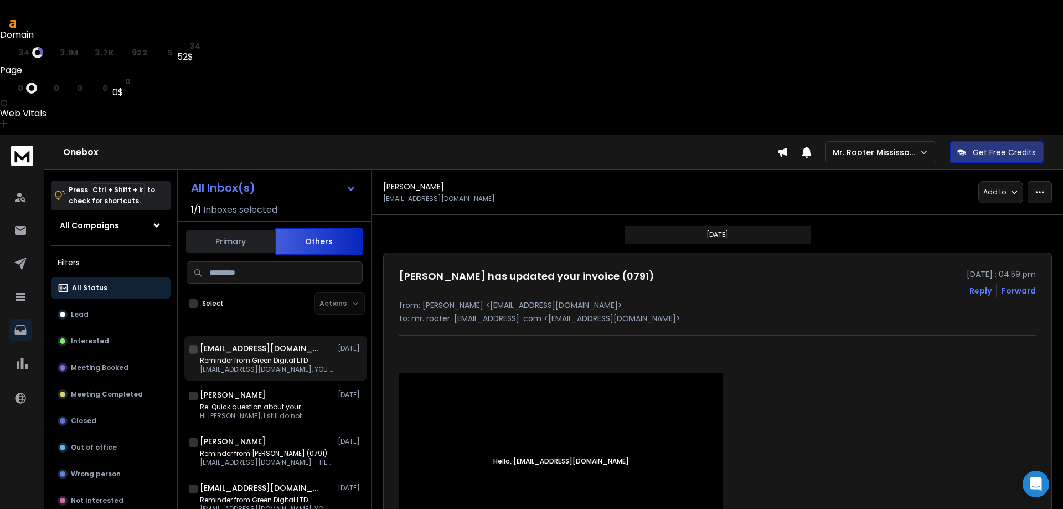
click at [298, 356] on p "Reminder from Green Digital LTD" at bounding box center [266, 360] width 133 height 9
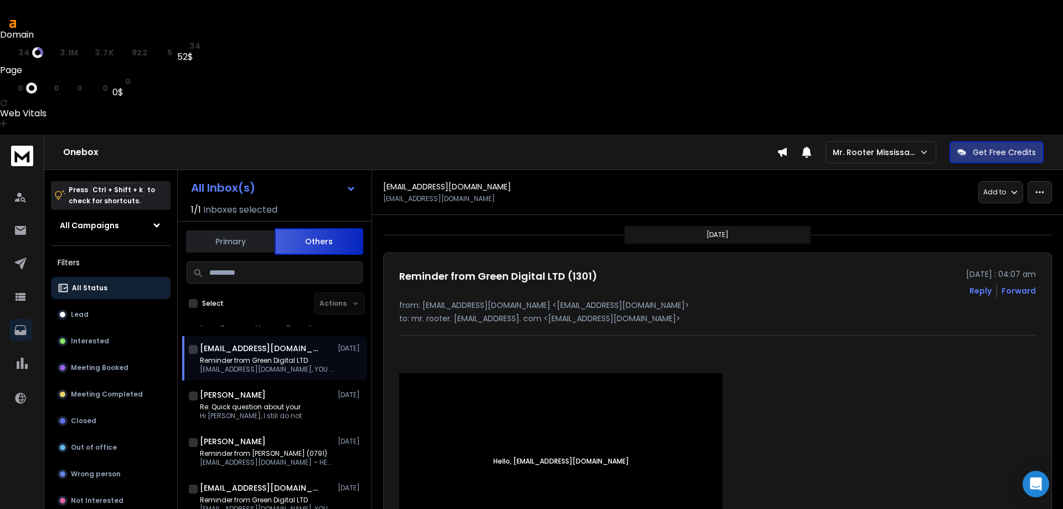
click at [681, 181] on div "[EMAIL_ADDRESS][DOMAIN_NAME] S [EMAIL_ADDRESS][DOMAIN_NAME]" at bounding box center [548, 192] width 331 height 22
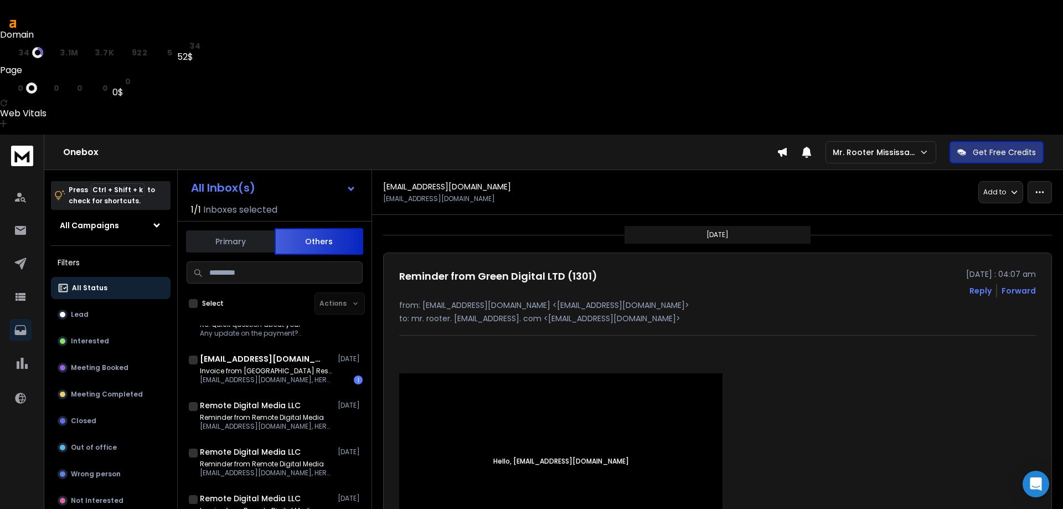
scroll to position [205, 0]
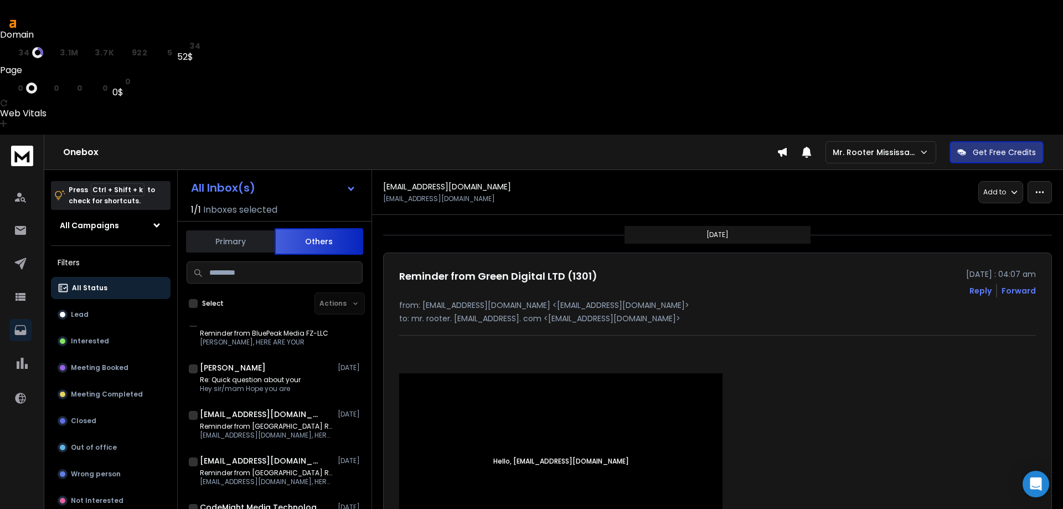
click at [27, 370] on div "H" at bounding box center [22, 389] width 44 height 509
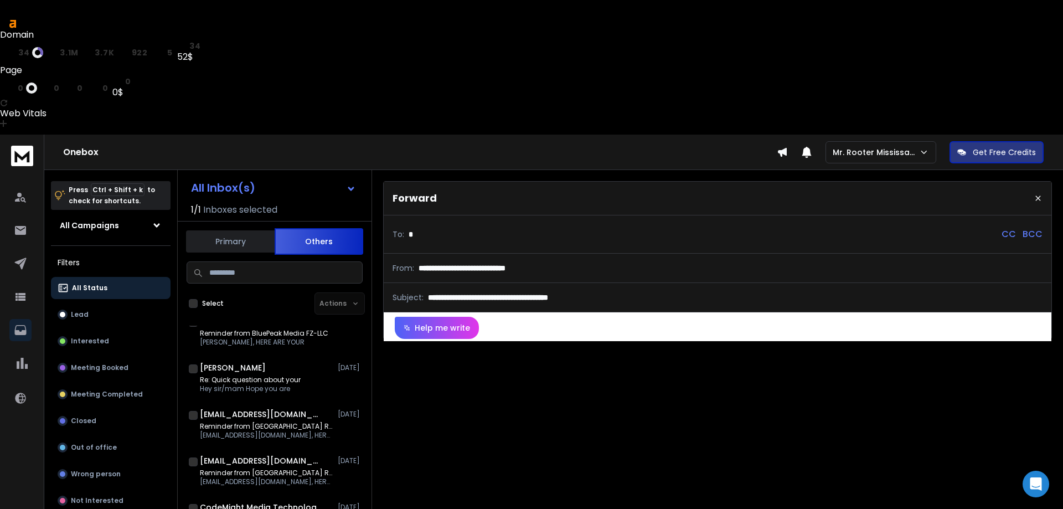
type input "*"
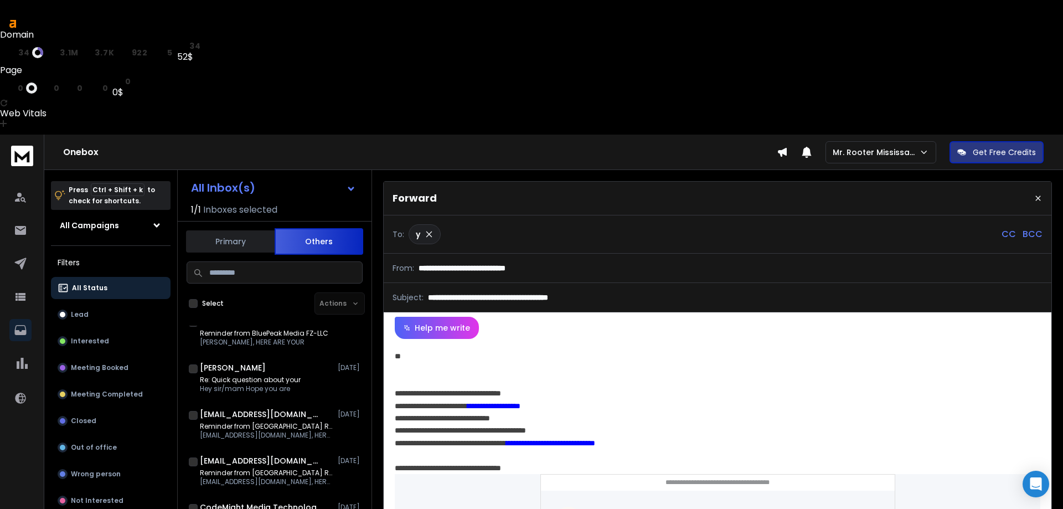
click at [1036, 195] on icon at bounding box center [1037, 197] width 5 height 5
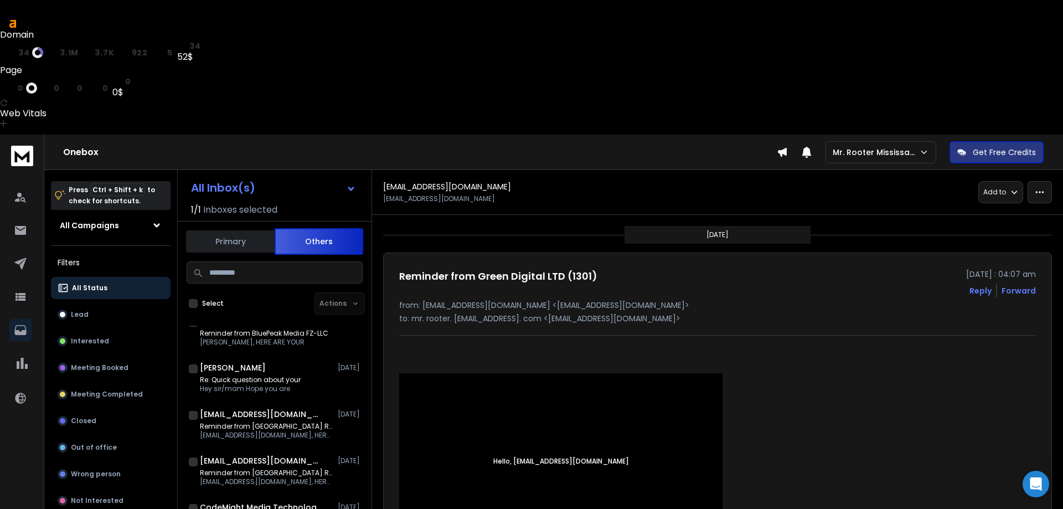
scroll to position [534, 0]
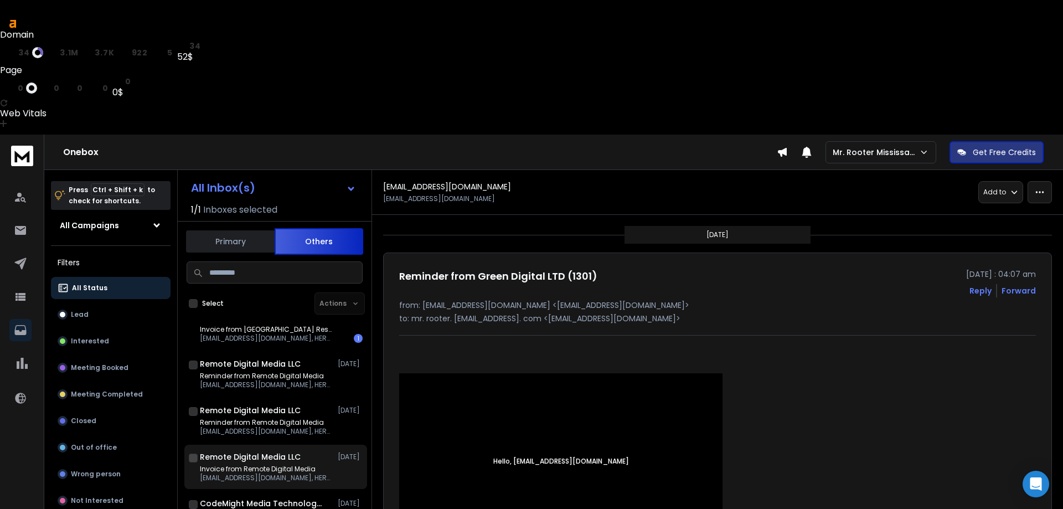
click at [281, 464] on p "Invoice from Remote Digital Media" at bounding box center [266, 468] width 133 height 9
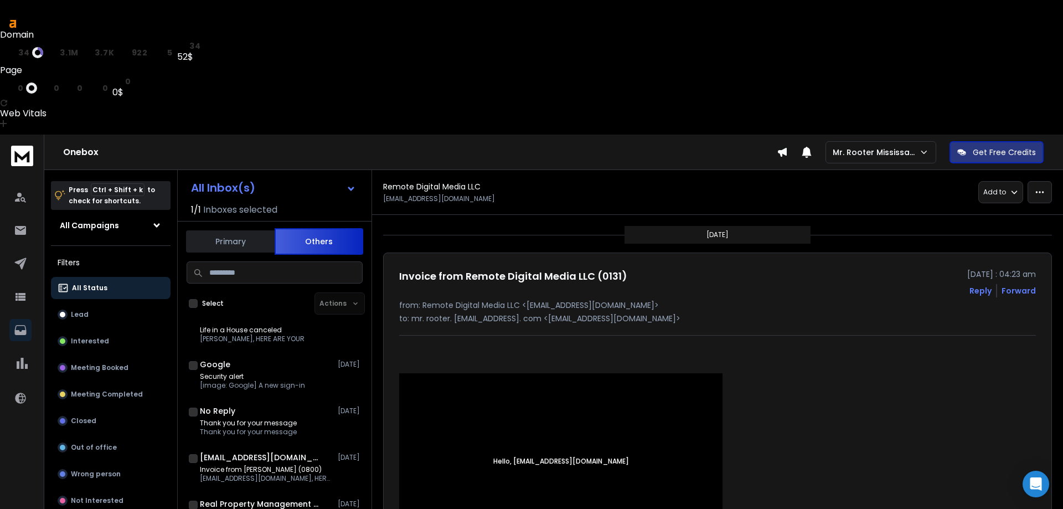
scroll to position [1522, 0]
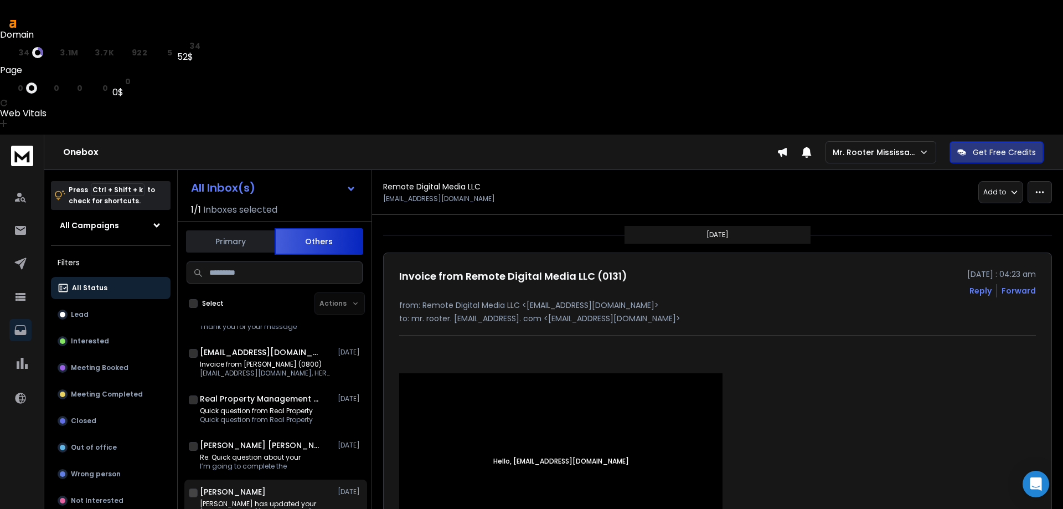
click at [268, 486] on div "[PERSON_NAME] [DATE]" at bounding box center [281, 491] width 163 height 11
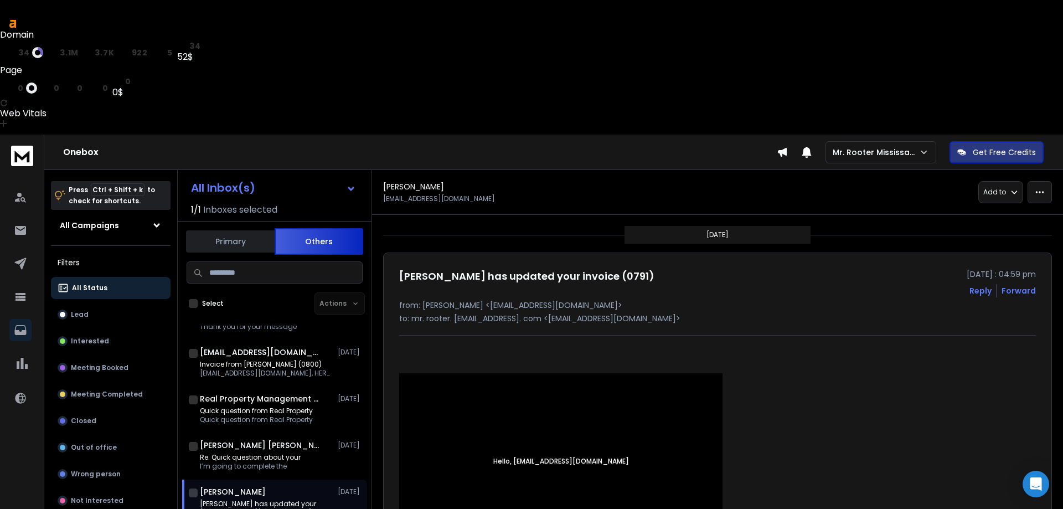
scroll to position [1852, 0]
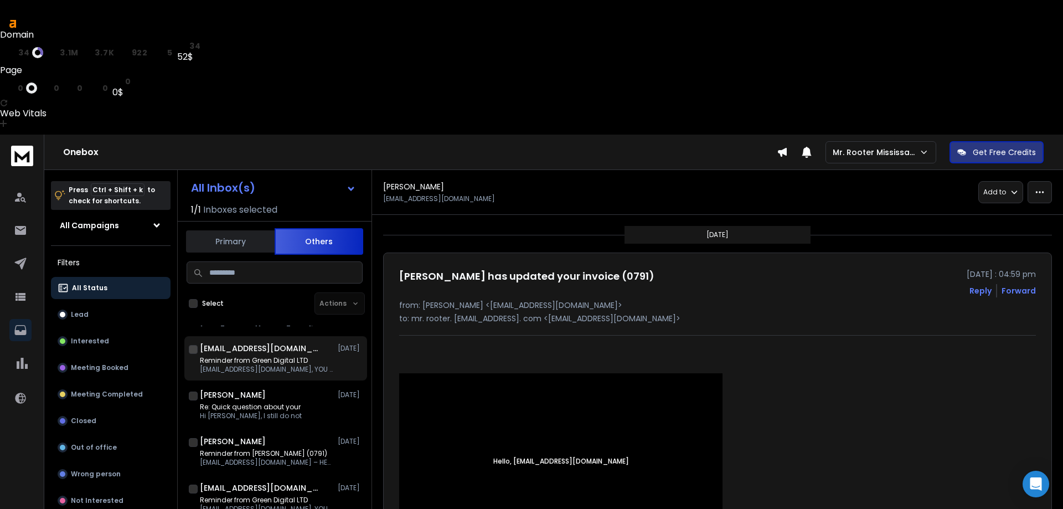
click at [298, 356] on p "Reminder from Green Digital LTD" at bounding box center [266, 360] width 133 height 9
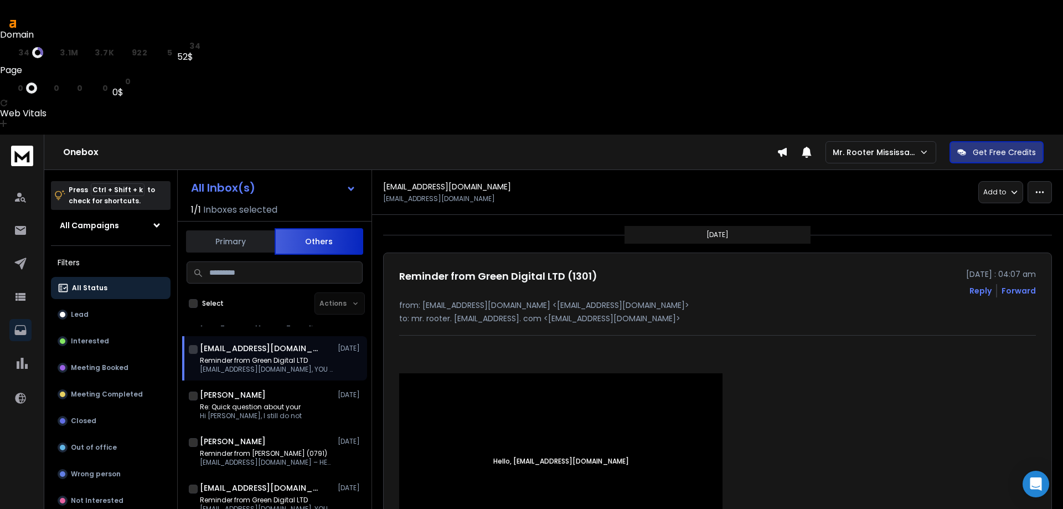
click at [681, 181] on div "[EMAIL_ADDRESS][DOMAIN_NAME] S [EMAIL_ADDRESS][DOMAIN_NAME]" at bounding box center [548, 192] width 331 height 22
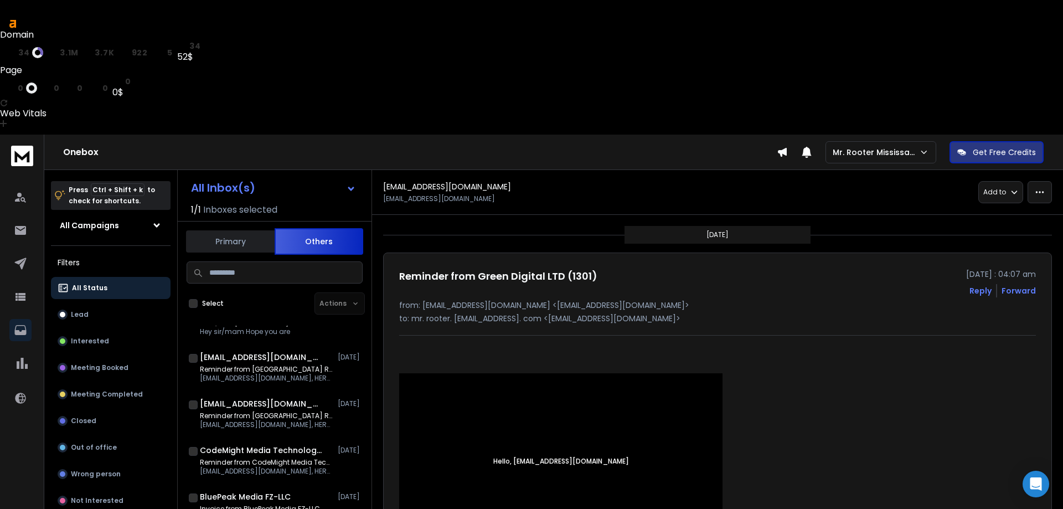
scroll to position [205, 0]
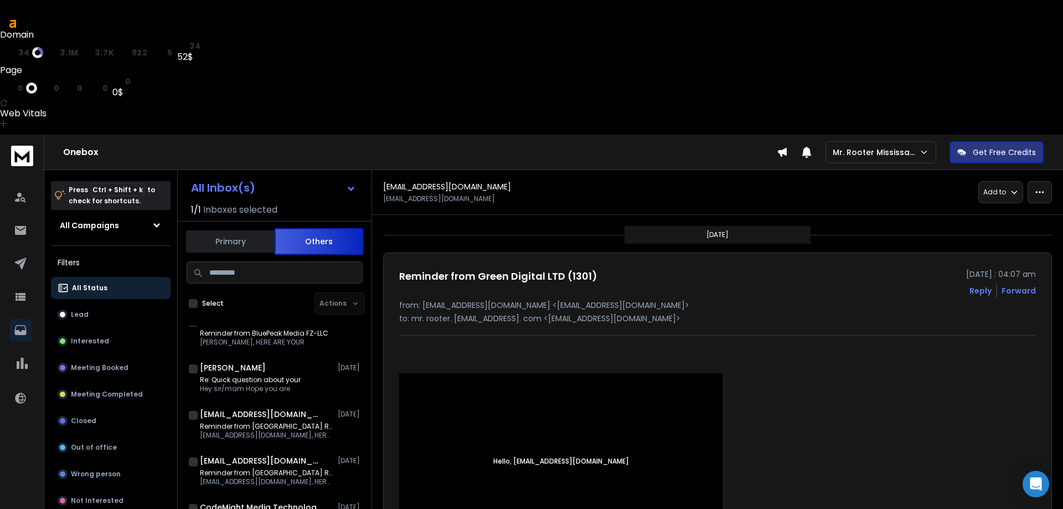
click at [27, 370] on div "H" at bounding box center [22, 389] width 44 height 509
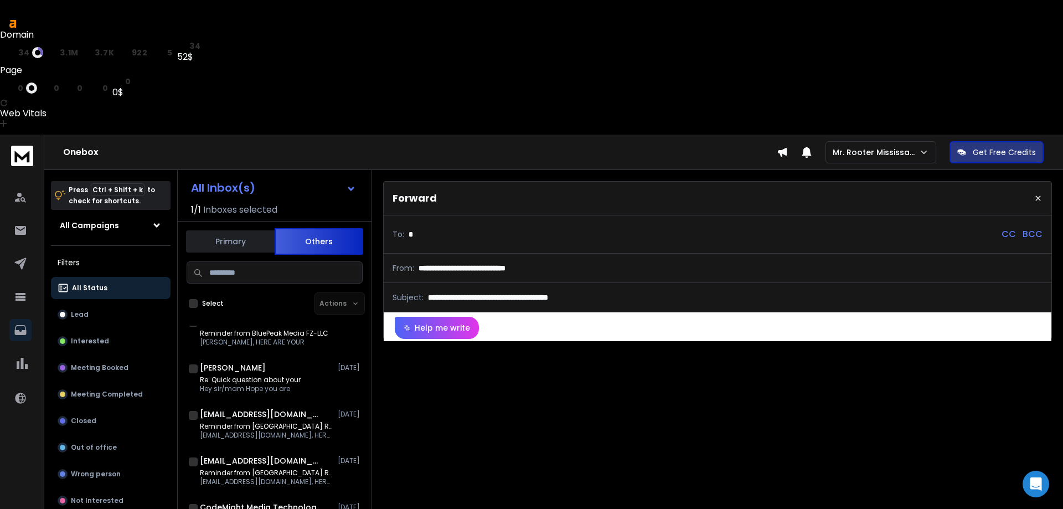
type input "*"
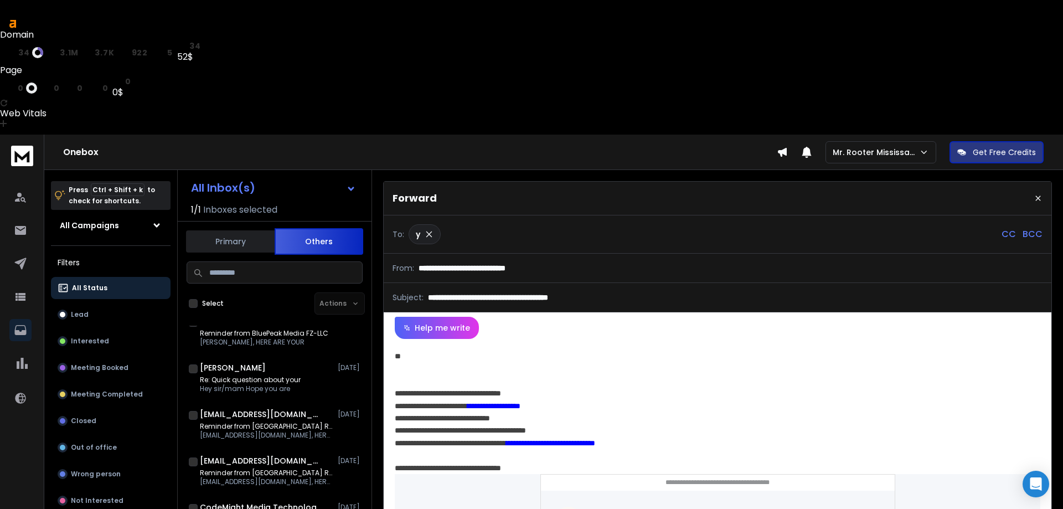
click at [1036, 195] on icon at bounding box center [1037, 197] width 5 height 5
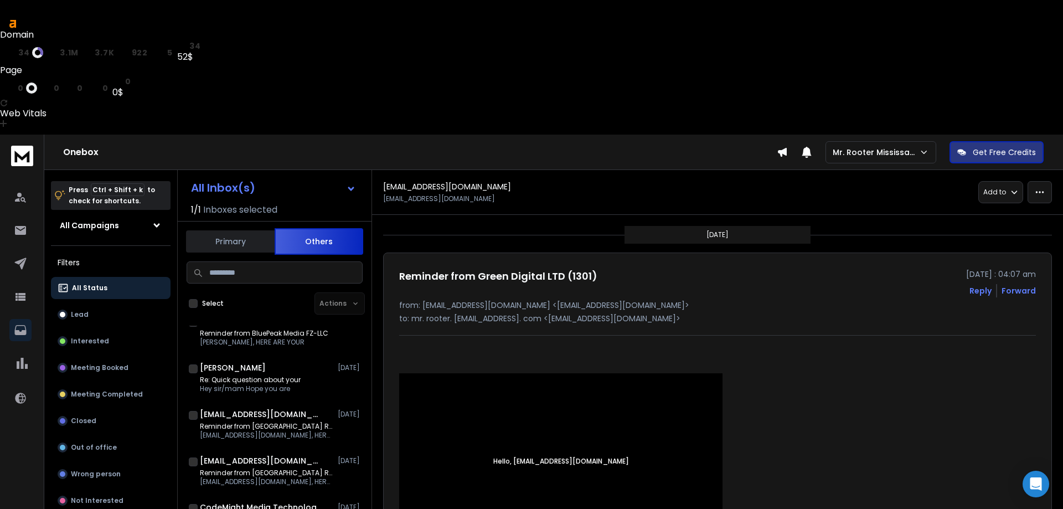
scroll to position [534, 0]
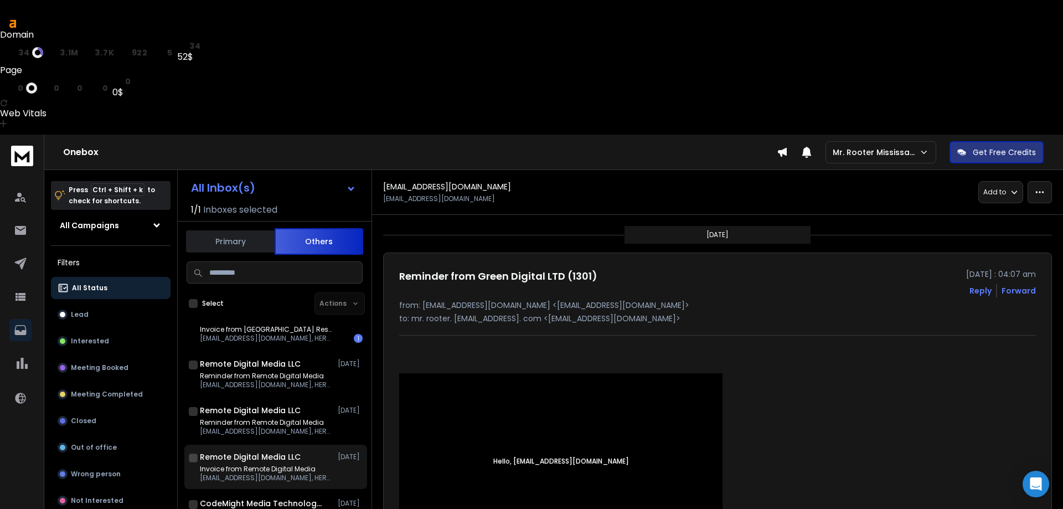
click at [281, 464] on p "Invoice from Remote Digital Media" at bounding box center [266, 468] width 133 height 9
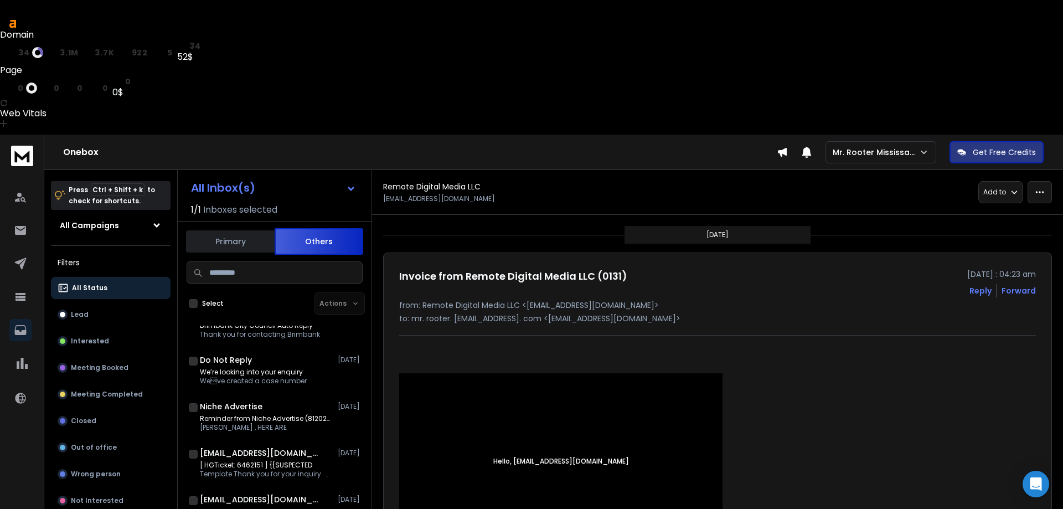
scroll to position [1522, 0]
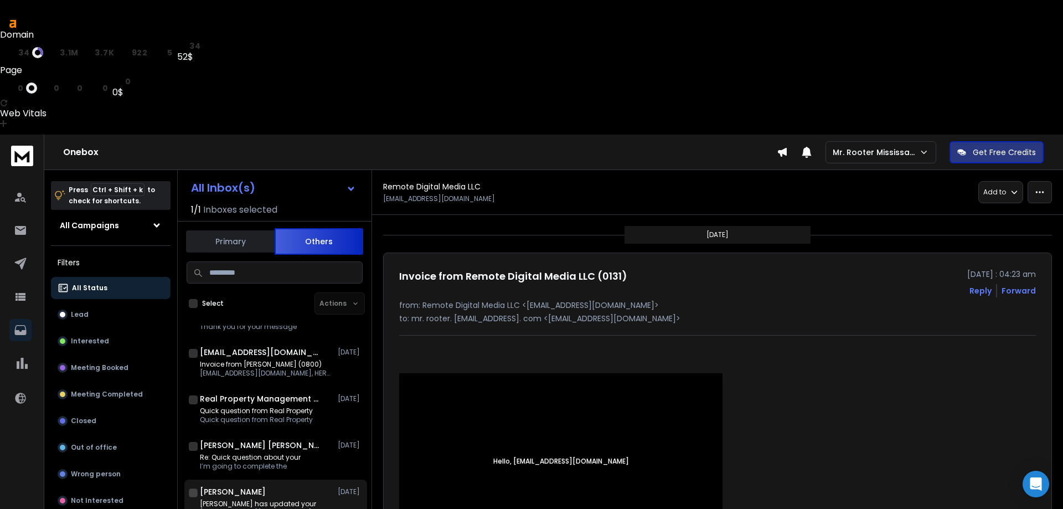
click at [268, 486] on div "[PERSON_NAME] [DATE]" at bounding box center [281, 491] width 163 height 11
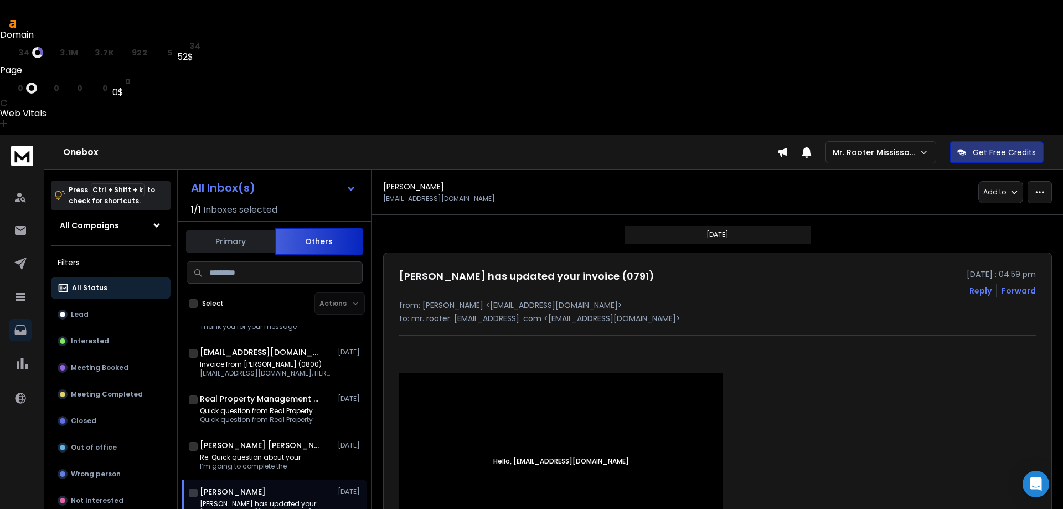
scroll to position [1852, 0]
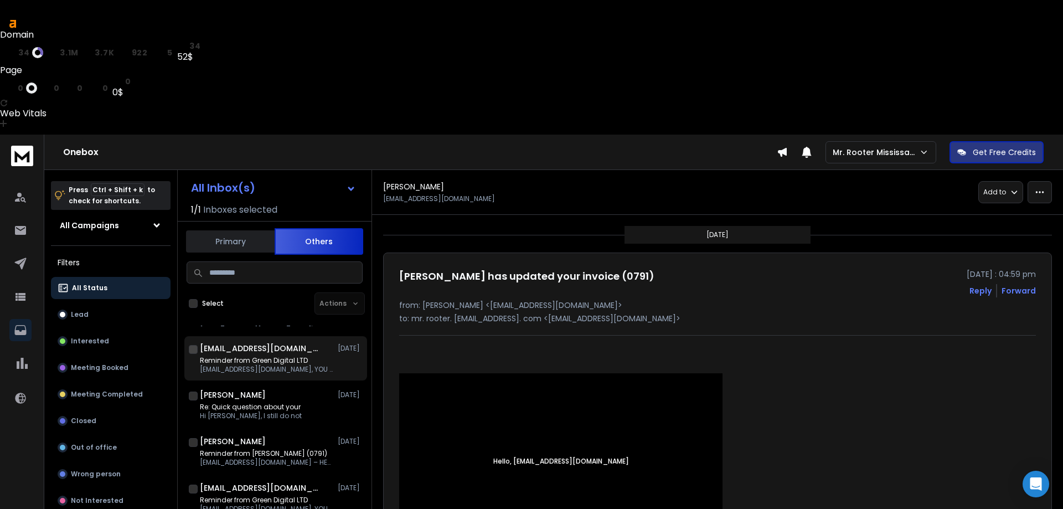
click at [298, 356] on p "Reminder from Green Digital LTD" at bounding box center [266, 360] width 133 height 9
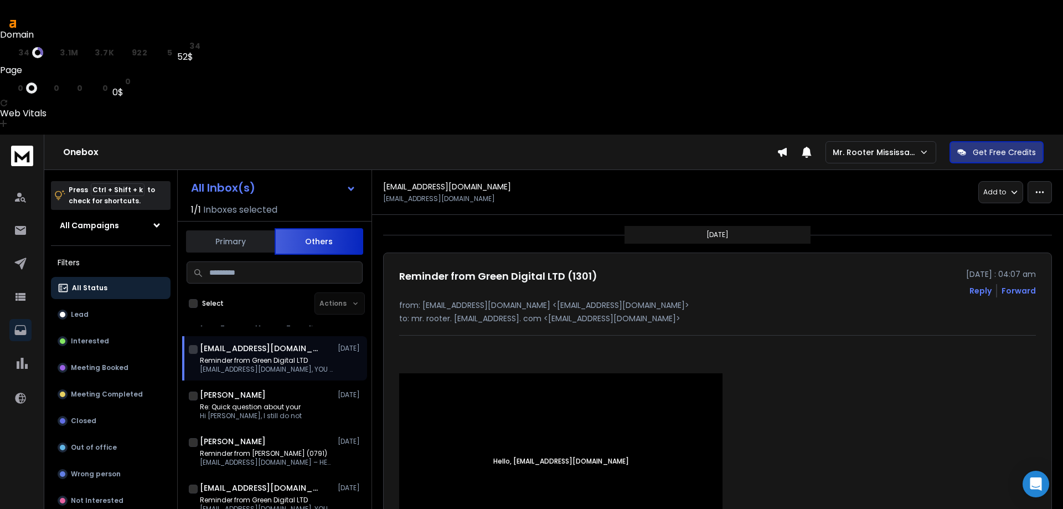
click at [681, 181] on div "[EMAIL_ADDRESS][DOMAIN_NAME] S [EMAIL_ADDRESS][DOMAIN_NAME]" at bounding box center [548, 192] width 331 height 22
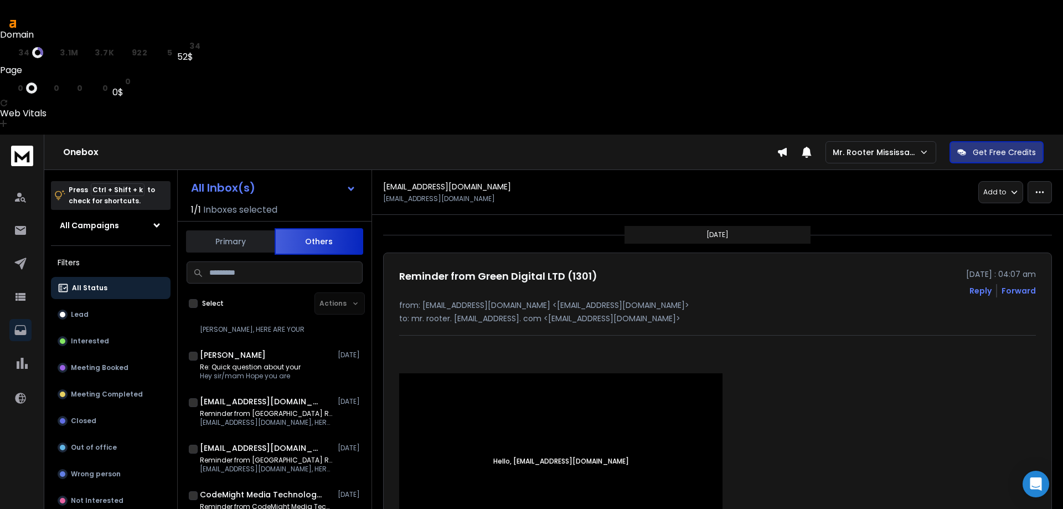
scroll to position [205, 0]
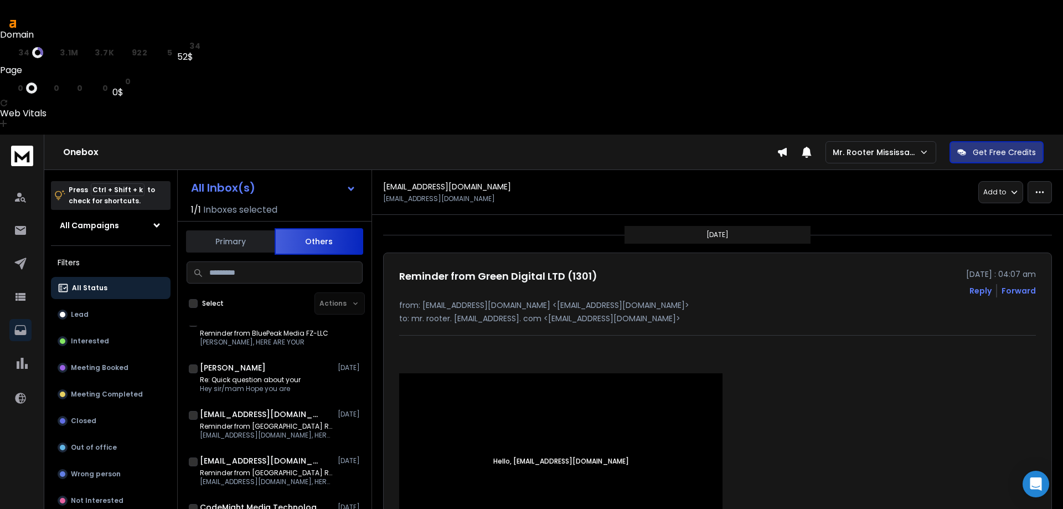
click at [27, 370] on div "H" at bounding box center [22, 389] width 44 height 509
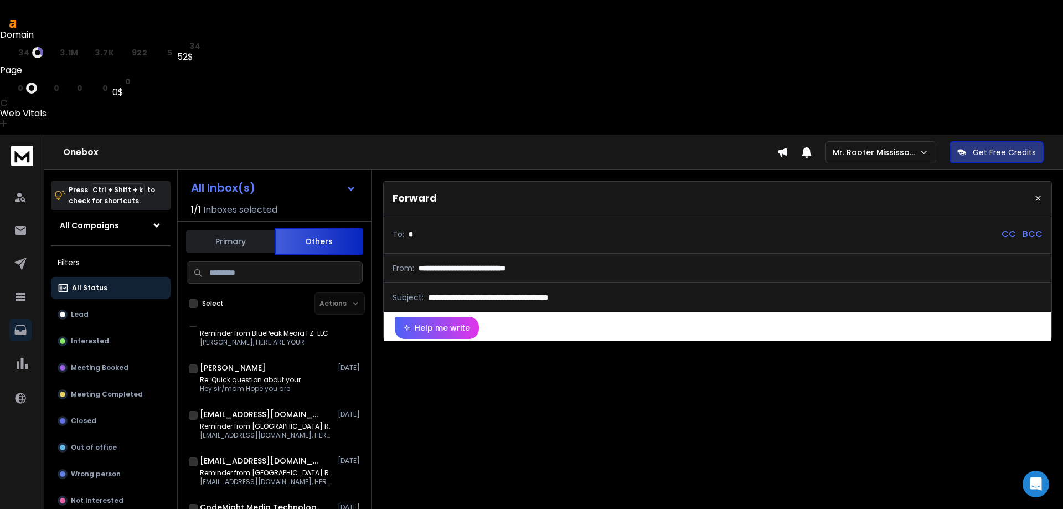
type input "*"
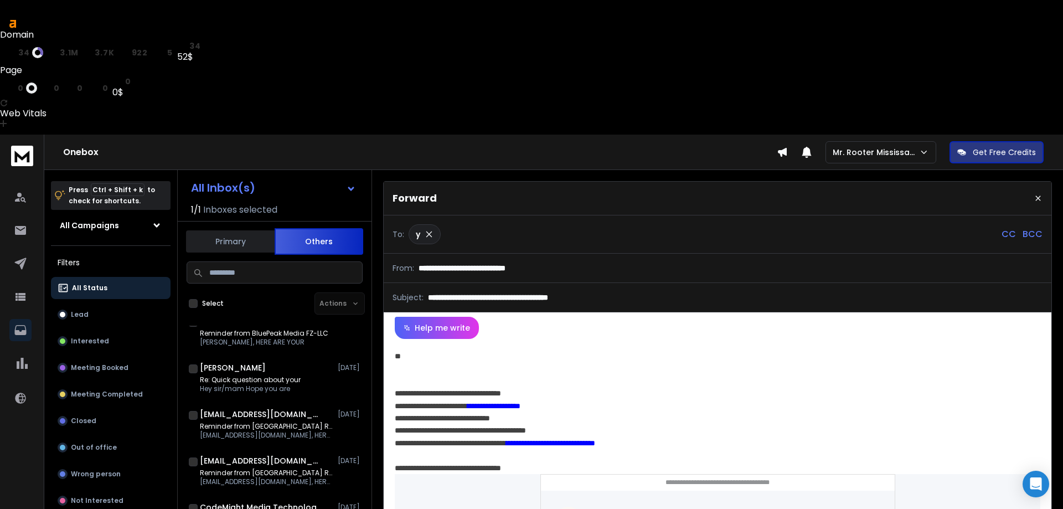
click at [1036, 195] on icon at bounding box center [1037, 197] width 5 height 5
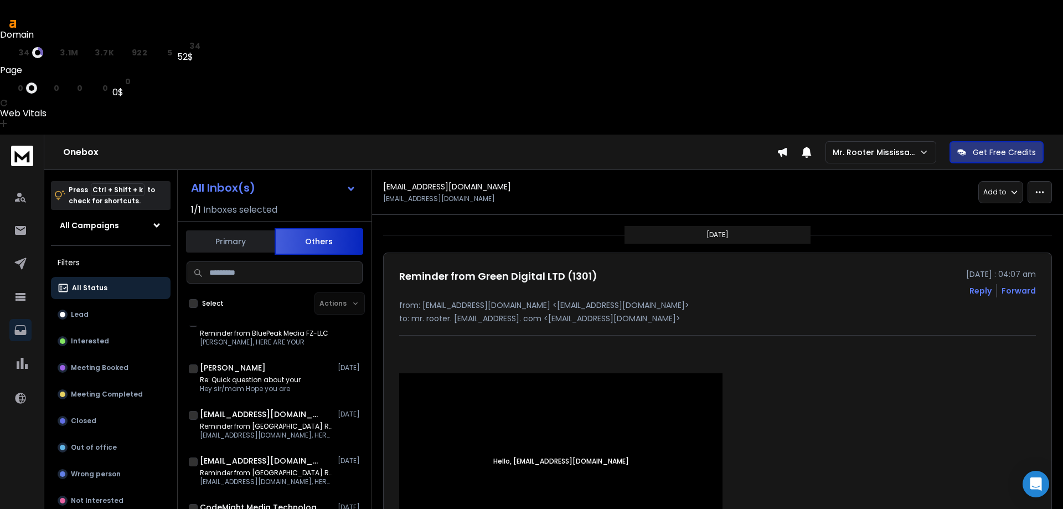
scroll to position [534, 0]
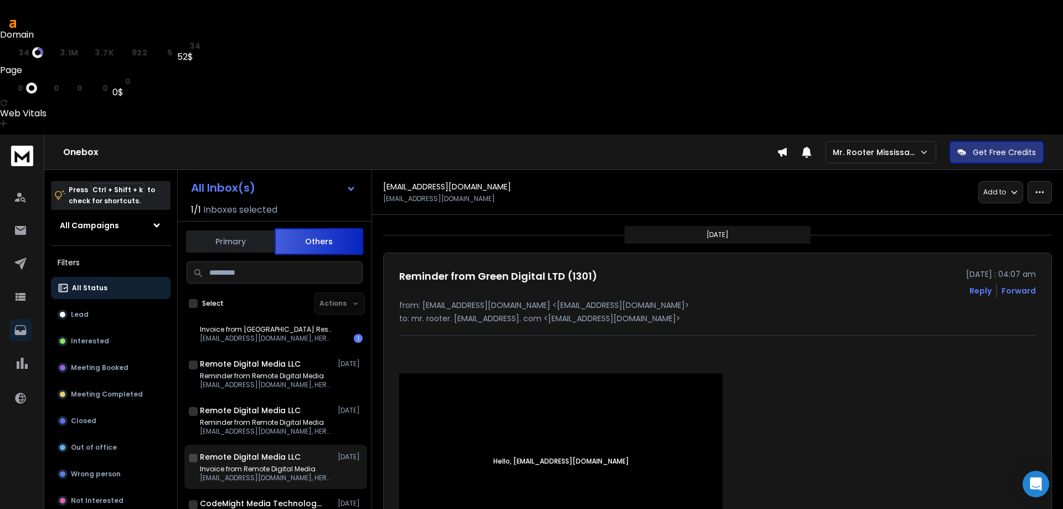
click at [281, 464] on p "Invoice from Remote Digital Media" at bounding box center [266, 468] width 133 height 9
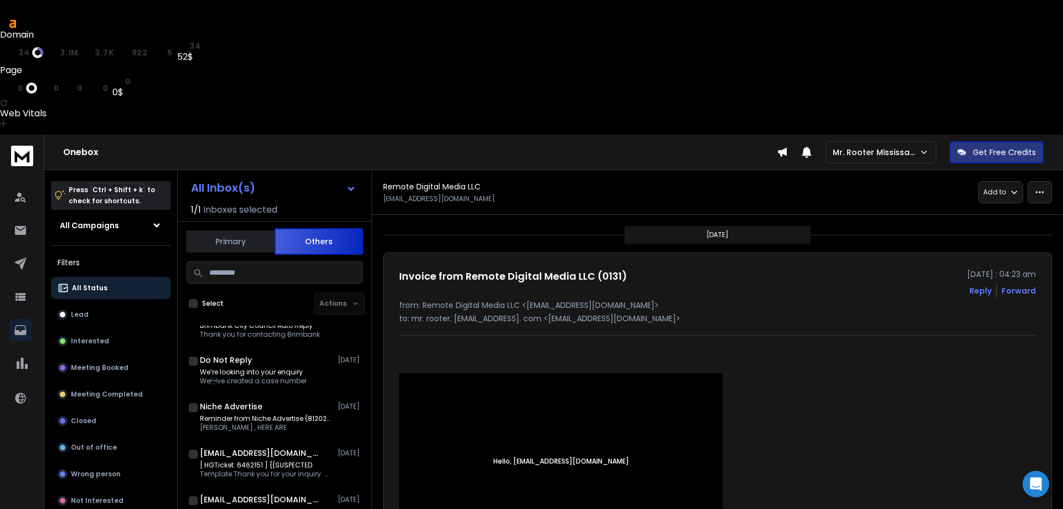
scroll to position [1522, 0]
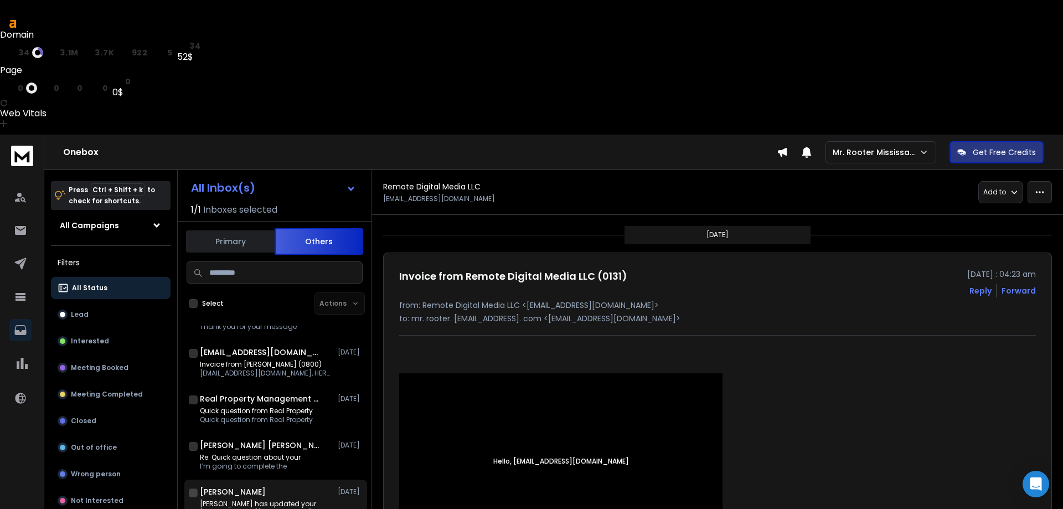
click at [268, 486] on div "[PERSON_NAME] [DATE]" at bounding box center [281, 491] width 163 height 11
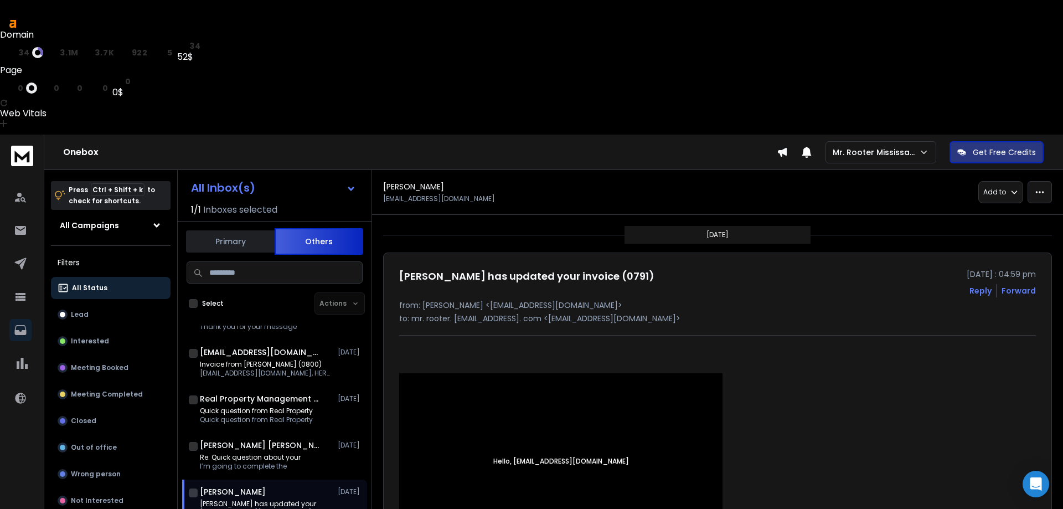
scroll to position [1852, 0]
